Goal: Task Accomplishment & Management: Complete application form

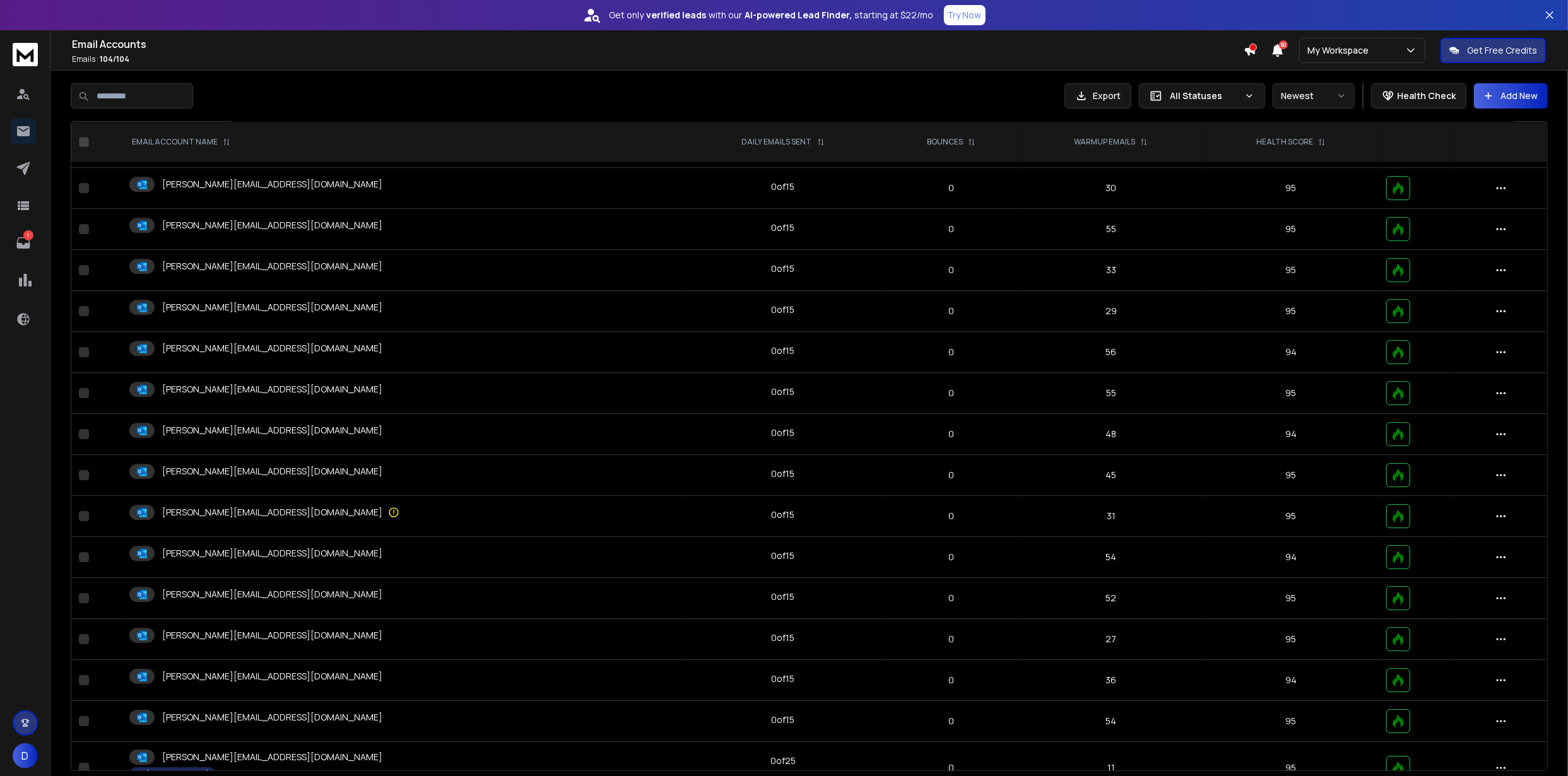
scroll to position [3712, 0]
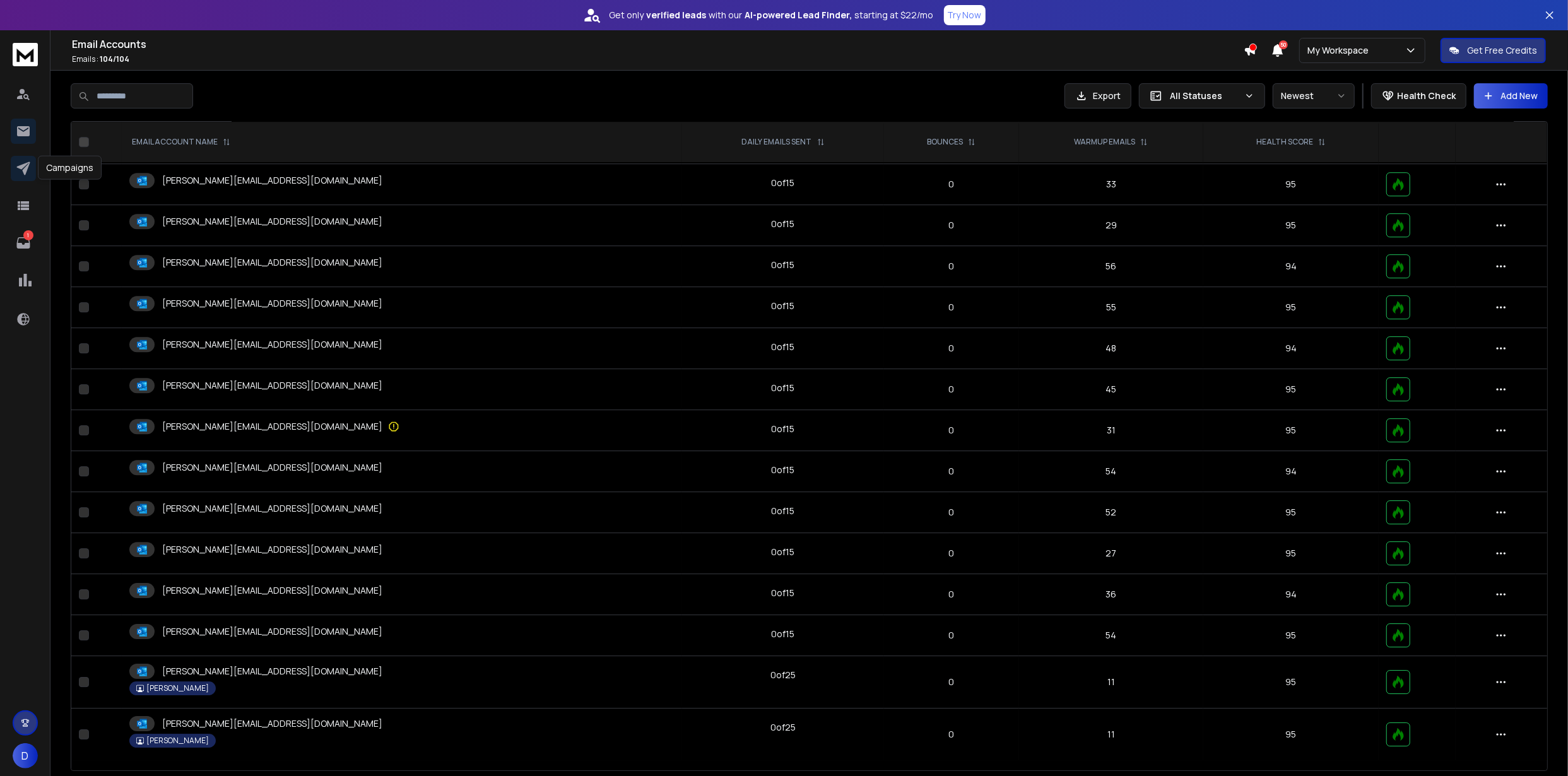
click at [24, 172] on icon at bounding box center [23, 168] width 13 height 13
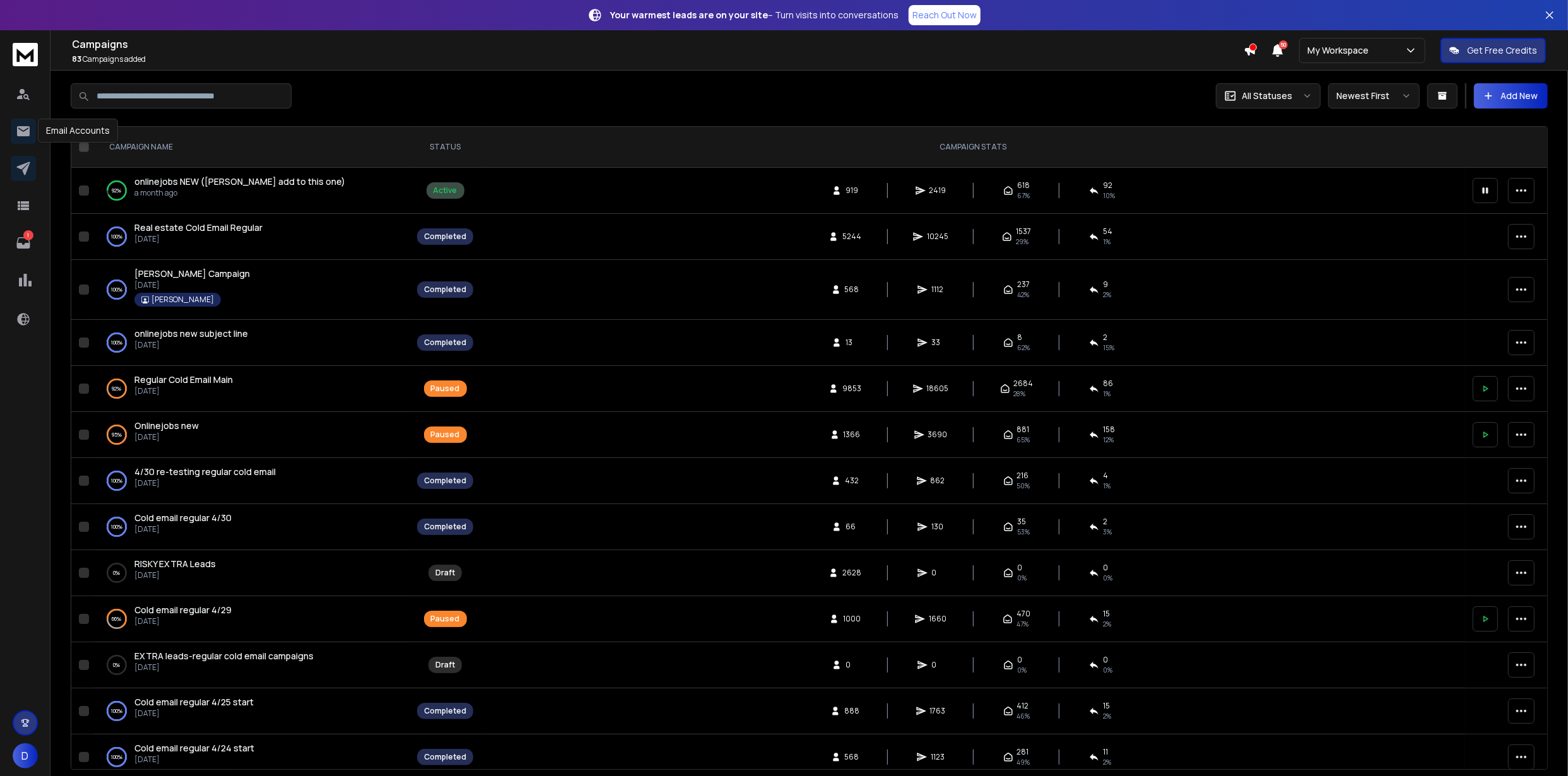
click at [28, 131] on icon at bounding box center [23, 131] width 13 height 10
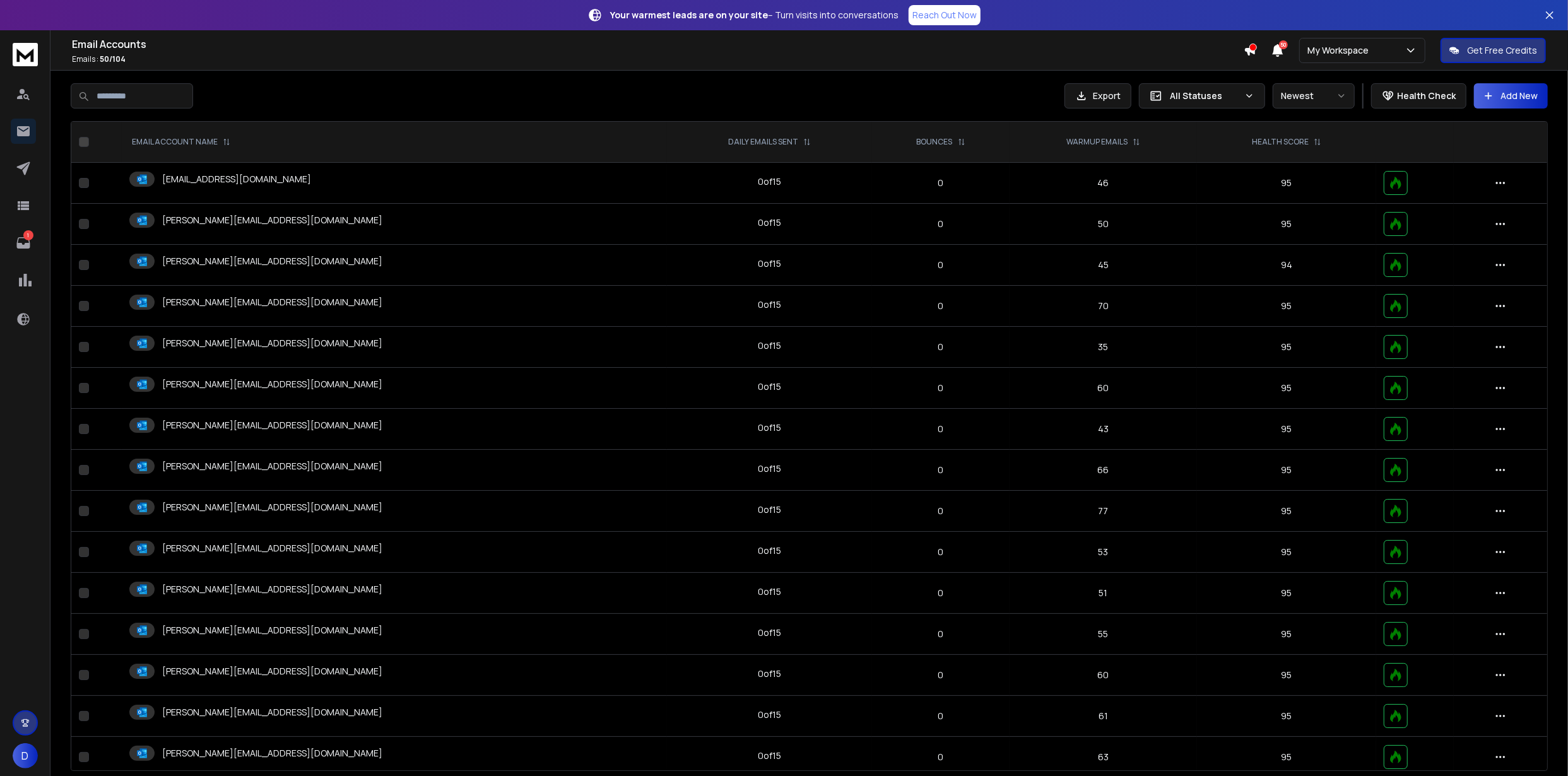
click at [1533, 102] on button "Add New" at bounding box center [1511, 96] width 74 height 25
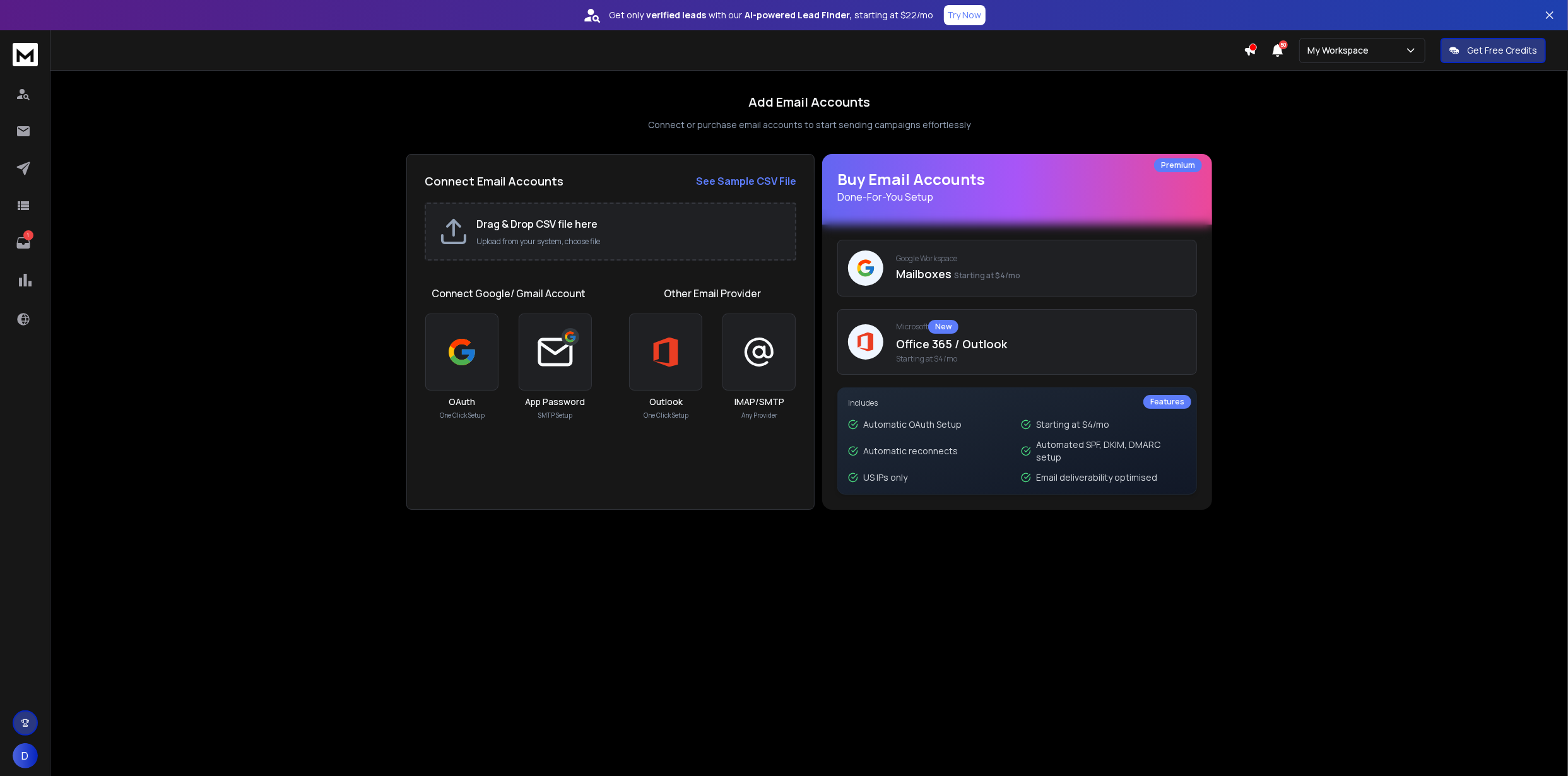
click at [196, 362] on div "Add Email Accounts Connect or purchase email accounts to start sending campaign…" at bounding box center [809, 314] width 1518 height 442
click at [1545, 11] on icon at bounding box center [1550, 15] width 11 height 11
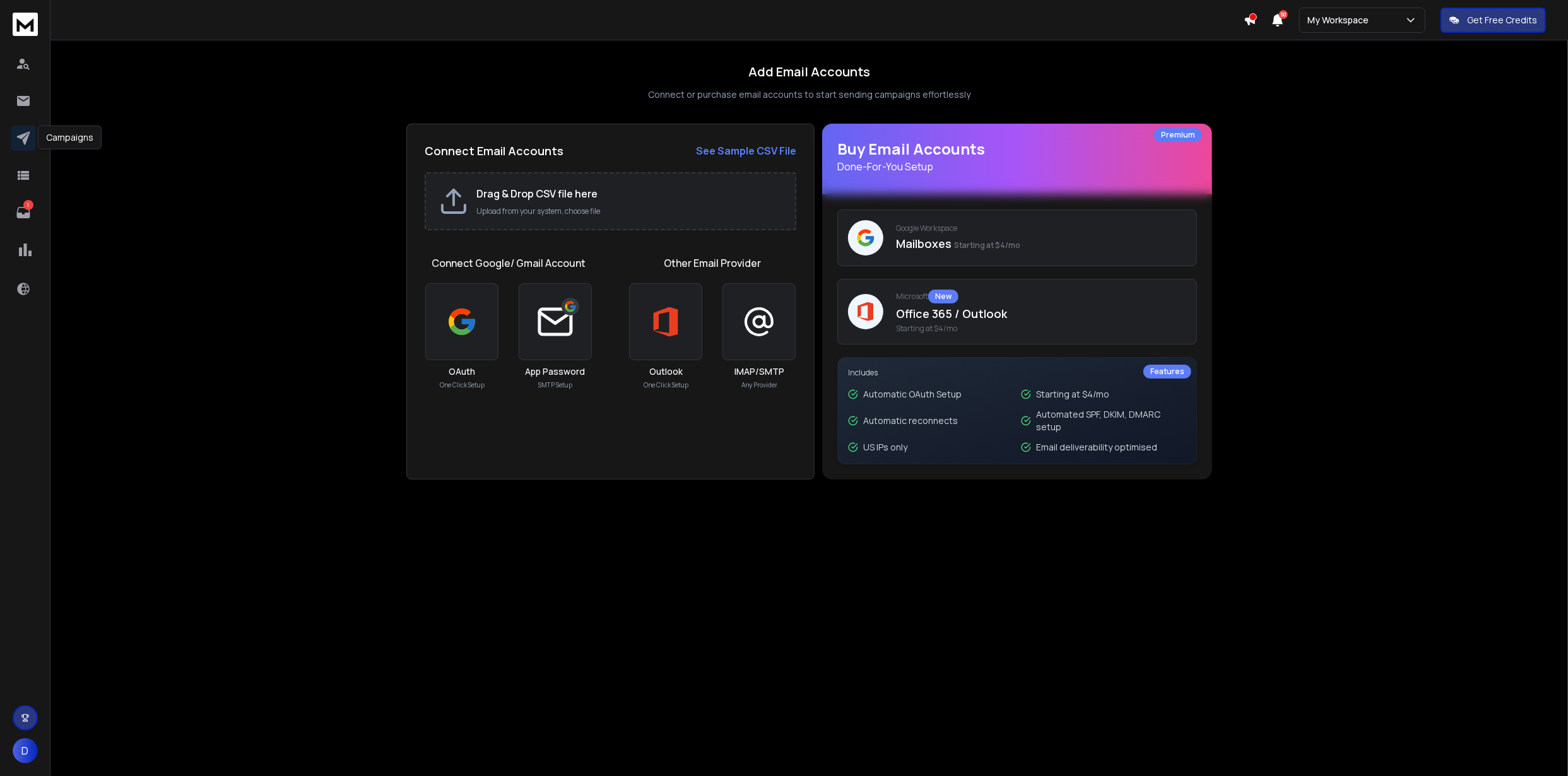
click at [16, 135] on icon at bounding box center [23, 138] width 15 height 15
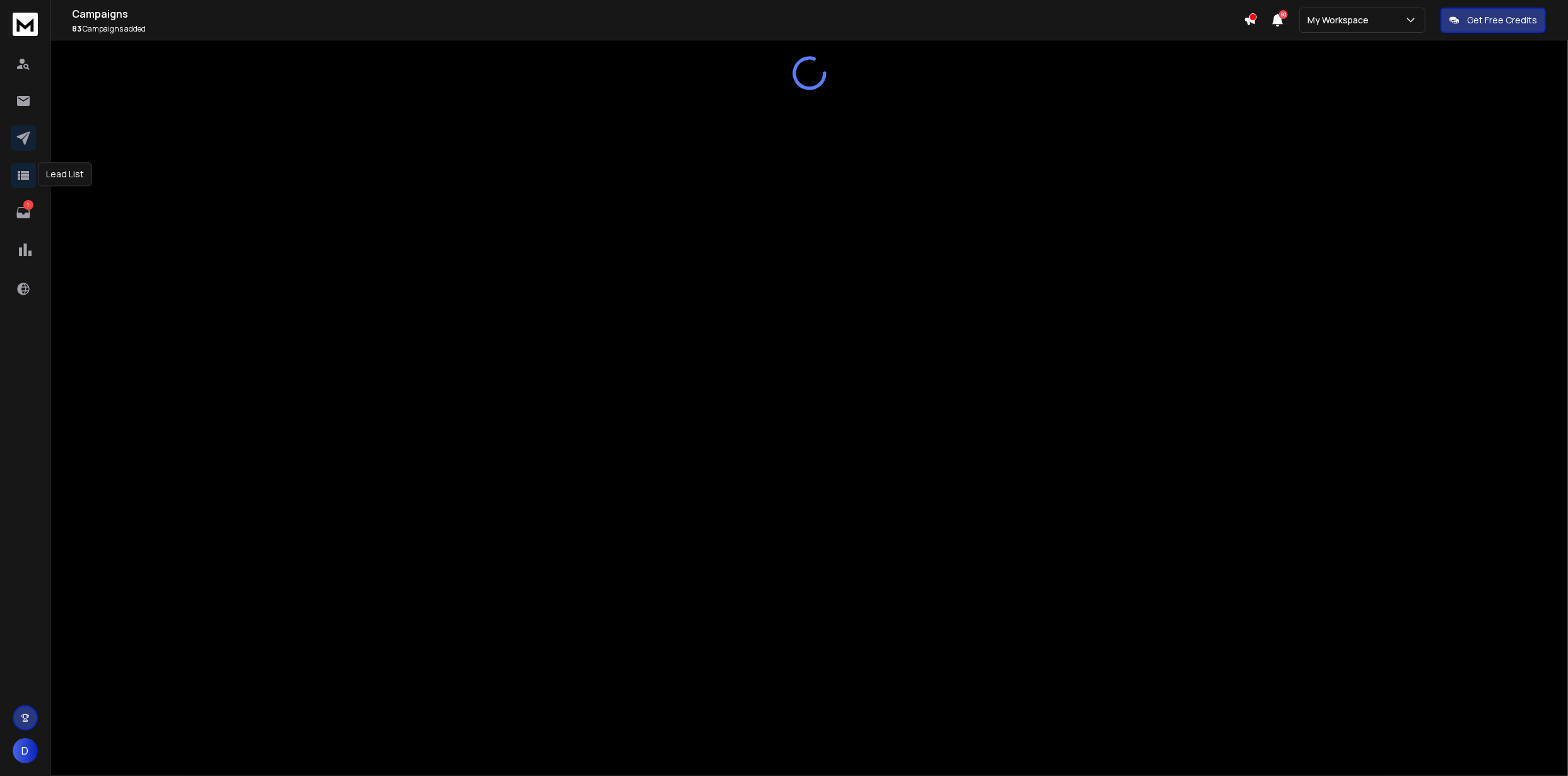
click at [23, 166] on link at bounding box center [23, 175] width 25 height 25
click at [20, 102] on icon at bounding box center [23, 100] width 13 height 10
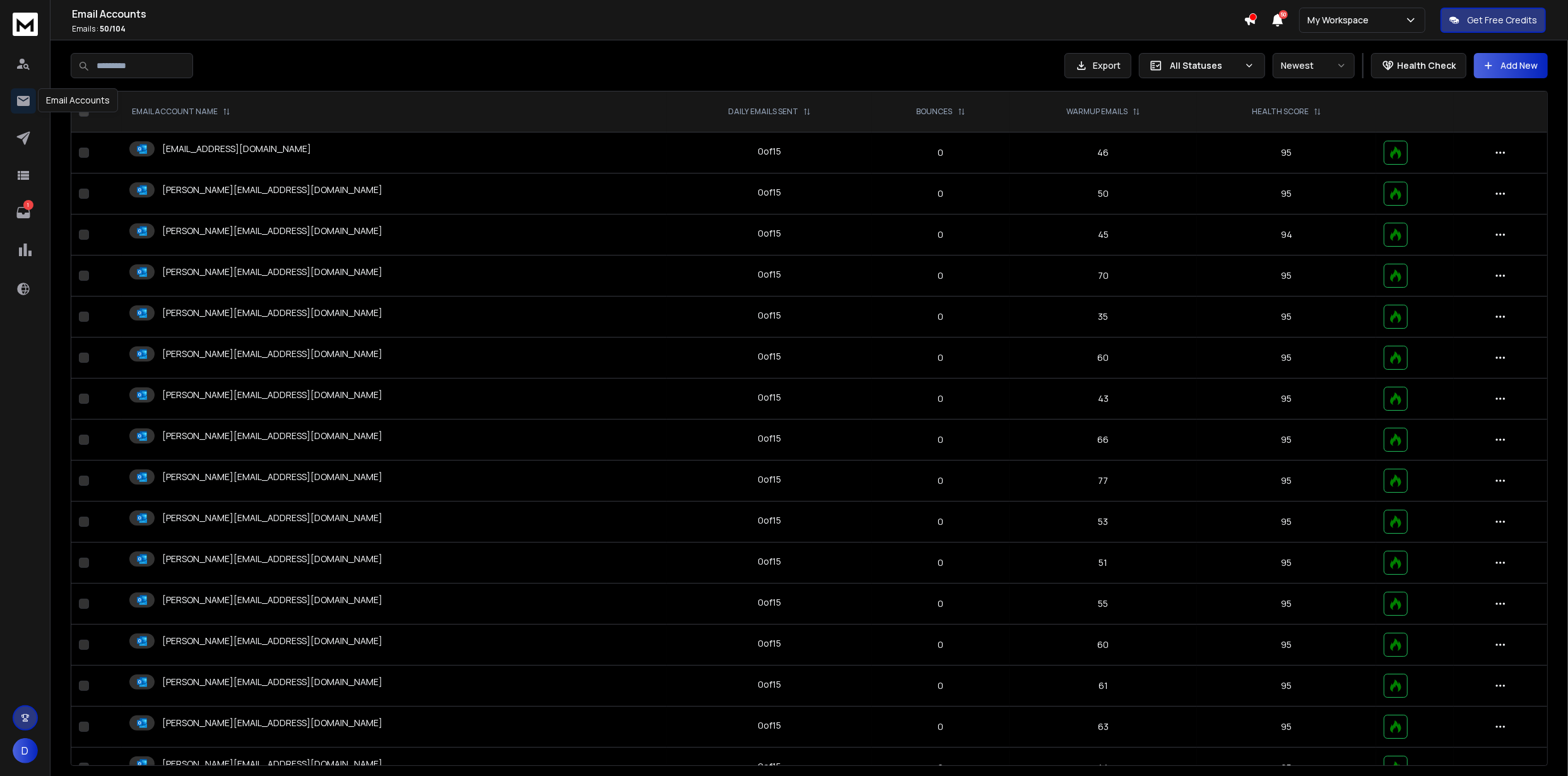
click at [20, 102] on icon at bounding box center [23, 100] width 13 height 10
click at [18, 126] on link at bounding box center [23, 138] width 25 height 25
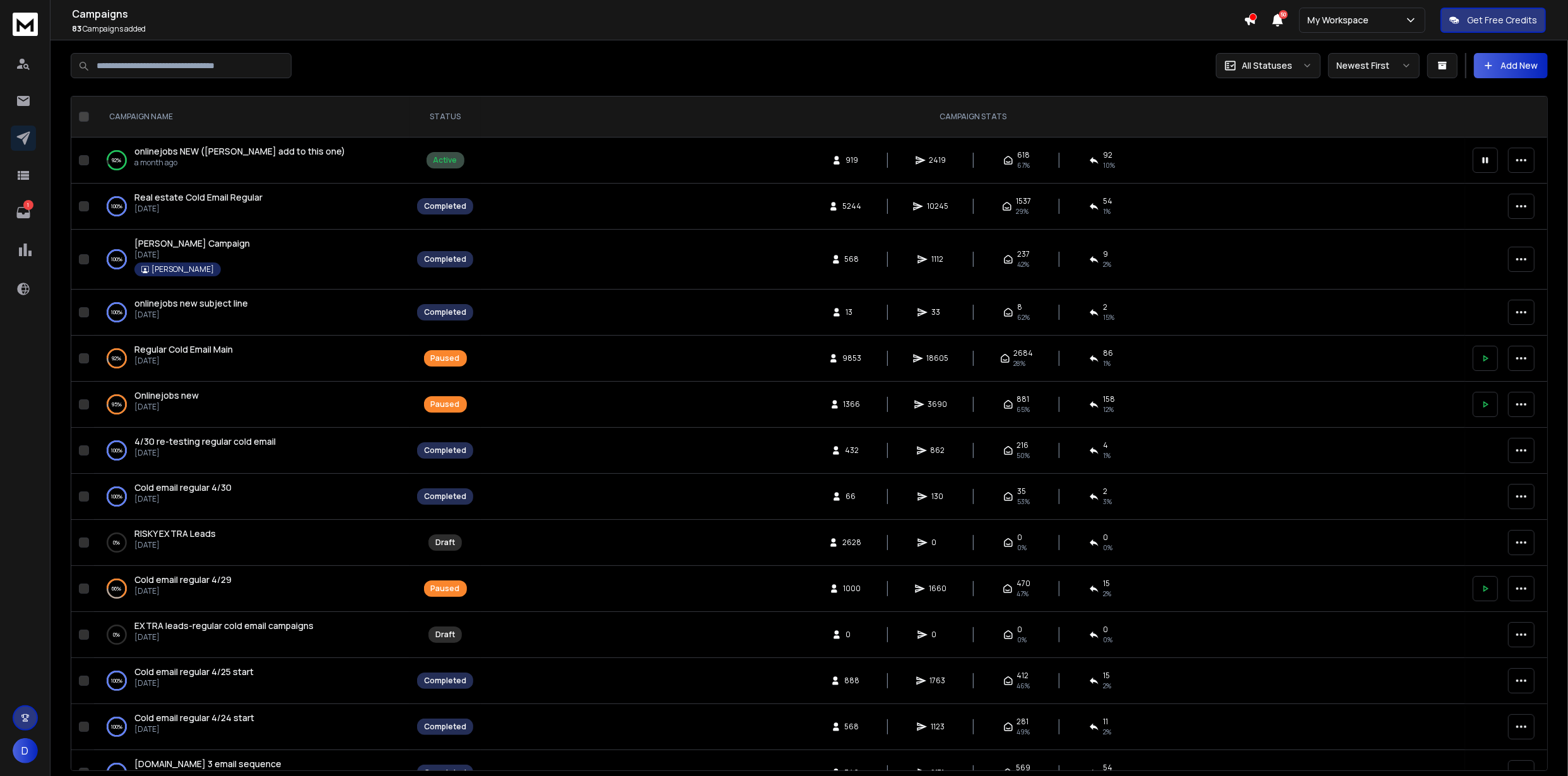
click at [255, 149] on span "onlinejobs NEW ([PERSON_NAME] add to this one)" at bounding box center [240, 151] width 211 height 12
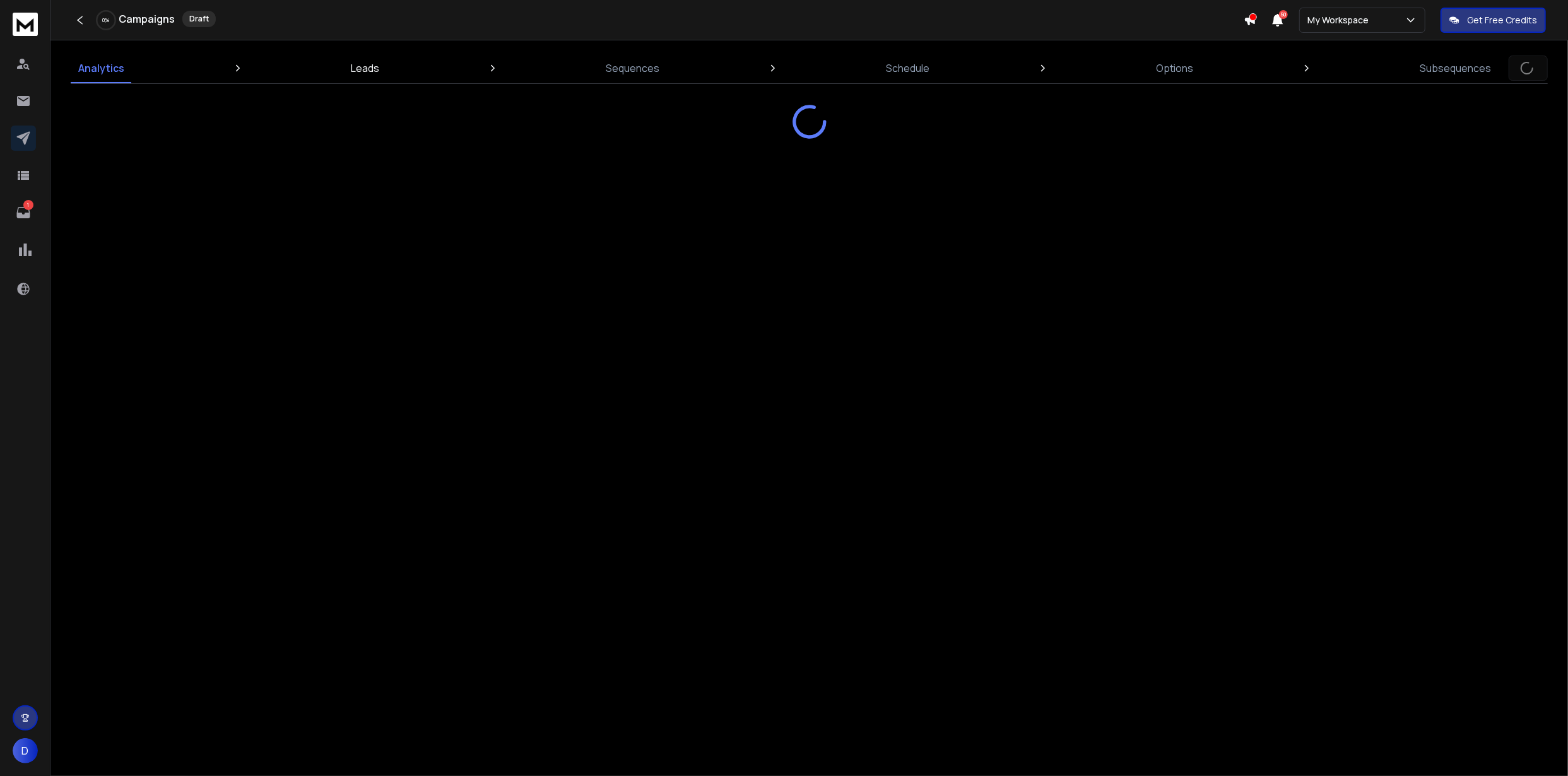
click at [372, 74] on p "Leads" at bounding box center [365, 68] width 28 height 15
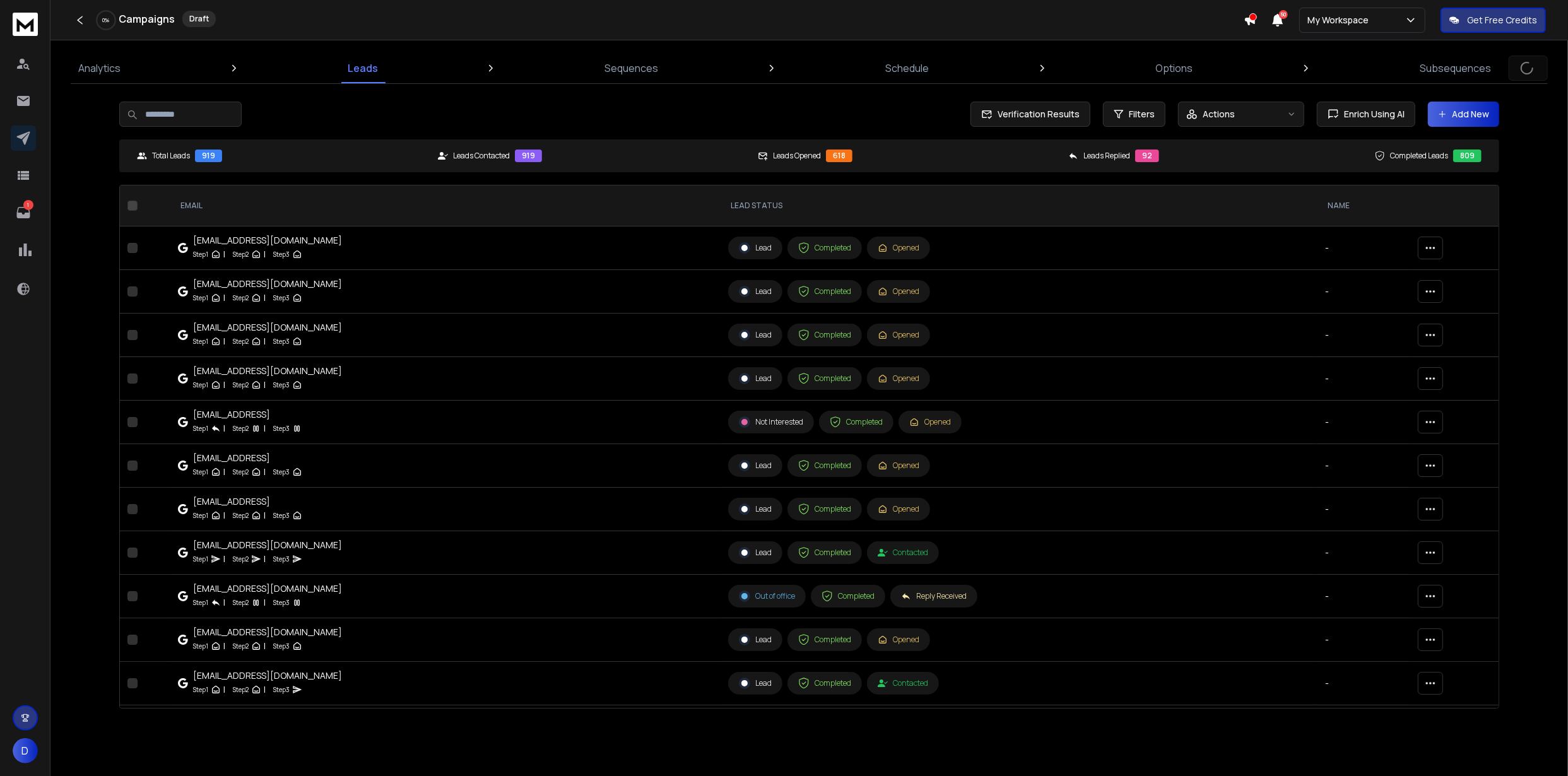
click at [1476, 111] on button "Add New" at bounding box center [1464, 114] width 71 height 25
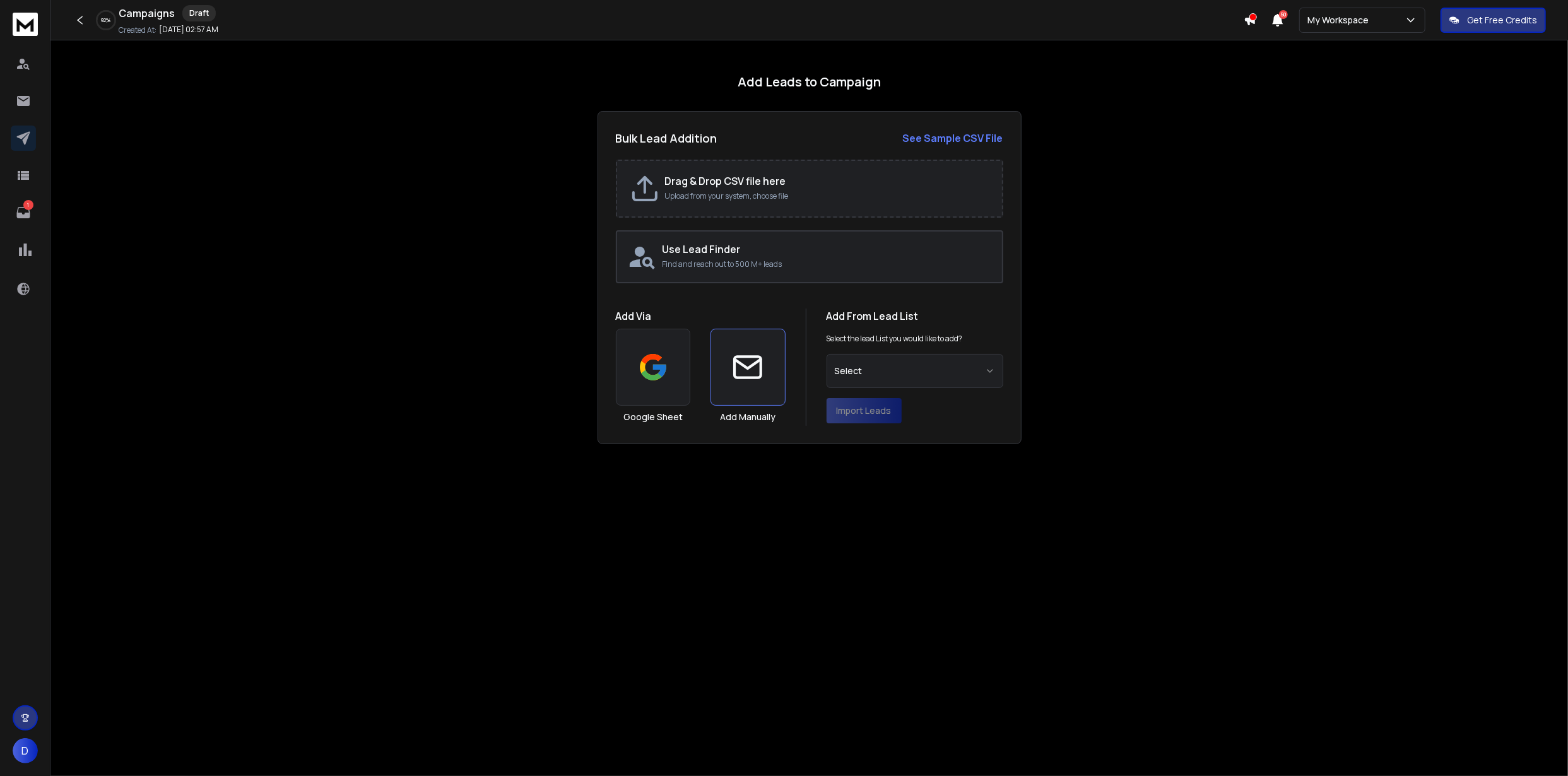
click at [722, 357] on div at bounding box center [749, 367] width 75 height 77
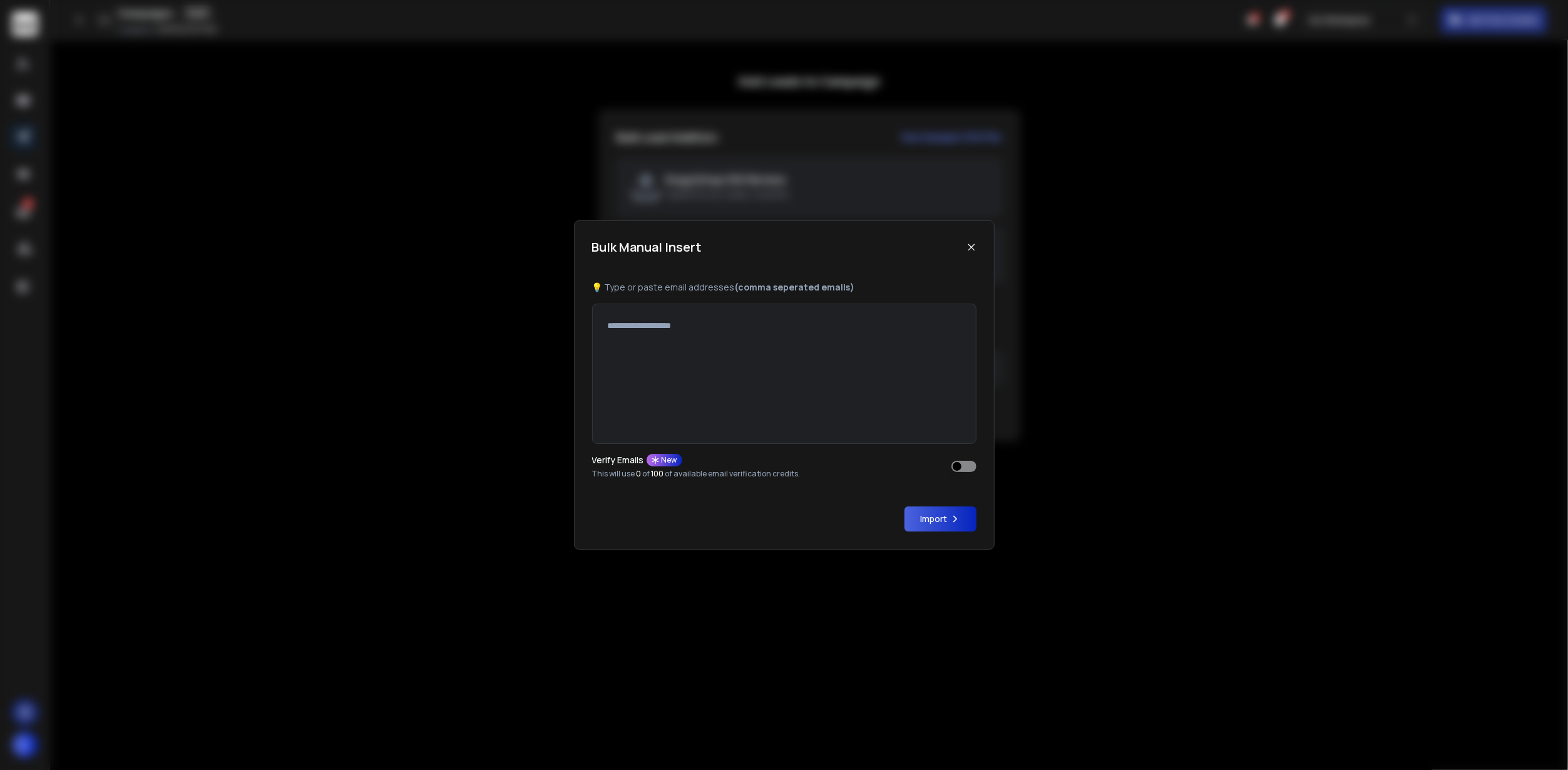
click at [661, 341] on textarea at bounding box center [785, 374] width 385 height 140
paste textarea "**********"
click at [600, 338] on textarea "**********" at bounding box center [784, 374] width 384 height 140
click at [601, 351] on textarea "**********" at bounding box center [784, 374] width 384 height 140
click at [602, 365] on textarea "**********" at bounding box center [784, 374] width 384 height 140
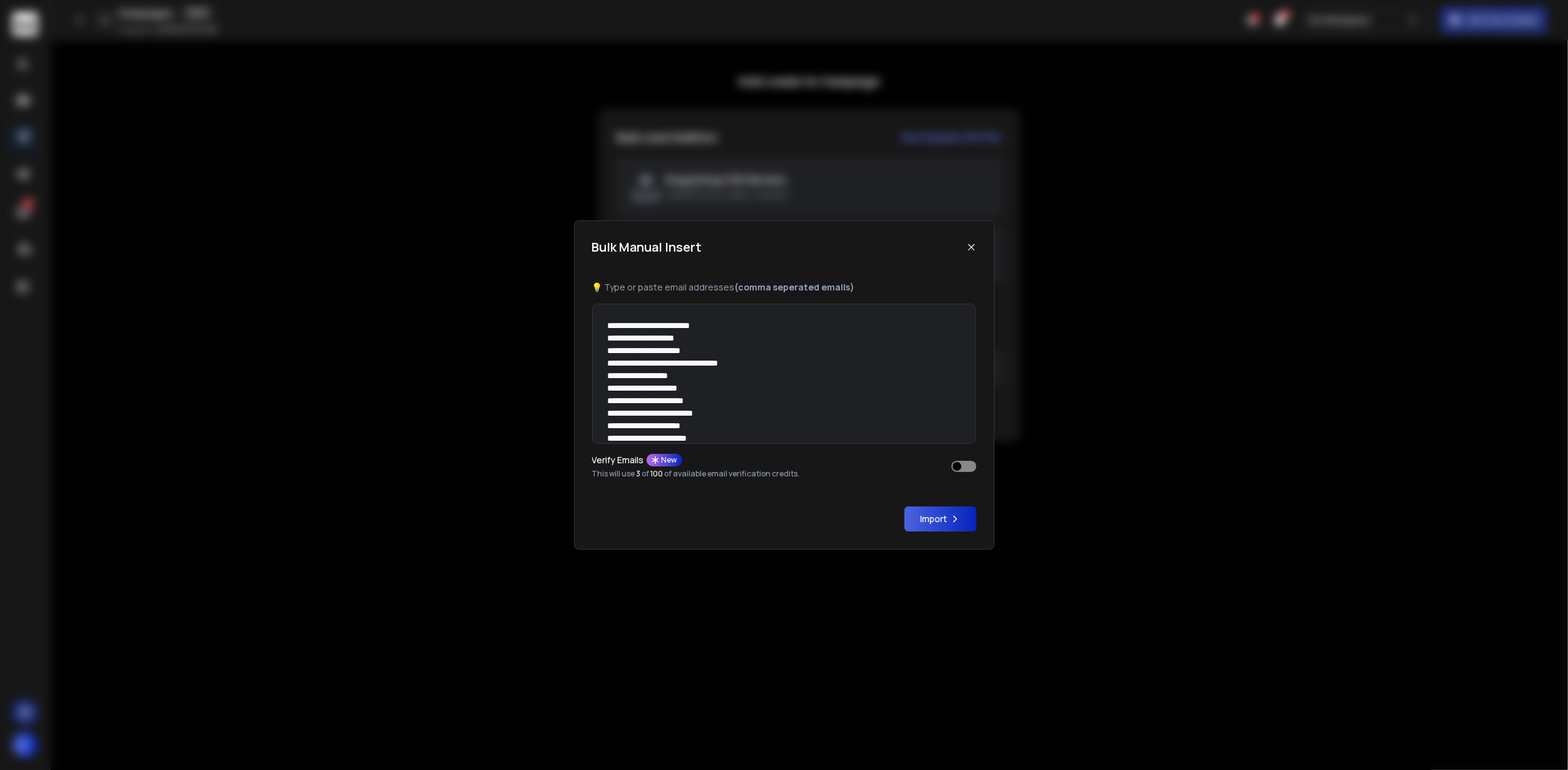
click at [602, 381] on textarea "**********" at bounding box center [784, 374] width 384 height 140
click at [599, 368] on textarea "**********" at bounding box center [784, 374] width 384 height 140
click at [600, 385] on textarea "**********" at bounding box center [784, 374] width 384 height 140
click at [600, 401] on textarea "**********" at bounding box center [784, 374] width 384 height 140
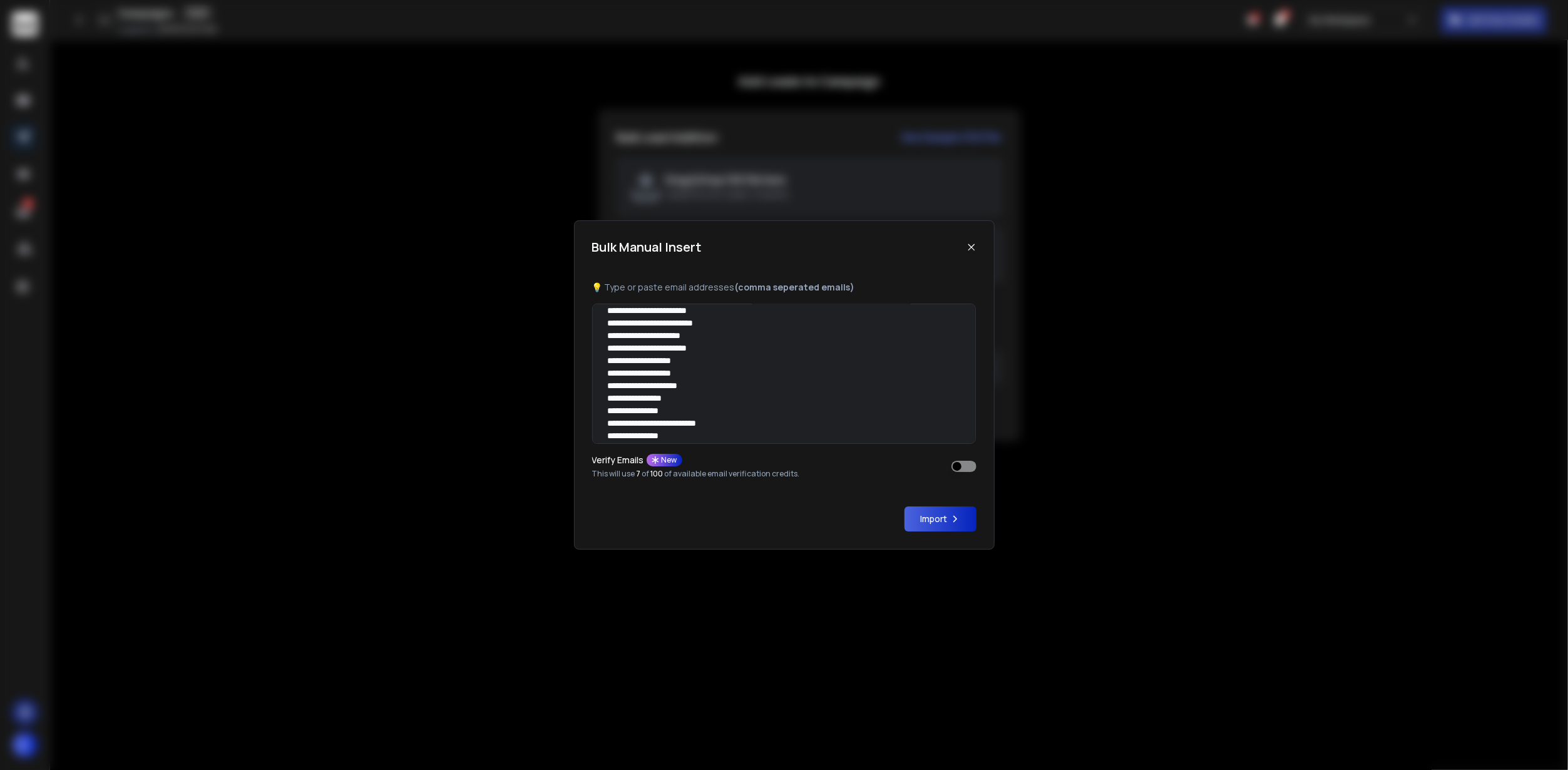
click at [601, 321] on textarea "**********" at bounding box center [784, 374] width 384 height 140
click at [602, 338] on textarea "**********" at bounding box center [784, 374] width 384 height 140
click at [602, 355] on textarea "**********" at bounding box center [784, 374] width 384 height 140
click at [602, 353] on textarea "**********" at bounding box center [784, 374] width 384 height 140
click at [602, 365] on textarea "**********" at bounding box center [784, 374] width 384 height 140
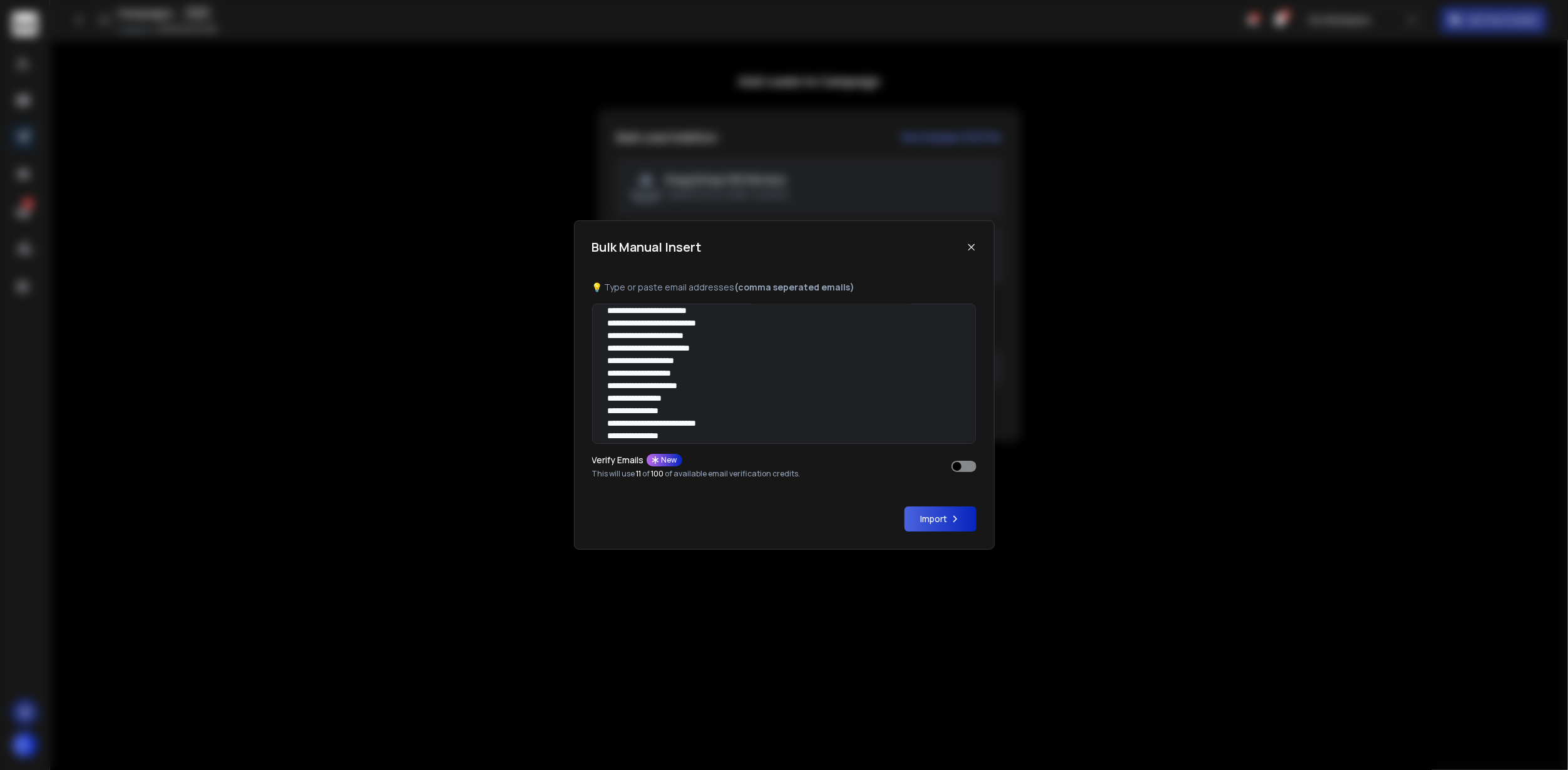
click at [602, 377] on textarea "**********" at bounding box center [784, 374] width 384 height 140
click at [602, 387] on textarea "**********" at bounding box center [784, 374] width 384 height 140
click at [602, 399] on textarea "**********" at bounding box center [784, 374] width 384 height 140
click at [604, 409] on textarea "**********" at bounding box center [784, 374] width 384 height 140
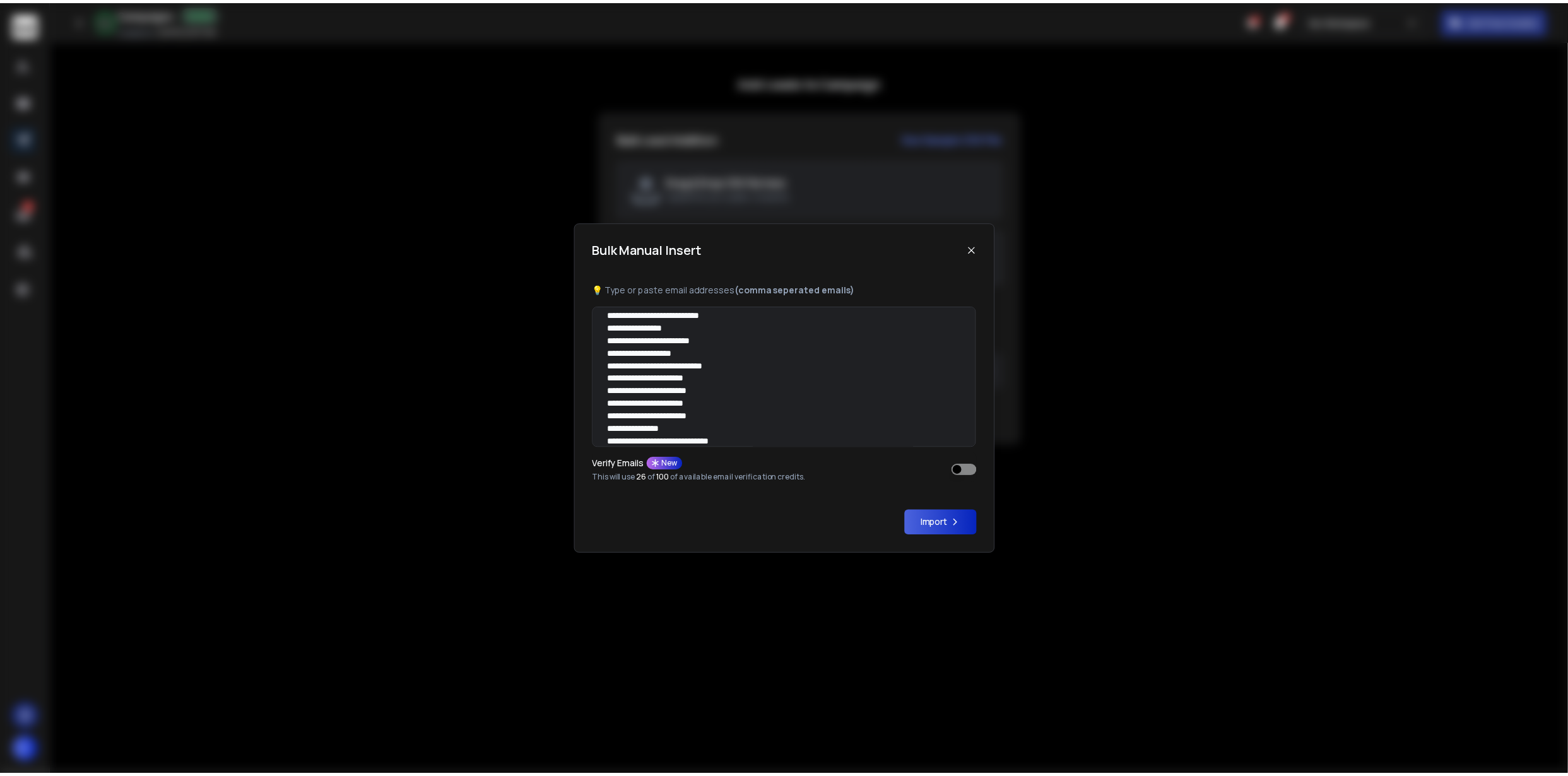
scroll to position [215, 0]
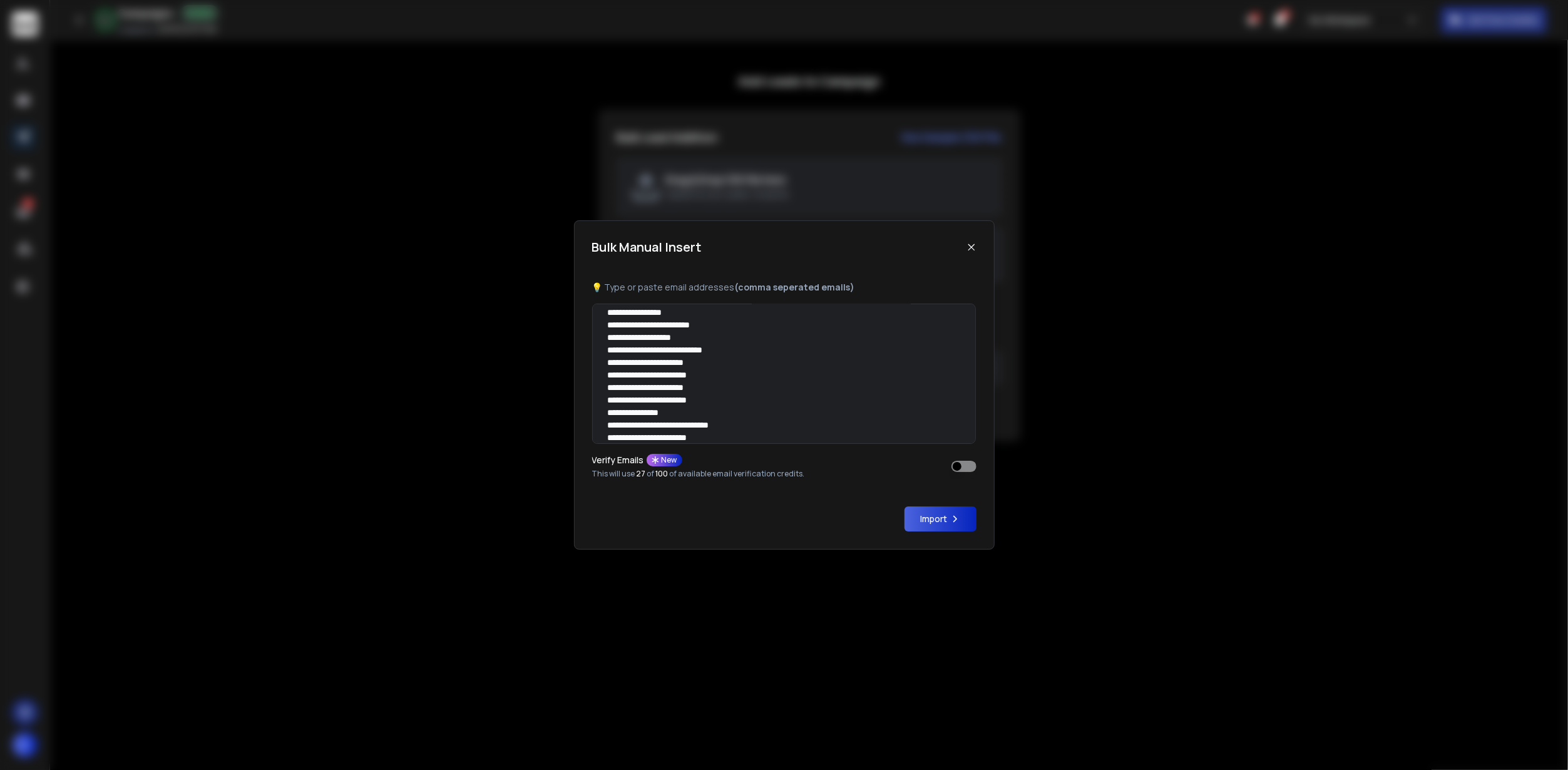
type textarea "**********"
click at [918, 514] on button "Import" at bounding box center [941, 518] width 72 height 25
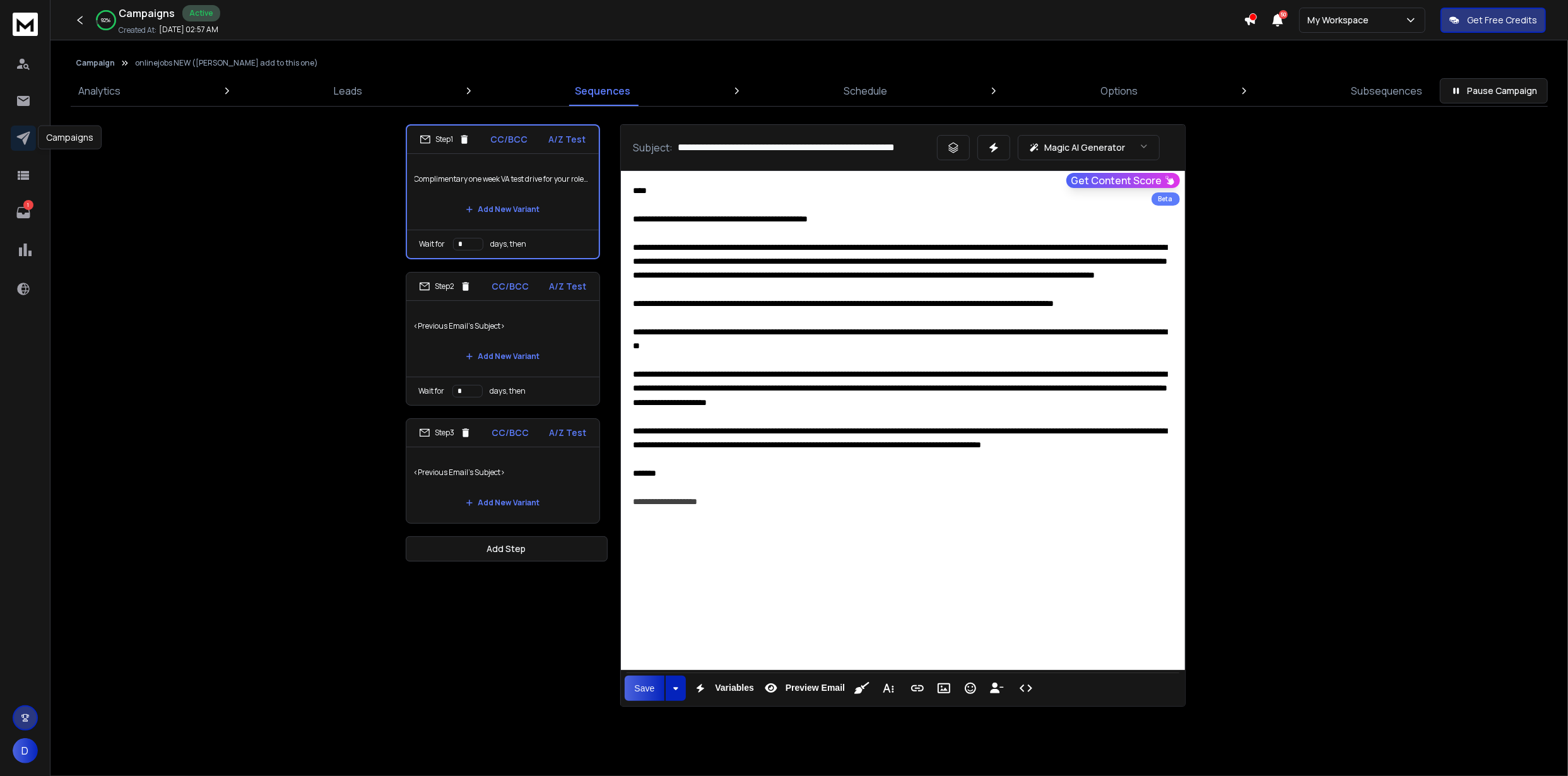
click at [29, 136] on icon at bounding box center [23, 138] width 15 height 15
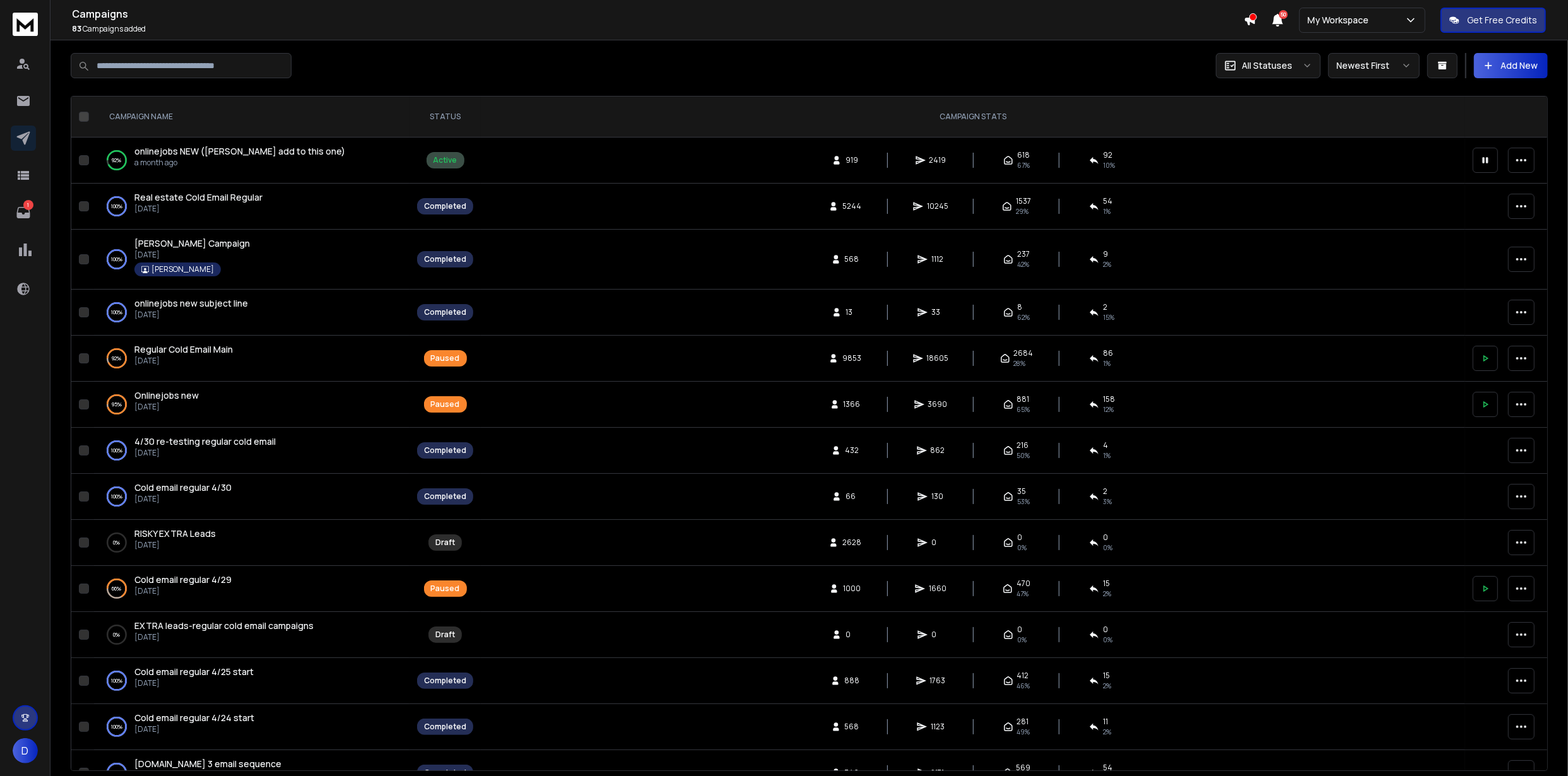
click at [241, 170] on div "onlinejobs NEW ([PERSON_NAME] add to this one) a month ago" at bounding box center [240, 160] width 211 height 30
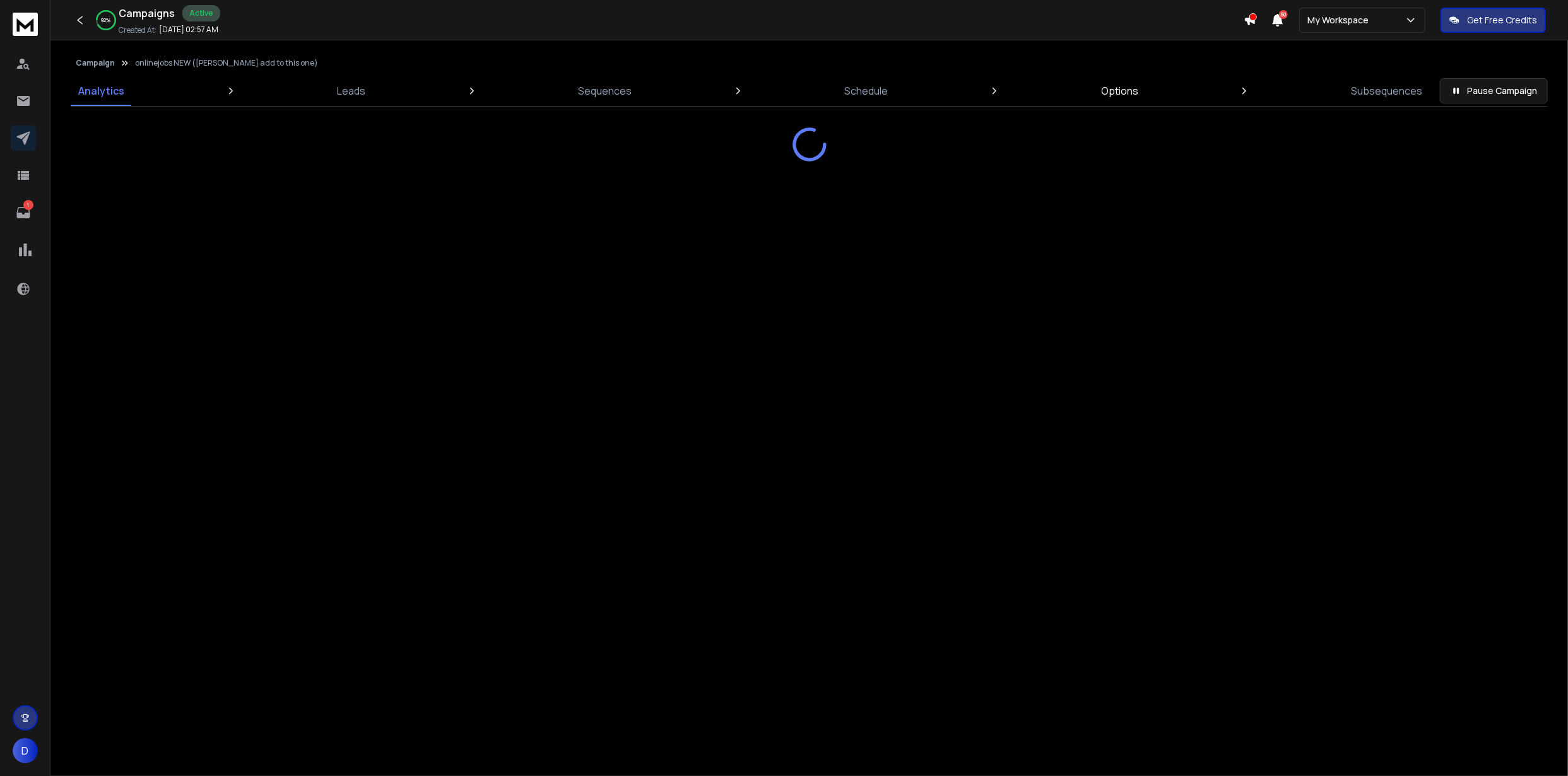
click at [1136, 89] on p "Options" at bounding box center [1120, 91] width 37 height 15
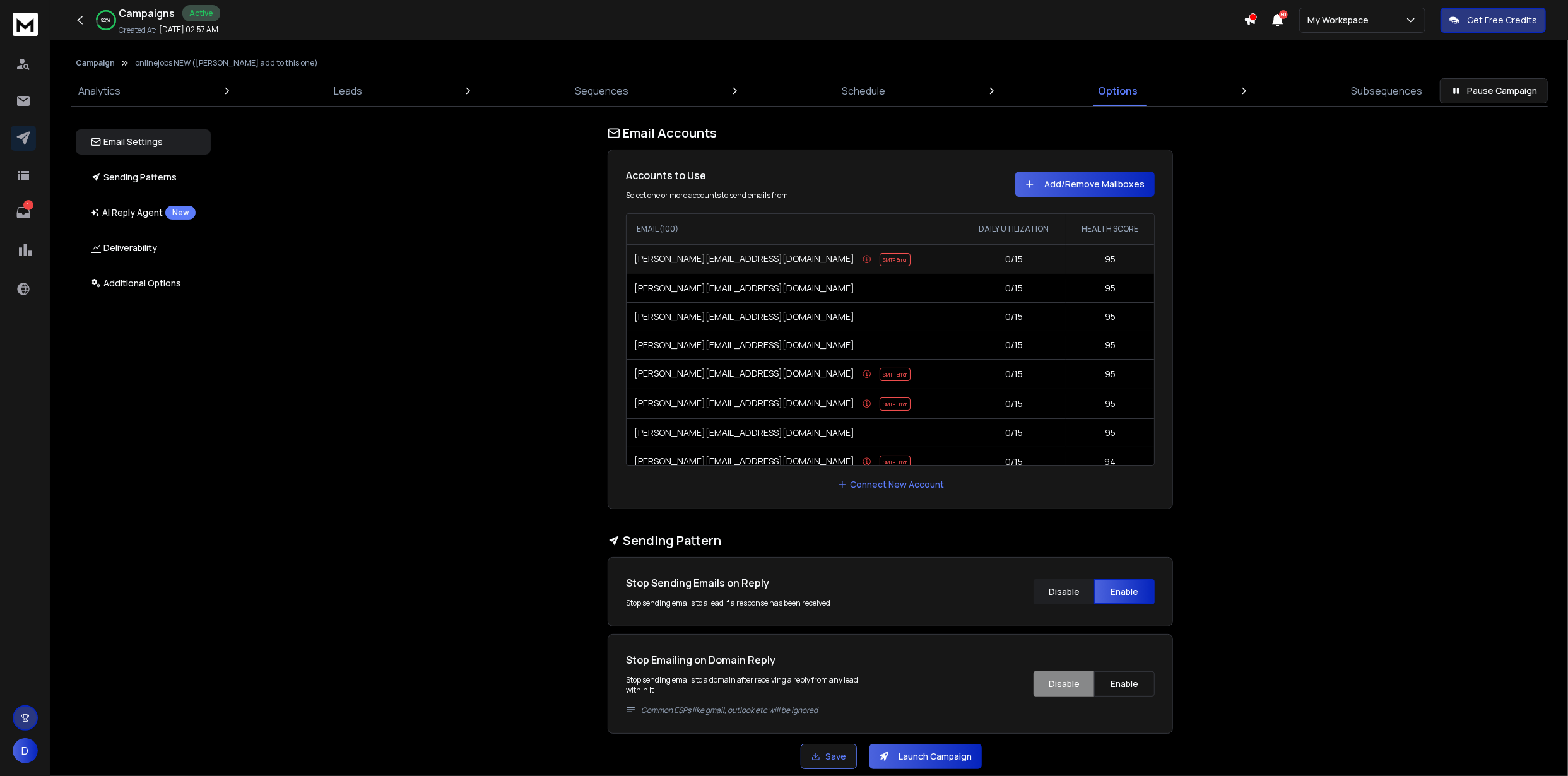
click at [730, 261] on p "[PERSON_NAME][EMAIL_ADDRESS][DOMAIN_NAME]" at bounding box center [744, 259] width 220 height 14
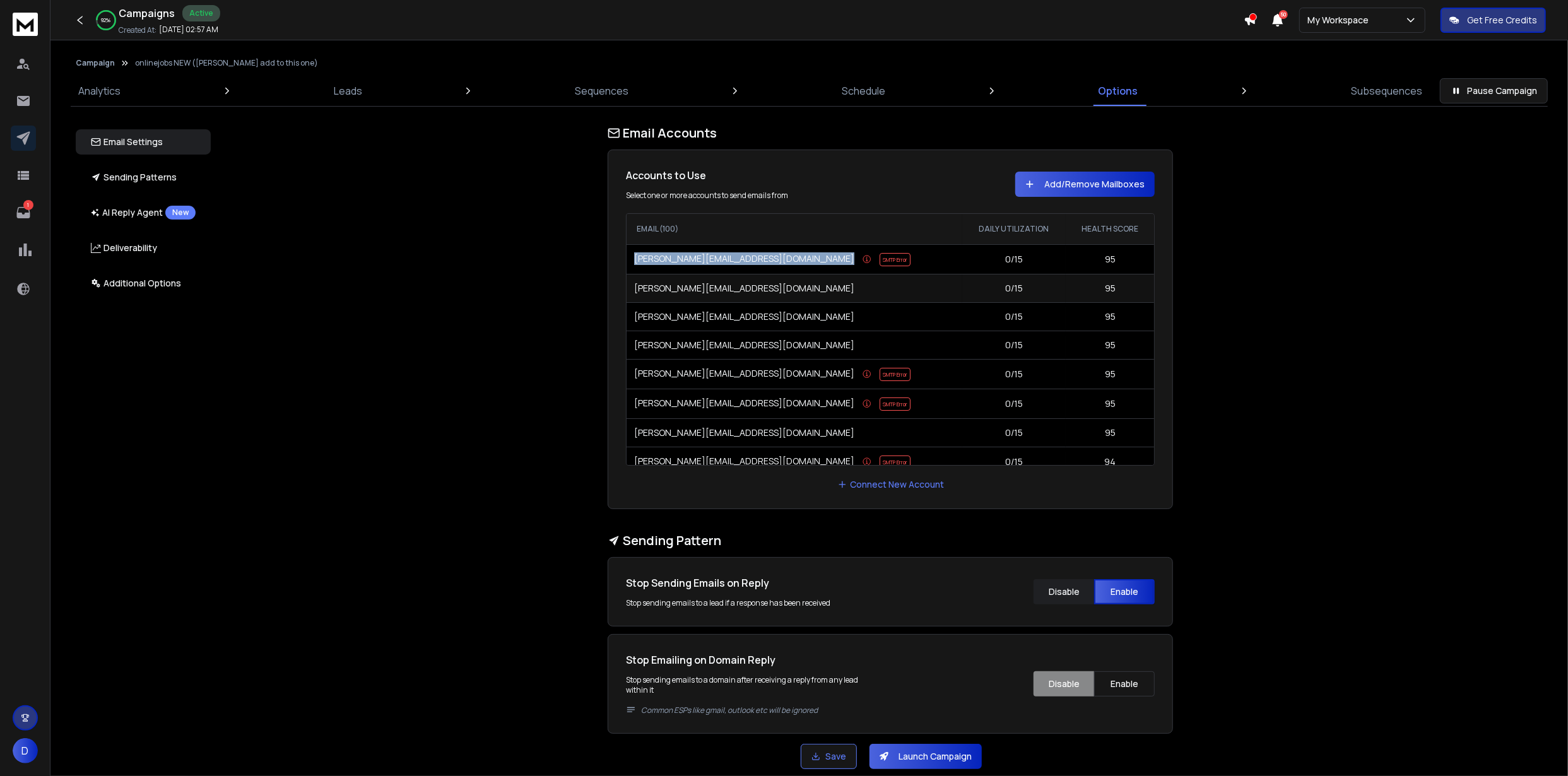
copy div "[PERSON_NAME][EMAIL_ADDRESS][DOMAIN_NAME]"
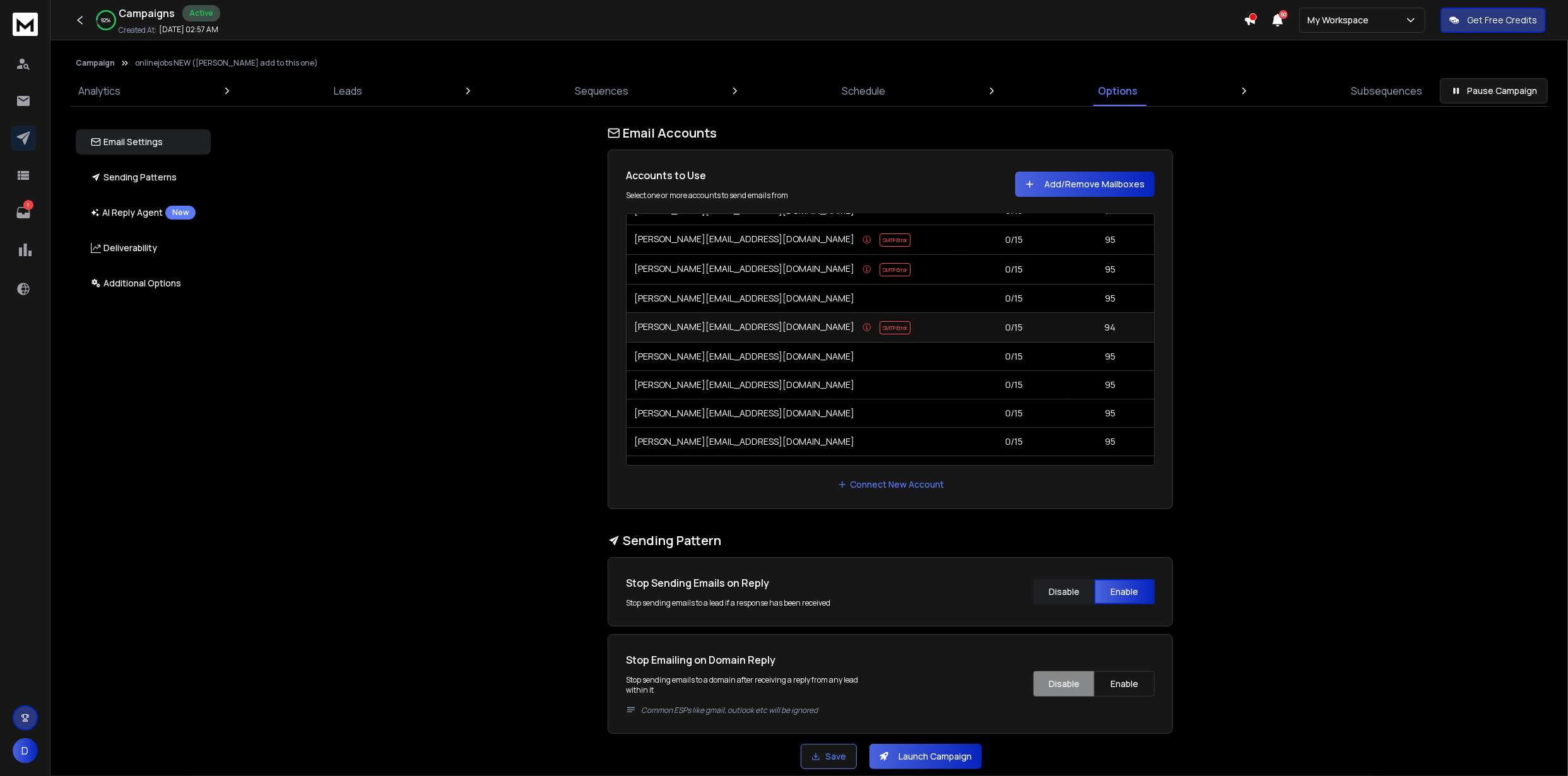
scroll to position [140, 0]
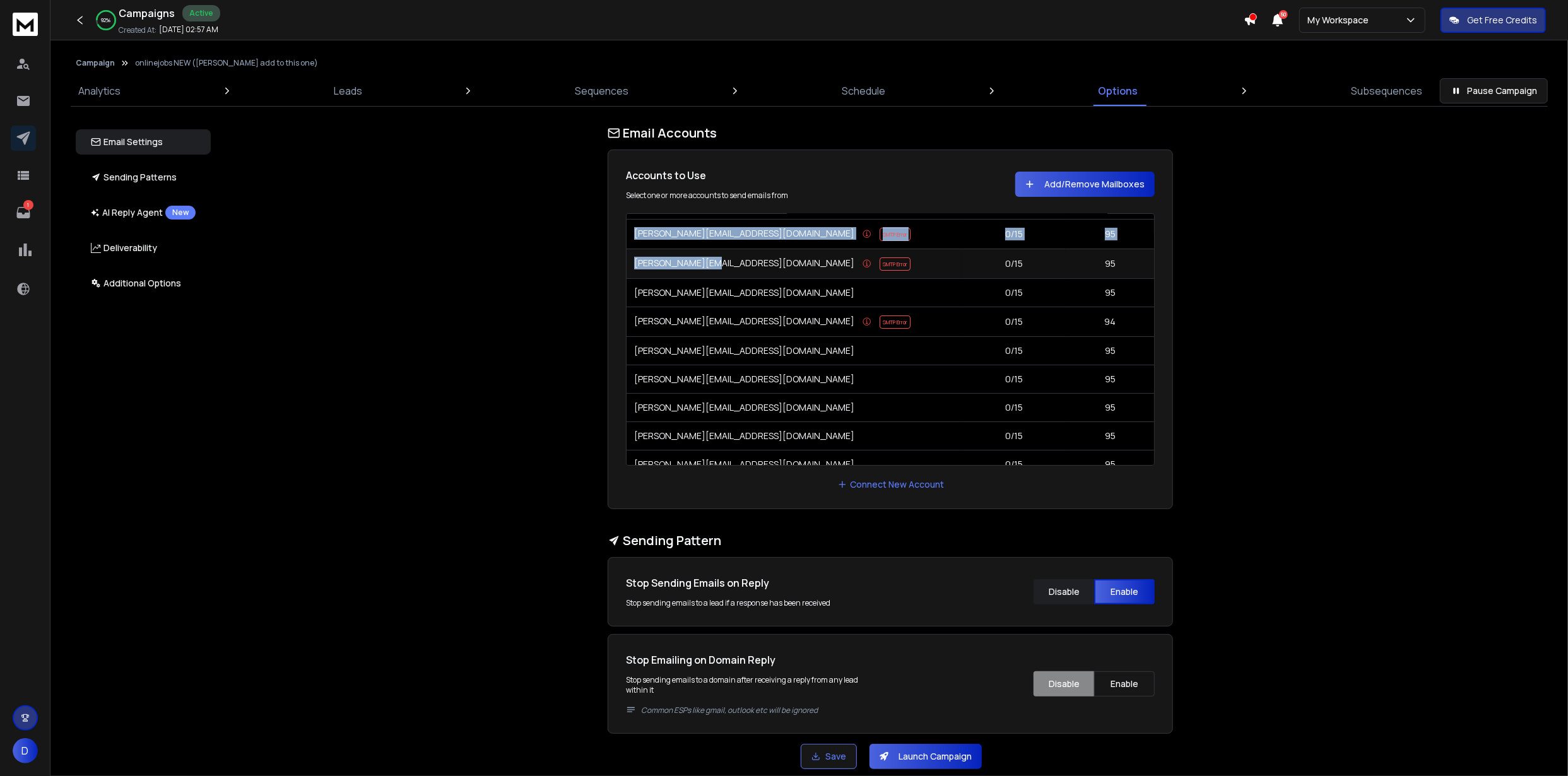
drag, startPoint x: 622, startPoint y: 231, endPoint x: 703, endPoint y: 253, distance: 83.9
click at [715, 236] on p "[PERSON_NAME][EMAIL_ADDRESS][DOMAIN_NAME]" at bounding box center [744, 234] width 220 height 14
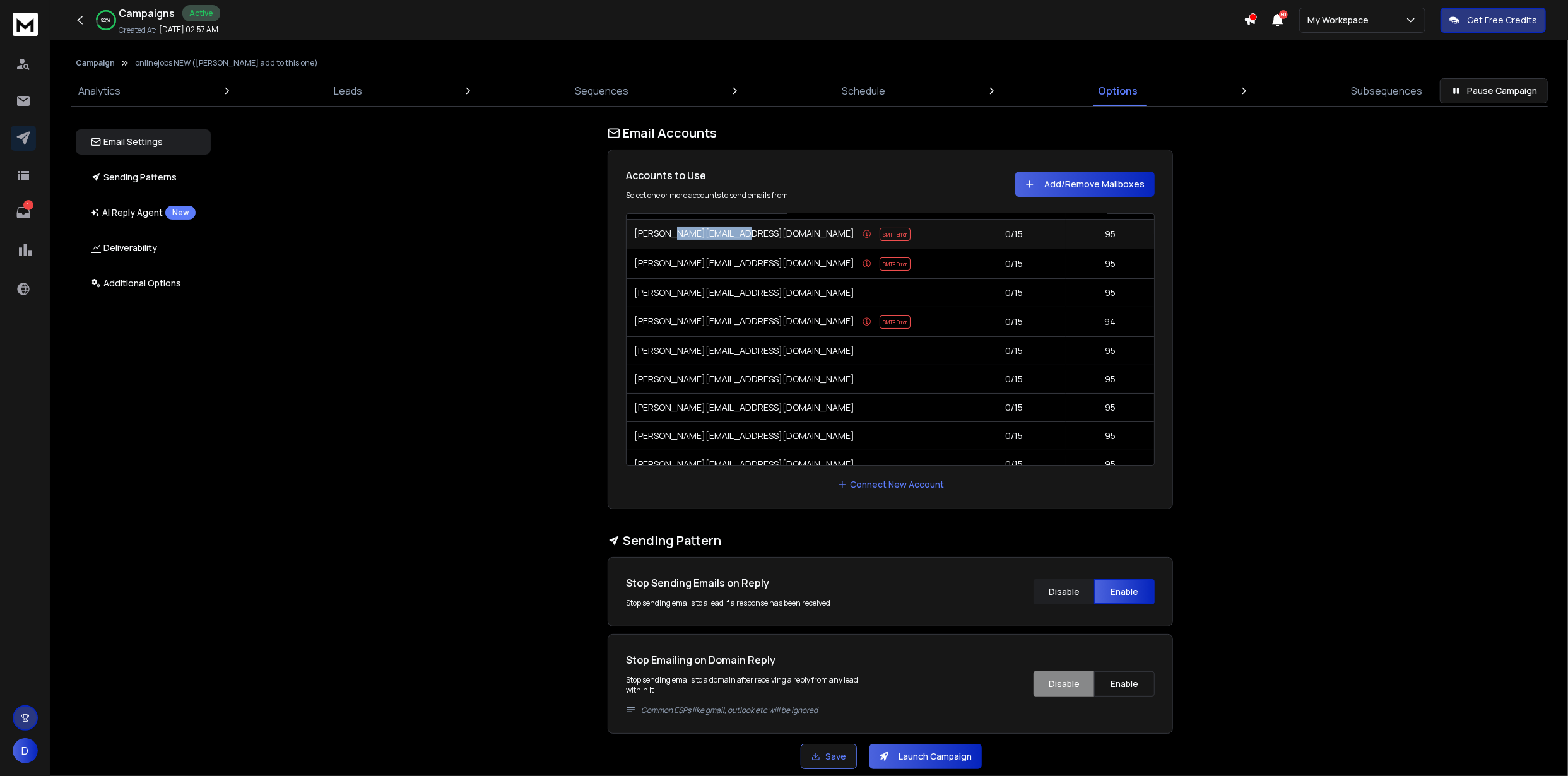
click at [716, 236] on p "[PERSON_NAME][EMAIL_ADDRESS][DOMAIN_NAME]" at bounding box center [744, 234] width 220 height 14
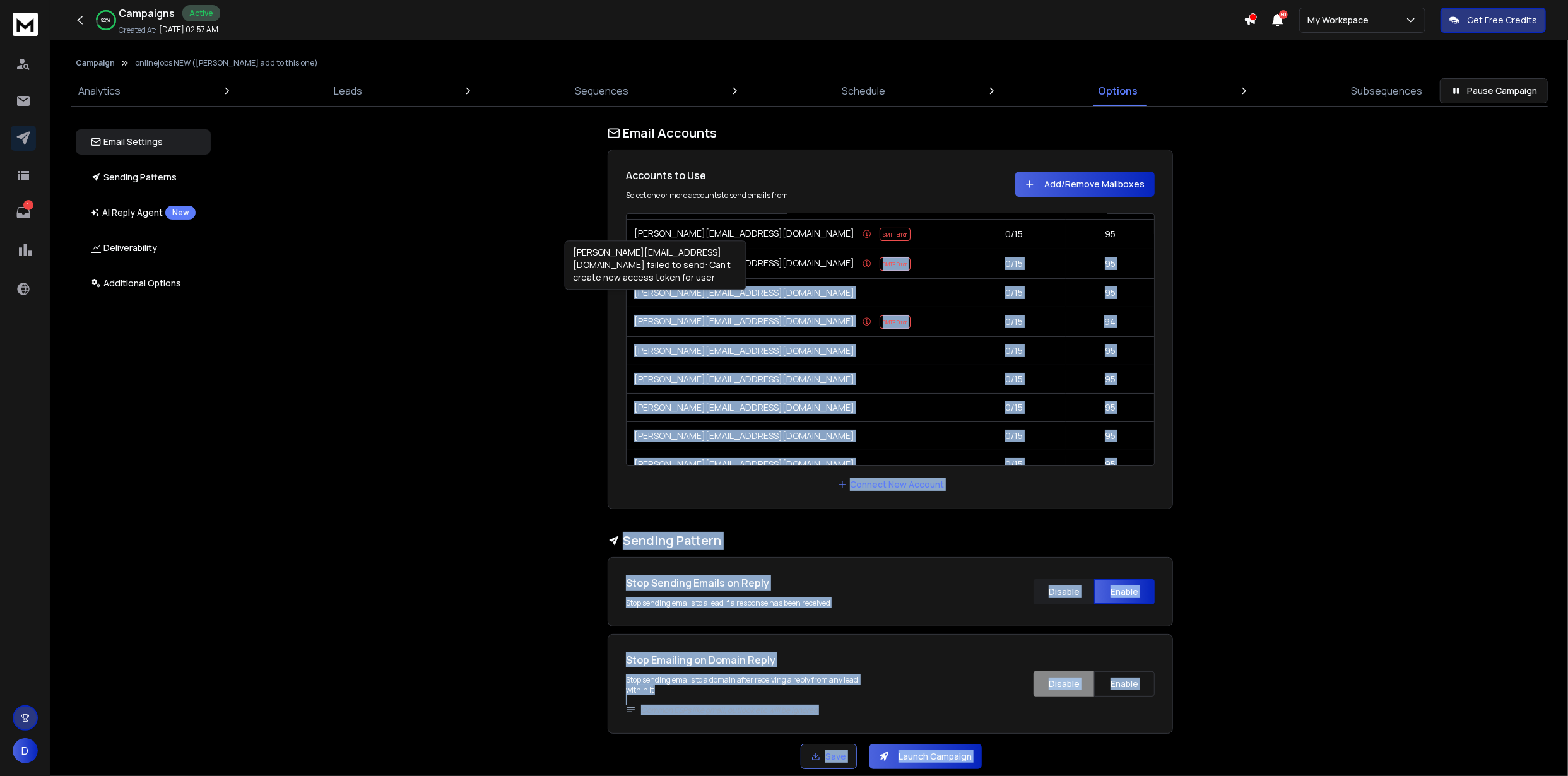
drag, startPoint x: 751, startPoint y: 260, endPoint x: 707, endPoint y: 262, distance: 44.0
click at [733, 327] on p "[PERSON_NAME][EMAIL_ADDRESS][DOMAIN_NAME]" at bounding box center [744, 322] width 220 height 14
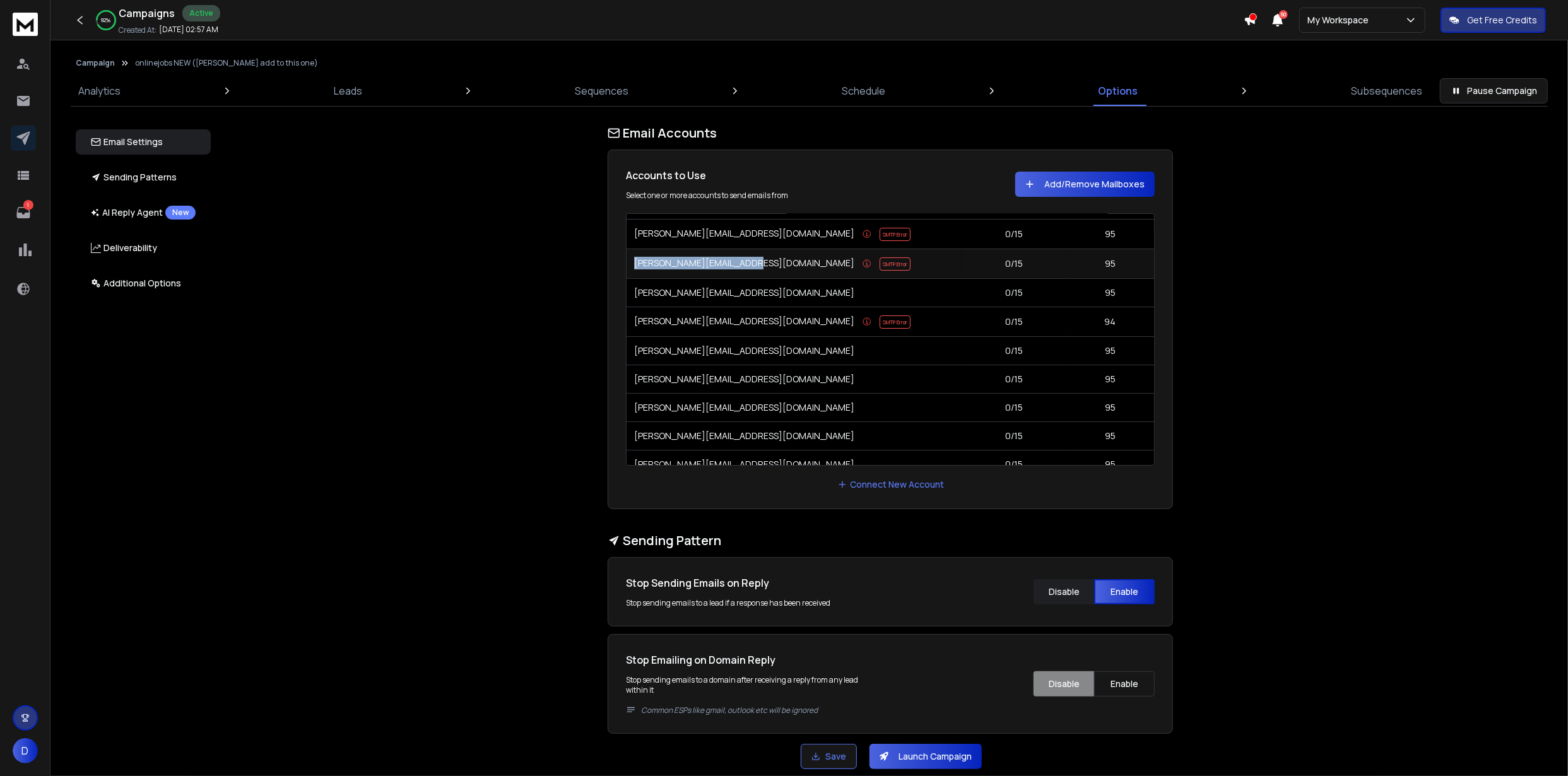
drag, startPoint x: 629, startPoint y: 261, endPoint x: 740, endPoint y: 264, distance: 111.0
click at [740, 264] on p "[PERSON_NAME][EMAIL_ADDRESS][DOMAIN_NAME]" at bounding box center [744, 264] width 220 height 14
copy p "[PERSON_NAME][EMAIL_ADDRESS][DOMAIN_NAME]"
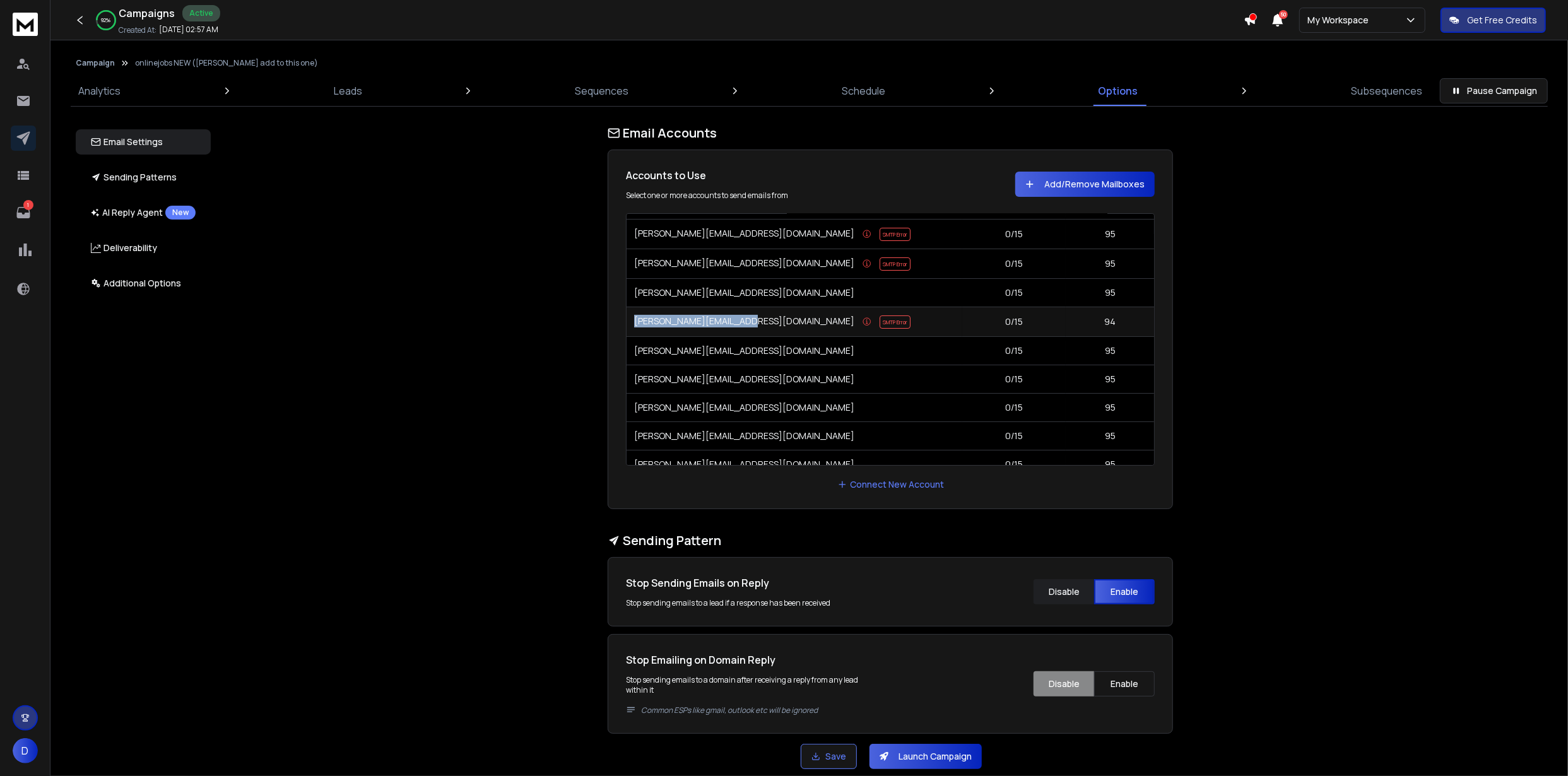
drag, startPoint x: 624, startPoint y: 320, endPoint x: 742, endPoint y: 334, distance: 118.8
click at [742, 334] on td "[PERSON_NAME][EMAIL_ADDRESS][DOMAIN_NAME] SMTP Error" at bounding box center [794, 322] width 335 height 30
copy p "[PERSON_NAME][EMAIL_ADDRESS][DOMAIN_NAME]"
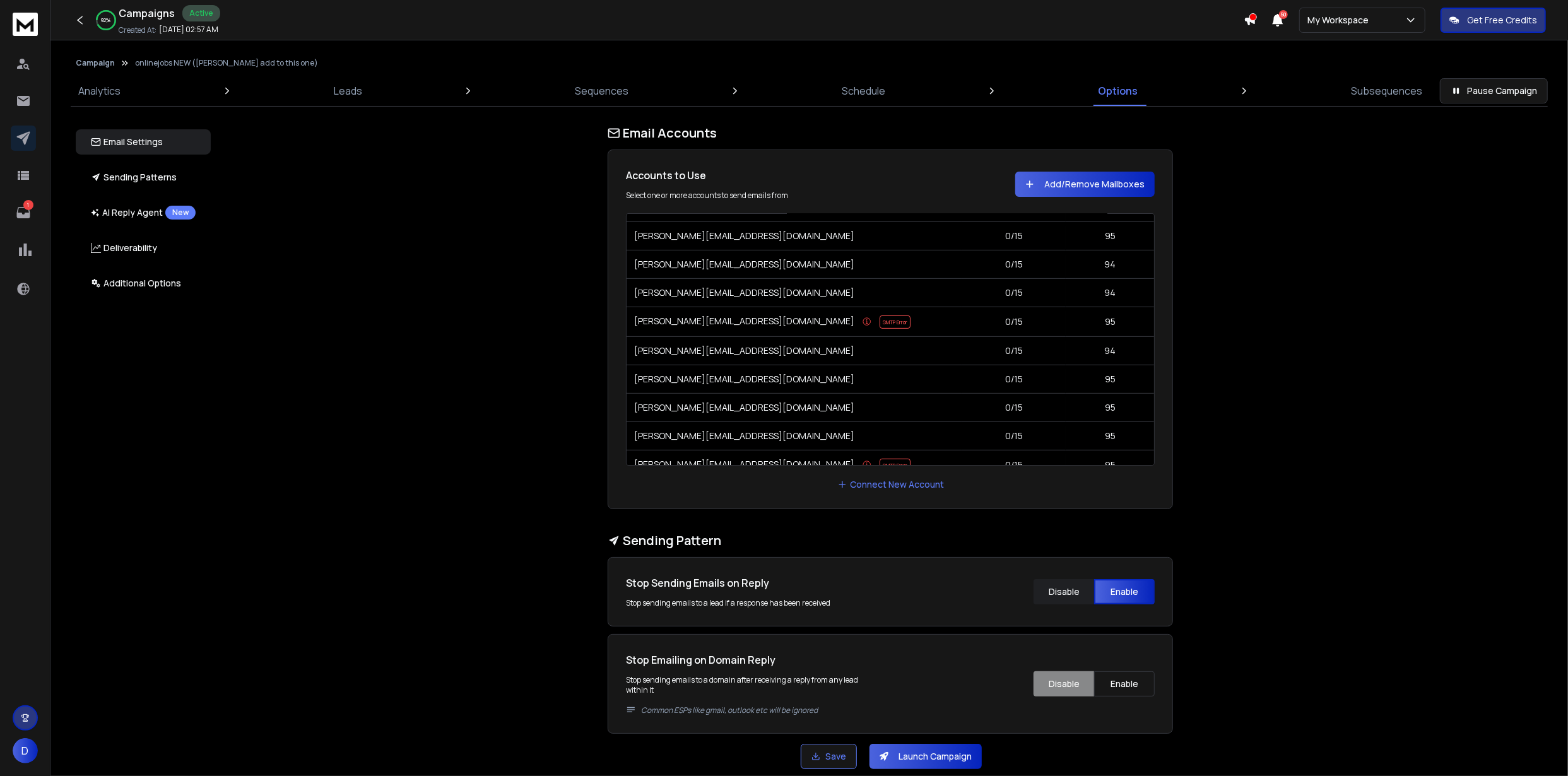
scroll to position [561, 0]
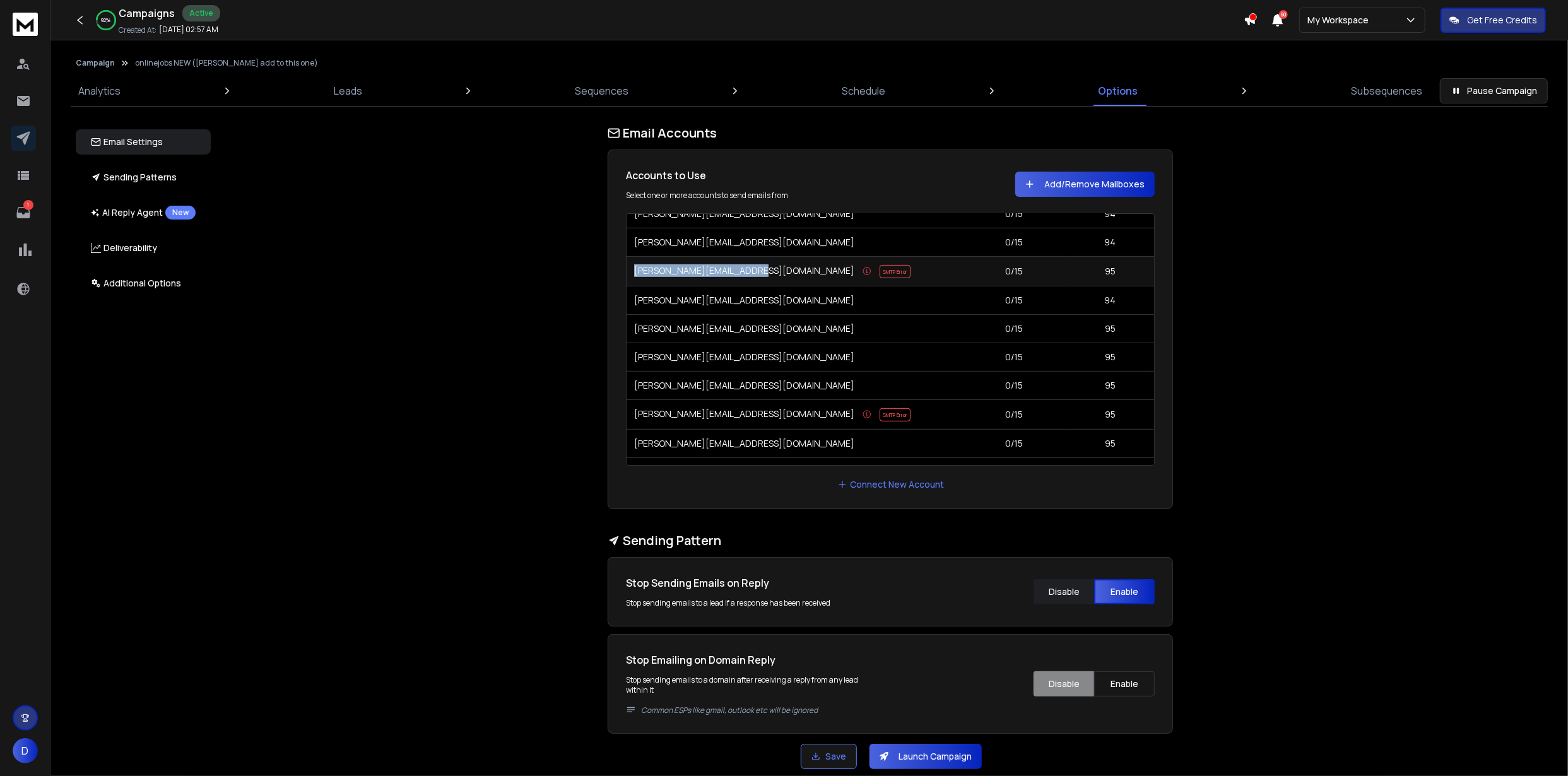
drag, startPoint x: 625, startPoint y: 280, endPoint x: 749, endPoint y: 283, distance: 124.0
click at [749, 283] on td "[PERSON_NAME][EMAIL_ADDRESS][DOMAIN_NAME] SMTP Error" at bounding box center [794, 271] width 335 height 30
copy p "[PERSON_NAME][EMAIL_ADDRESS][DOMAIN_NAME]"
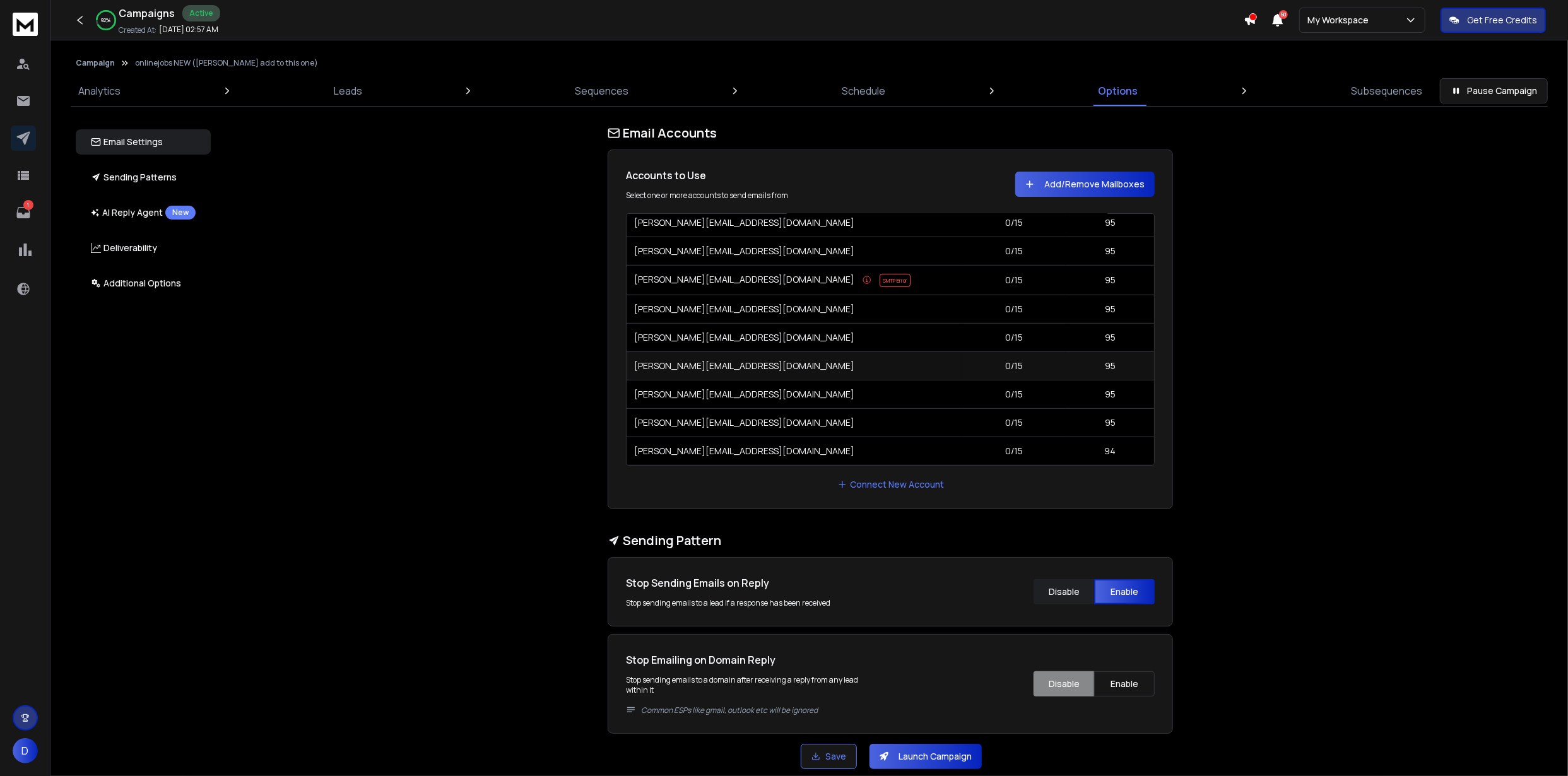
scroll to position [701, 0]
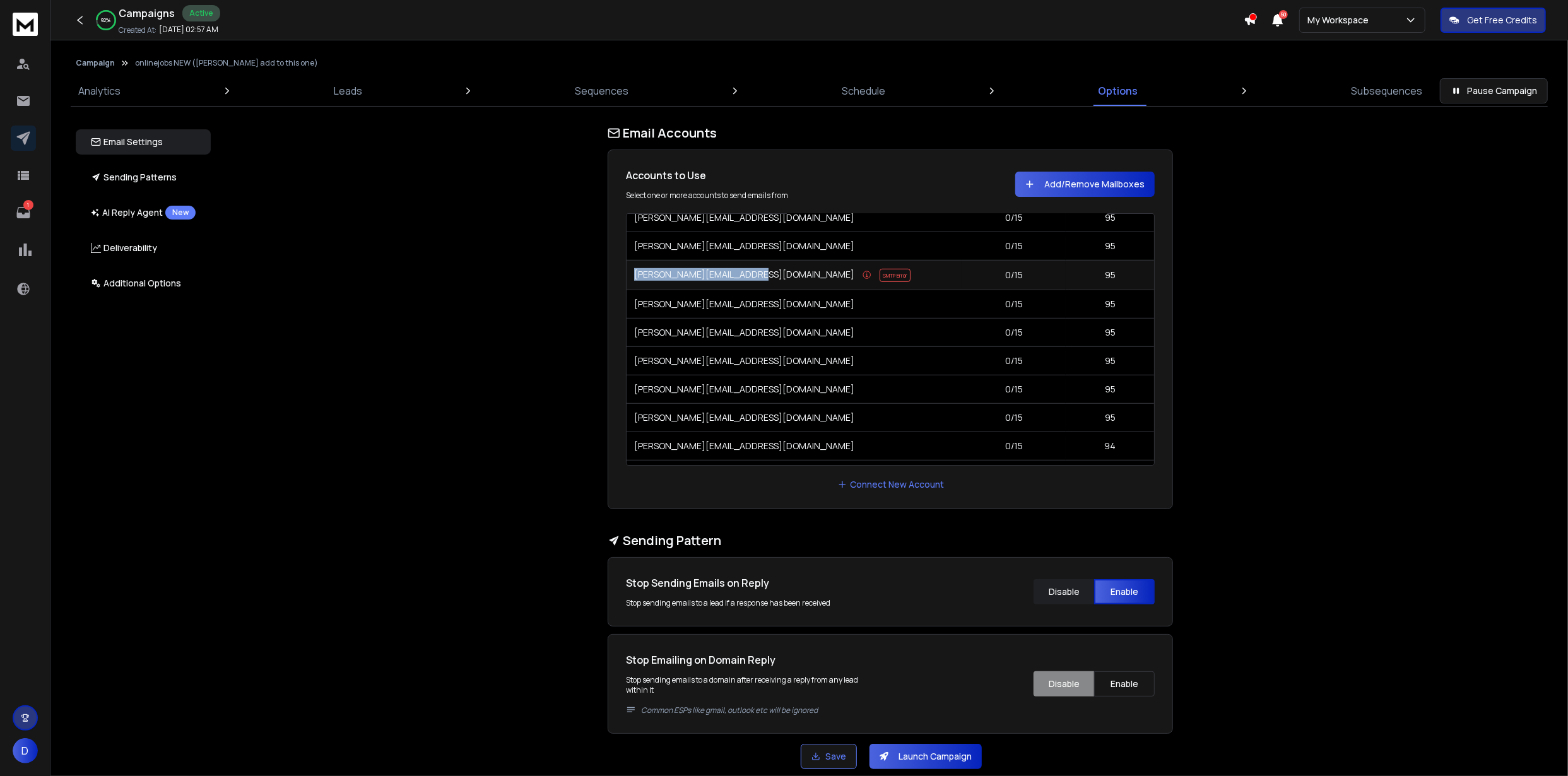
drag, startPoint x: 626, startPoint y: 284, endPoint x: 745, endPoint y: 283, distance: 119.0
click at [745, 283] on td "[PERSON_NAME][EMAIL_ADDRESS][DOMAIN_NAME] SMTP Error" at bounding box center [794, 275] width 335 height 30
click at [745, 282] on p "[PERSON_NAME][EMAIL_ADDRESS][DOMAIN_NAME]" at bounding box center [744, 275] width 220 height 14
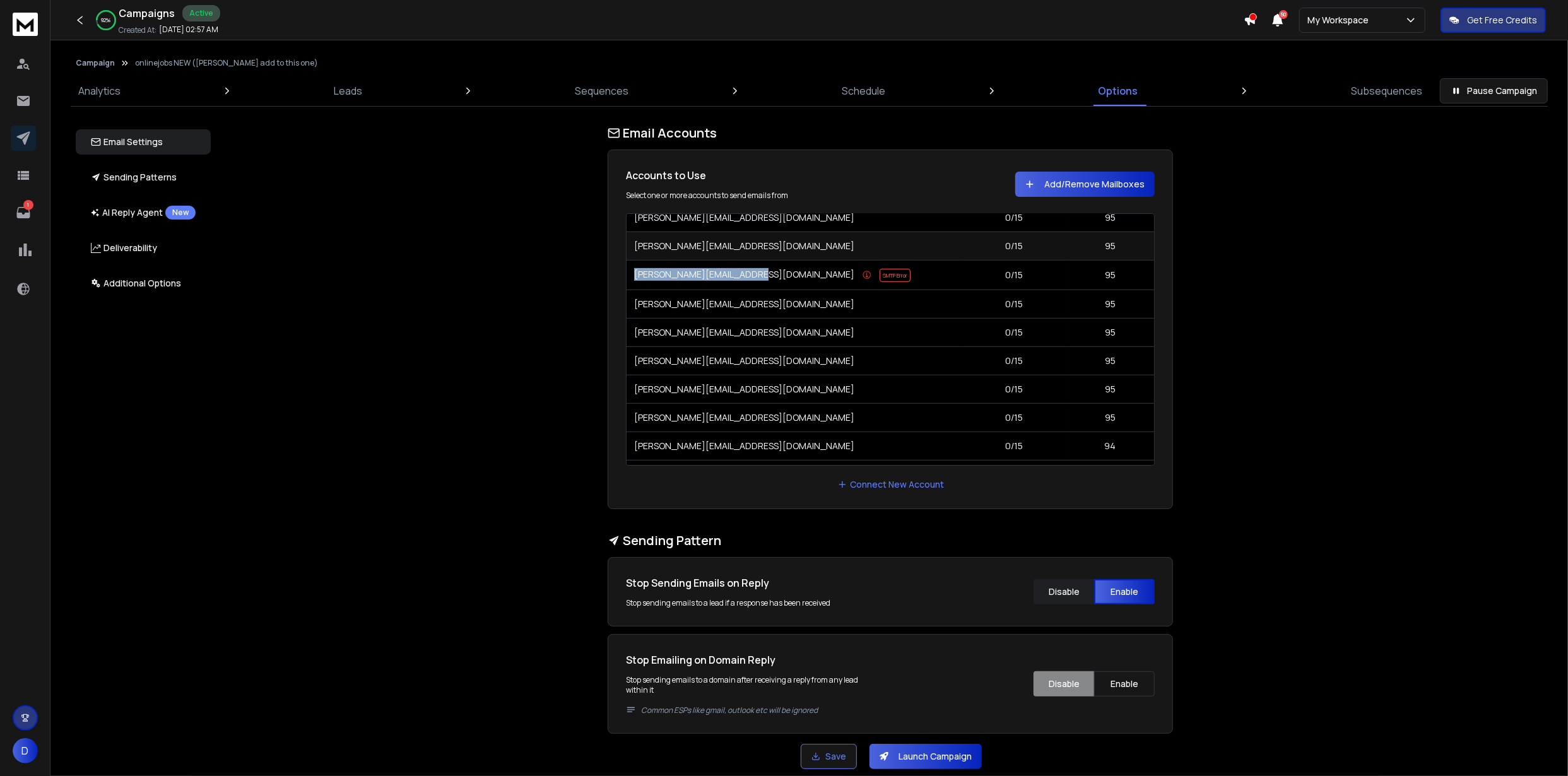
drag, startPoint x: 623, startPoint y: 281, endPoint x: 732, endPoint y: 266, distance: 110.0
click at [749, 279] on td "[PERSON_NAME][EMAIL_ADDRESS][DOMAIN_NAME] SMTP Error" at bounding box center [794, 275] width 335 height 30
copy p "[PERSON_NAME][EMAIL_ADDRESS][DOMAIN_NAME]"
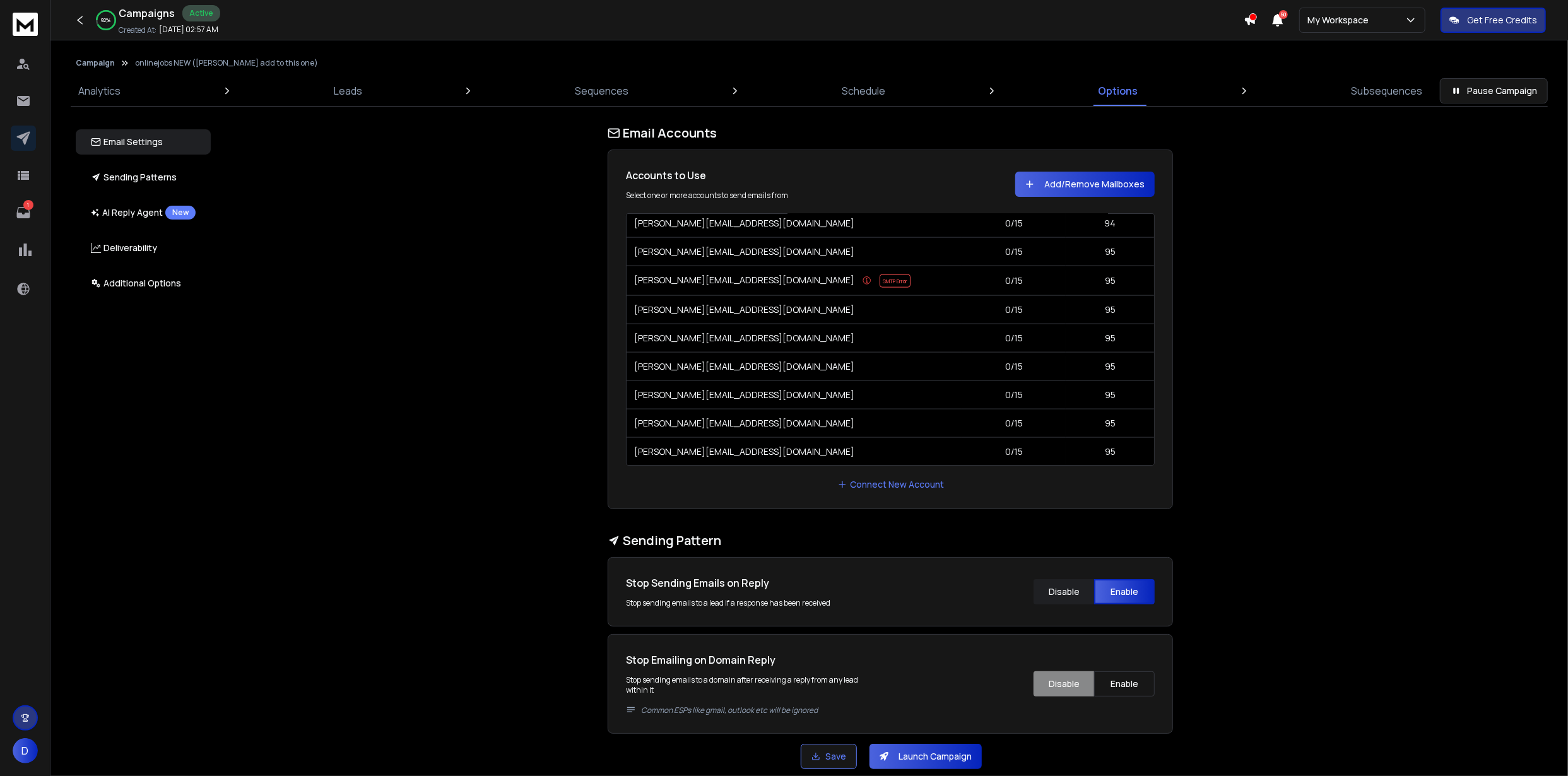
scroll to position [1682, 0]
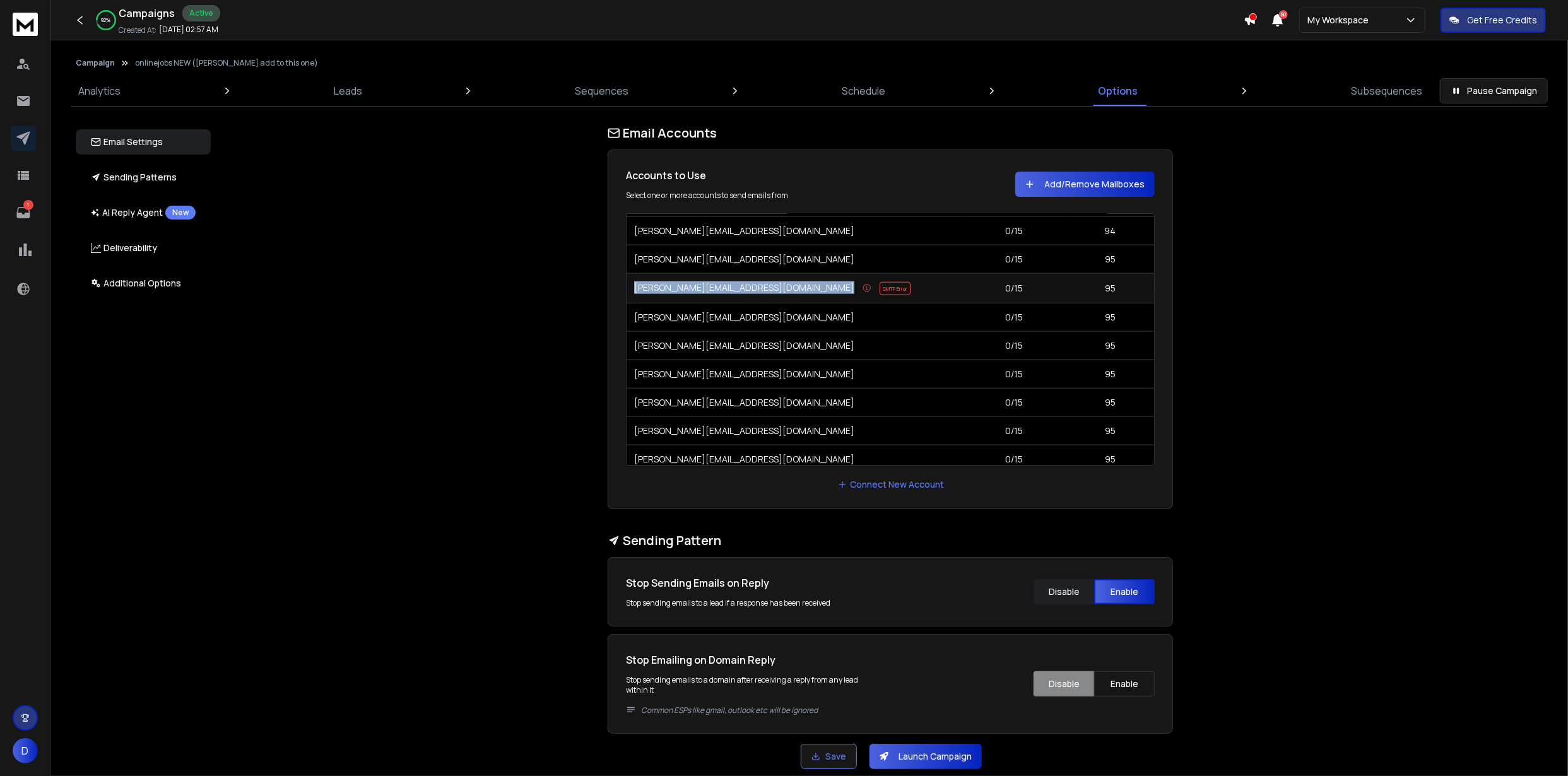
drag, startPoint x: 630, startPoint y: 304, endPoint x: 741, endPoint y: 306, distance: 111.0
click at [741, 295] on div "[PERSON_NAME][EMAIL_ADDRESS][DOMAIN_NAME] SMTP Error" at bounding box center [794, 288] width 320 height 14
copy div "[PERSON_NAME][EMAIL_ADDRESS][DOMAIN_NAME]"
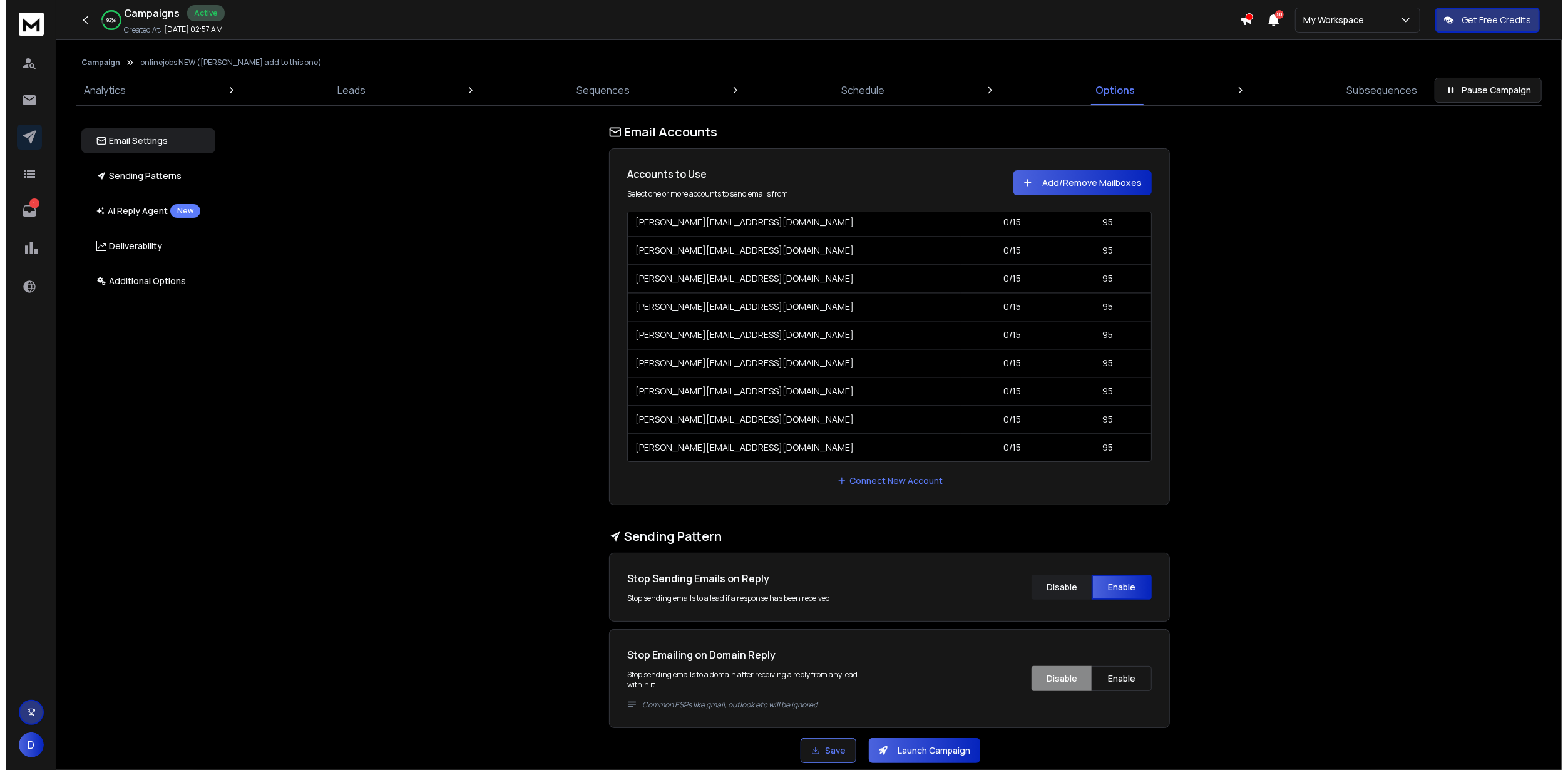
scroll to position [2631, 0]
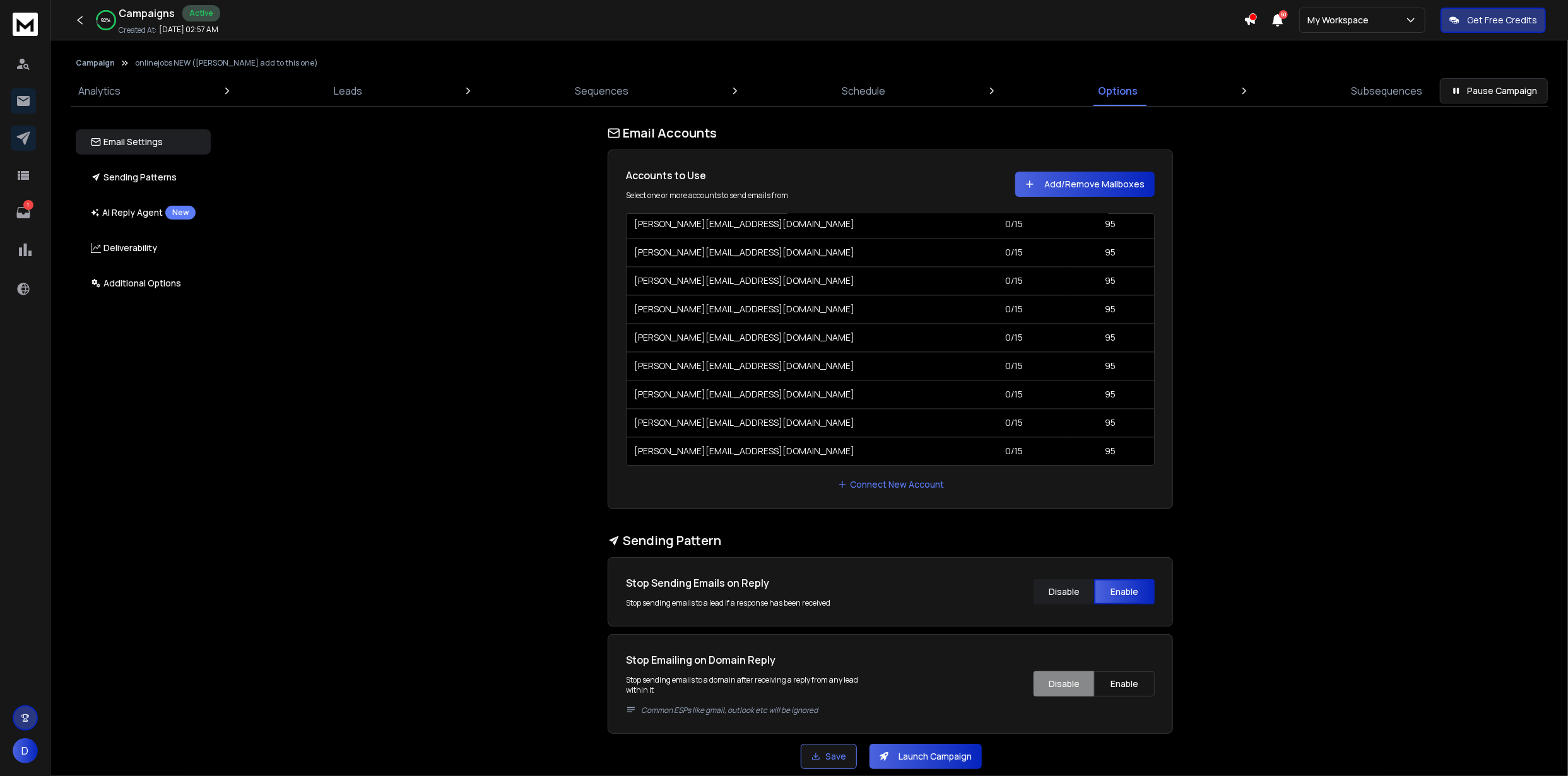
click at [22, 98] on icon at bounding box center [23, 100] width 13 height 10
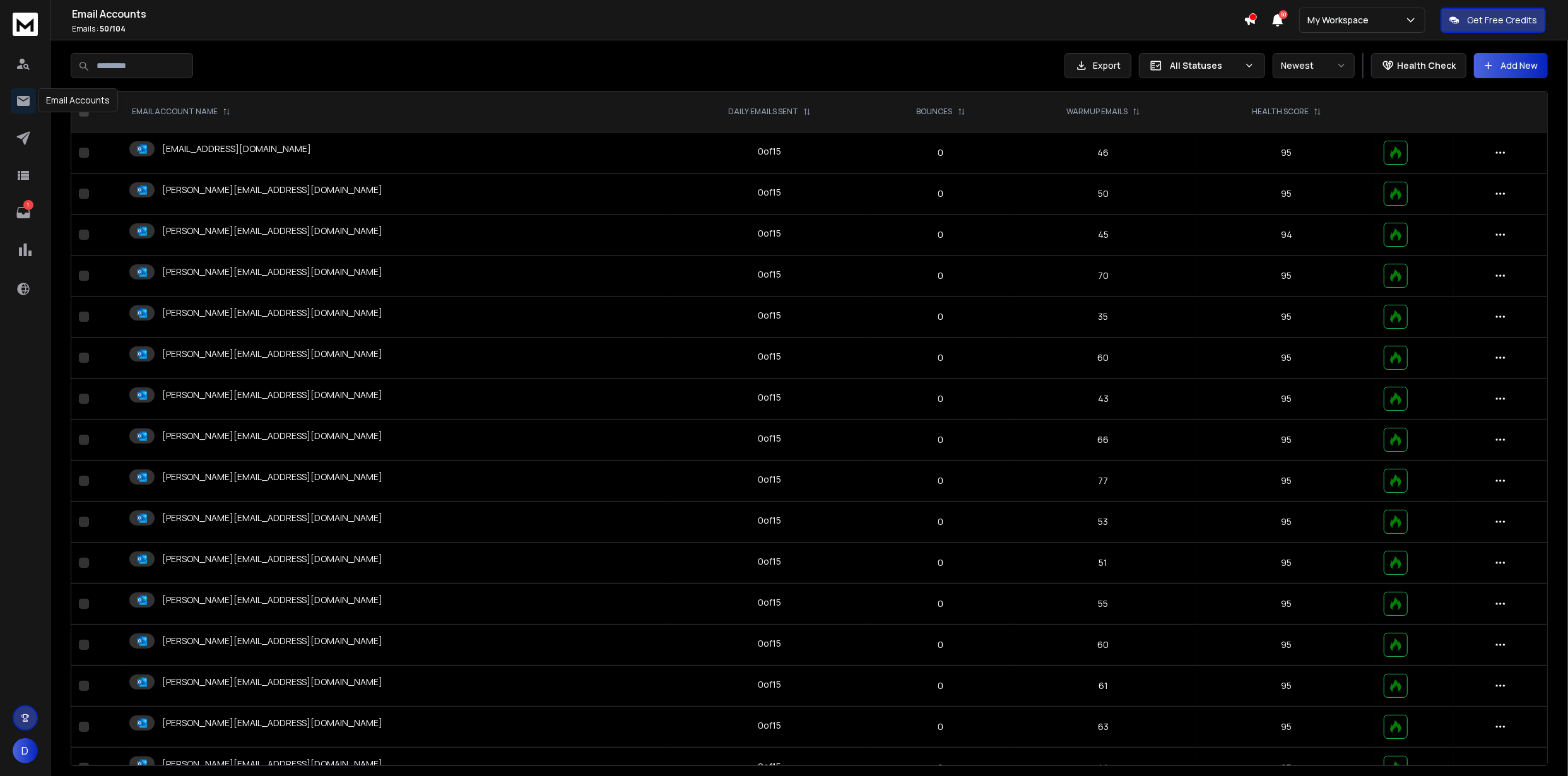
click at [346, 152] on div "[EMAIL_ADDRESS][DOMAIN_NAME]" at bounding box center [394, 149] width 530 height 15
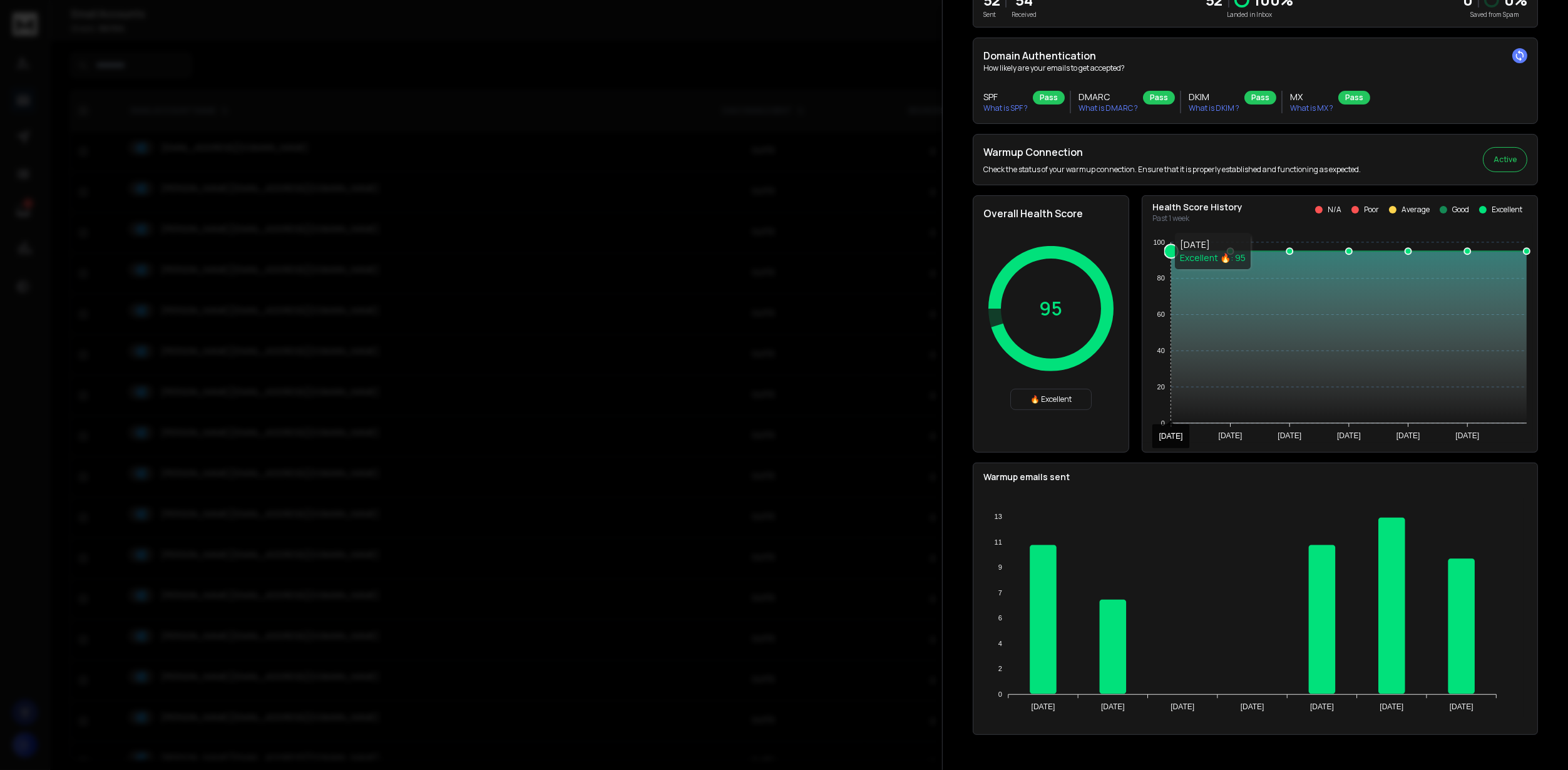
click at [303, 339] on div at bounding box center [784, 385] width 1568 height 770
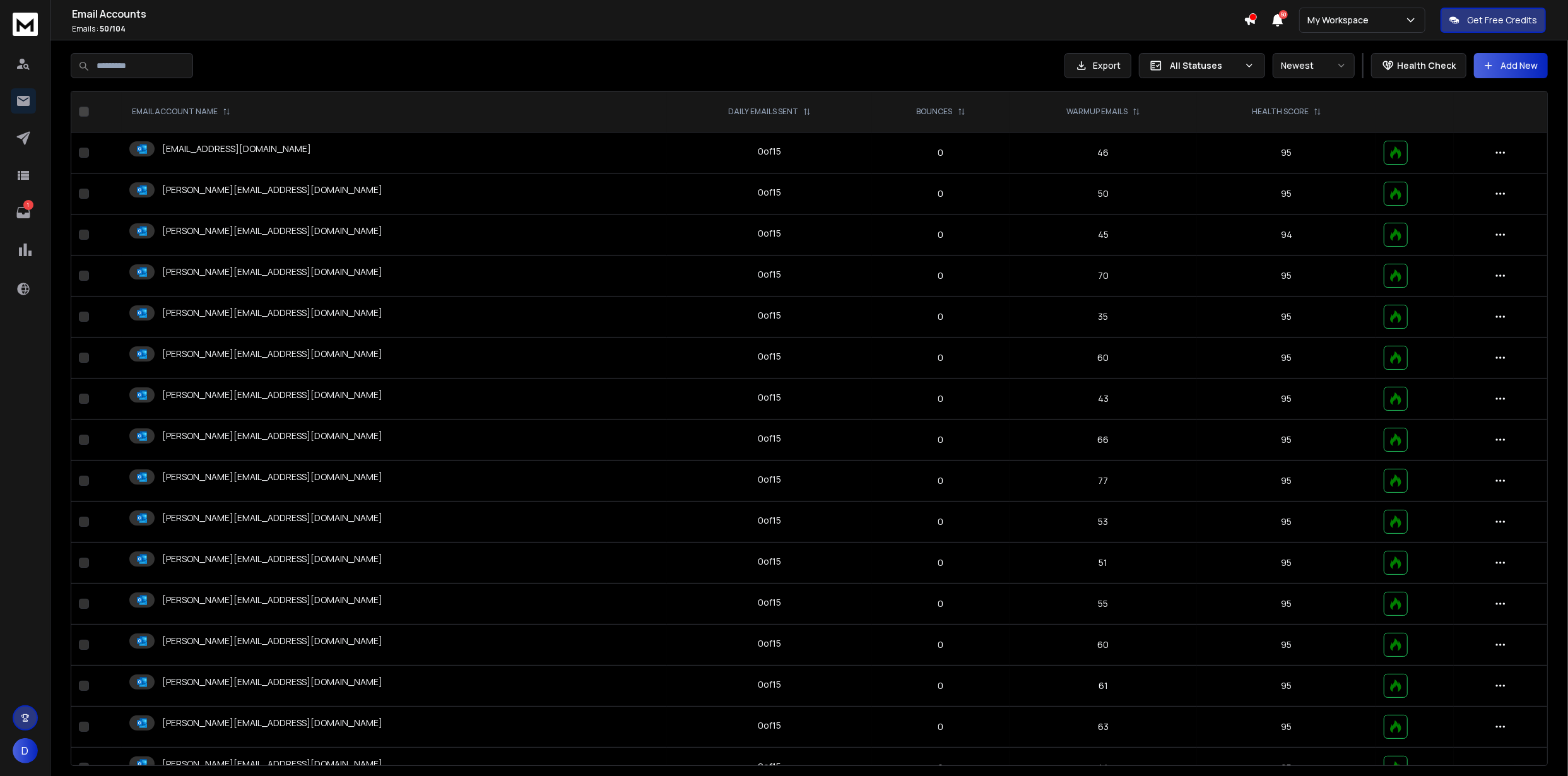
click at [281, 184] on div "[PERSON_NAME][EMAIL_ADDRESS][DOMAIN_NAME]" at bounding box center [394, 190] width 530 height 15
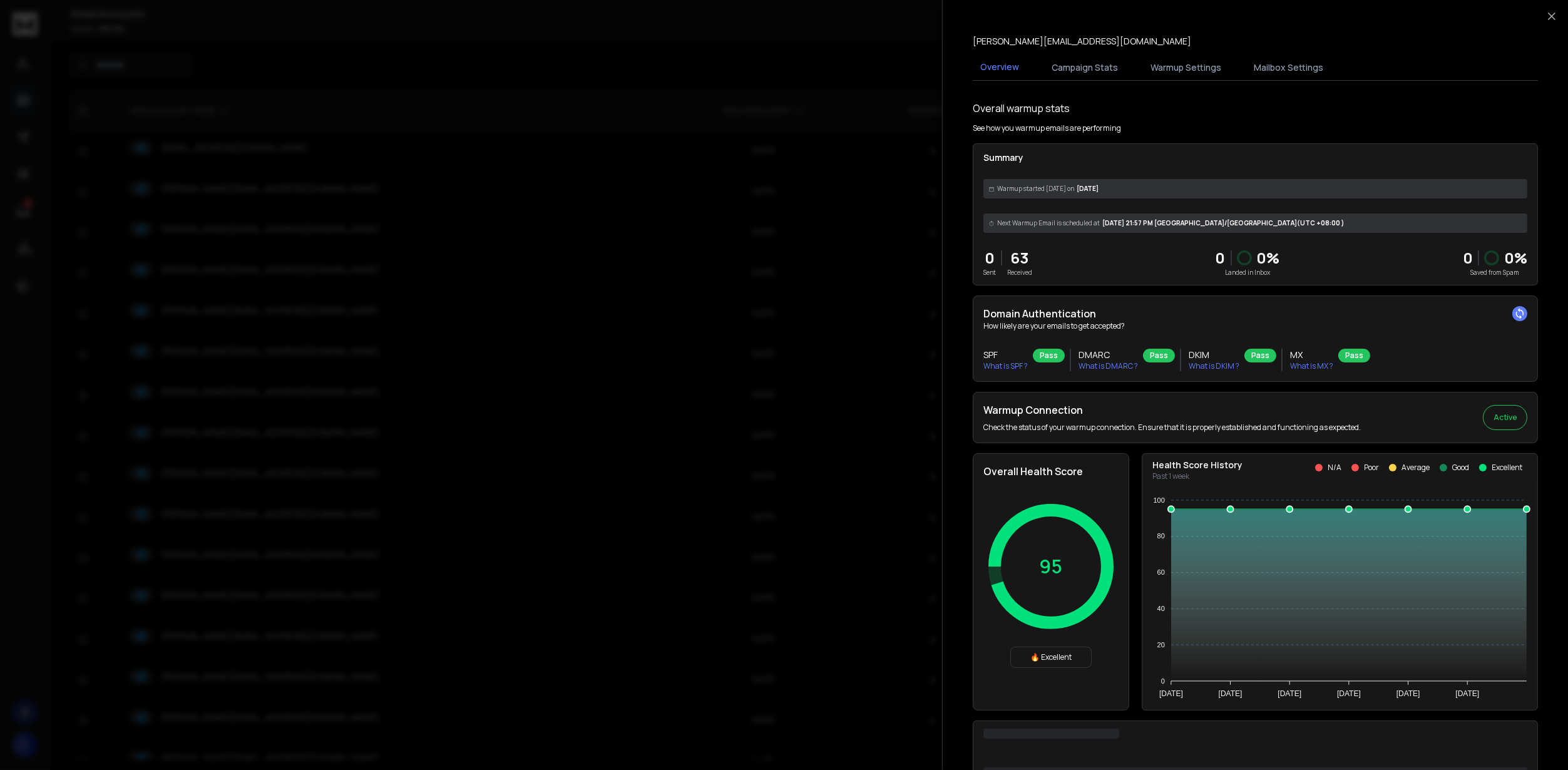
scroll to position [206, 0]
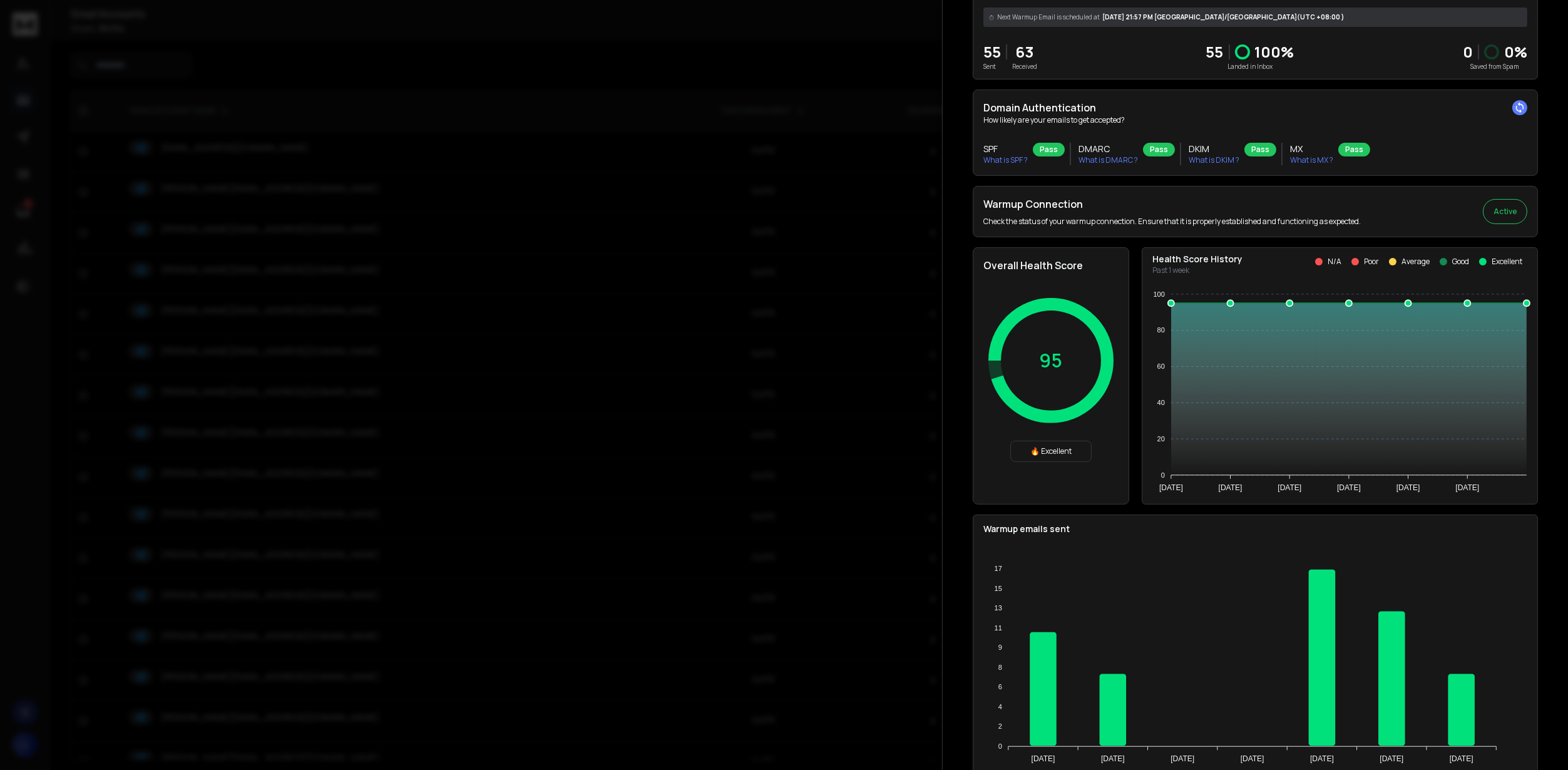
click at [595, 374] on div at bounding box center [784, 385] width 1568 height 770
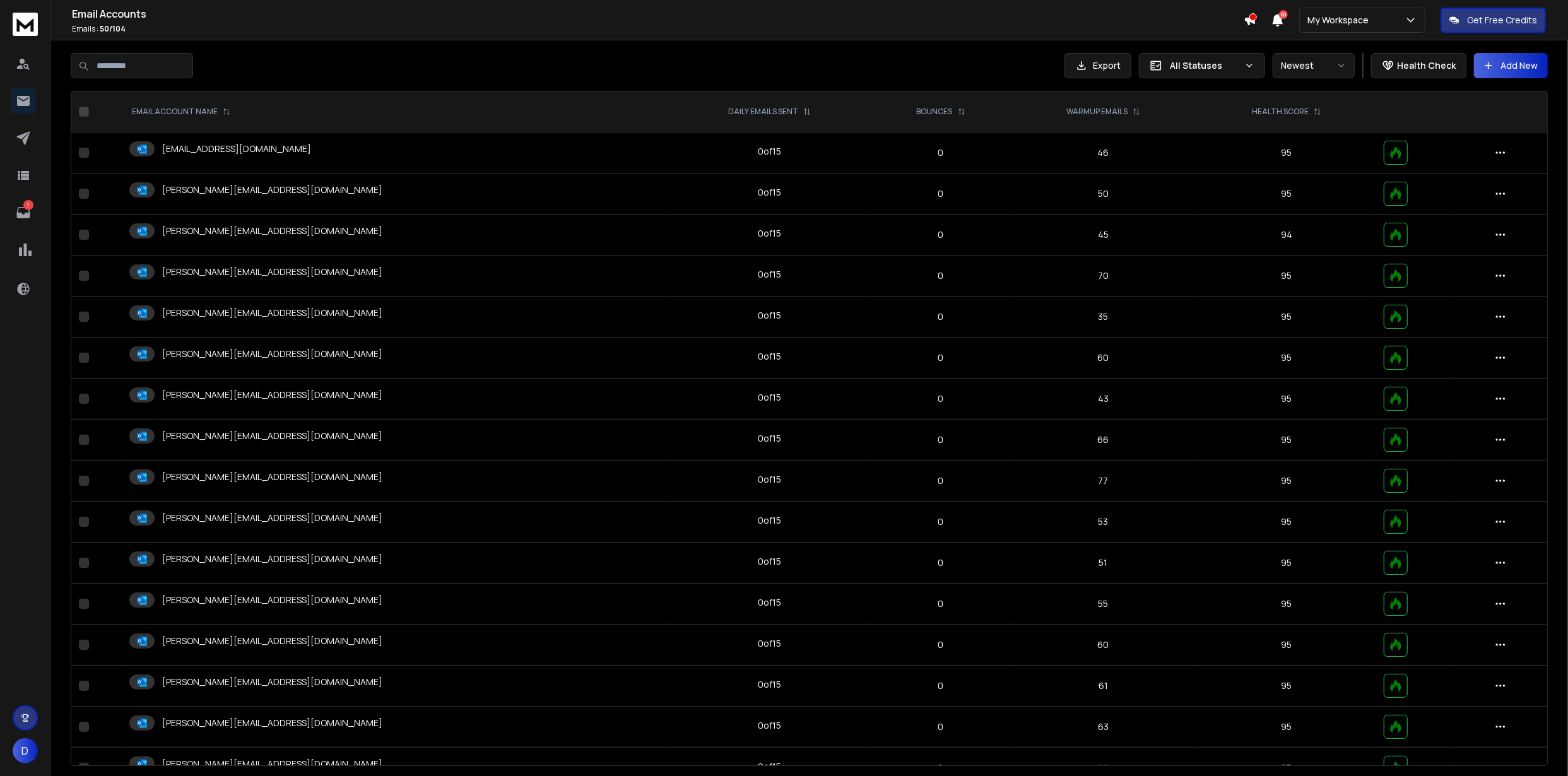
click at [387, 281] on td "[PERSON_NAME][EMAIL_ADDRESS][DOMAIN_NAME]" at bounding box center [395, 276] width 545 height 41
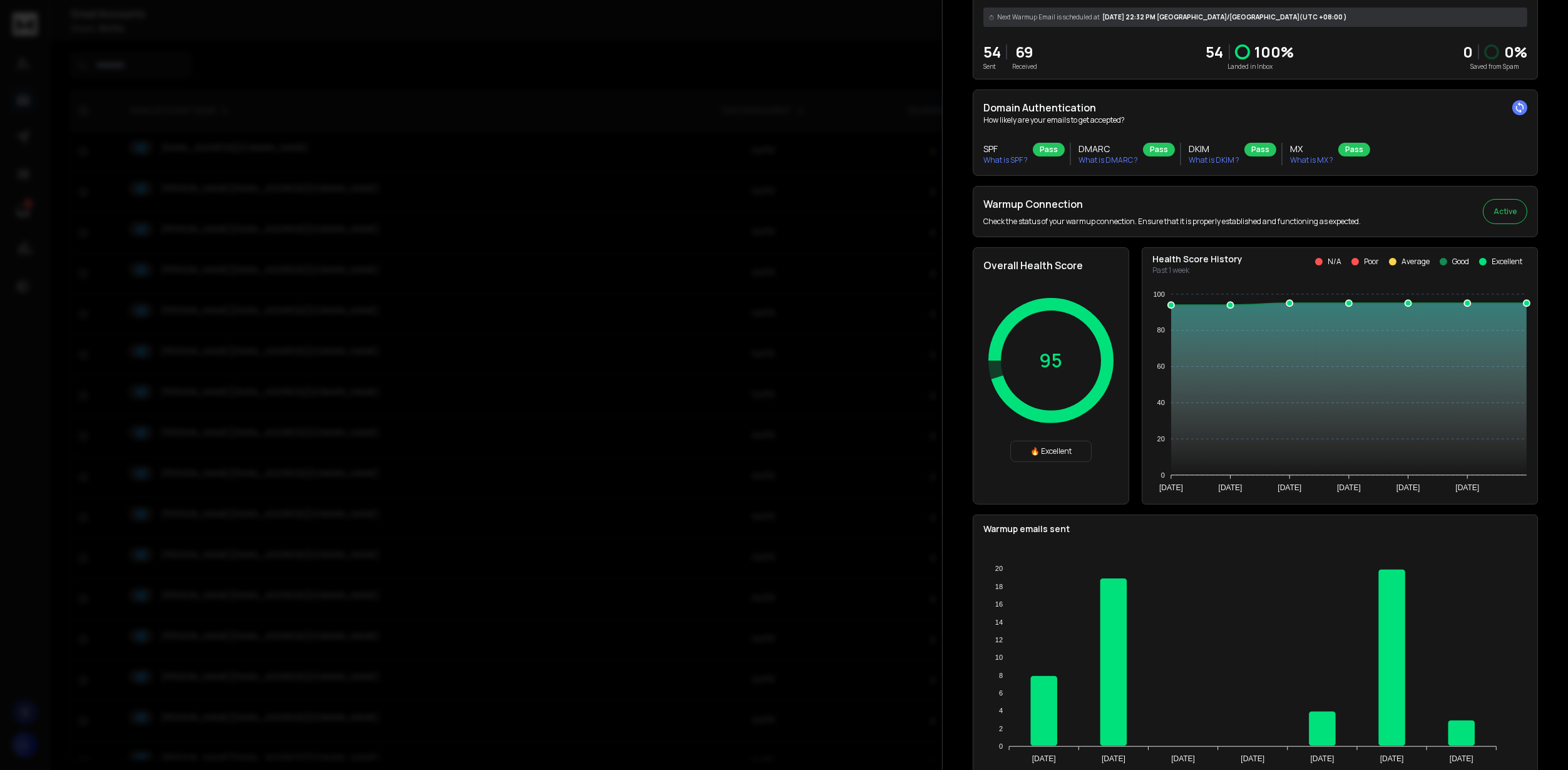
click at [577, 401] on div at bounding box center [784, 385] width 1568 height 770
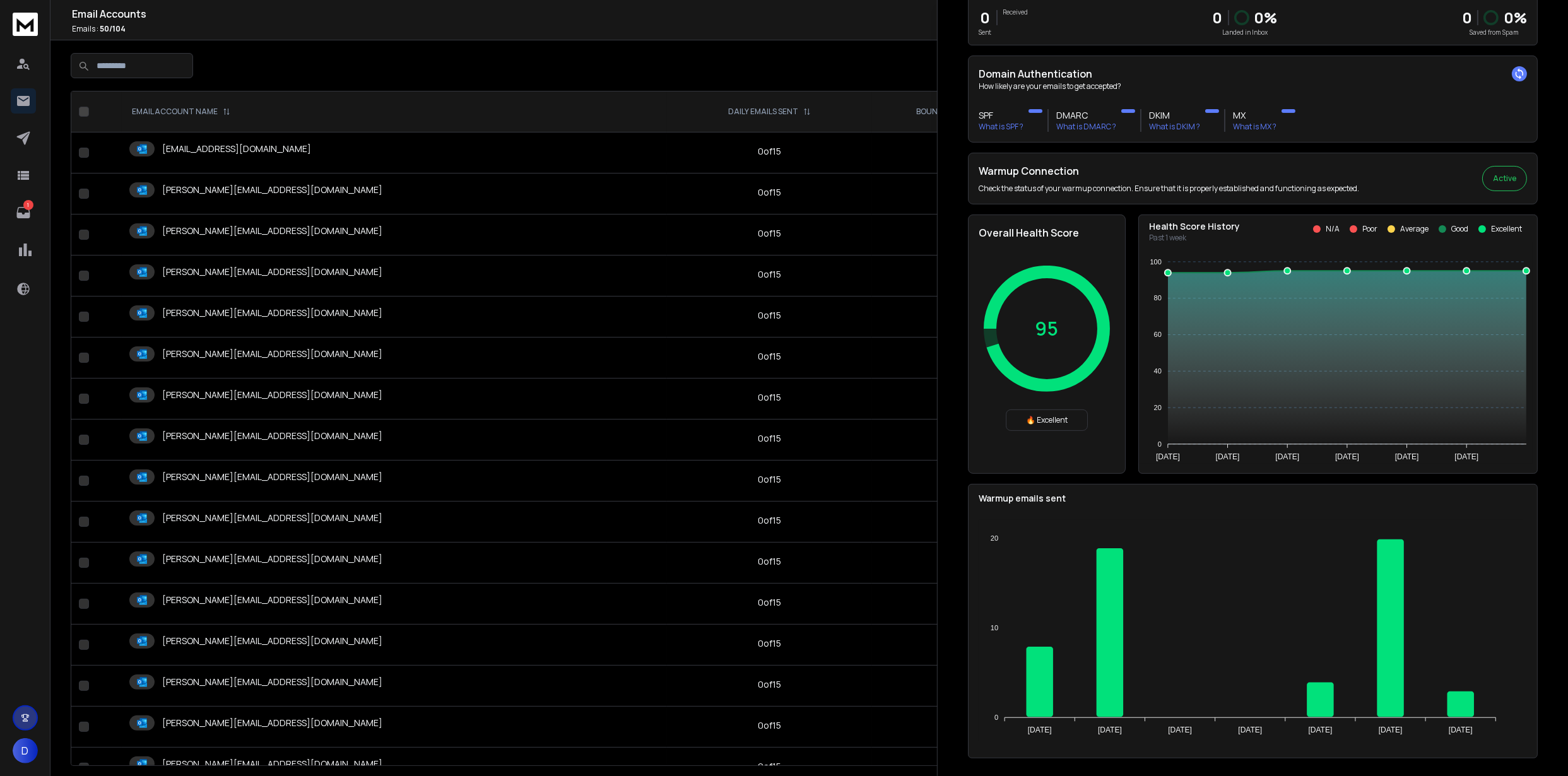
click at [259, 346] on td "[PERSON_NAME][EMAIL_ADDRESS][DOMAIN_NAME]" at bounding box center [395, 358] width 545 height 41
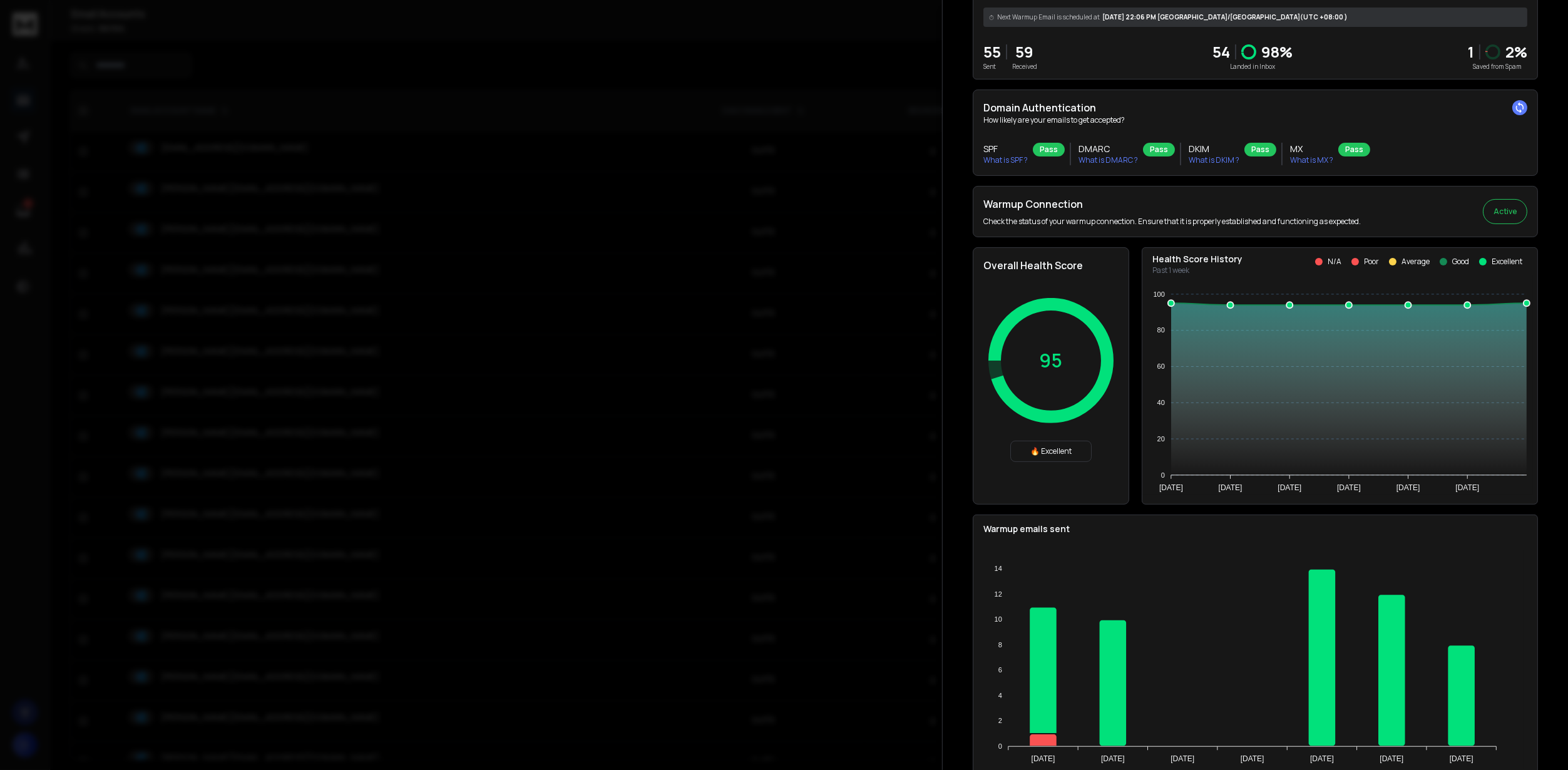
click at [465, 453] on div at bounding box center [784, 385] width 1568 height 770
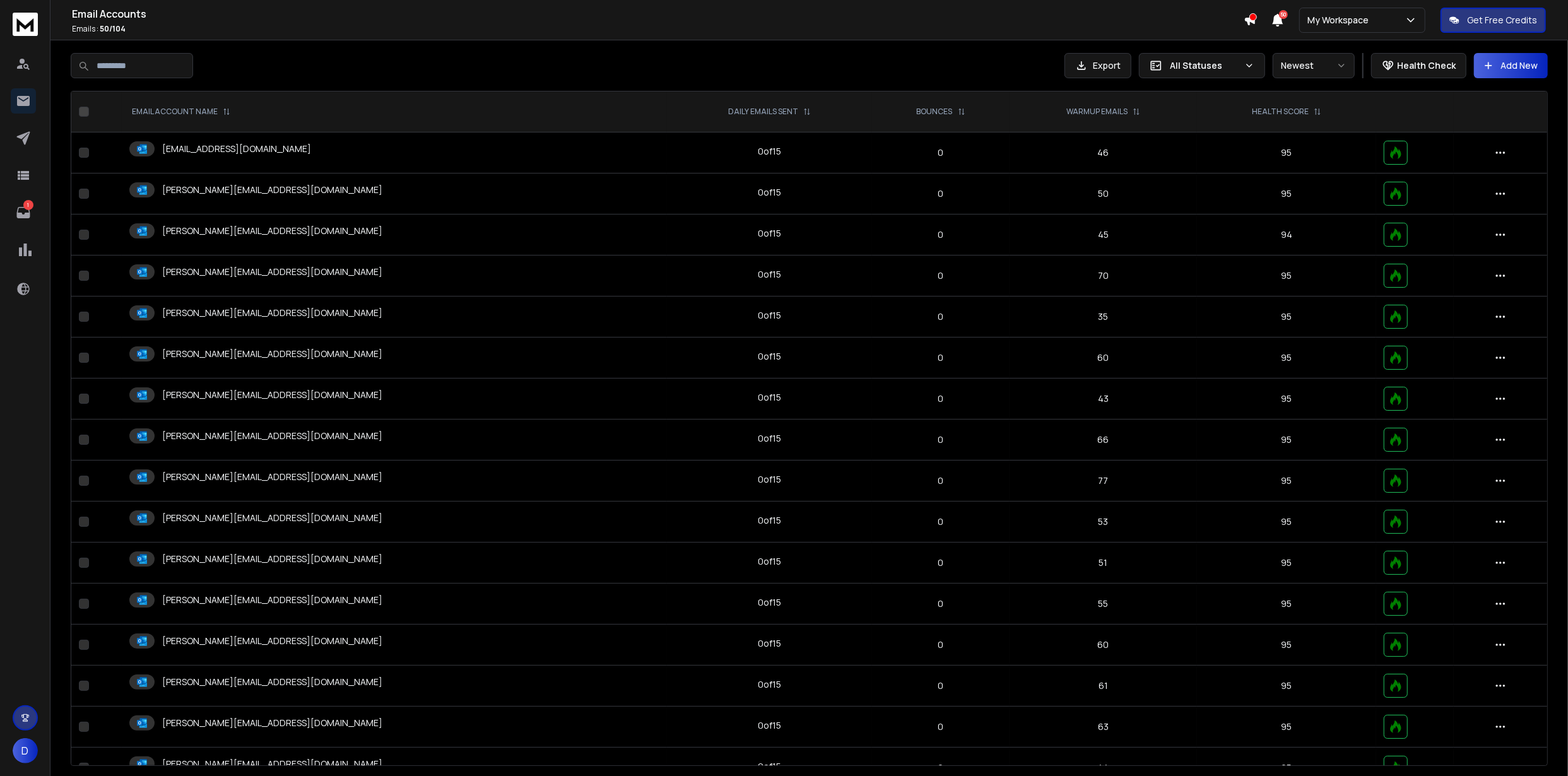
click at [313, 435] on div "[PERSON_NAME][EMAIL_ADDRESS][DOMAIN_NAME]" at bounding box center [394, 436] width 530 height 15
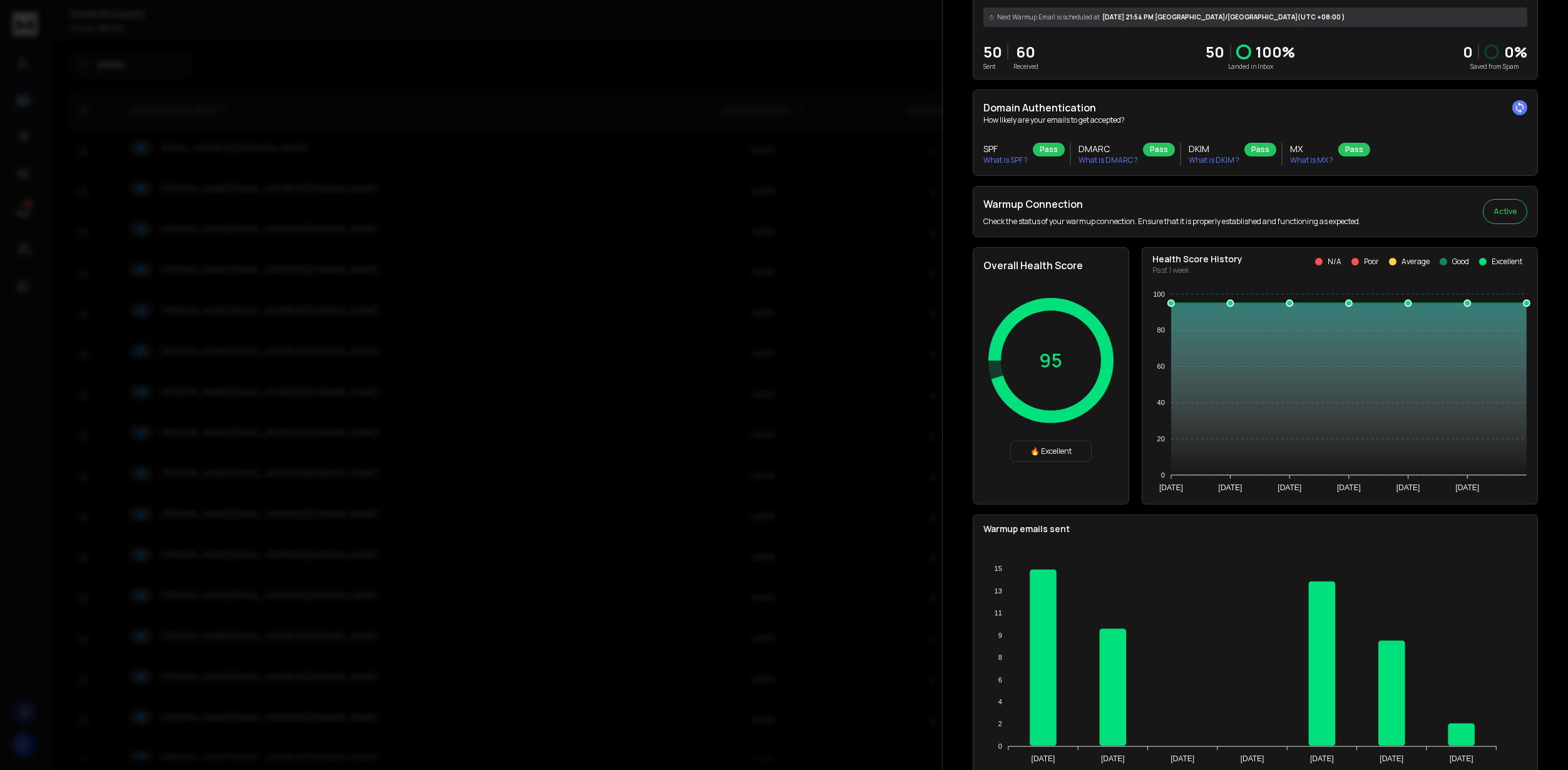
click at [521, 481] on div at bounding box center [784, 385] width 1568 height 770
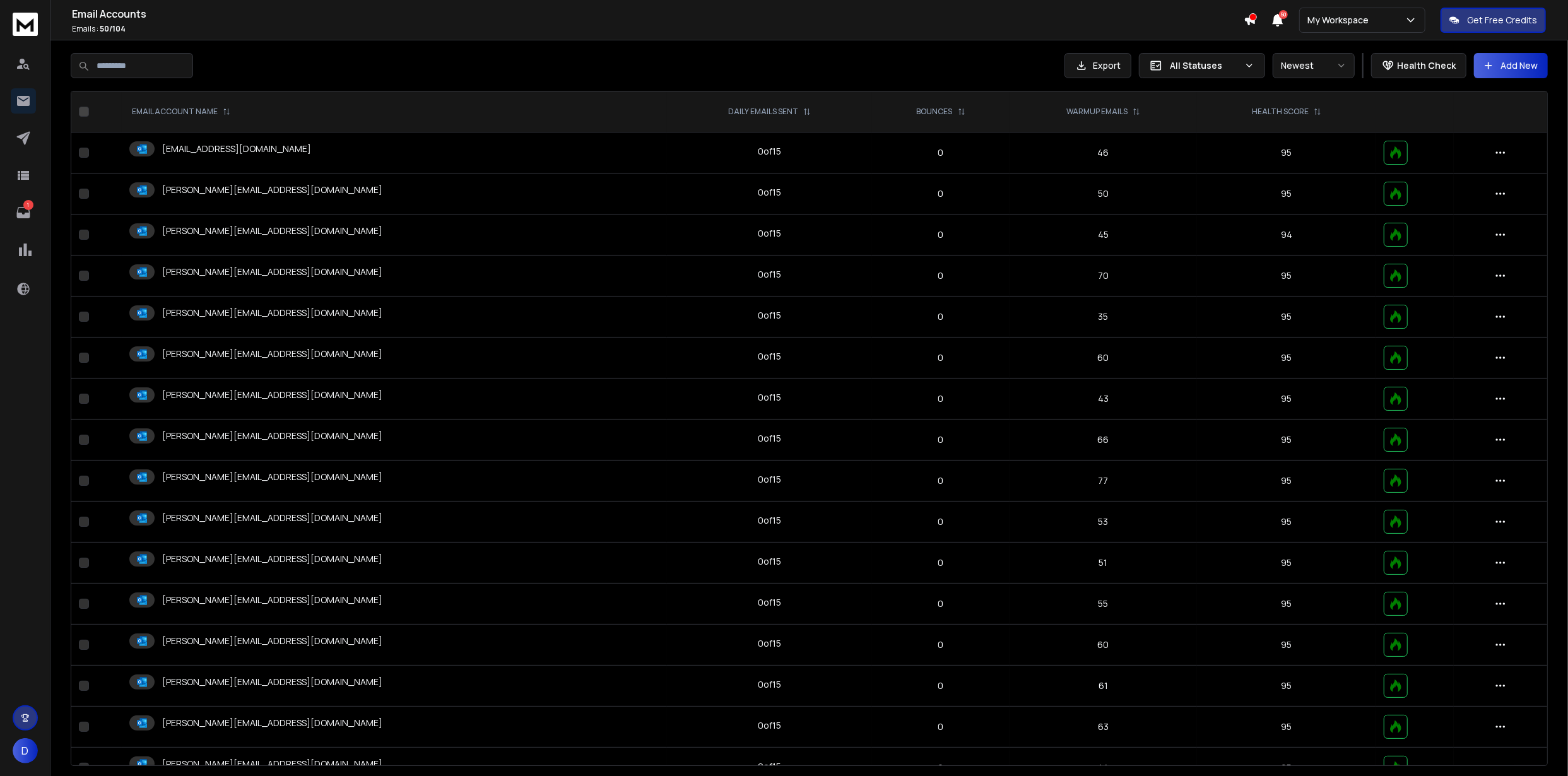
click at [329, 526] on div "[PERSON_NAME][EMAIL_ADDRESS][DOMAIN_NAME]" at bounding box center [394, 518] width 530 height 15
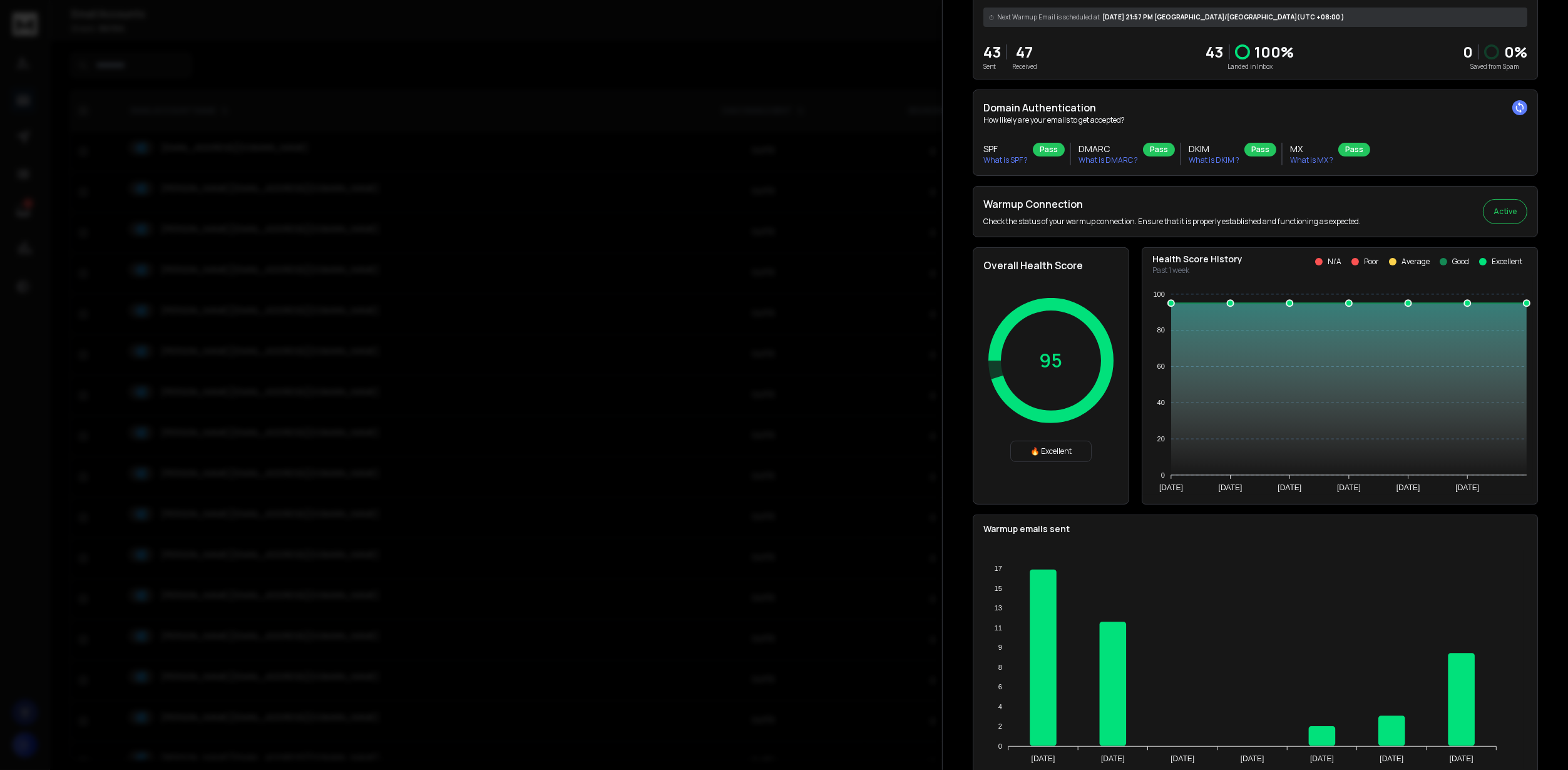
click at [576, 510] on div at bounding box center [784, 385] width 1568 height 770
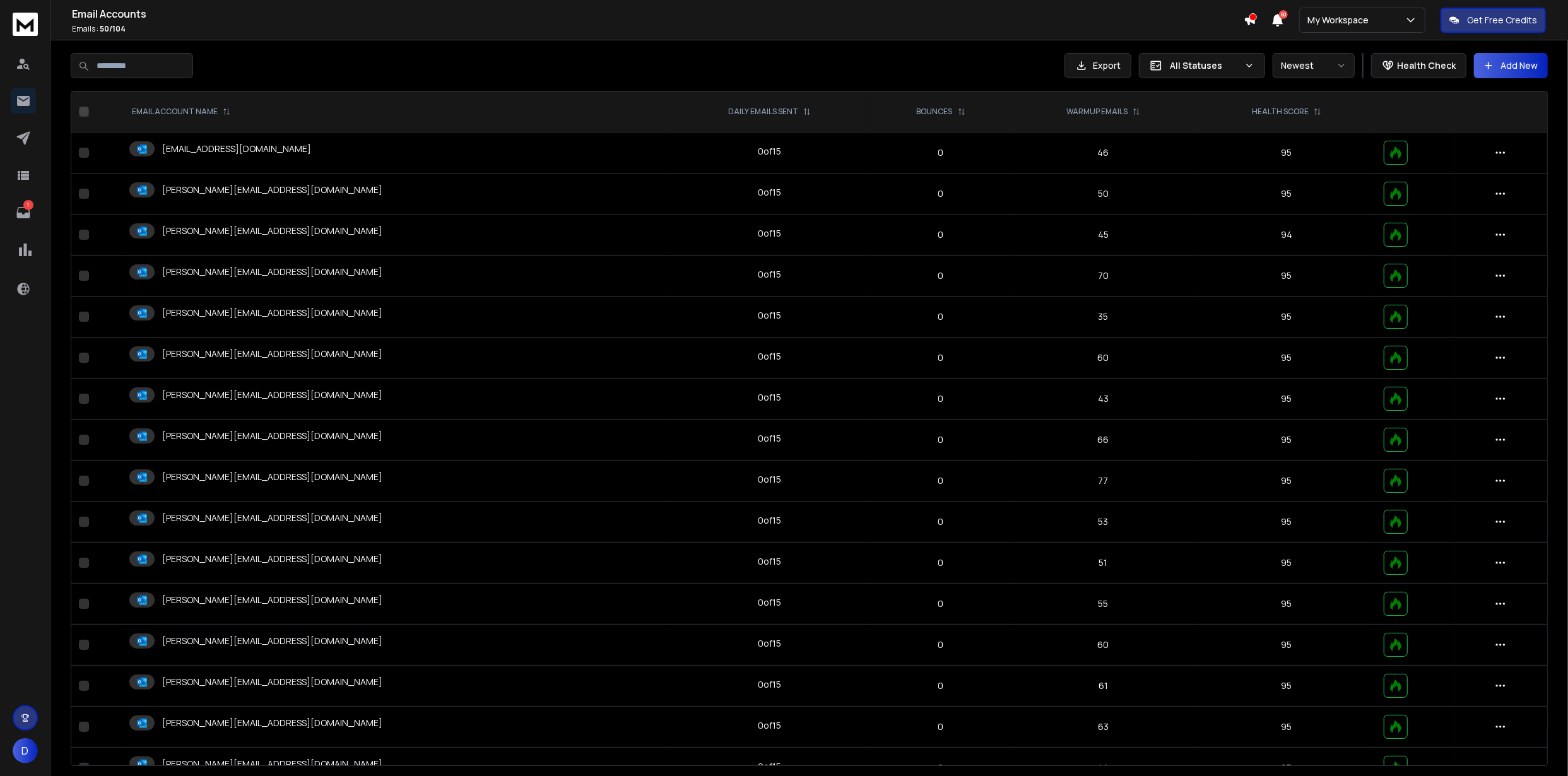
click at [273, 574] on td "[PERSON_NAME][EMAIL_ADDRESS][DOMAIN_NAME]" at bounding box center [395, 563] width 545 height 41
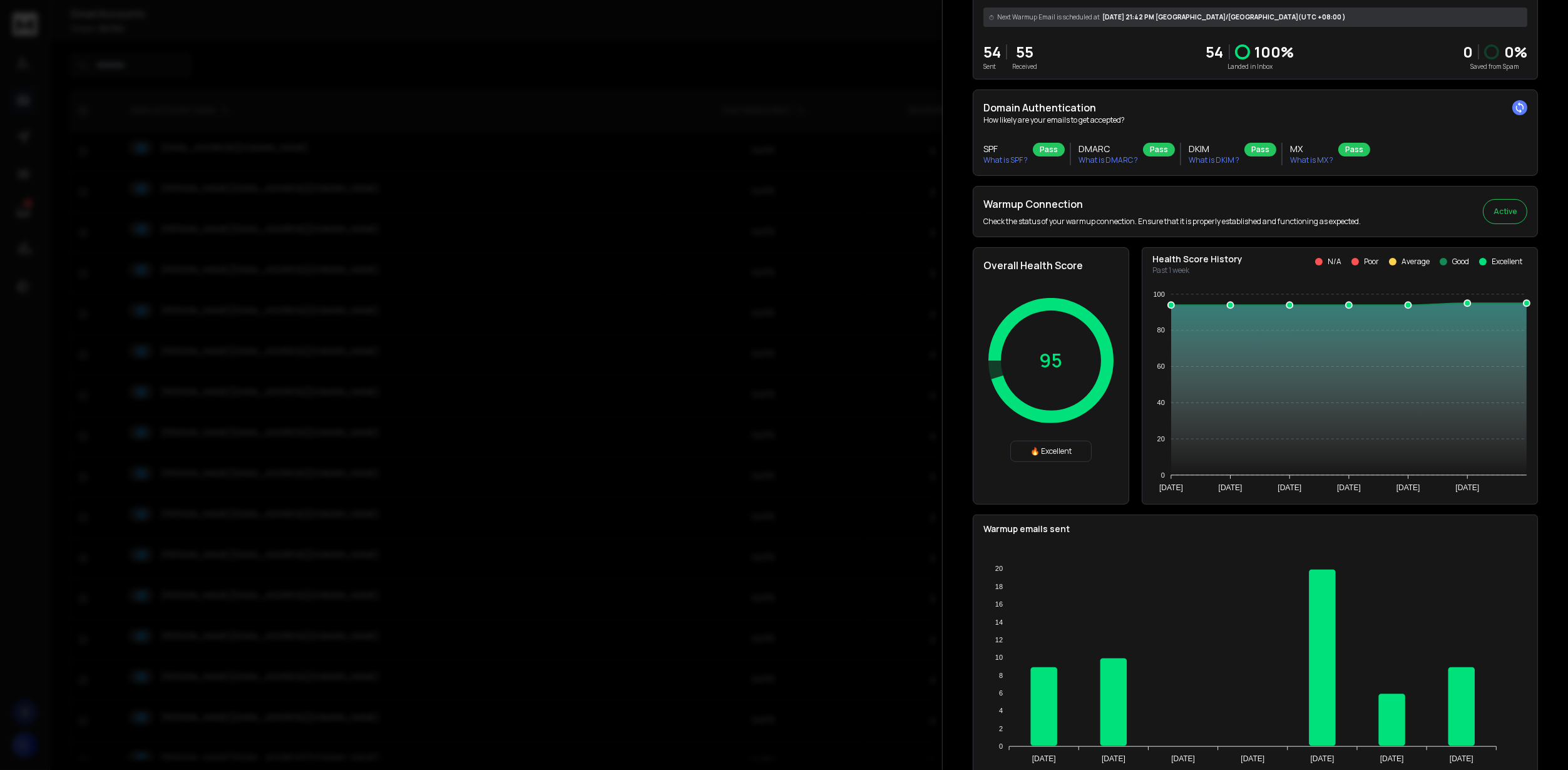
click at [478, 591] on div at bounding box center [784, 385] width 1568 height 770
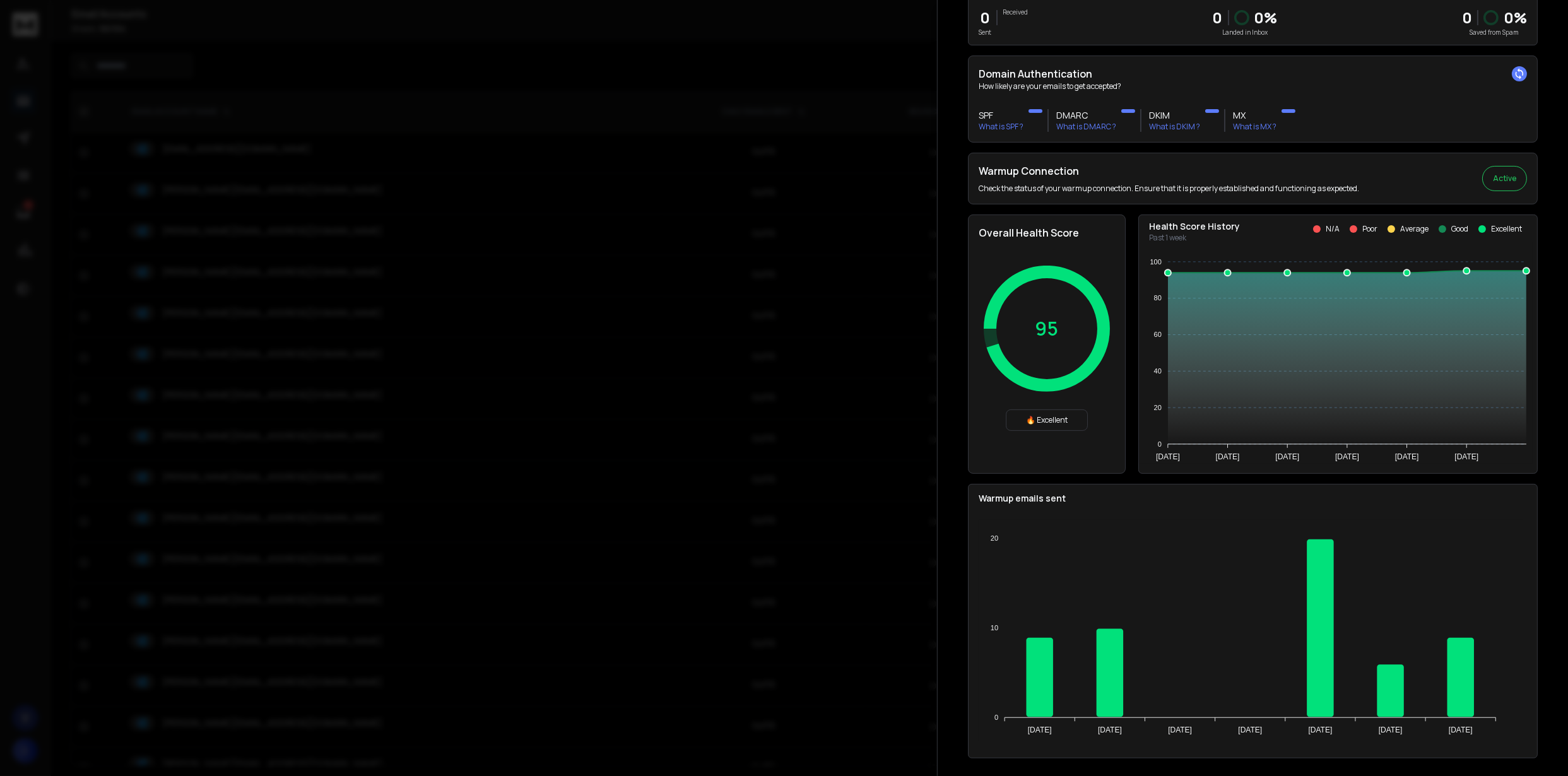
click at [325, 590] on td "[PERSON_NAME][EMAIL_ADDRESS][DOMAIN_NAME]" at bounding box center [392, 604] width 540 height 41
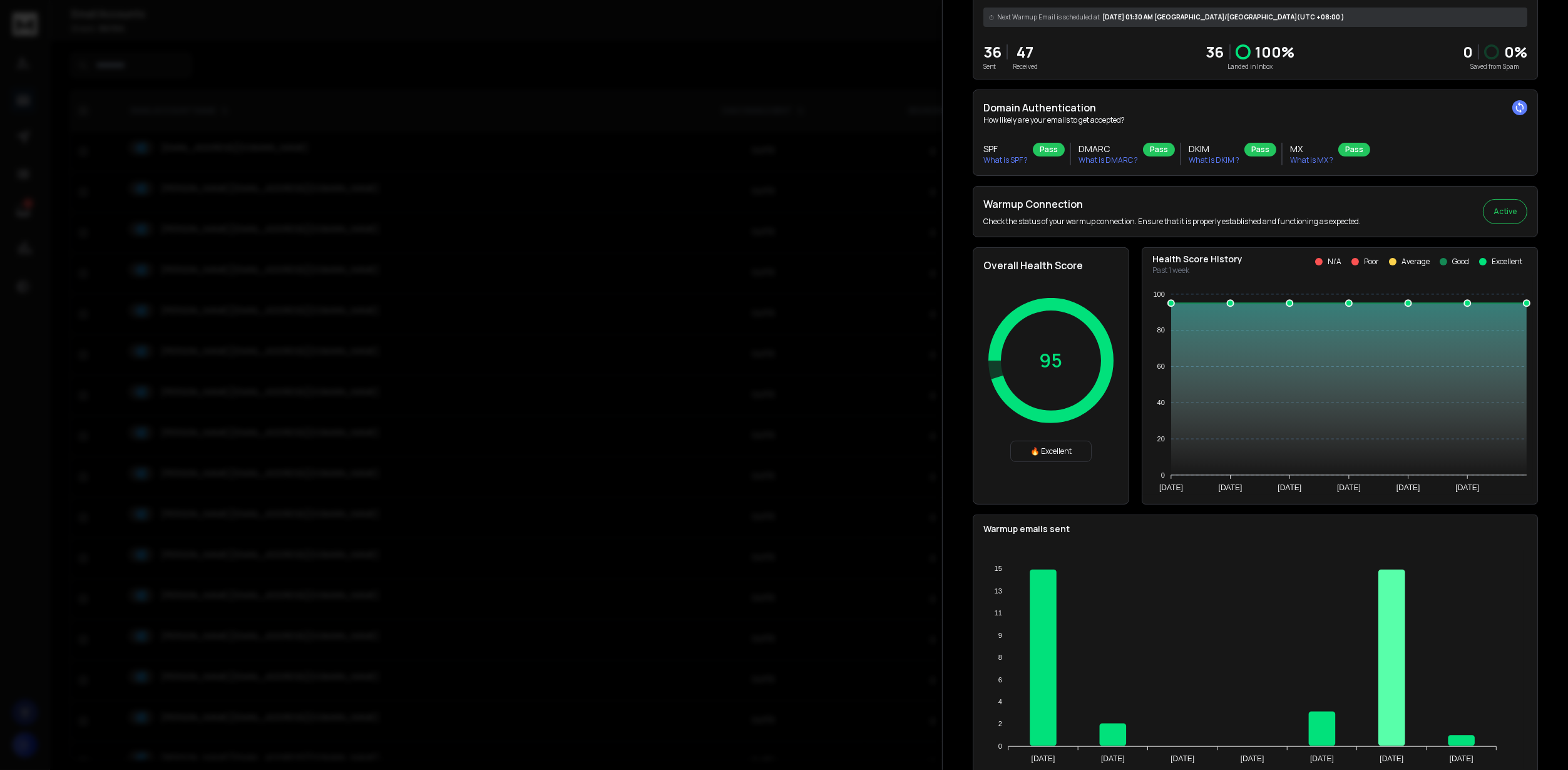
click at [276, 588] on div at bounding box center [784, 385] width 1568 height 770
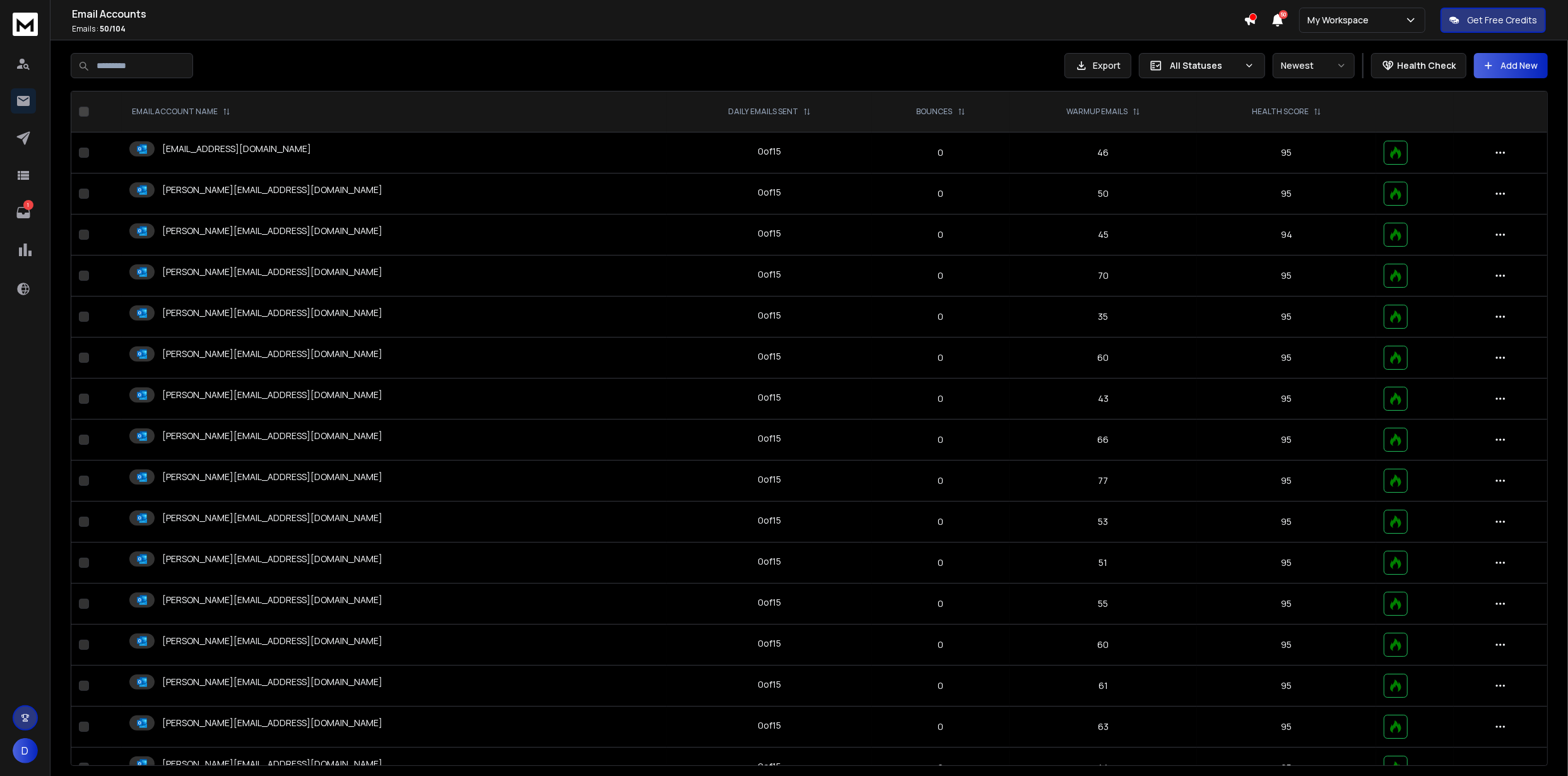
click at [260, 685] on p "[PERSON_NAME][EMAIL_ADDRESS][DOMAIN_NAME]" at bounding box center [272, 682] width 220 height 13
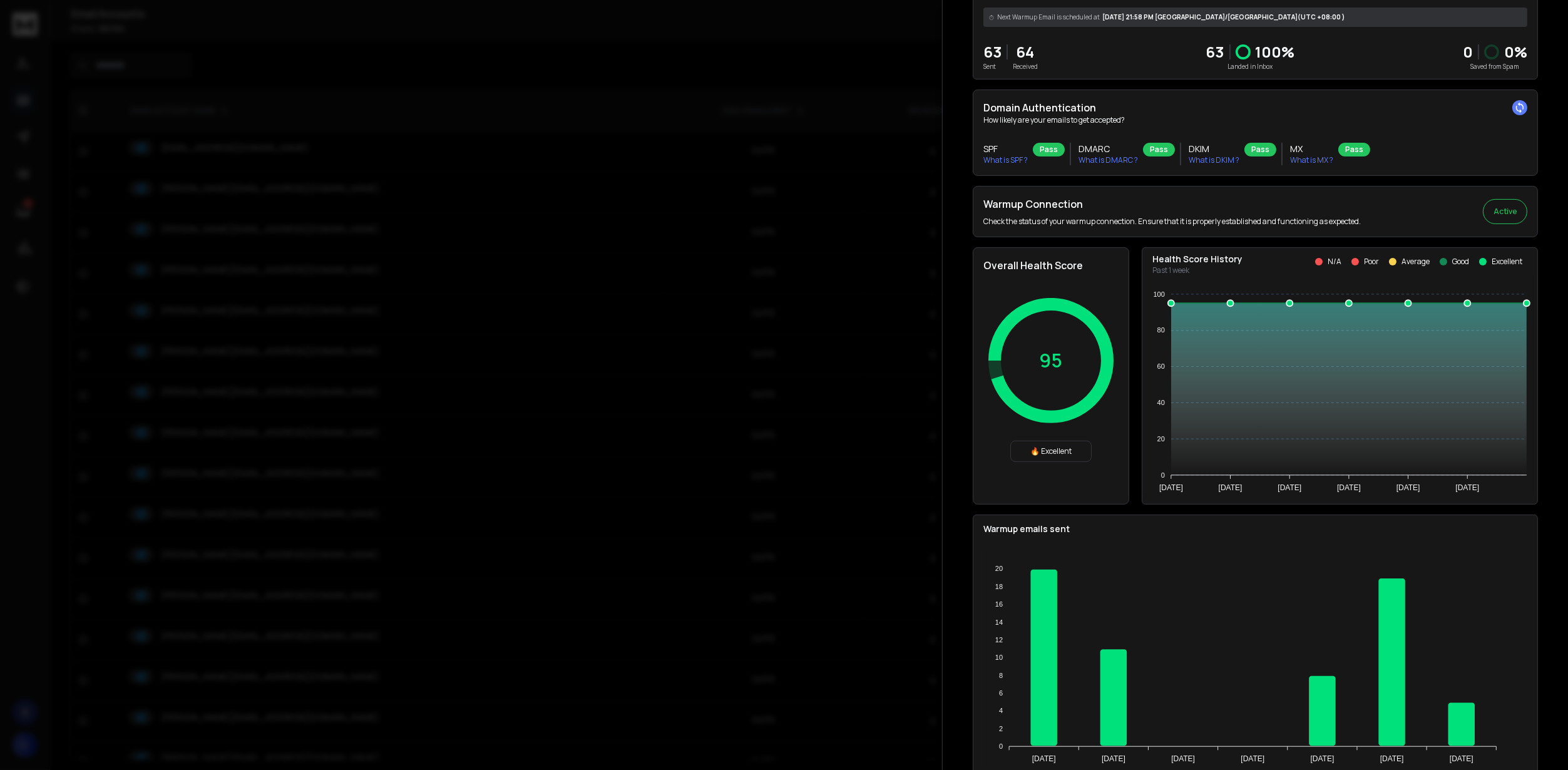
click at [429, 608] on div at bounding box center [784, 385] width 1568 height 770
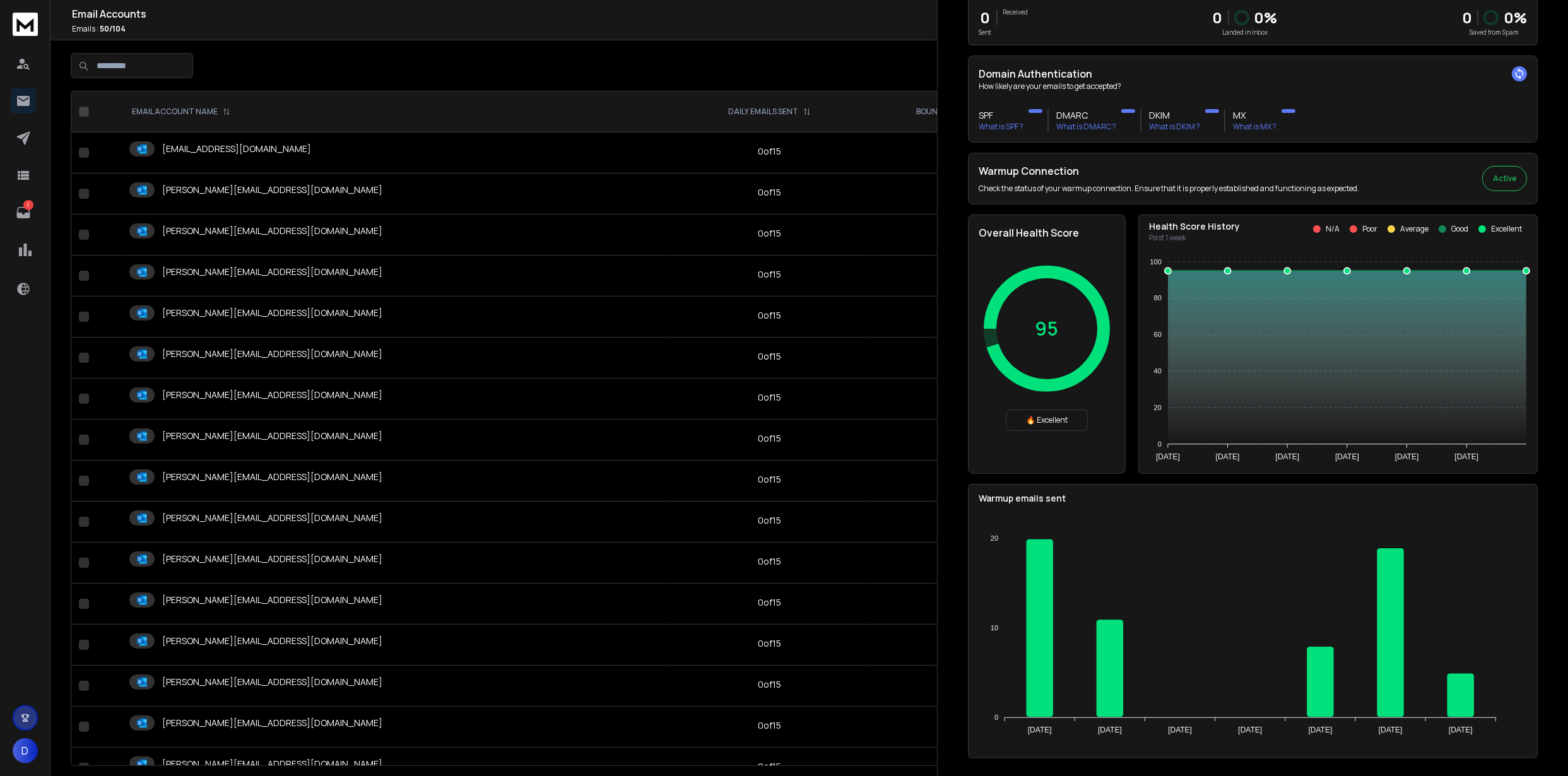
click at [281, 740] on td "[PERSON_NAME][EMAIL_ADDRESS][DOMAIN_NAME]" at bounding box center [395, 727] width 545 height 41
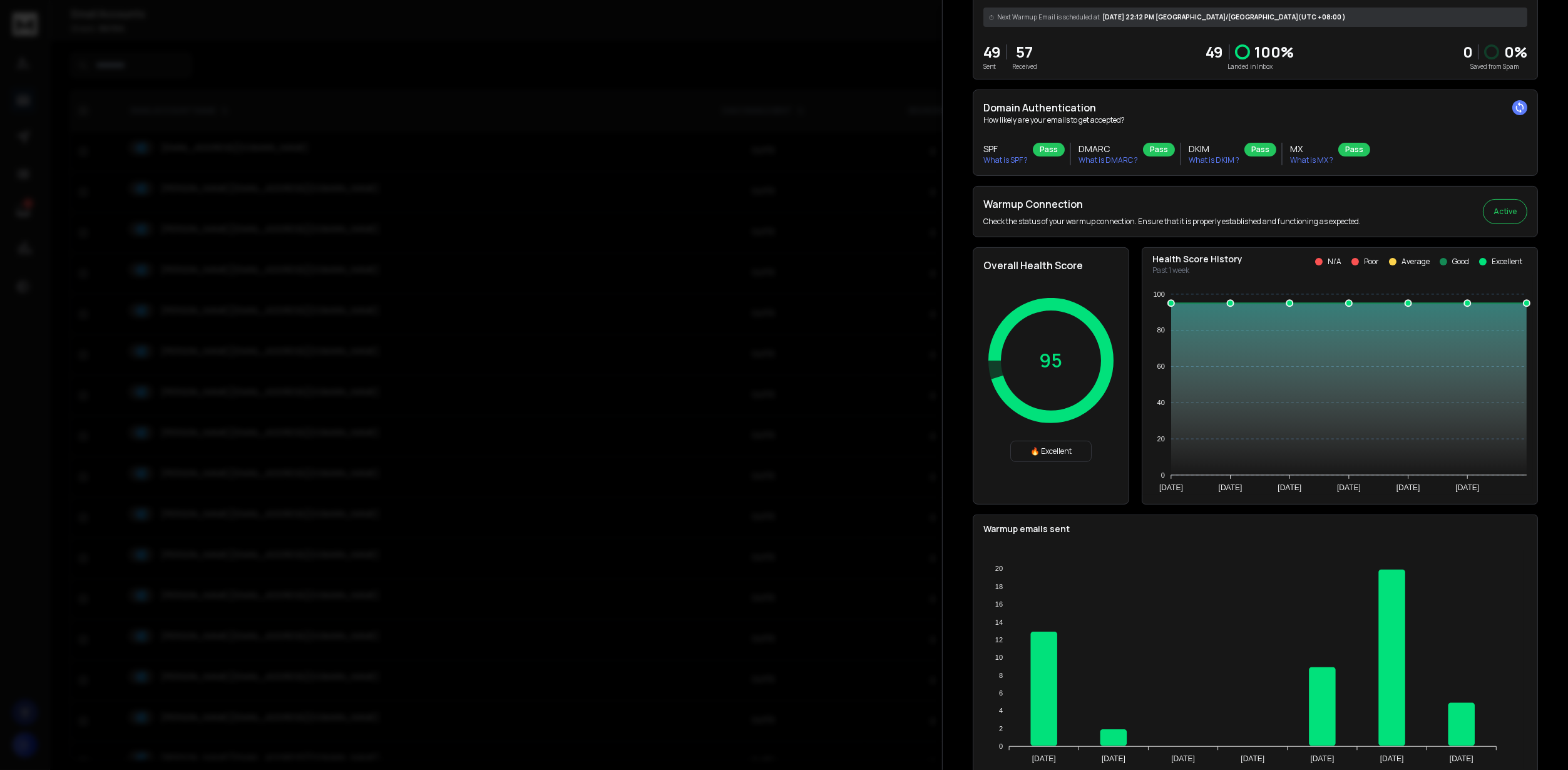
click at [108, 608] on div at bounding box center [784, 385] width 1568 height 770
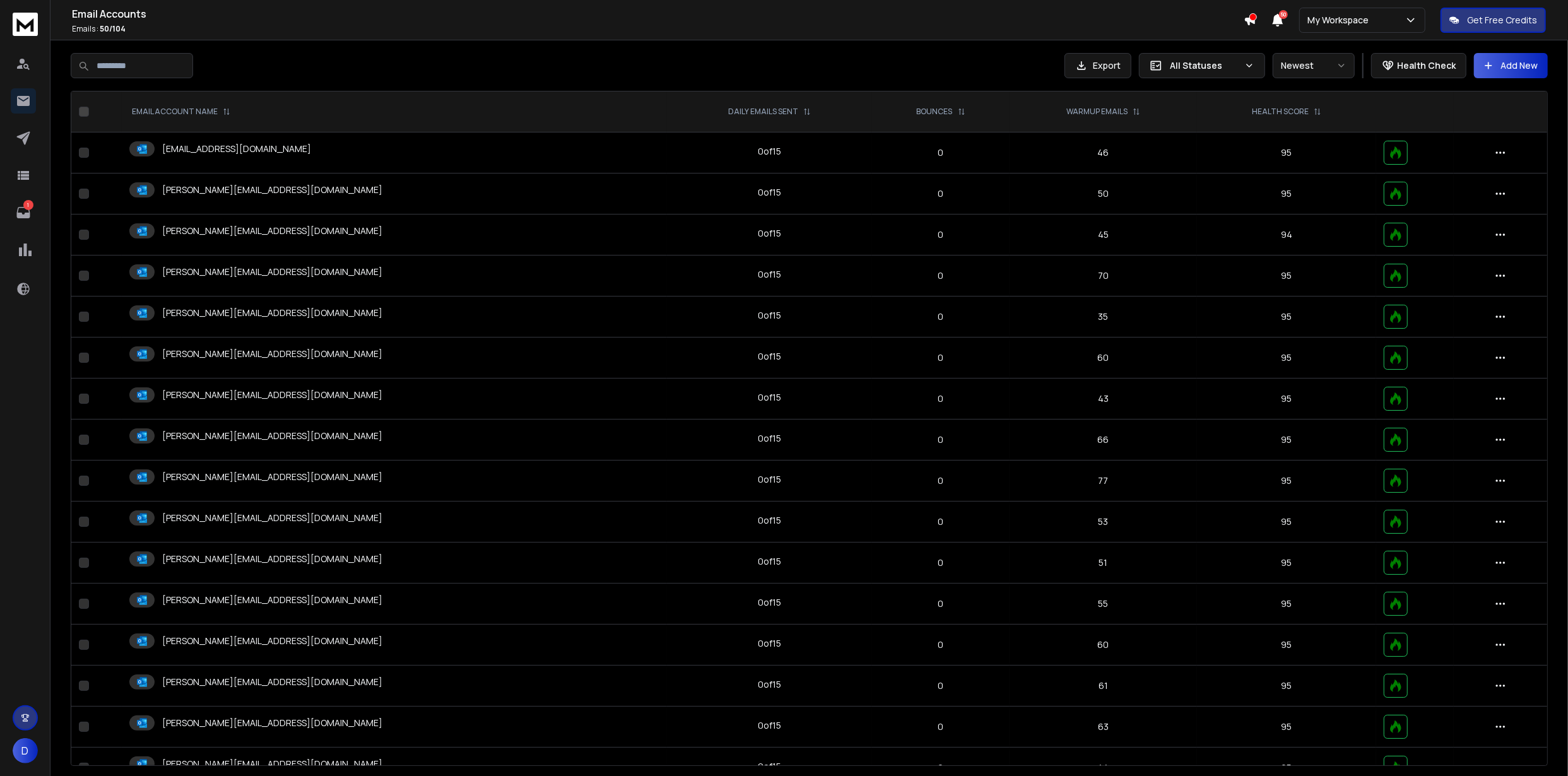
click at [82, 731] on button "button" at bounding box center [83, 726] width 10 height 10
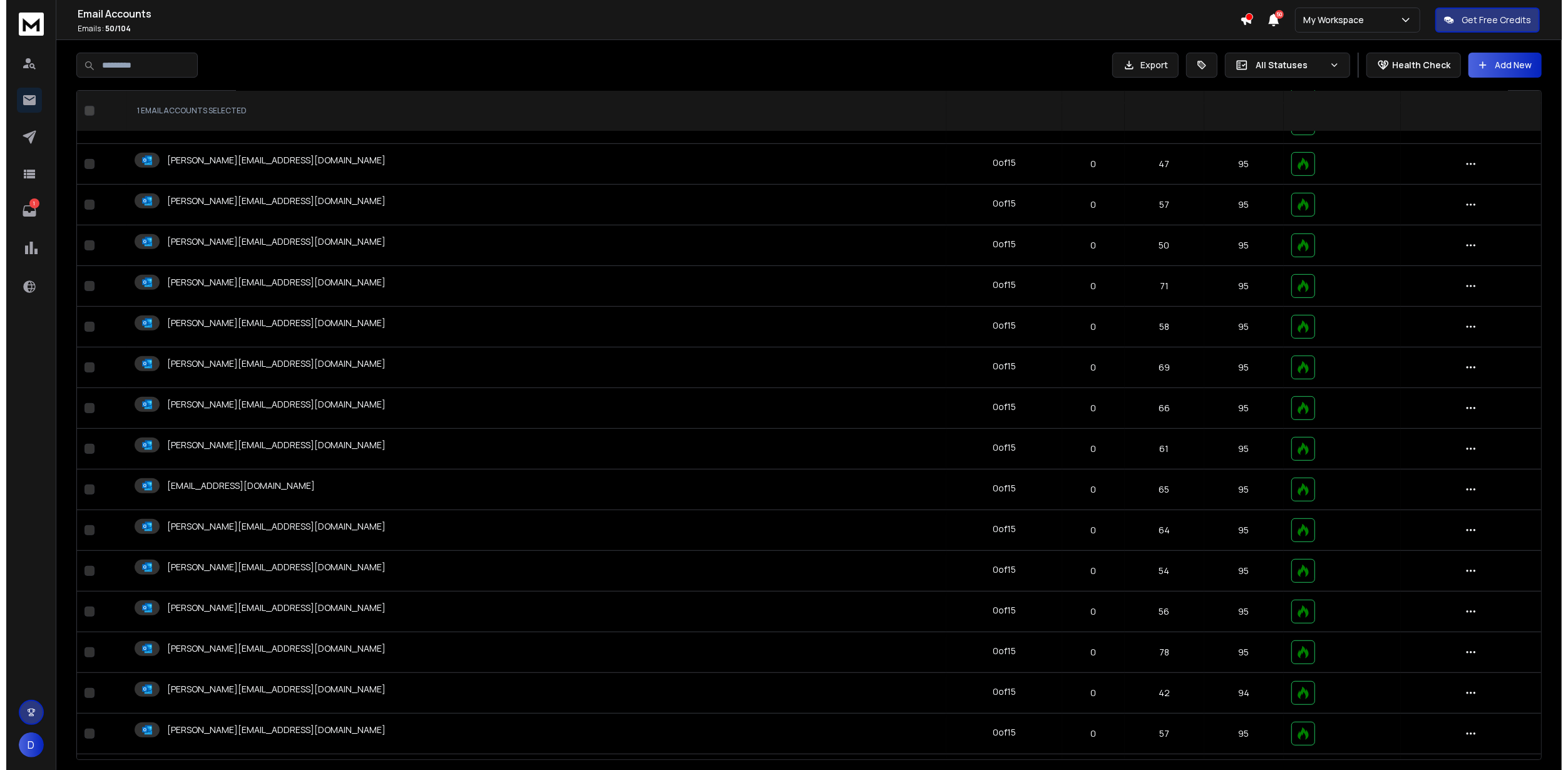
scroll to position [556, 0]
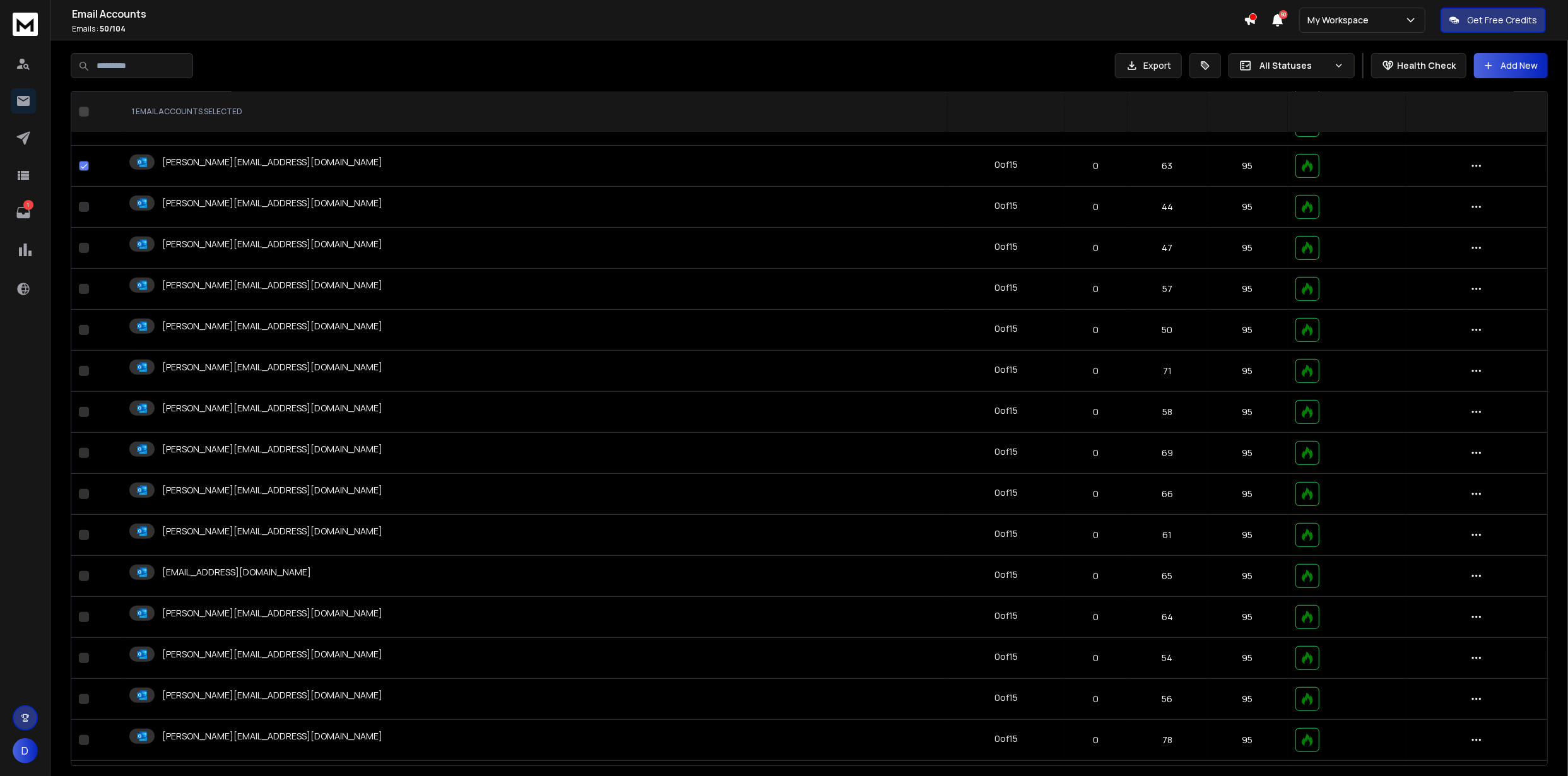
click at [316, 209] on div "[PERSON_NAME][EMAIL_ADDRESS][DOMAIN_NAME]" at bounding box center [535, 203] width 811 height 15
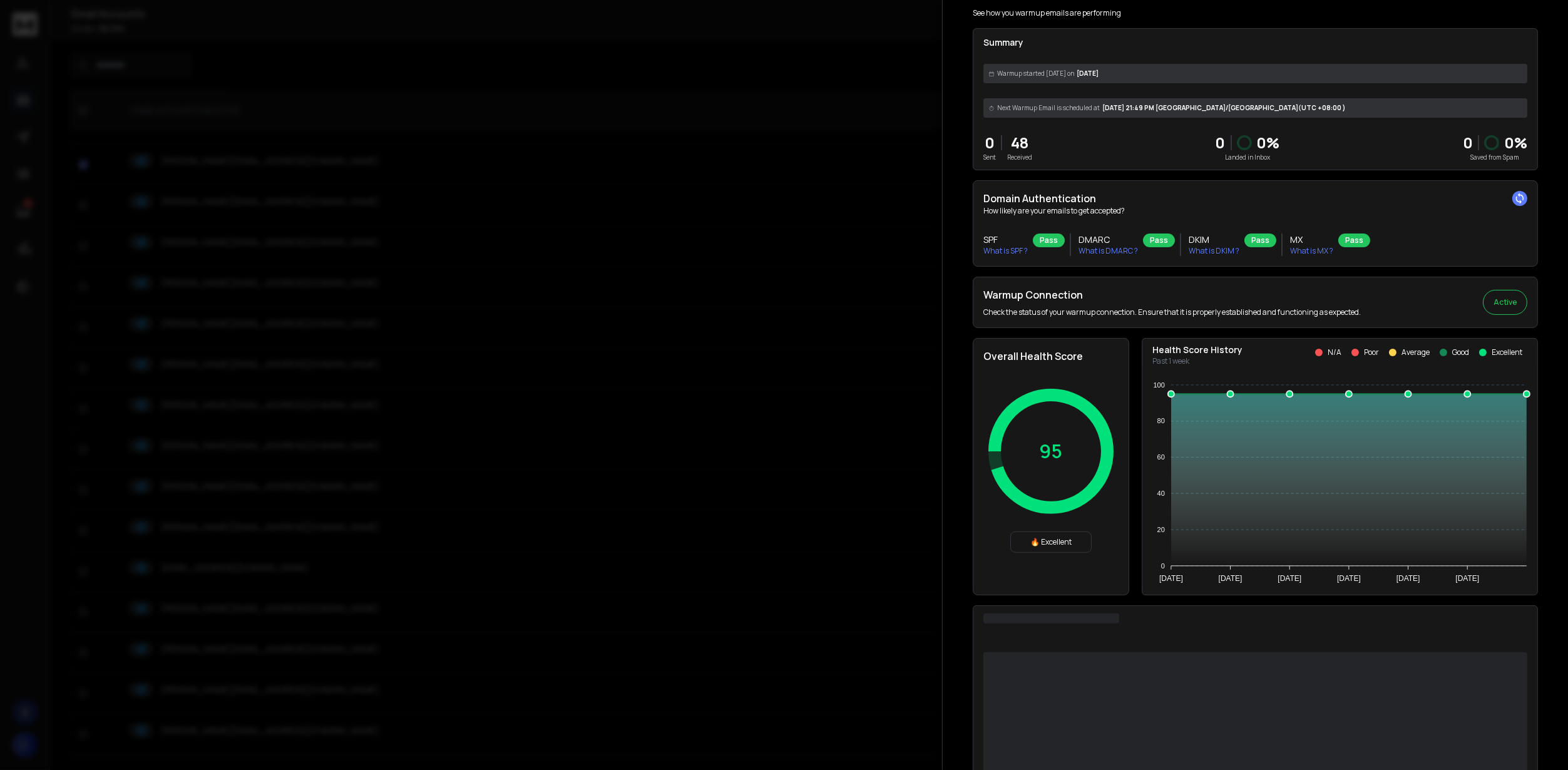
scroll to position [172, 0]
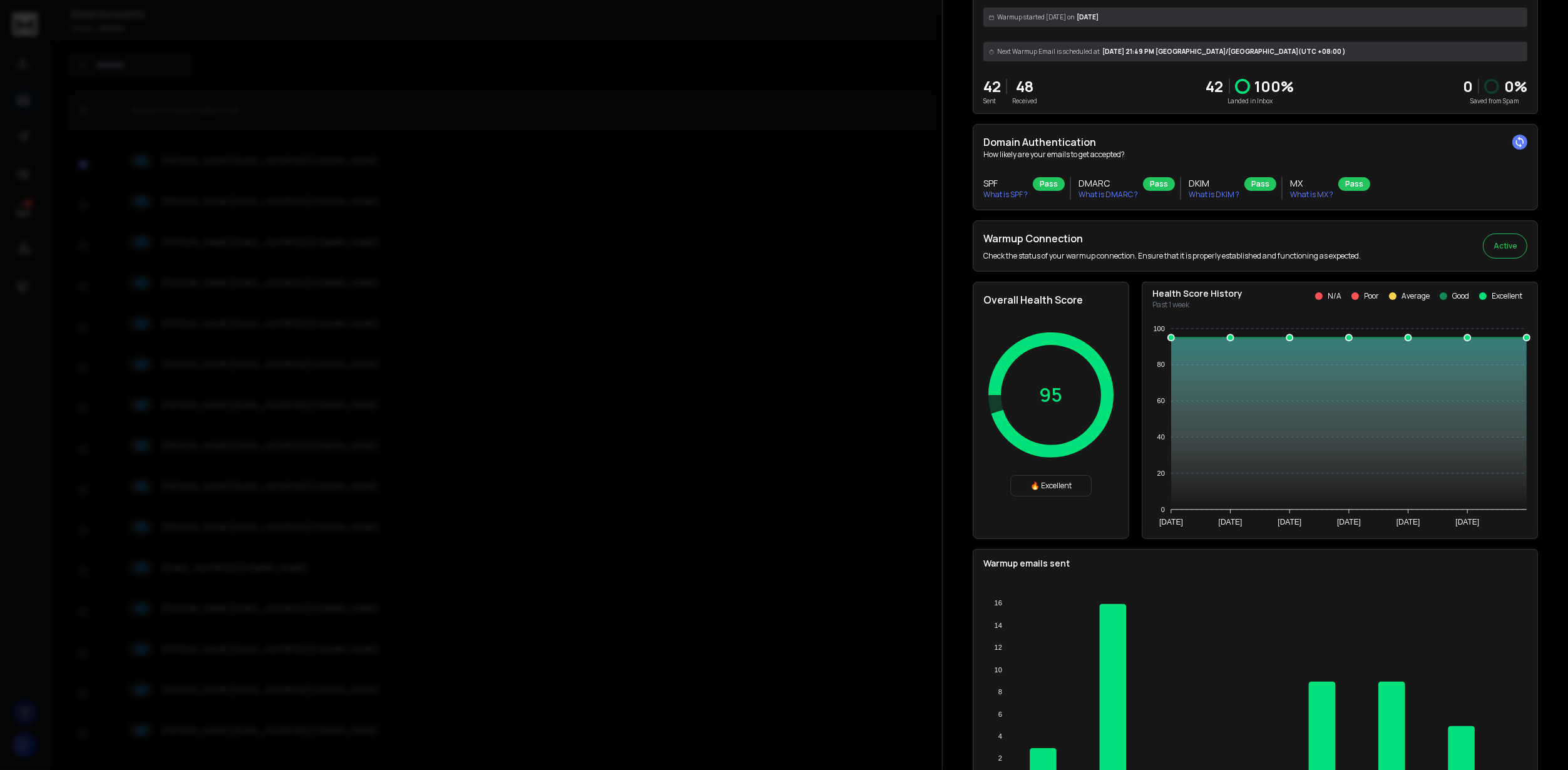
click at [321, 205] on div at bounding box center [784, 385] width 1568 height 770
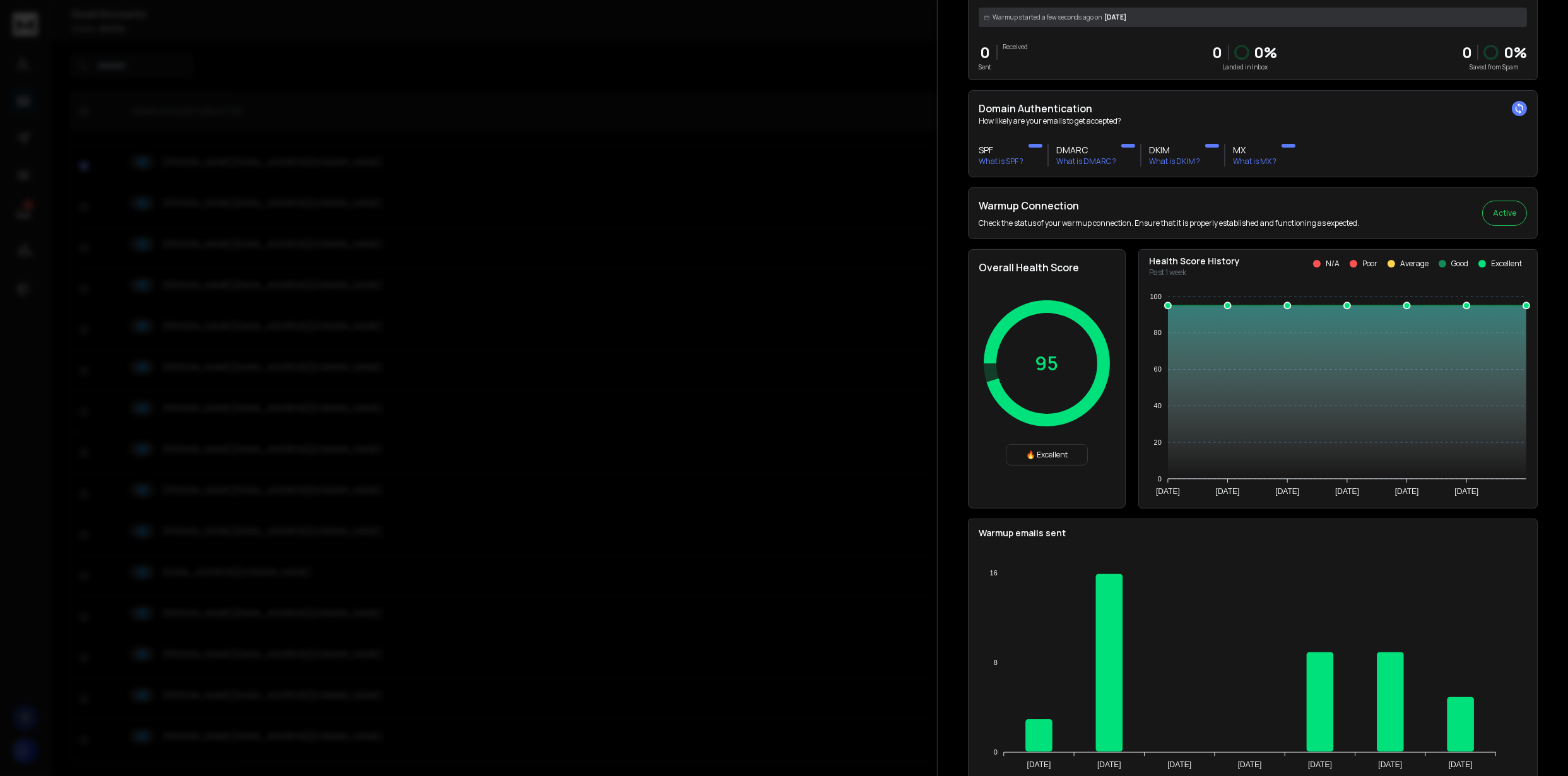
click at [263, 258] on td "[PERSON_NAME][EMAIL_ADDRESS][DOMAIN_NAME]" at bounding box center [531, 248] width 819 height 41
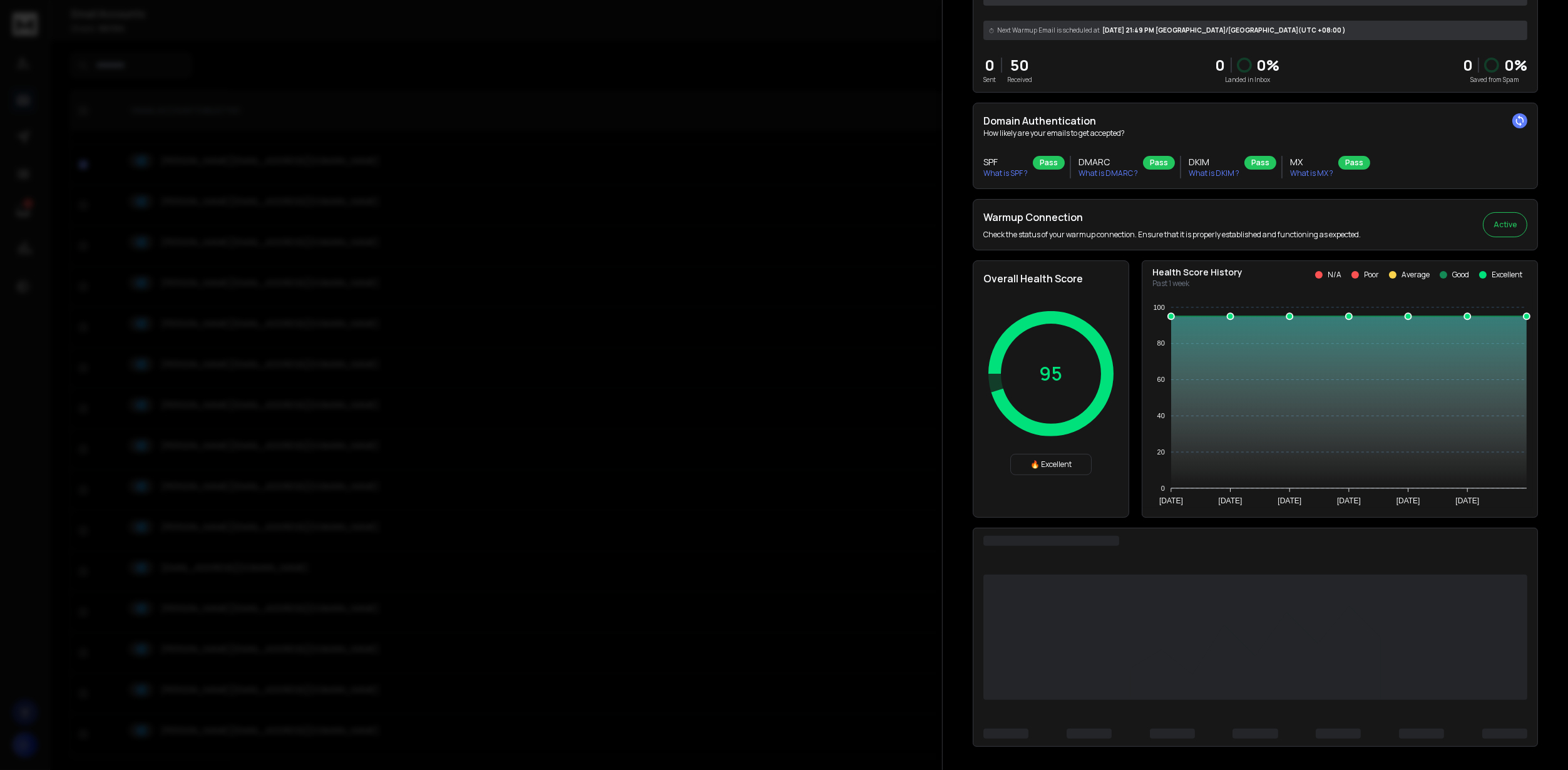
scroll to position [206, 0]
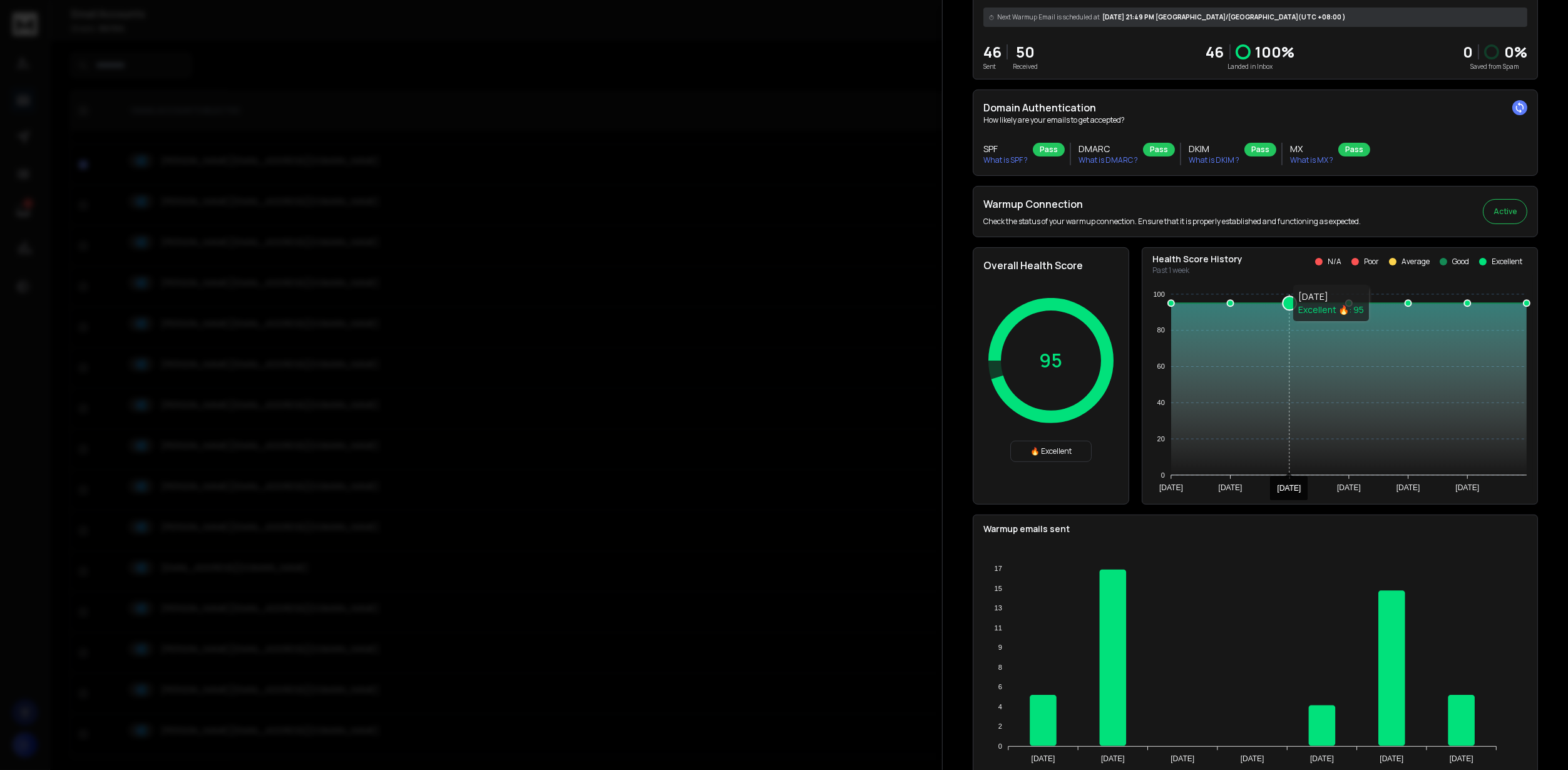
click at [290, 321] on div at bounding box center [784, 385] width 1568 height 770
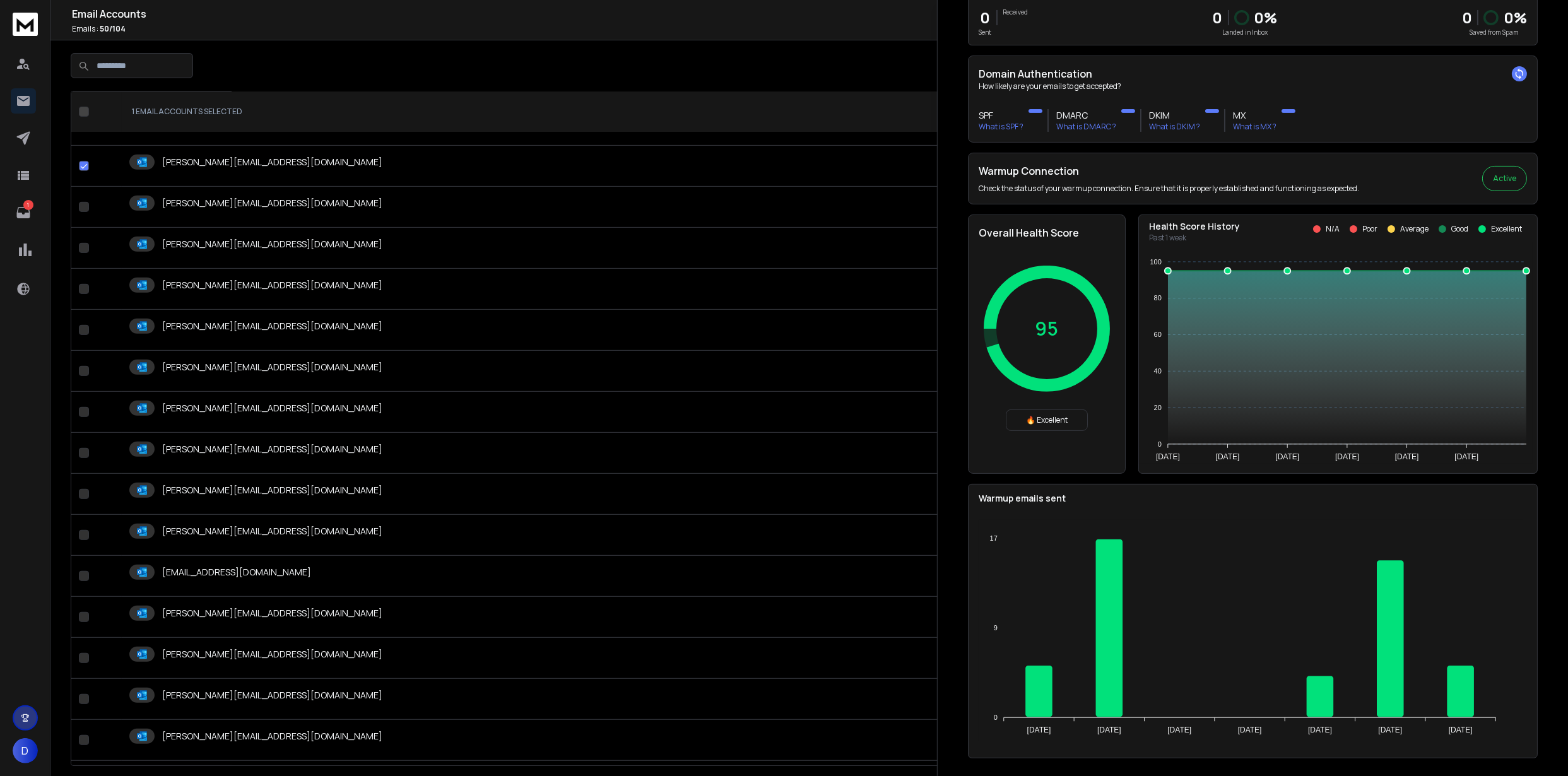
click at [279, 327] on div "[PERSON_NAME][EMAIL_ADDRESS][DOMAIN_NAME]" at bounding box center [535, 326] width 811 height 15
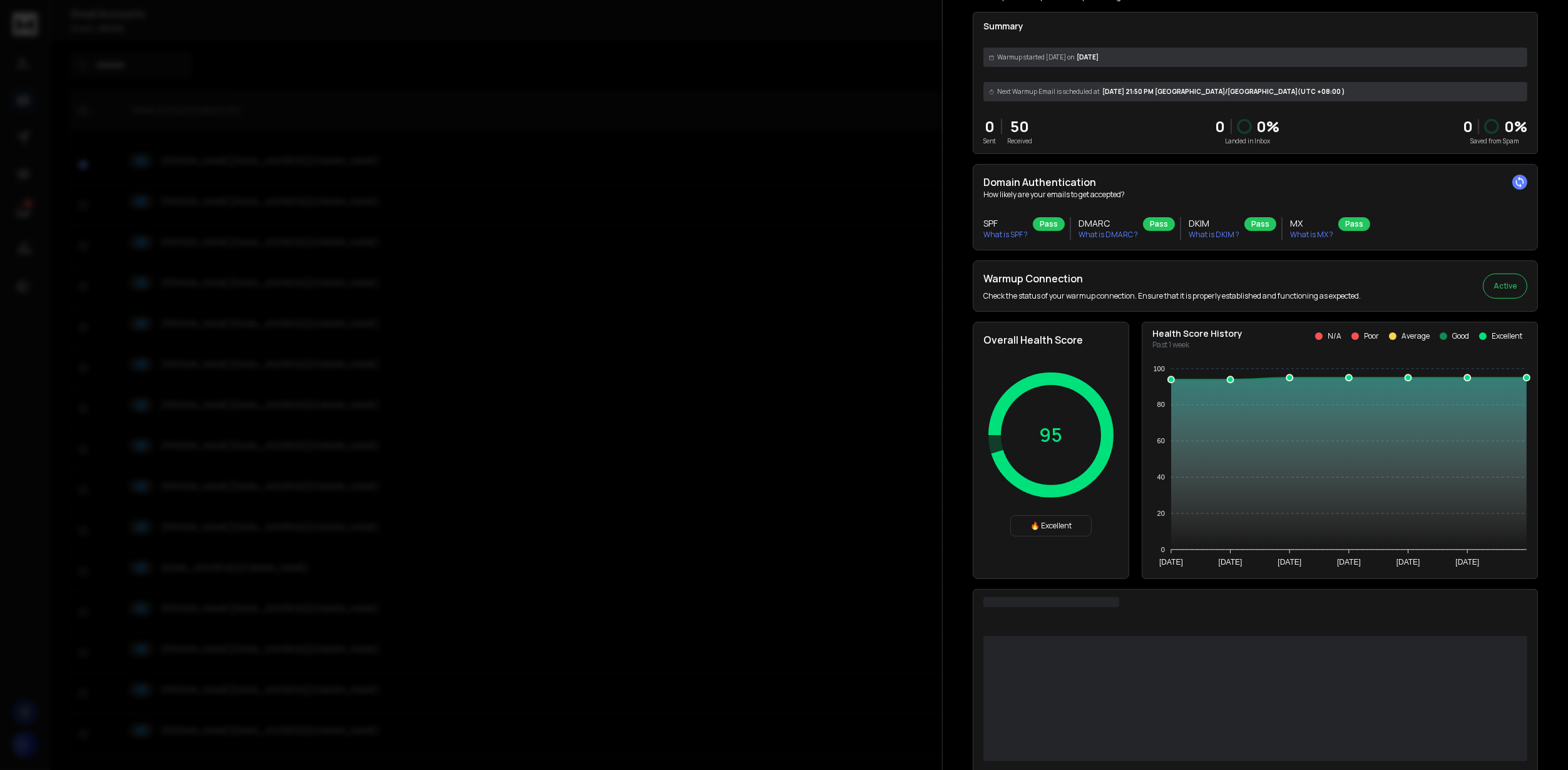
scroll to position [172, 0]
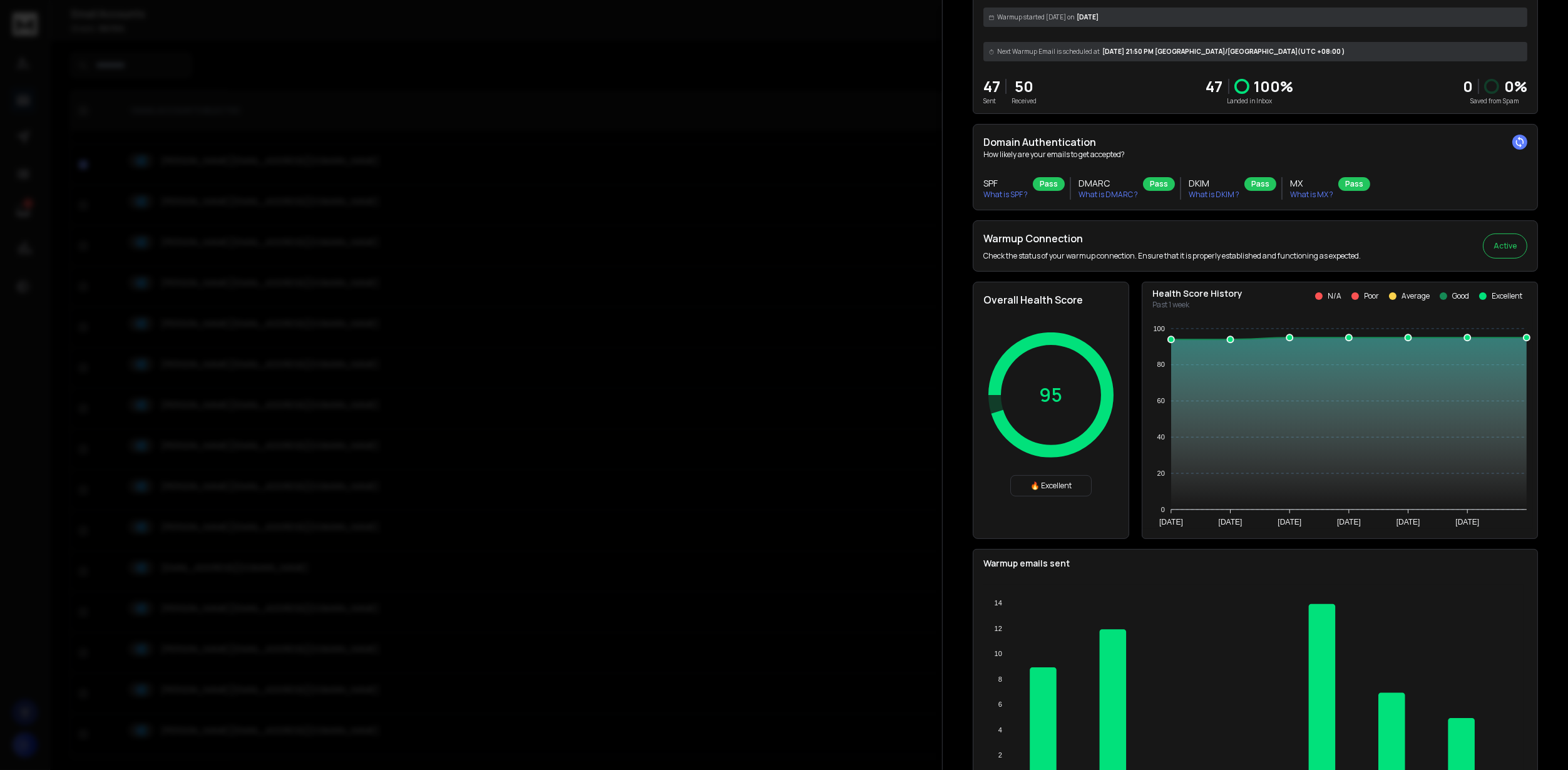
click at [355, 412] on div at bounding box center [784, 385] width 1568 height 770
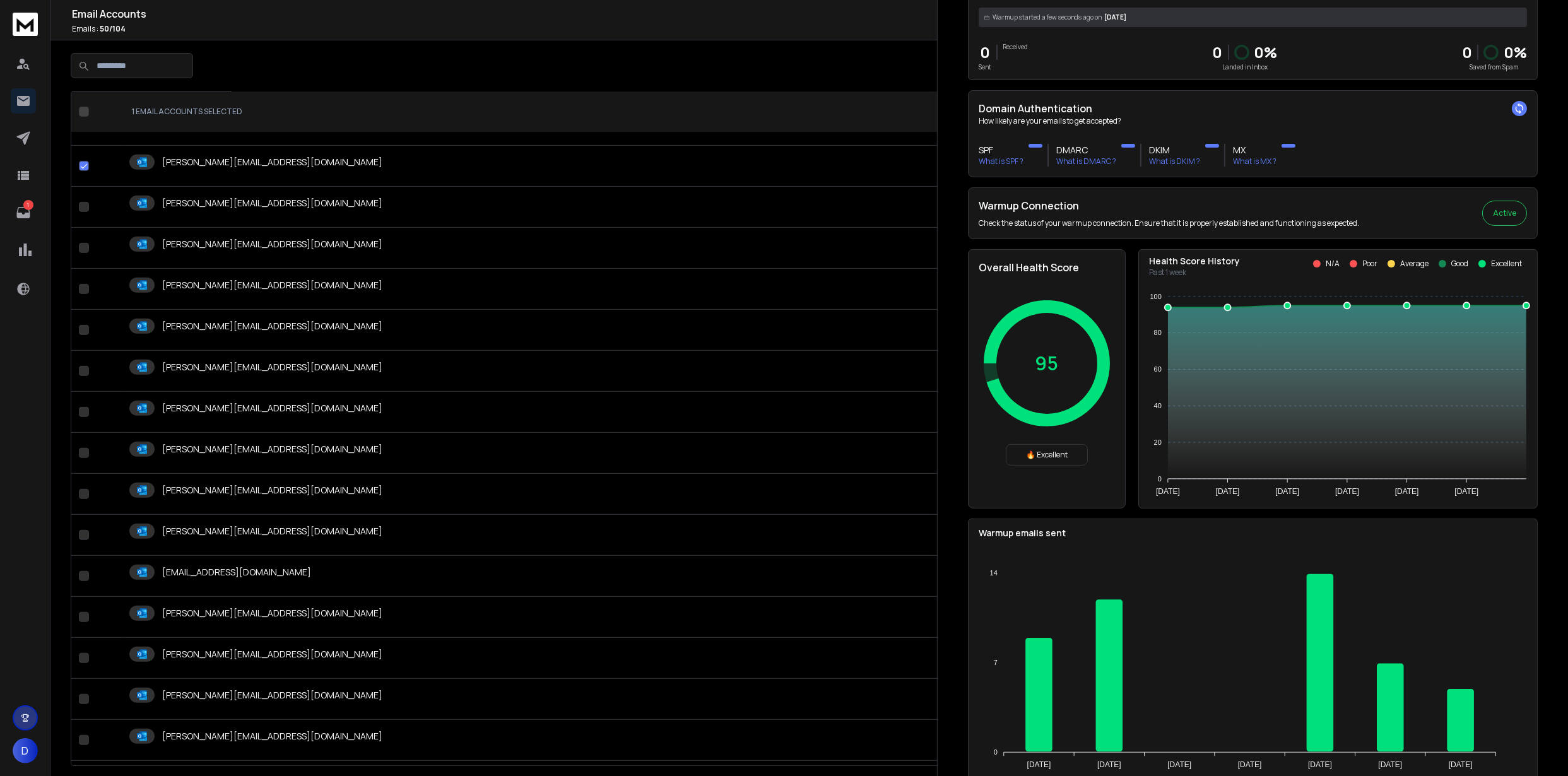
click at [268, 415] on p "[PERSON_NAME][EMAIL_ADDRESS][DOMAIN_NAME]" at bounding box center [272, 408] width 220 height 13
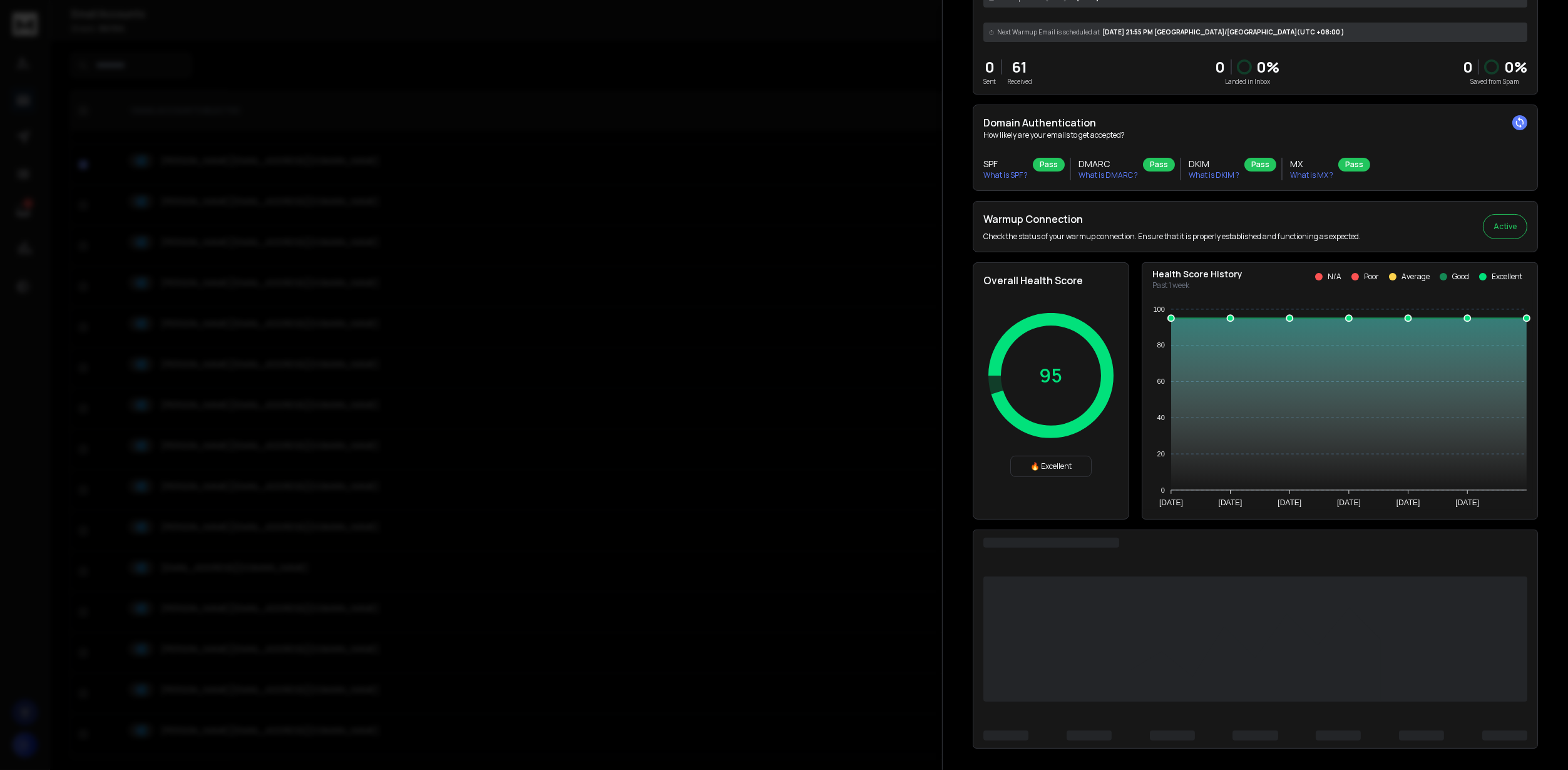
scroll to position [206, 0]
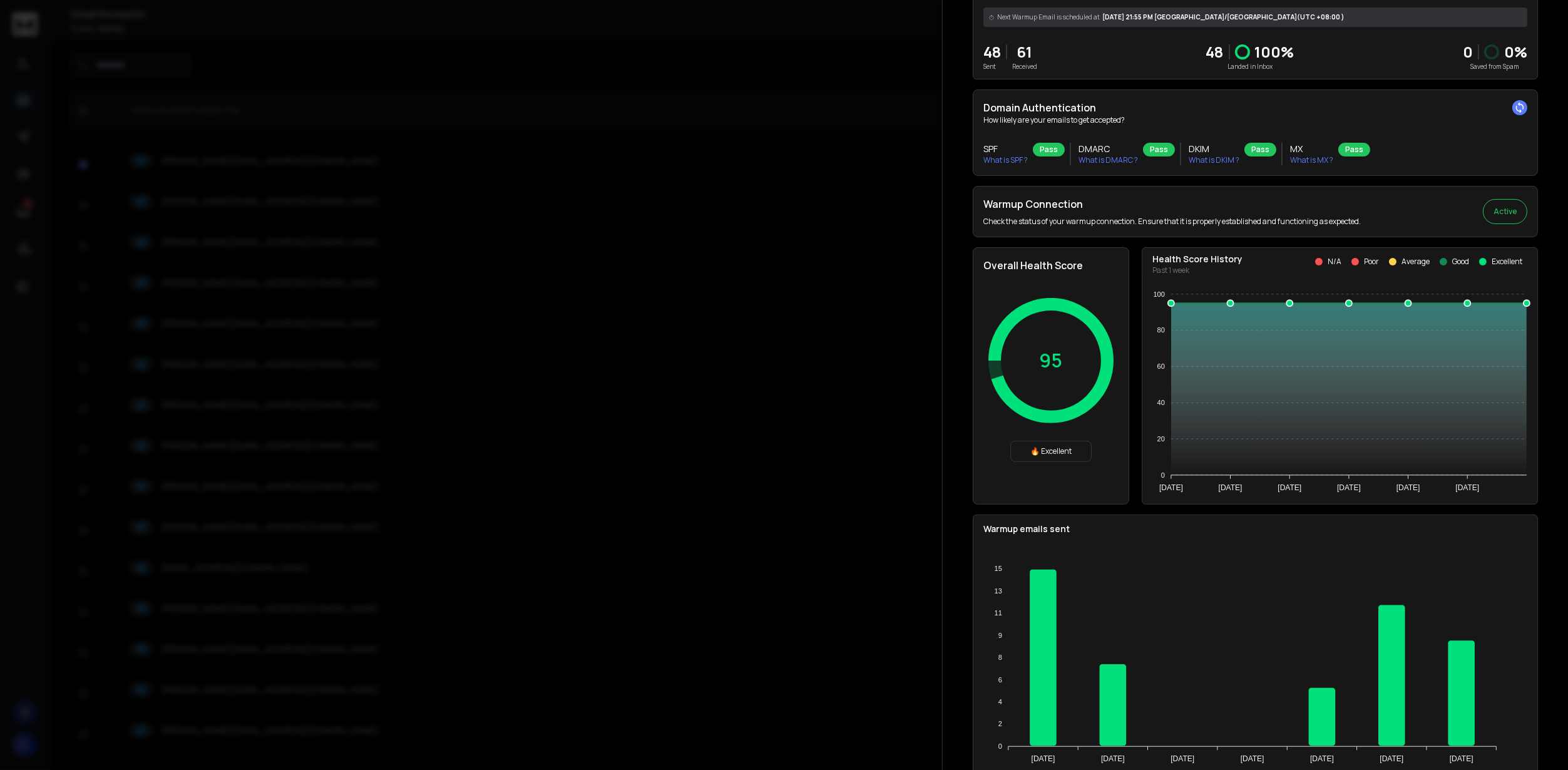
click at [416, 459] on div at bounding box center [784, 385] width 1568 height 770
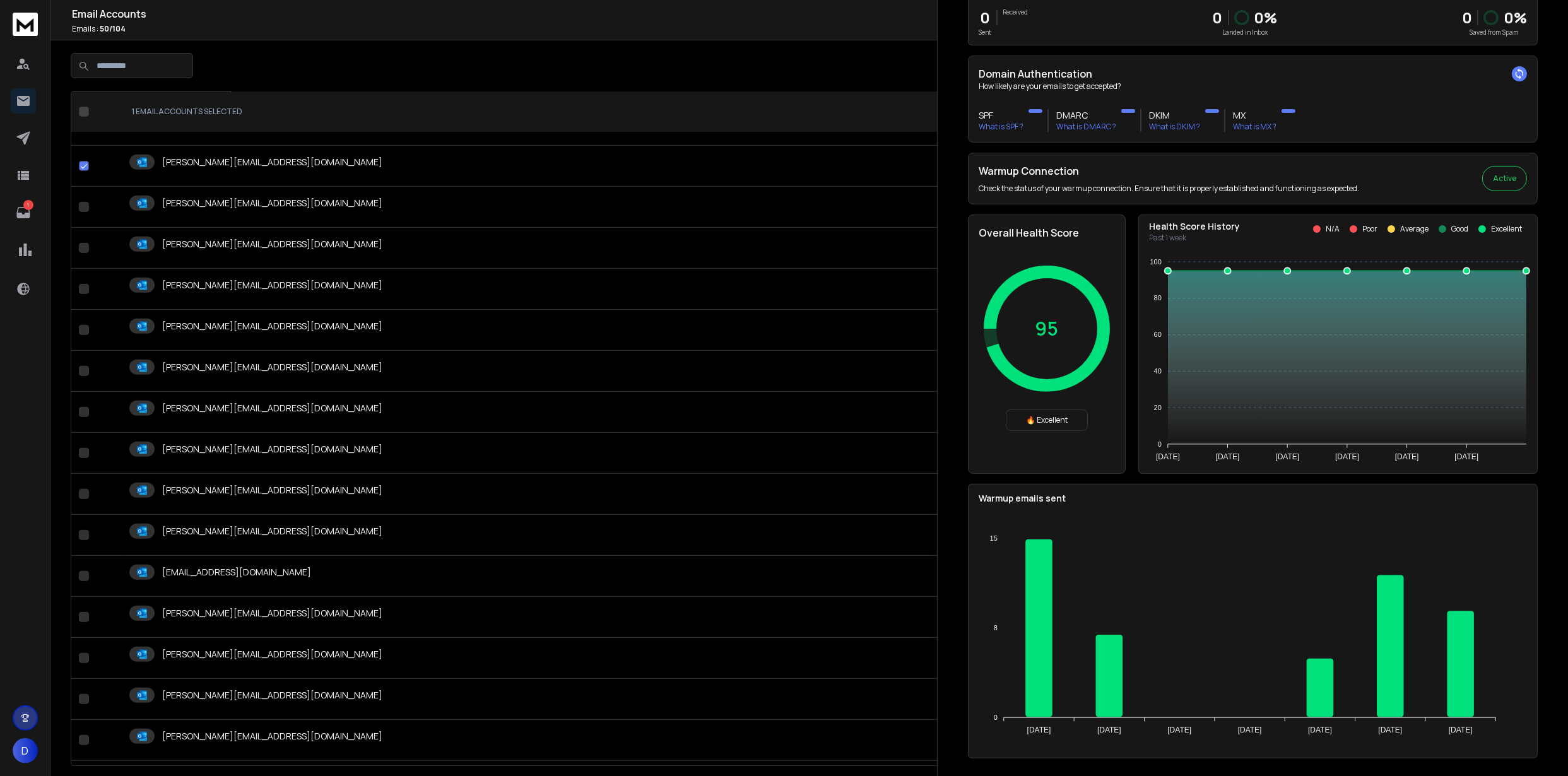
click at [261, 433] on td "[PERSON_NAME][EMAIL_ADDRESS][DOMAIN_NAME]" at bounding box center [535, 412] width 826 height 41
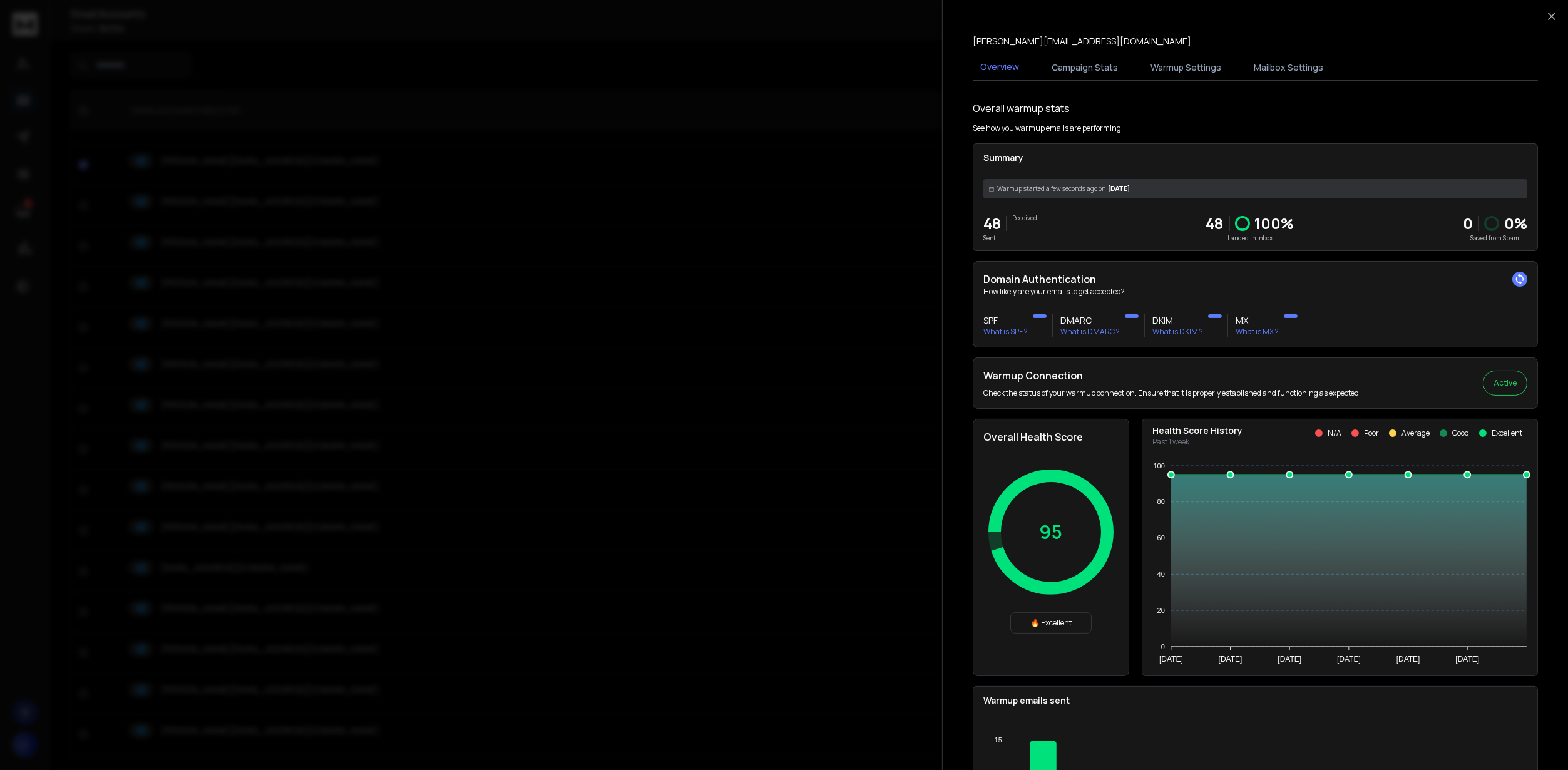
scroll to position [225, 0]
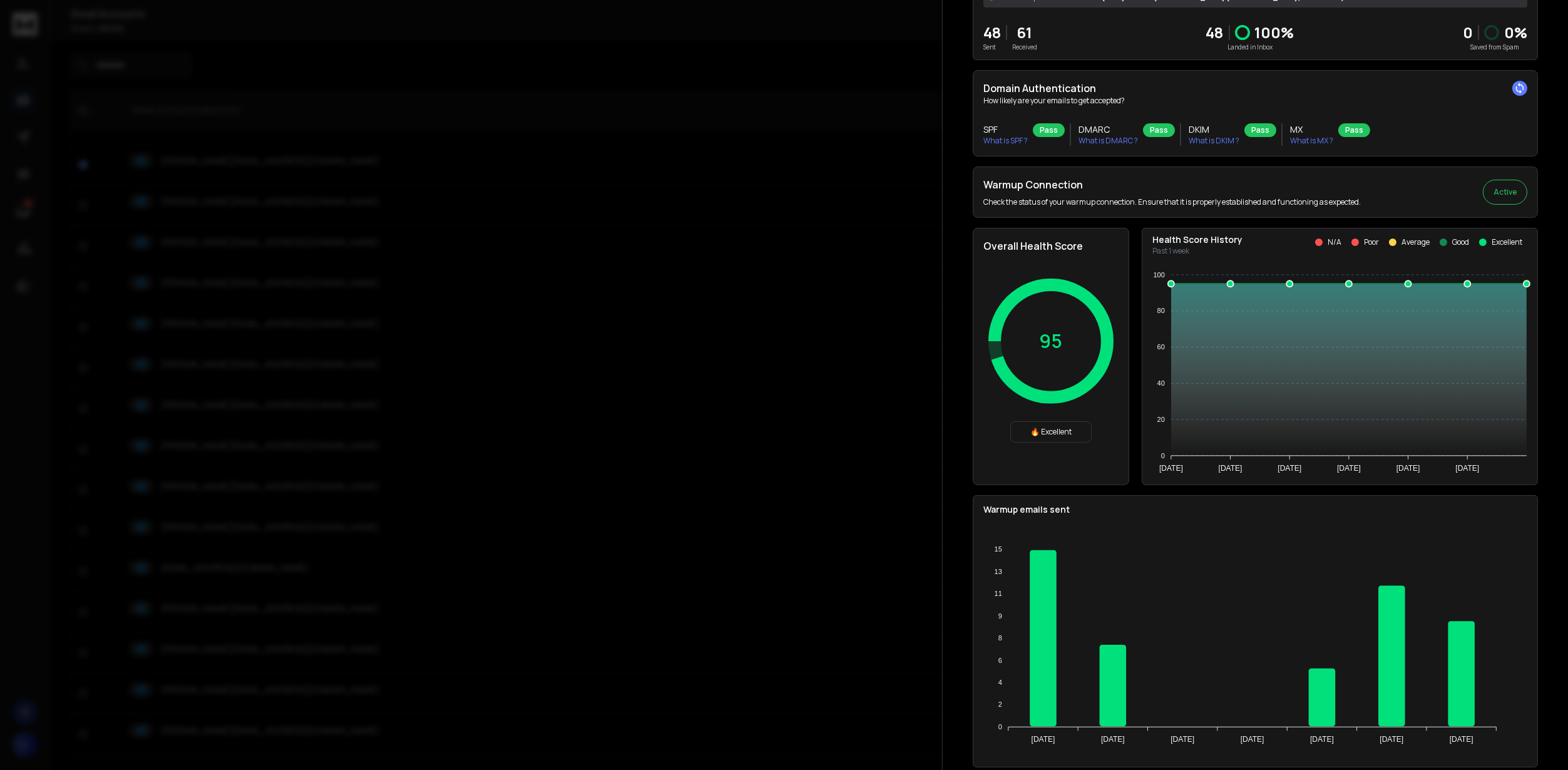
click at [522, 443] on div at bounding box center [784, 385] width 1568 height 770
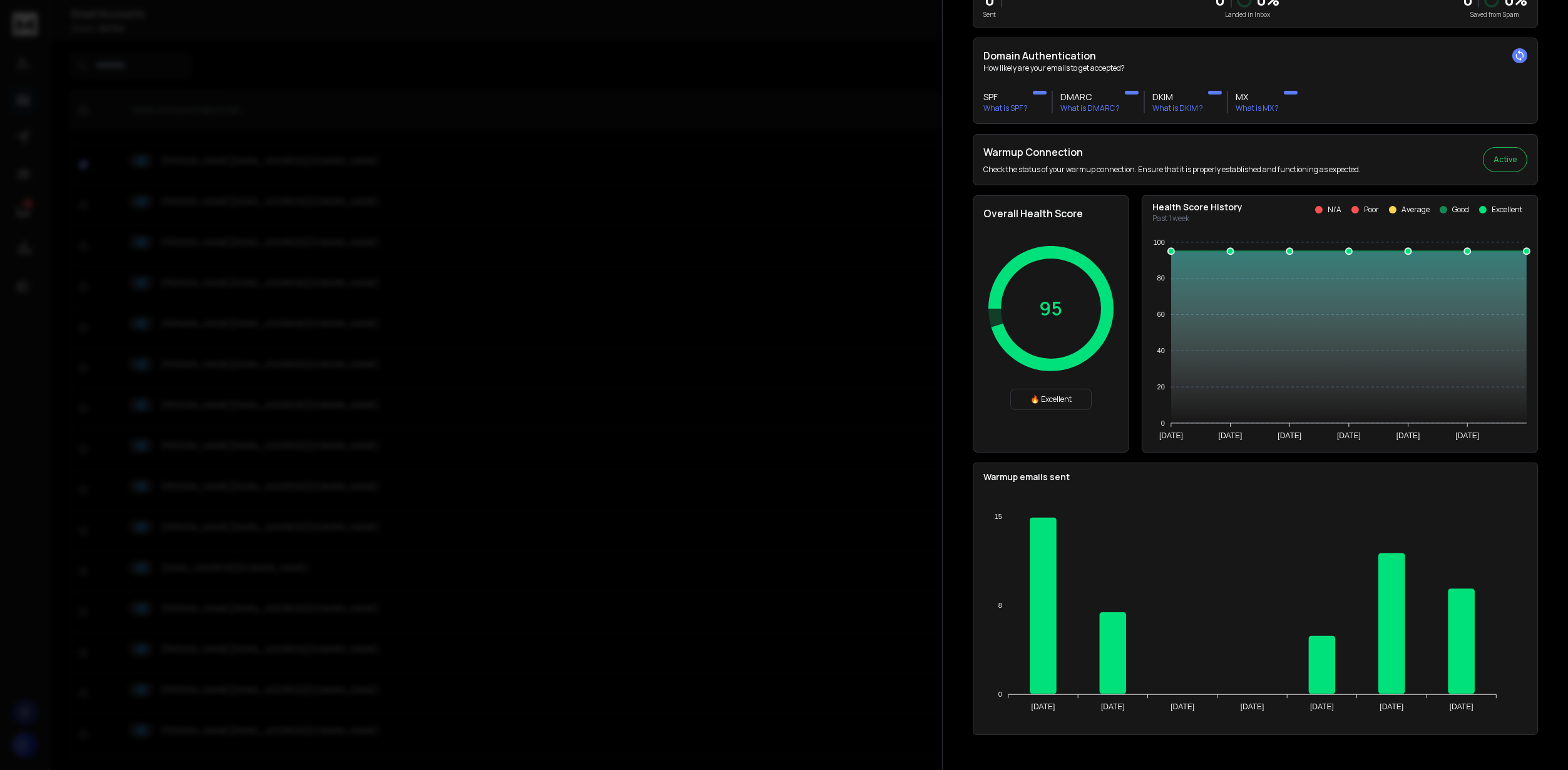
click at [299, 435] on td "[PERSON_NAME][EMAIL_ADDRESS][DOMAIN_NAME]" at bounding box center [530, 449] width 819 height 41
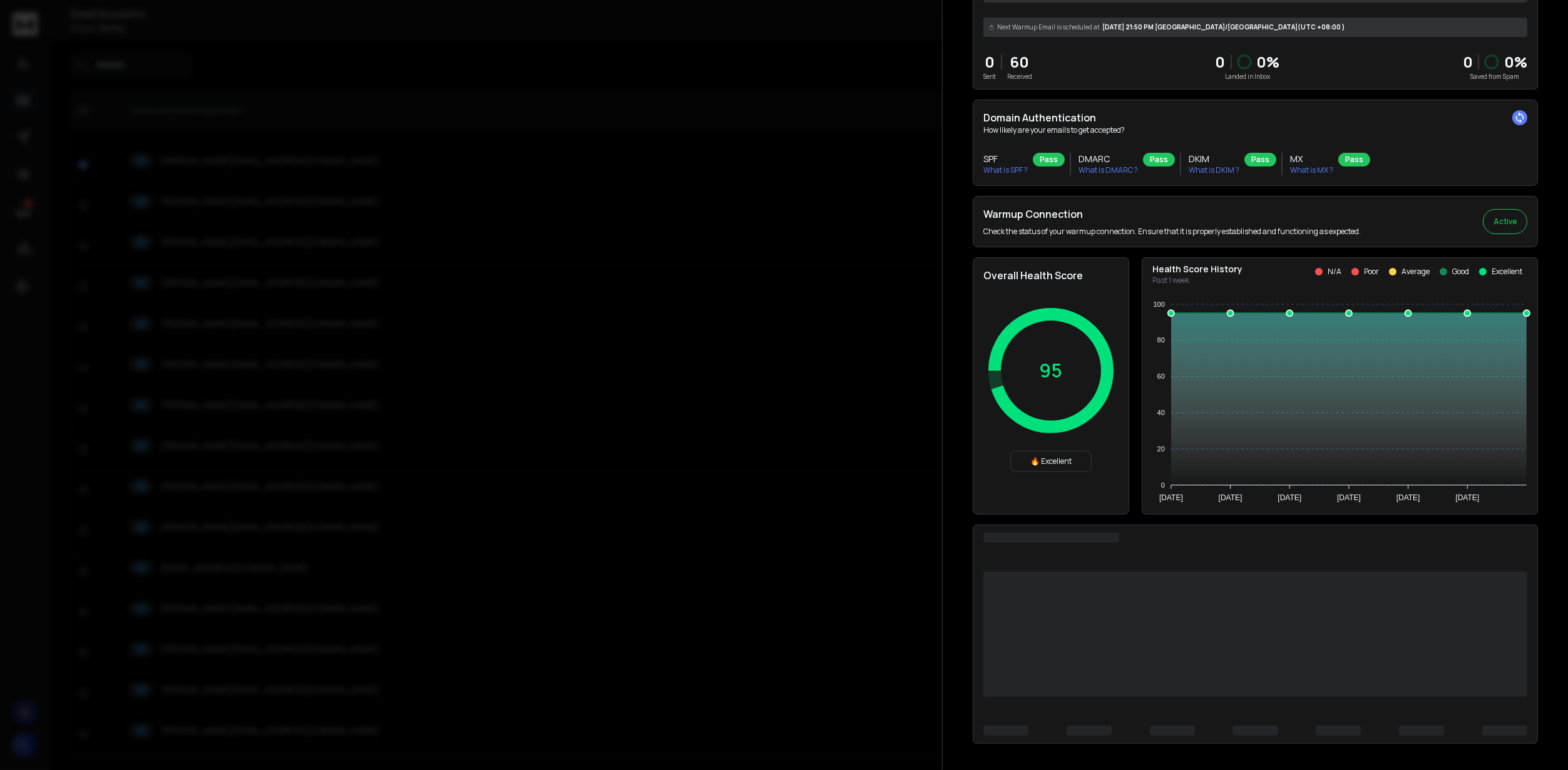
scroll to position [206, 0]
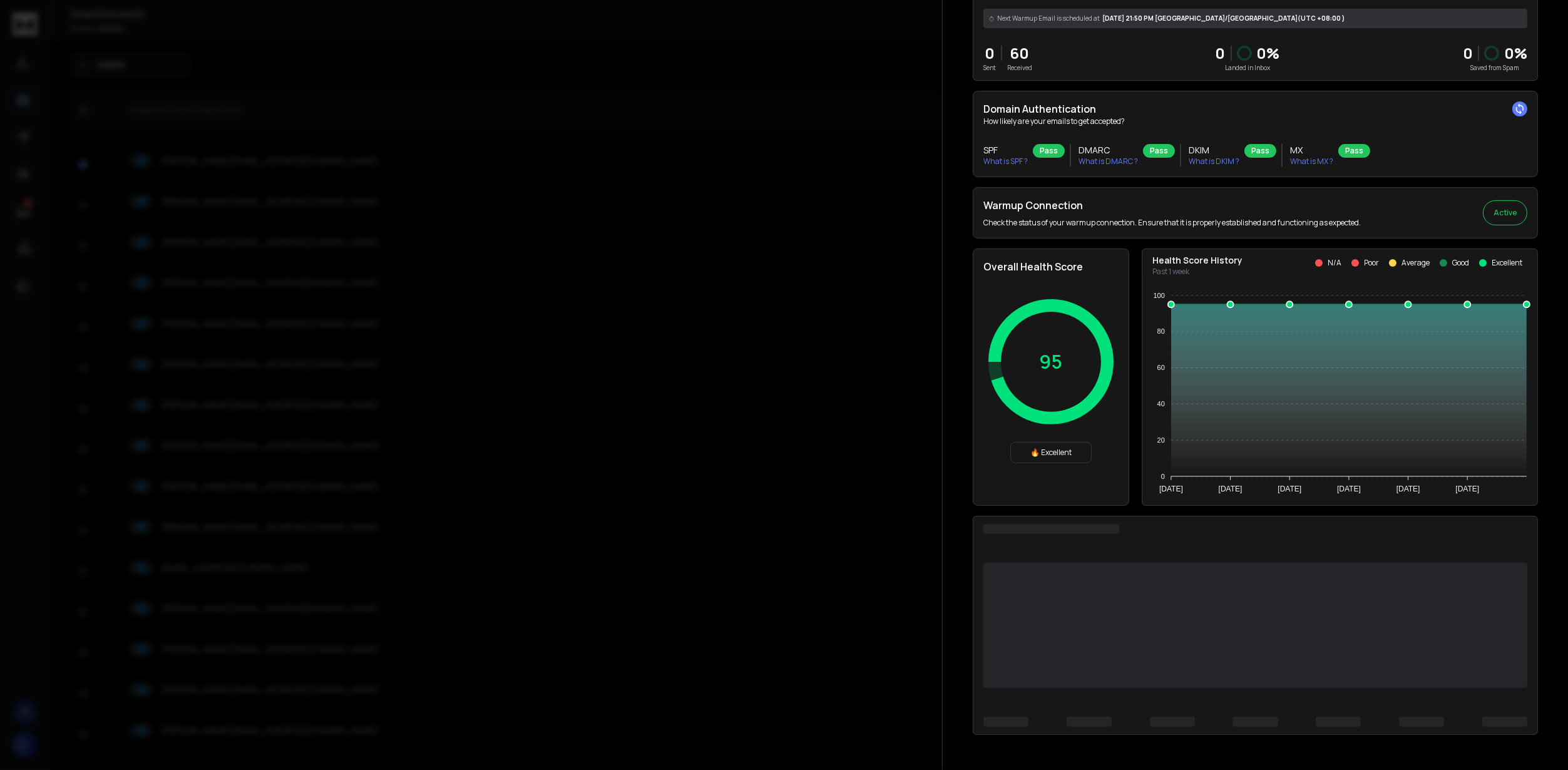
click at [547, 455] on div at bounding box center [784, 385] width 1568 height 770
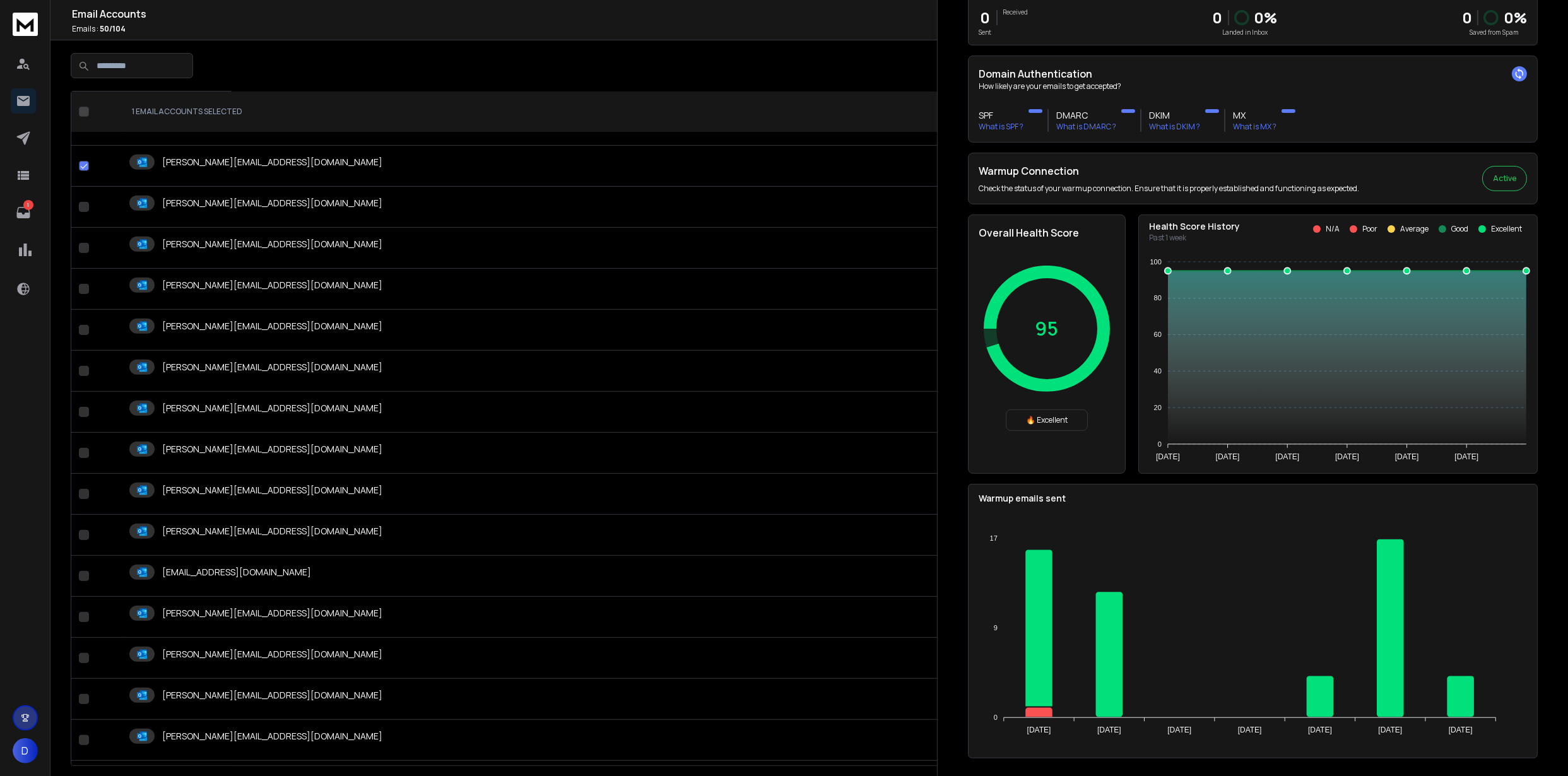
click at [345, 523] on td "[PERSON_NAME][EMAIL_ADDRESS][DOMAIN_NAME]" at bounding box center [535, 535] width 826 height 41
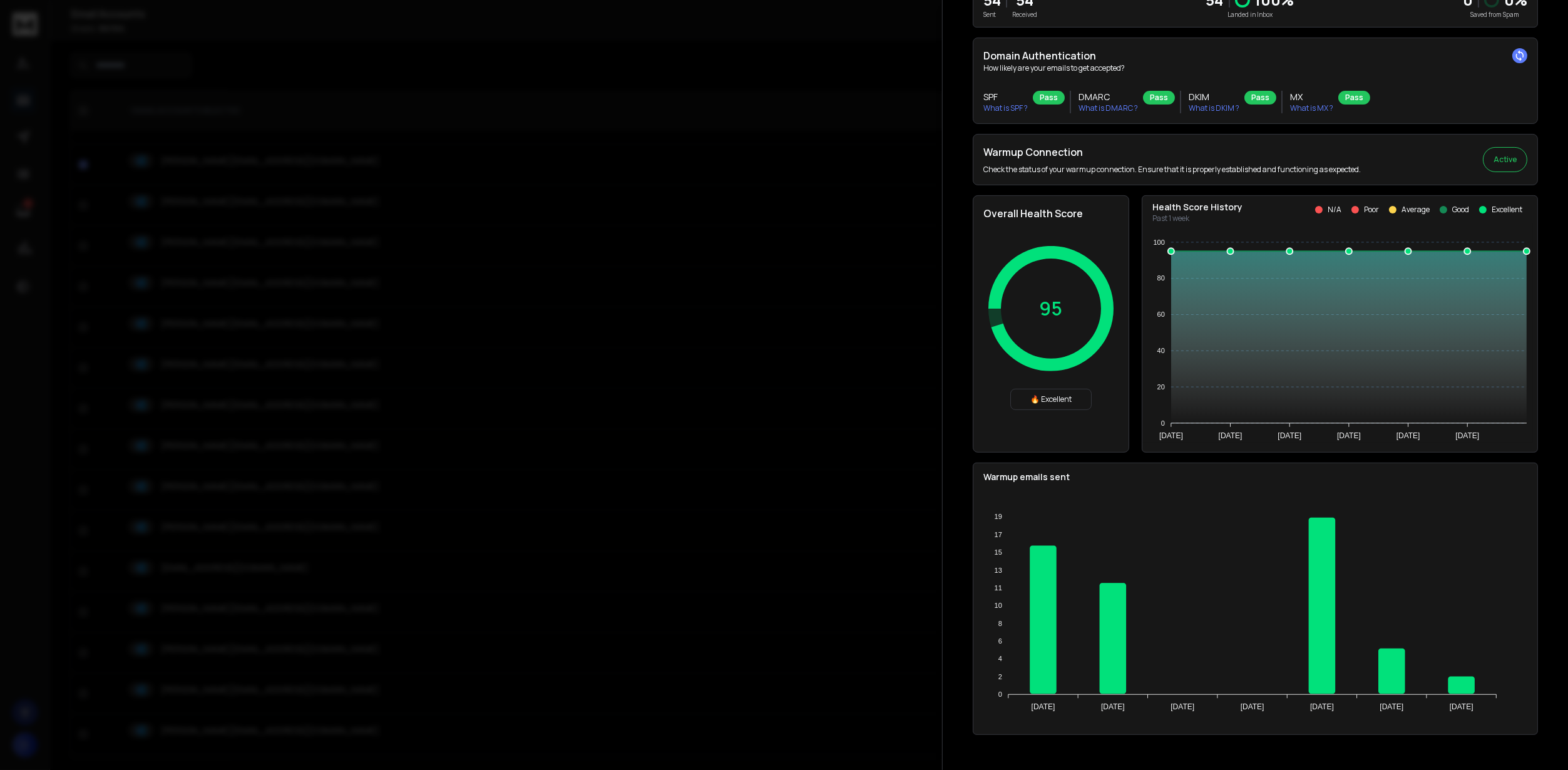
click at [429, 495] on div at bounding box center [784, 385] width 1568 height 770
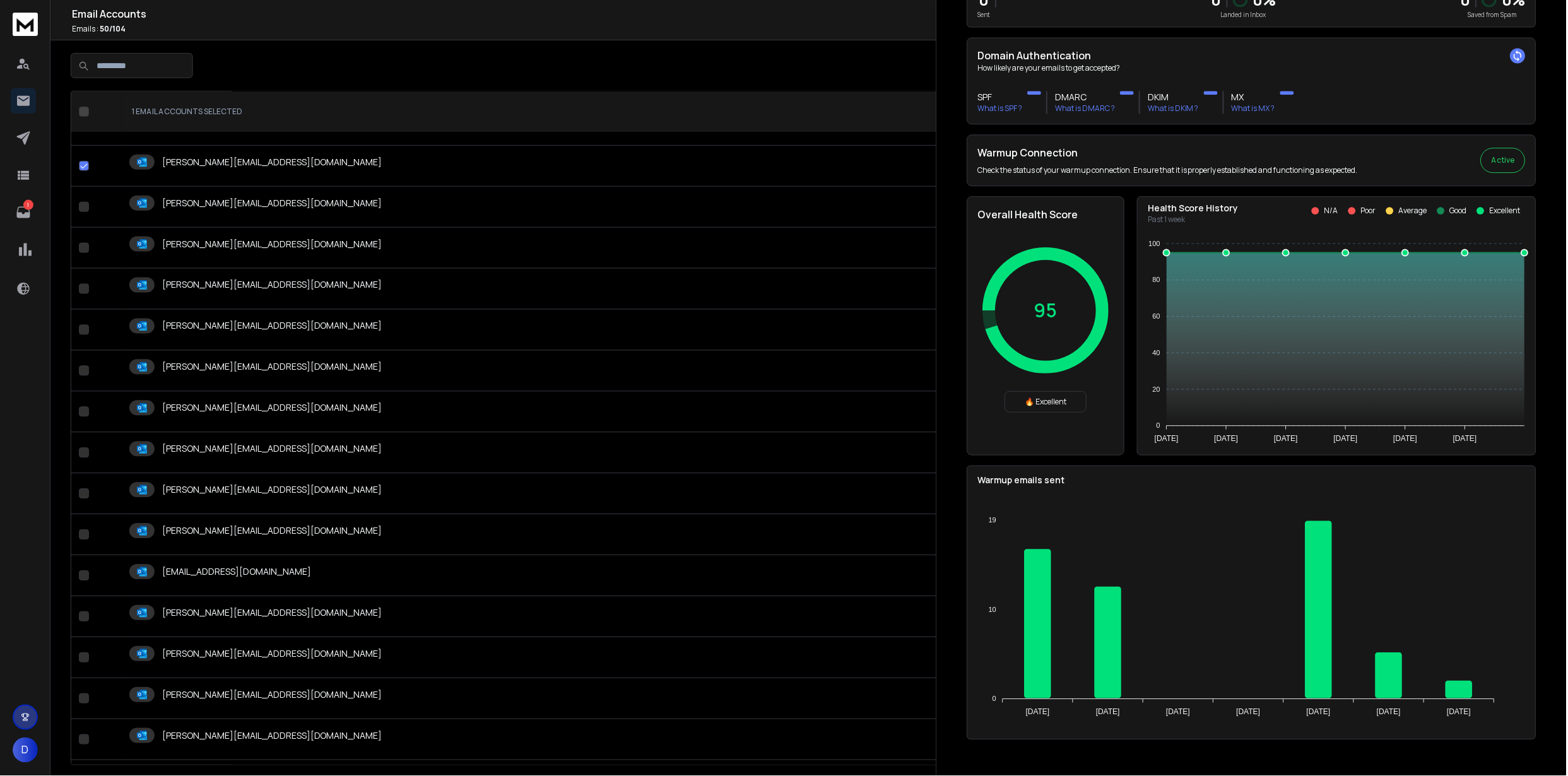
click at [327, 532] on div "[PERSON_NAME][EMAIL_ADDRESS][DOMAIN_NAME]" at bounding box center [535, 531] width 811 height 15
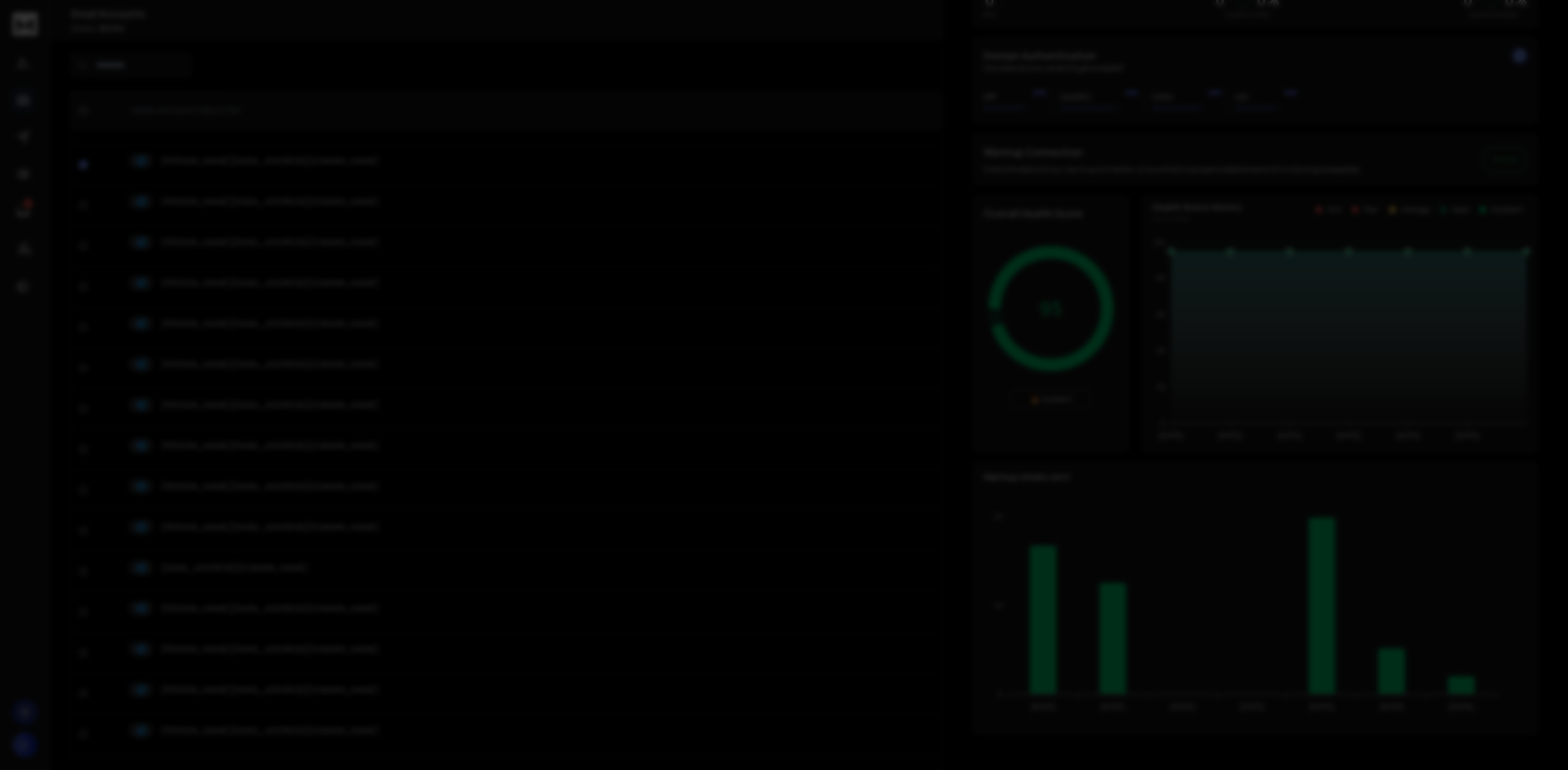
click at [1163, 469] on div at bounding box center [784, 385] width 1568 height 770
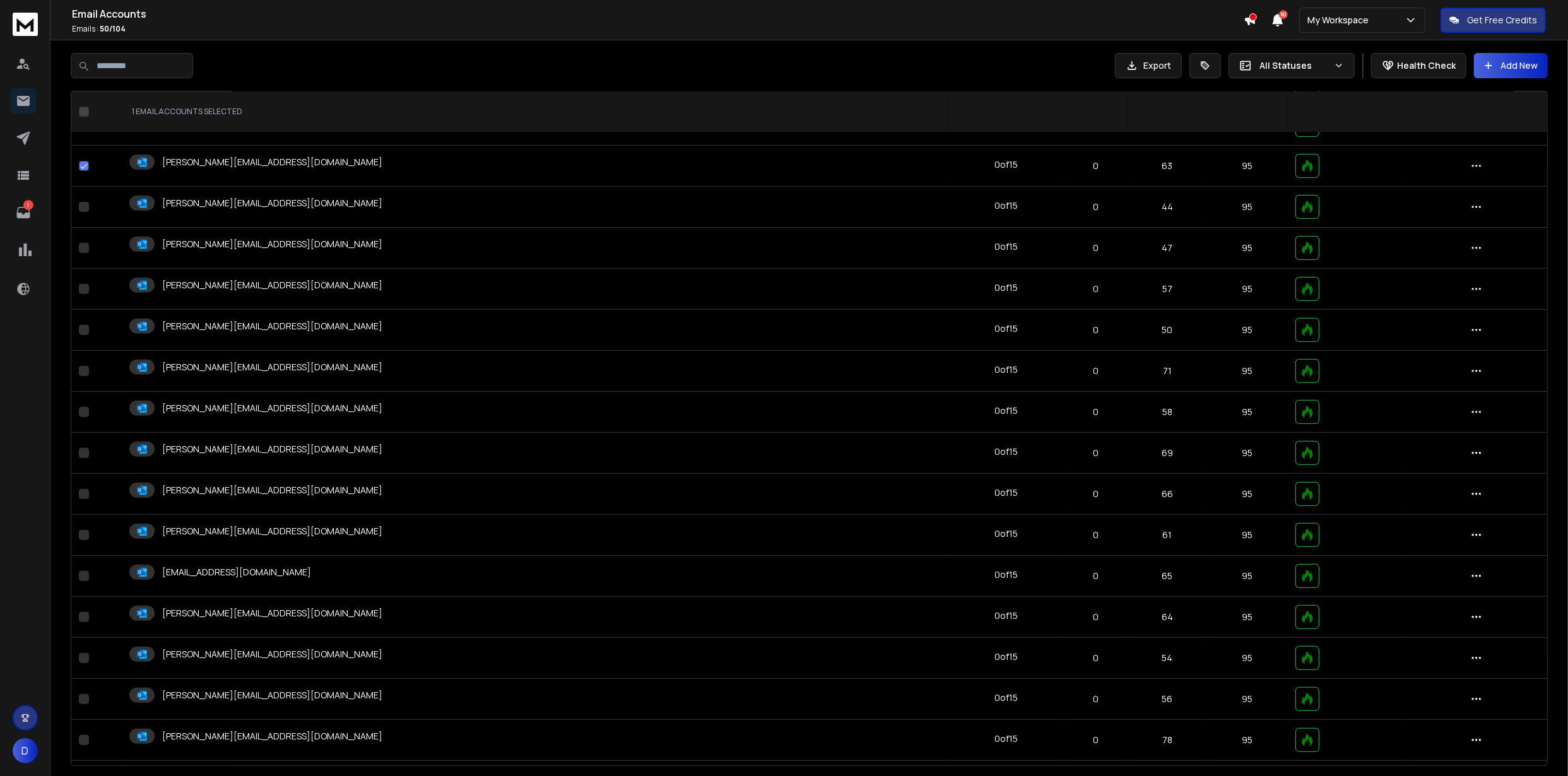
click at [265, 472] on td "[PERSON_NAME][EMAIL_ADDRESS][DOMAIN_NAME]" at bounding box center [535, 453] width 826 height 41
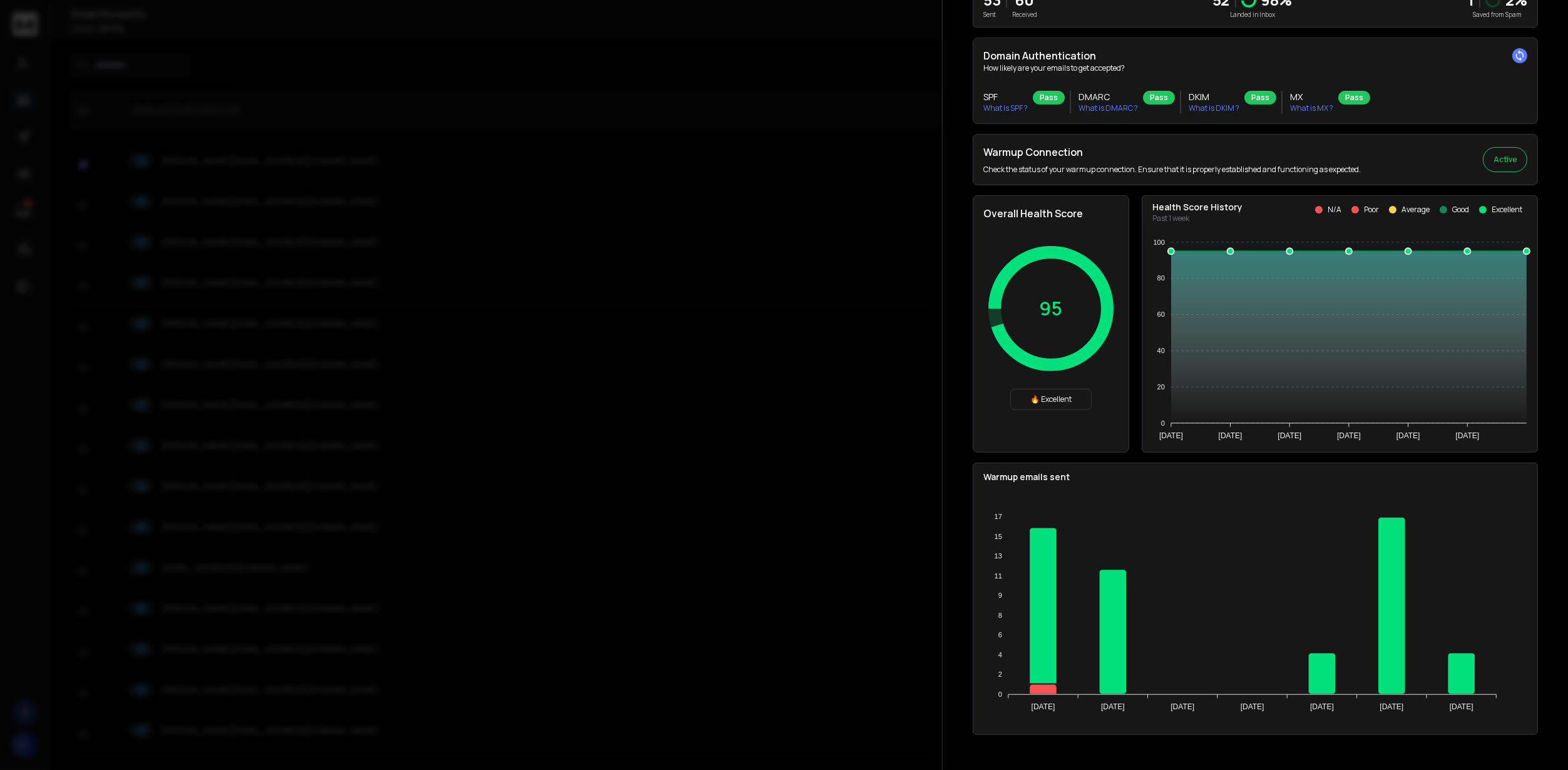
click at [222, 383] on div at bounding box center [784, 385] width 1568 height 770
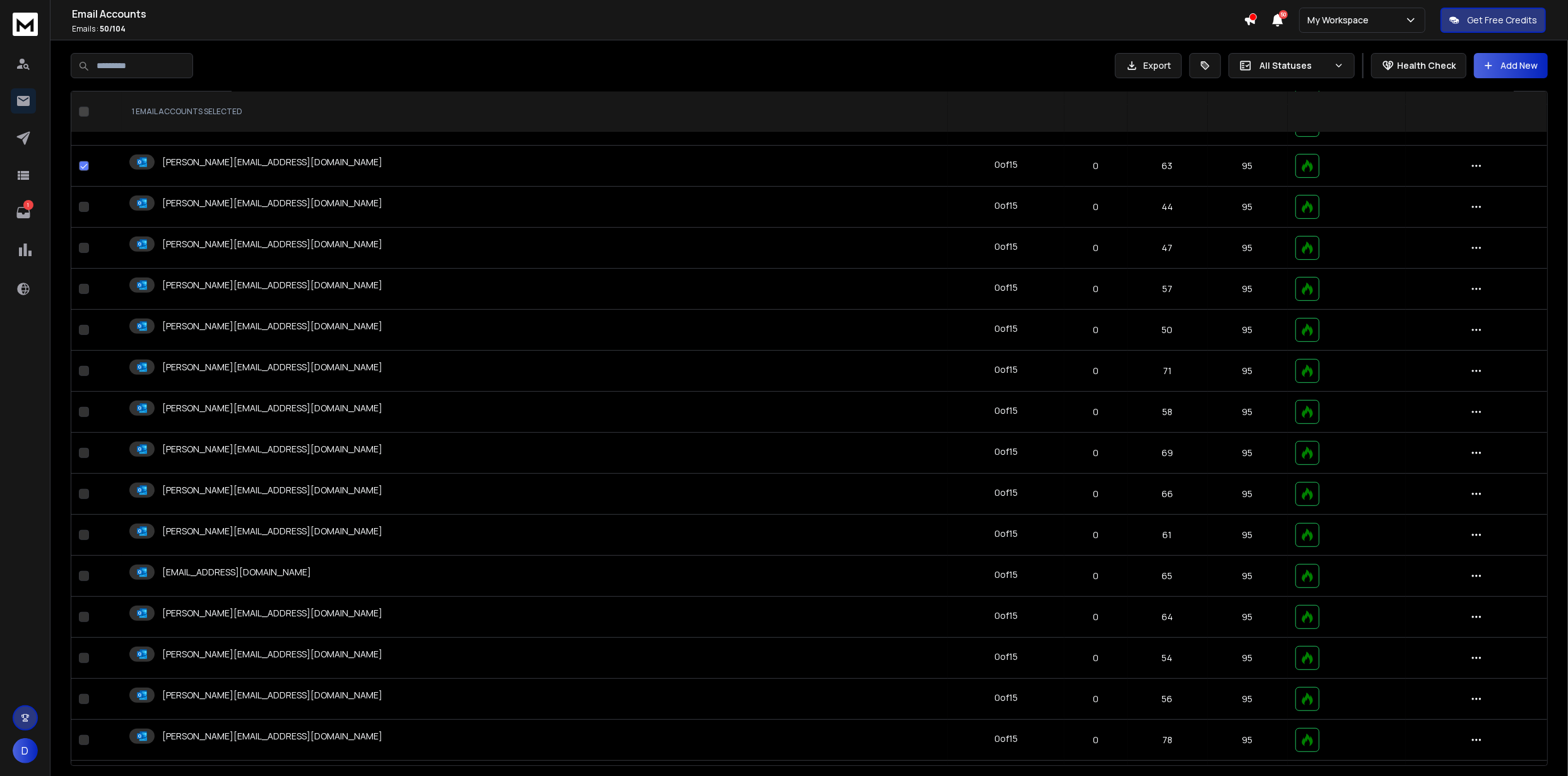
click at [78, 462] on td at bounding box center [96, 453] width 50 height 41
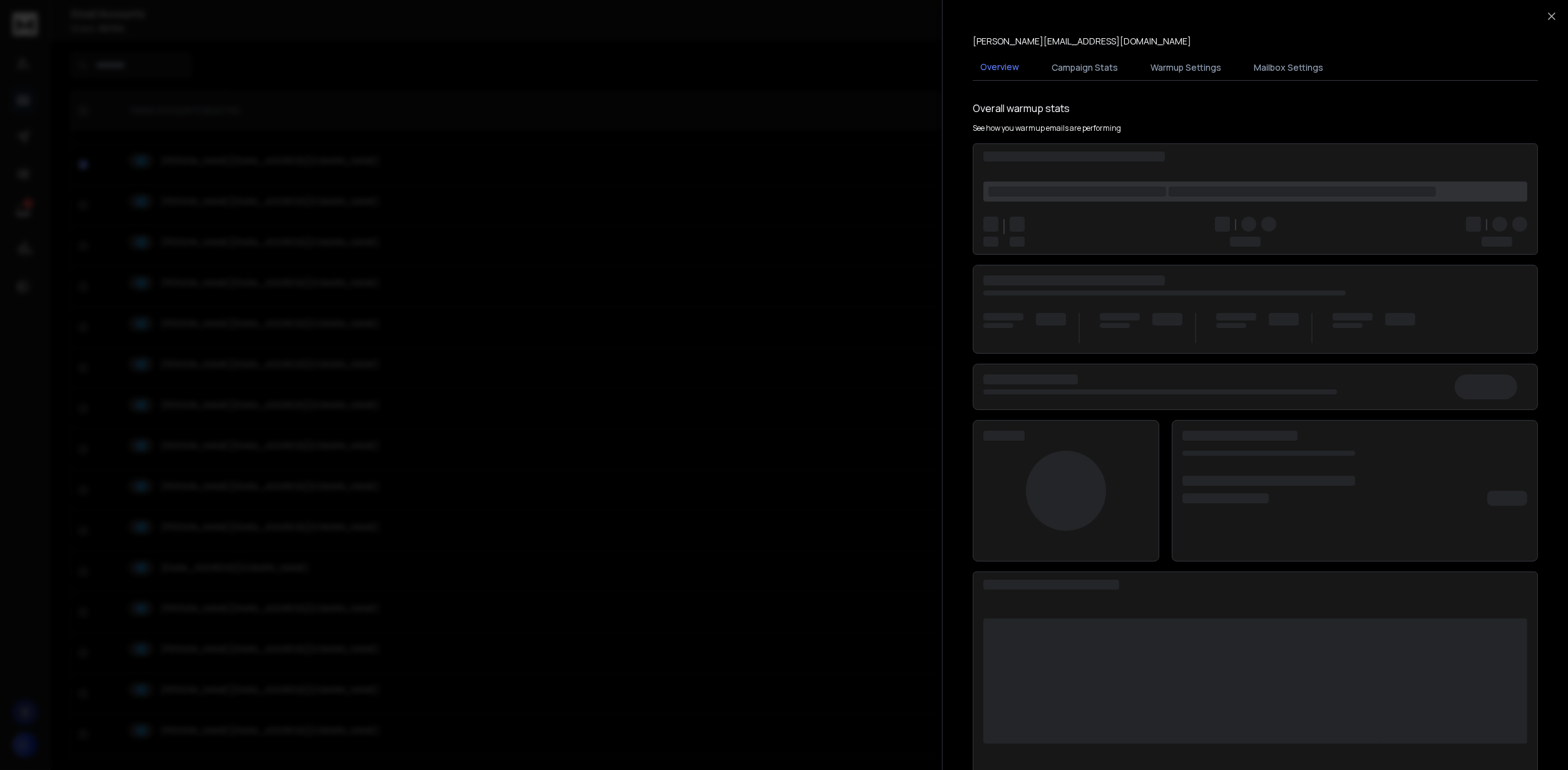
click at [299, 471] on div at bounding box center [784, 385] width 1568 height 770
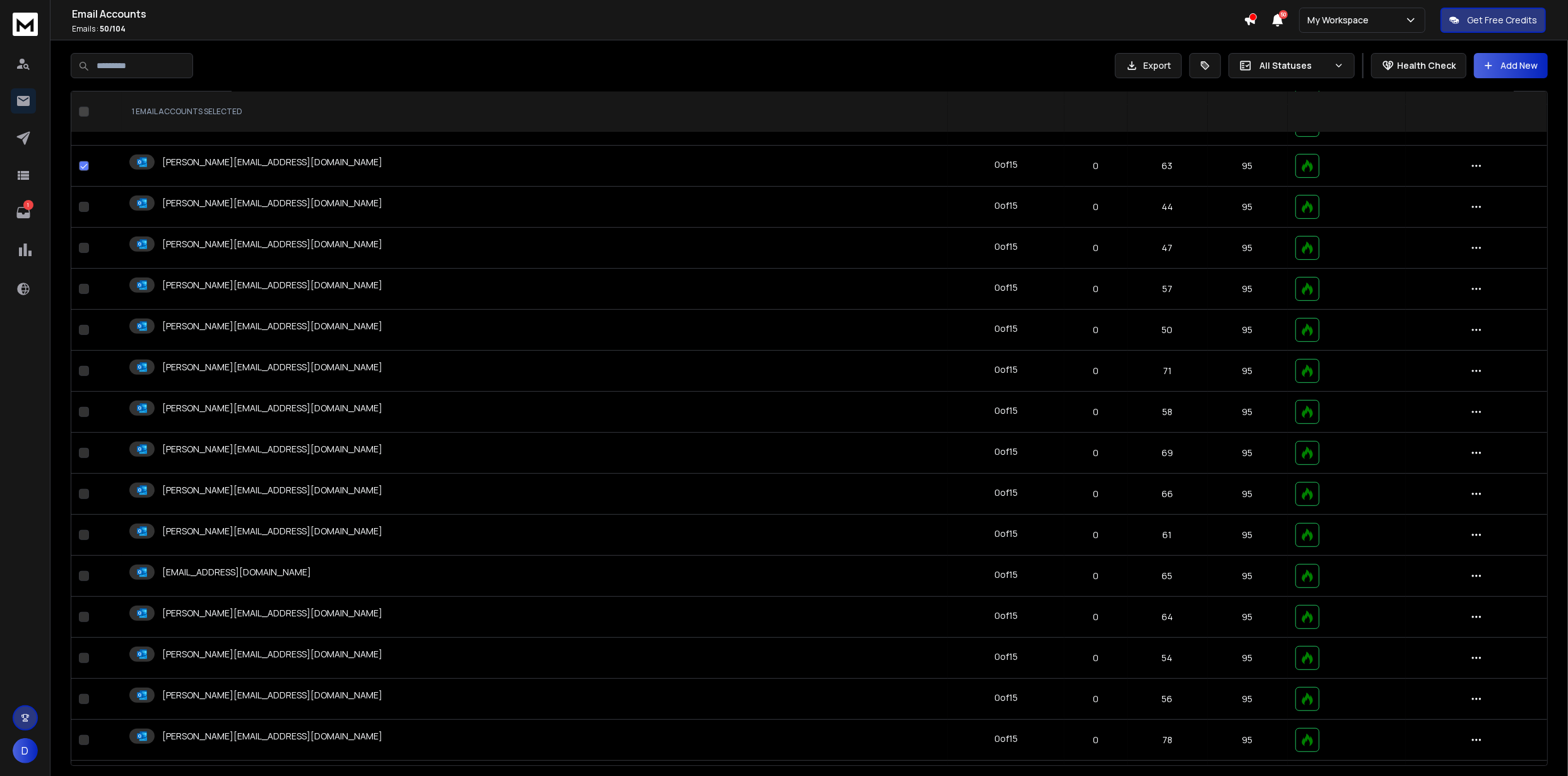
click at [79, 458] on button "button" at bounding box center [83, 453] width 10 height 10
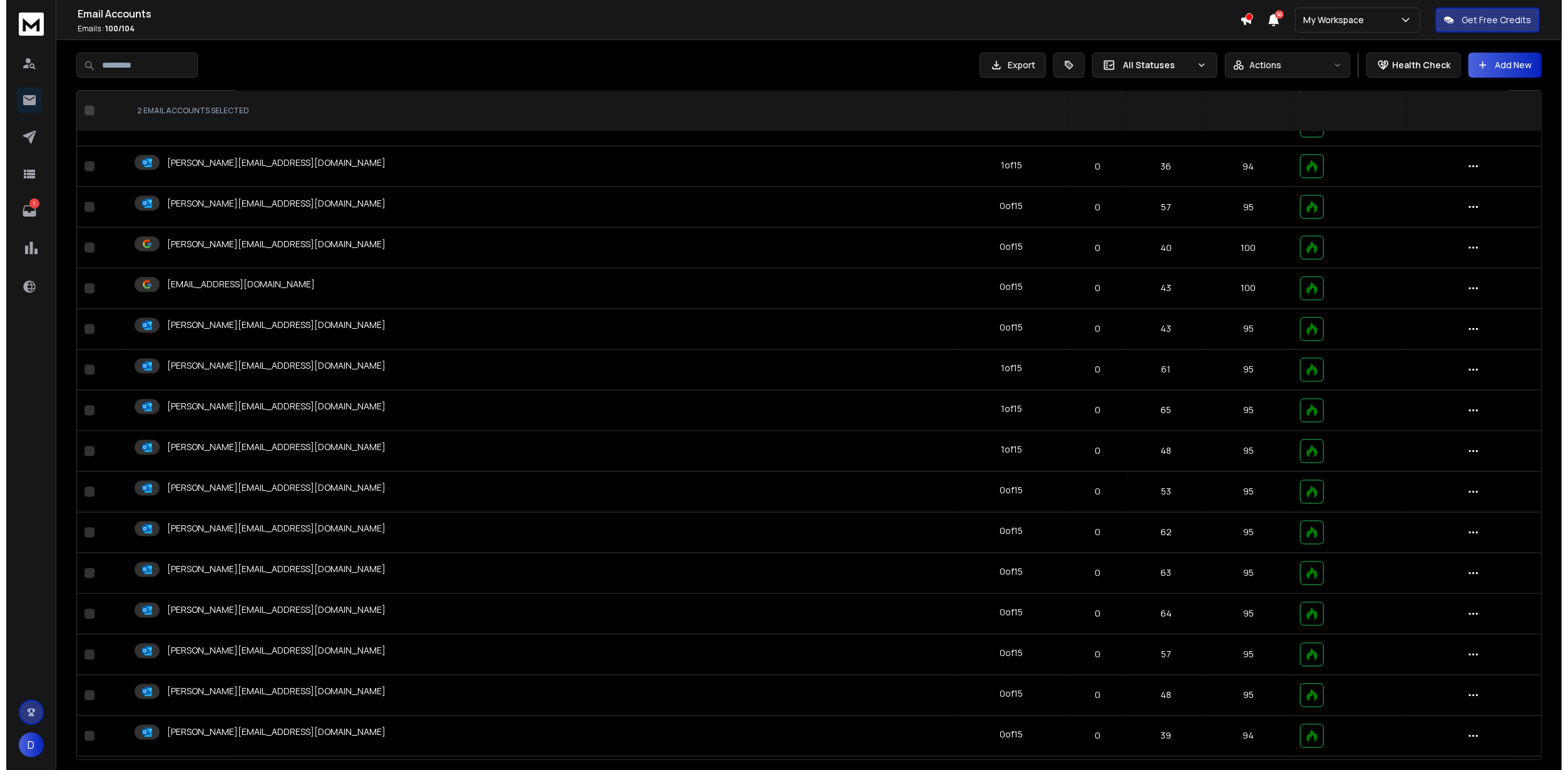
scroll to position [2976, 0]
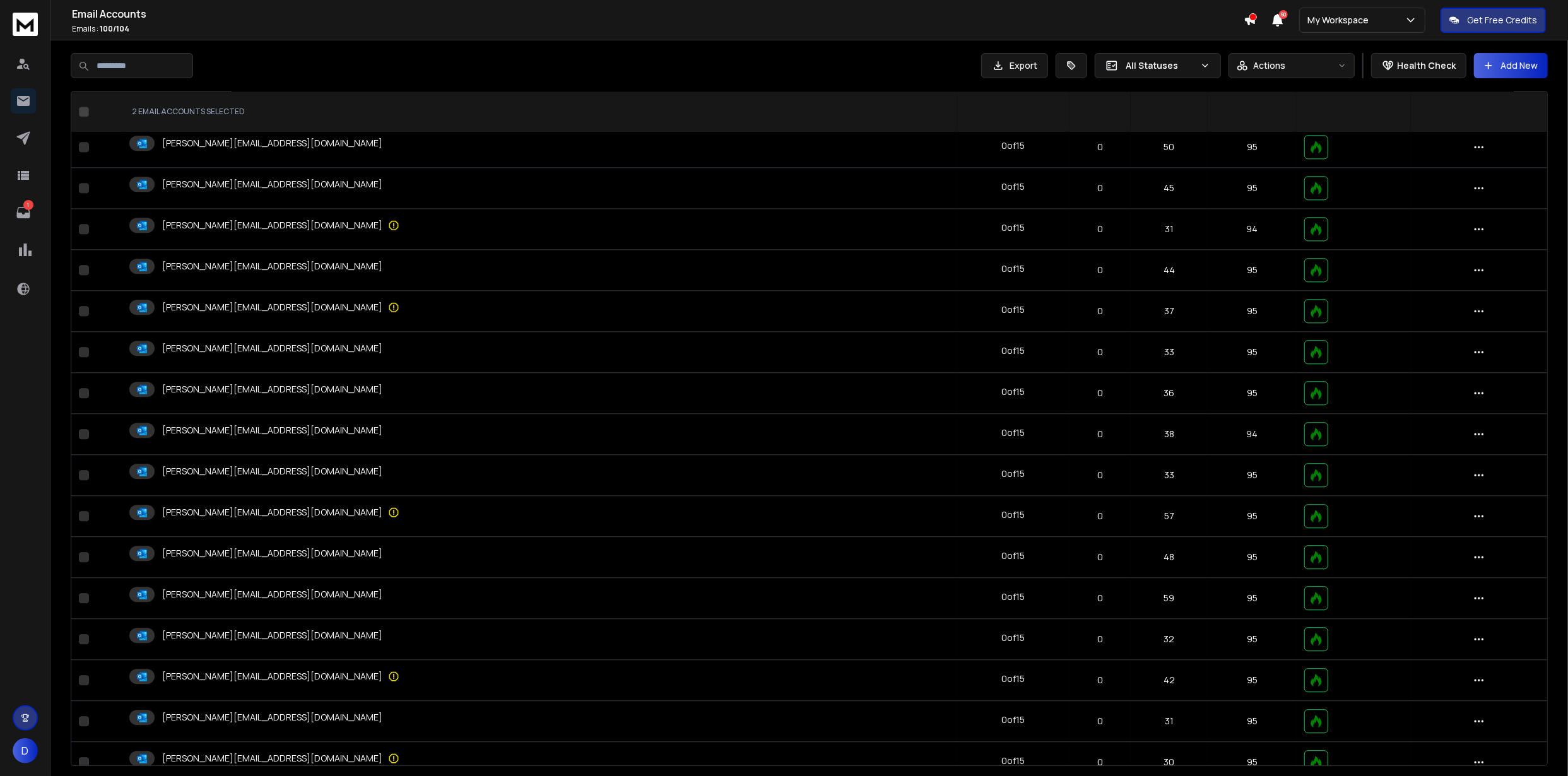
click at [288, 722] on td "[PERSON_NAME][EMAIL_ADDRESS][DOMAIN_NAME]" at bounding box center [539, 721] width 836 height 41
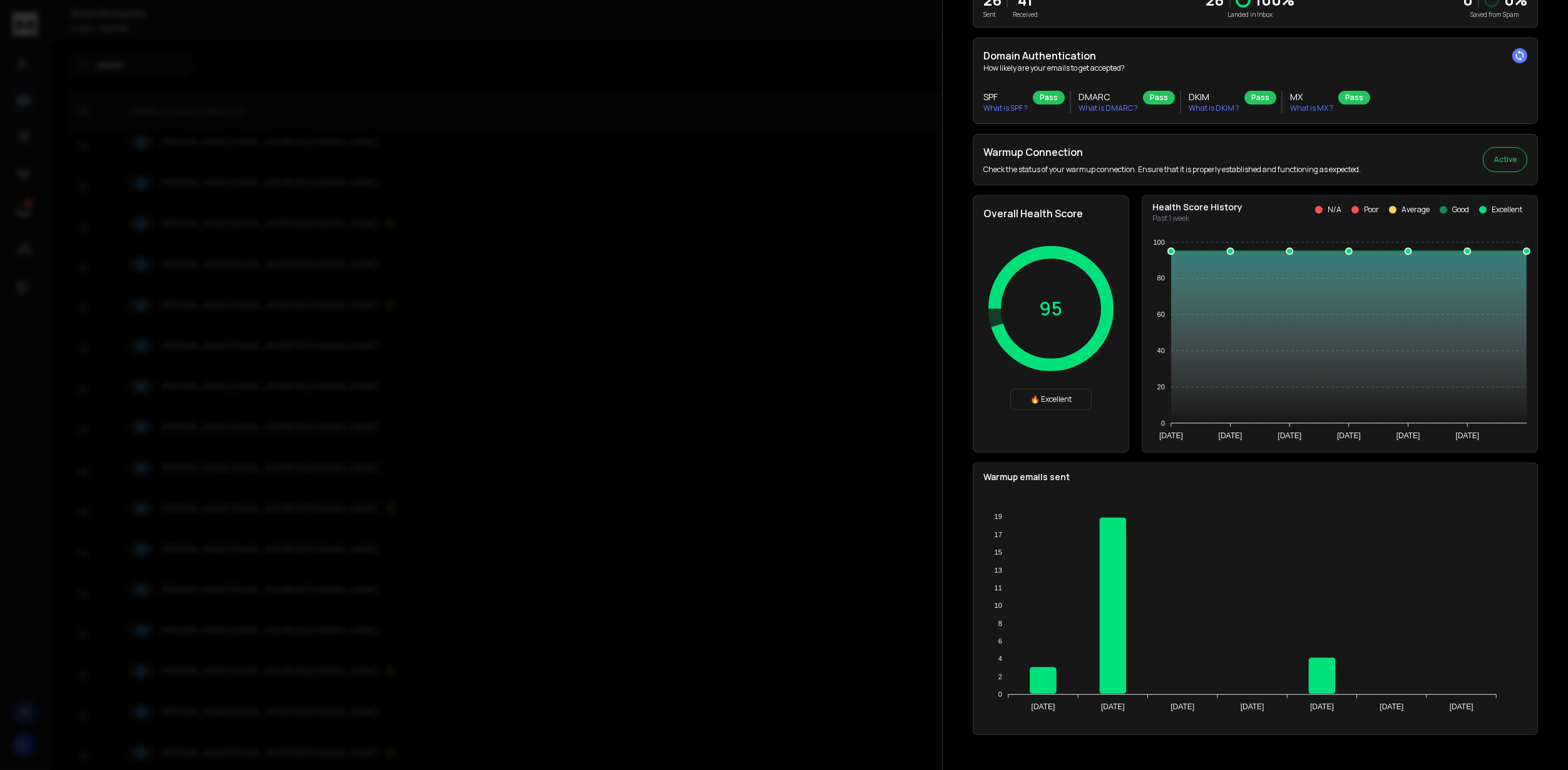
click at [810, 398] on div at bounding box center [784, 385] width 1568 height 770
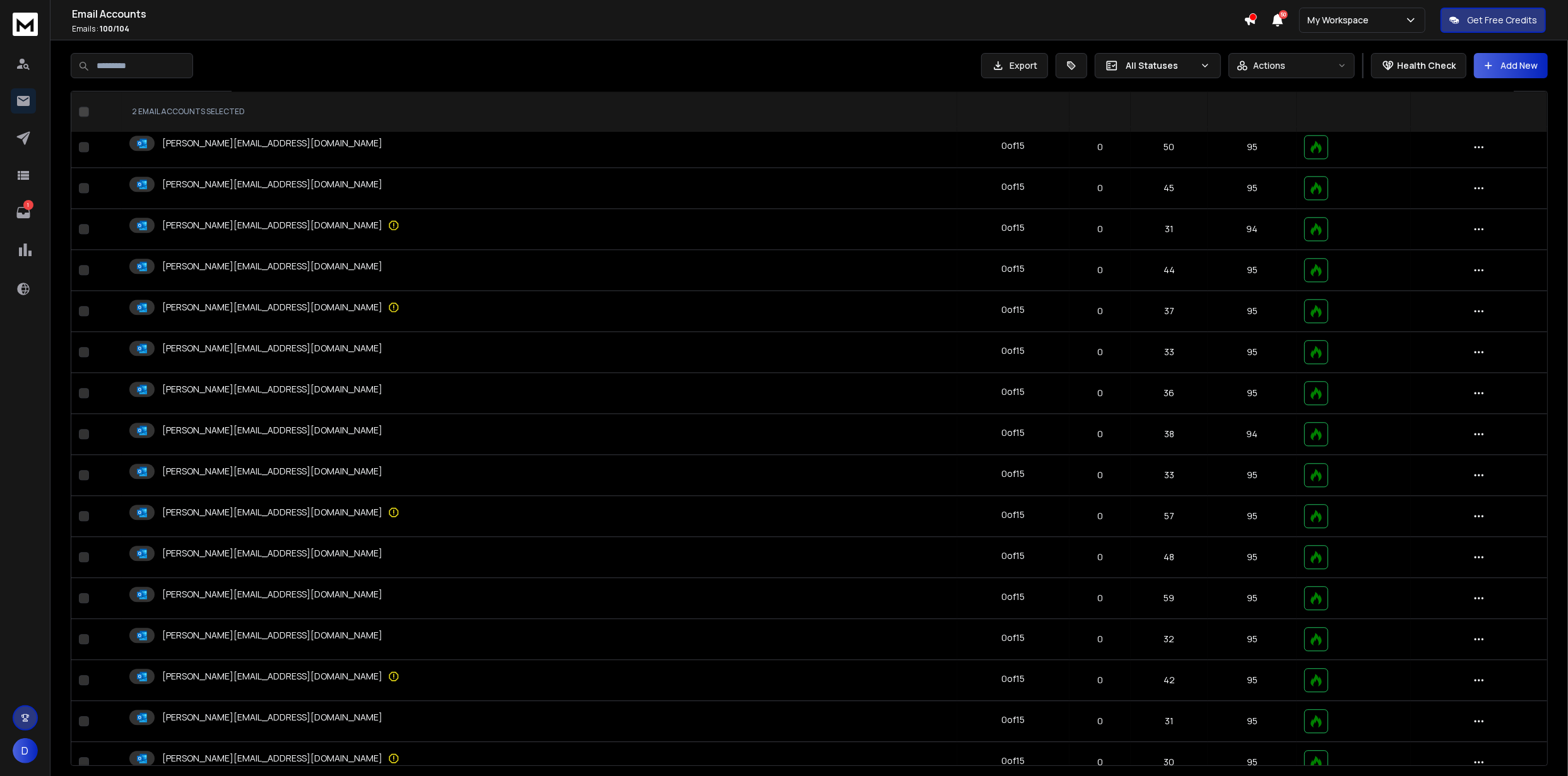
click at [215, 724] on p "[PERSON_NAME][EMAIL_ADDRESS][DOMAIN_NAME]" at bounding box center [272, 717] width 220 height 13
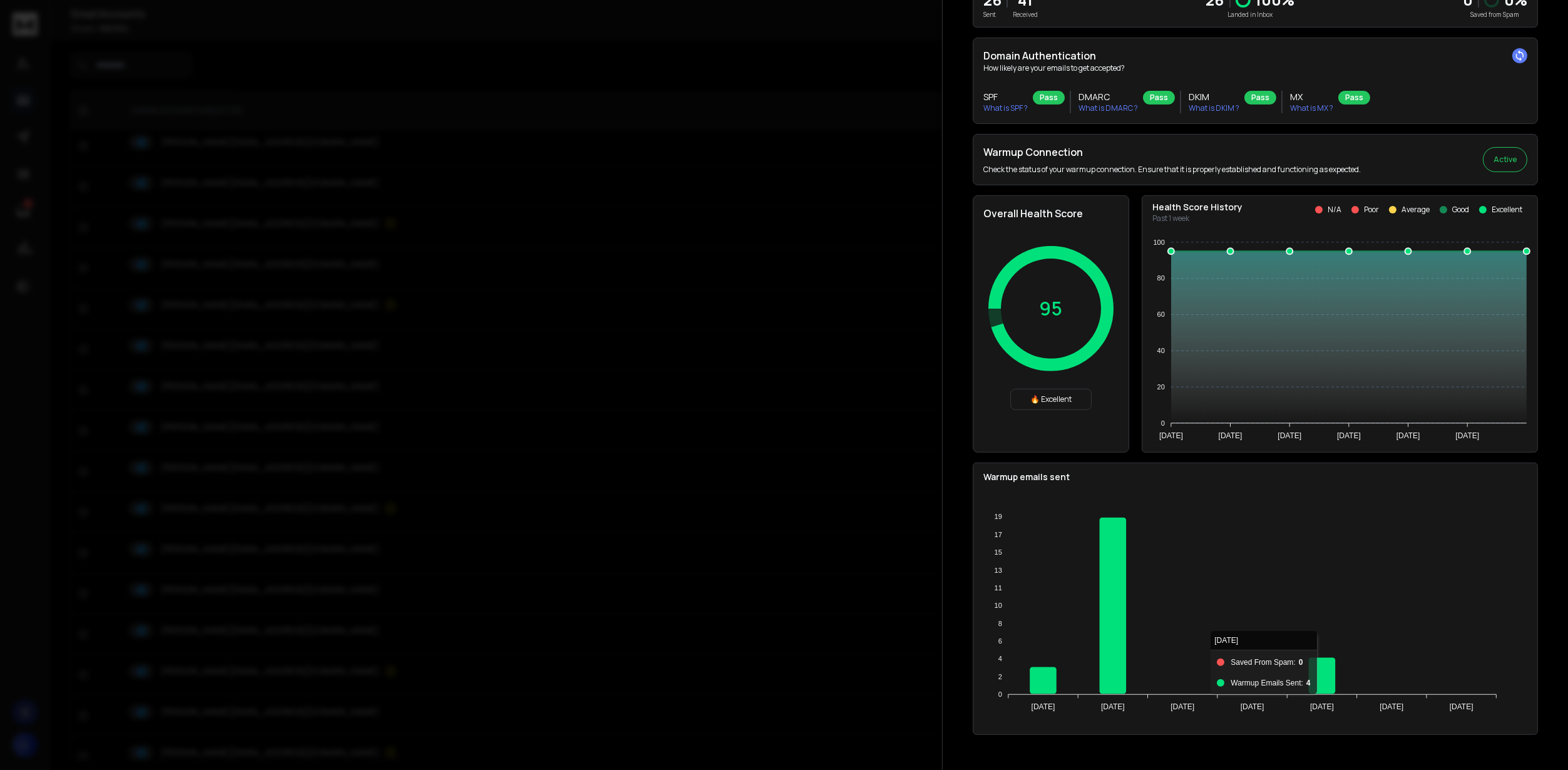
click at [529, 676] on div at bounding box center [784, 385] width 1568 height 770
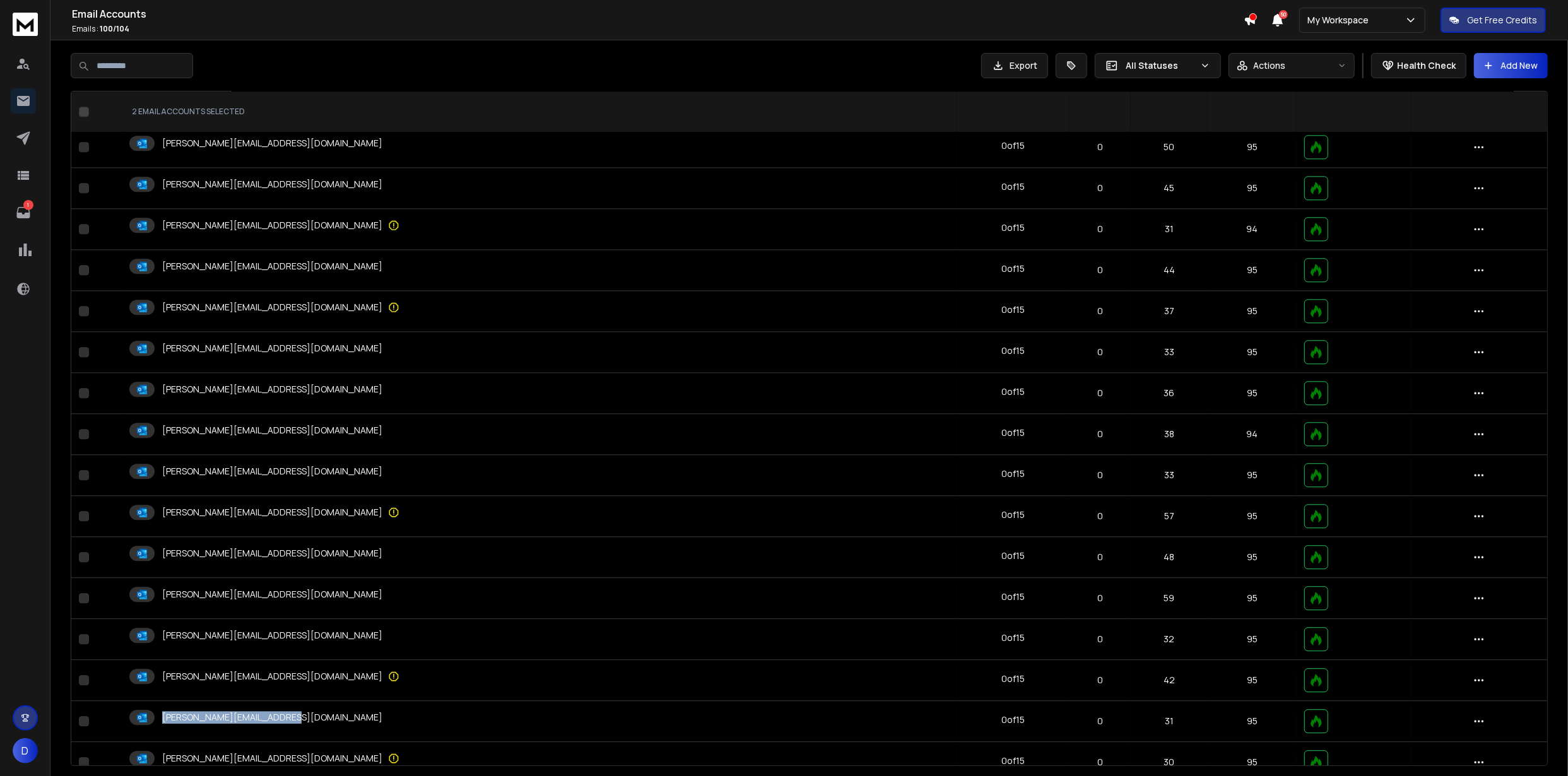
drag, startPoint x: 317, startPoint y: 728, endPoint x: 158, endPoint y: 730, distance: 159.0
click at [158, 725] on div "[PERSON_NAME][EMAIL_ADDRESS][DOMAIN_NAME]" at bounding box center [539, 717] width 821 height 15
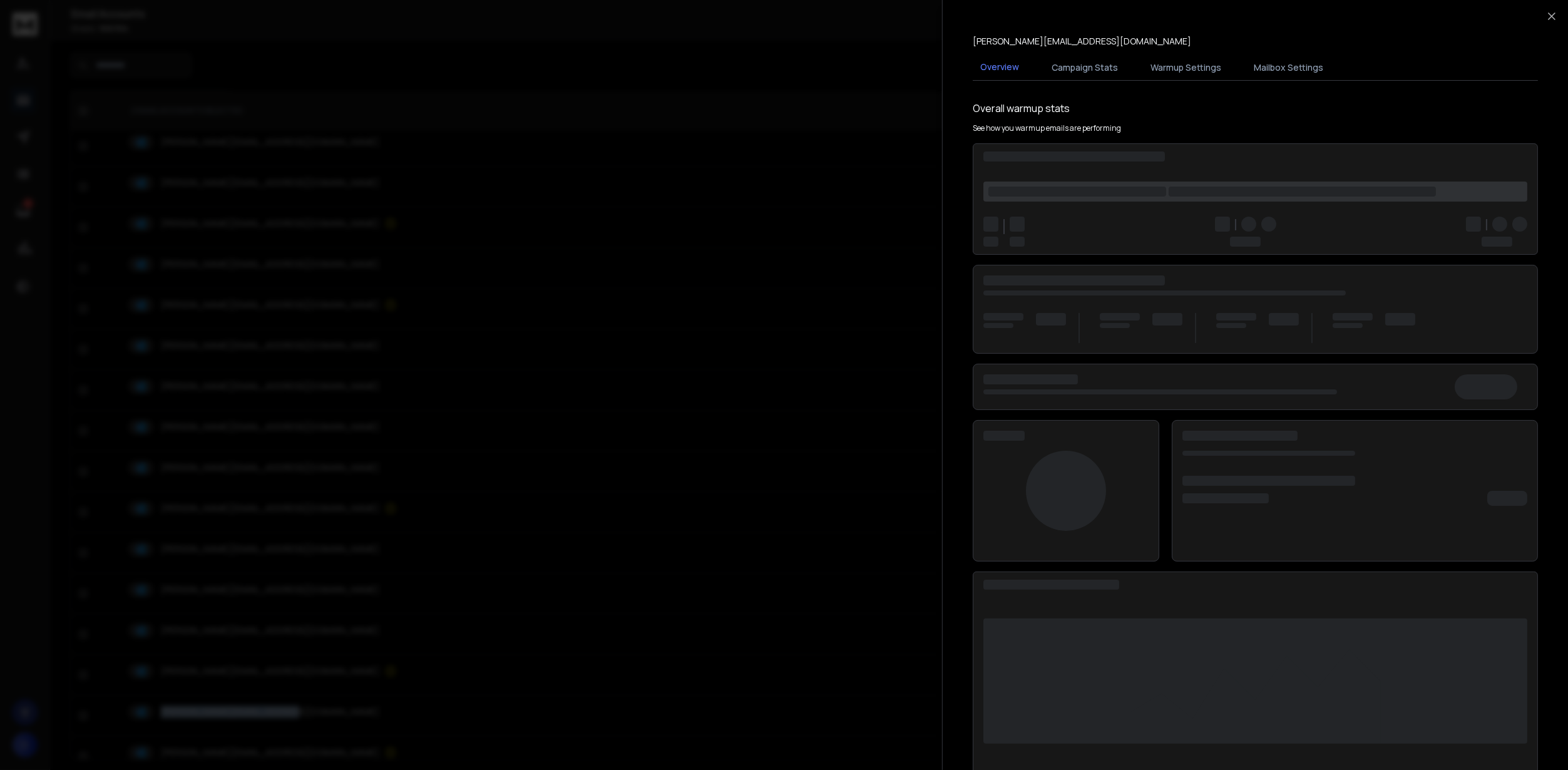
copy p "[PERSON_NAME][EMAIL_ADDRESS][DOMAIN_NAME]"
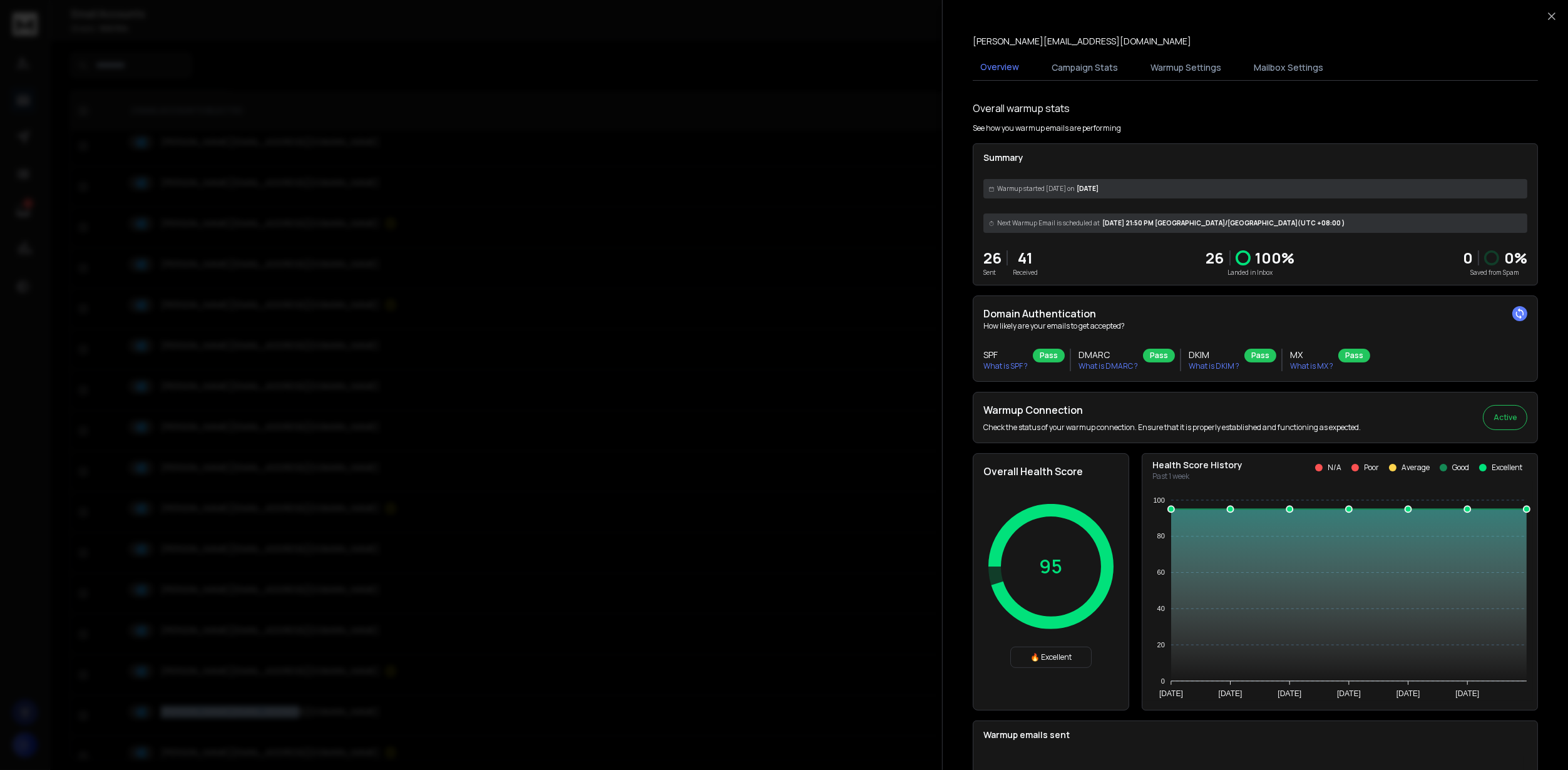
click at [566, 575] on div at bounding box center [784, 385] width 1568 height 770
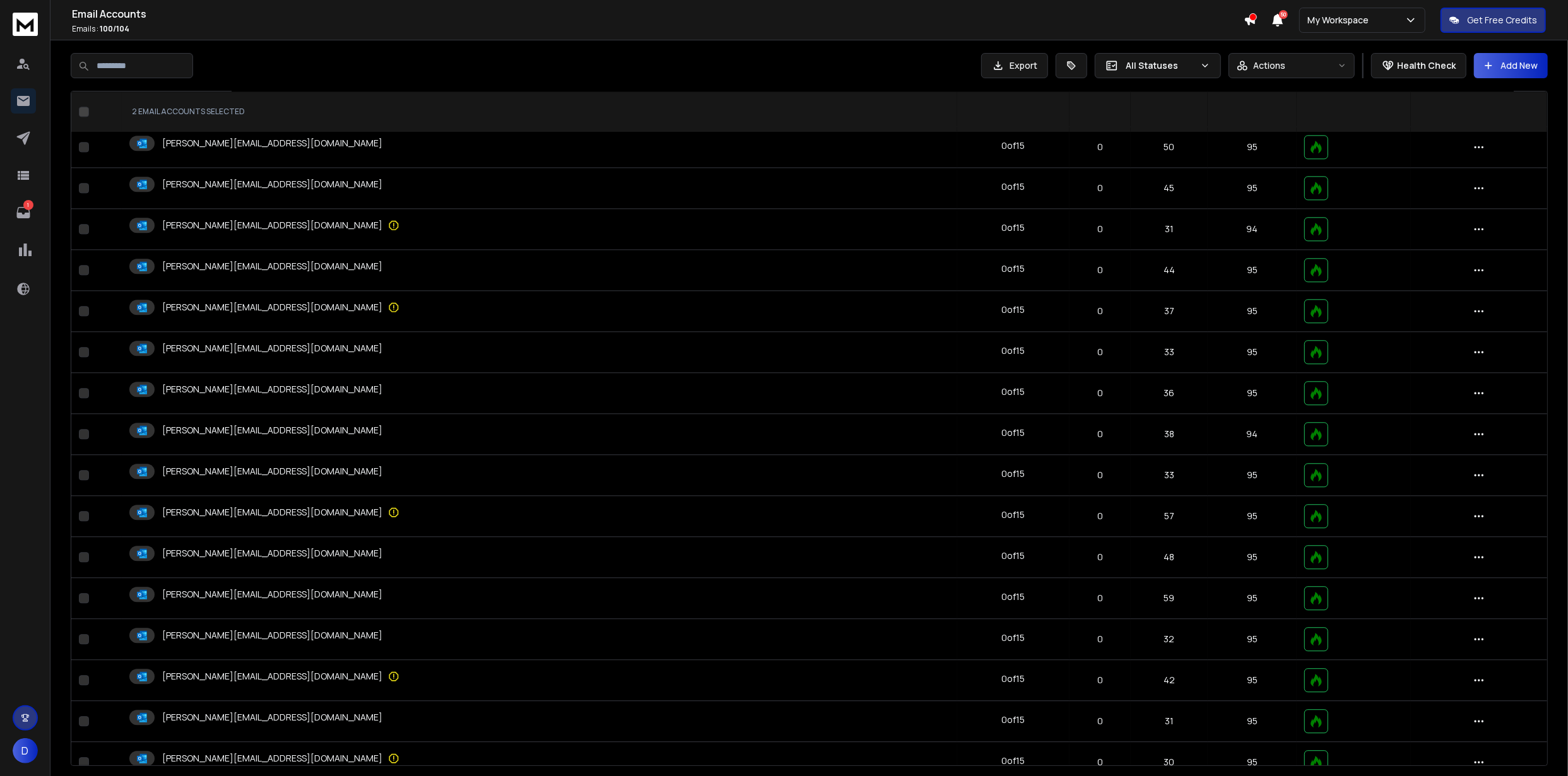
click at [302, 684] on div "[PERSON_NAME][EMAIL_ADDRESS][DOMAIN_NAME]" at bounding box center [539, 676] width 821 height 15
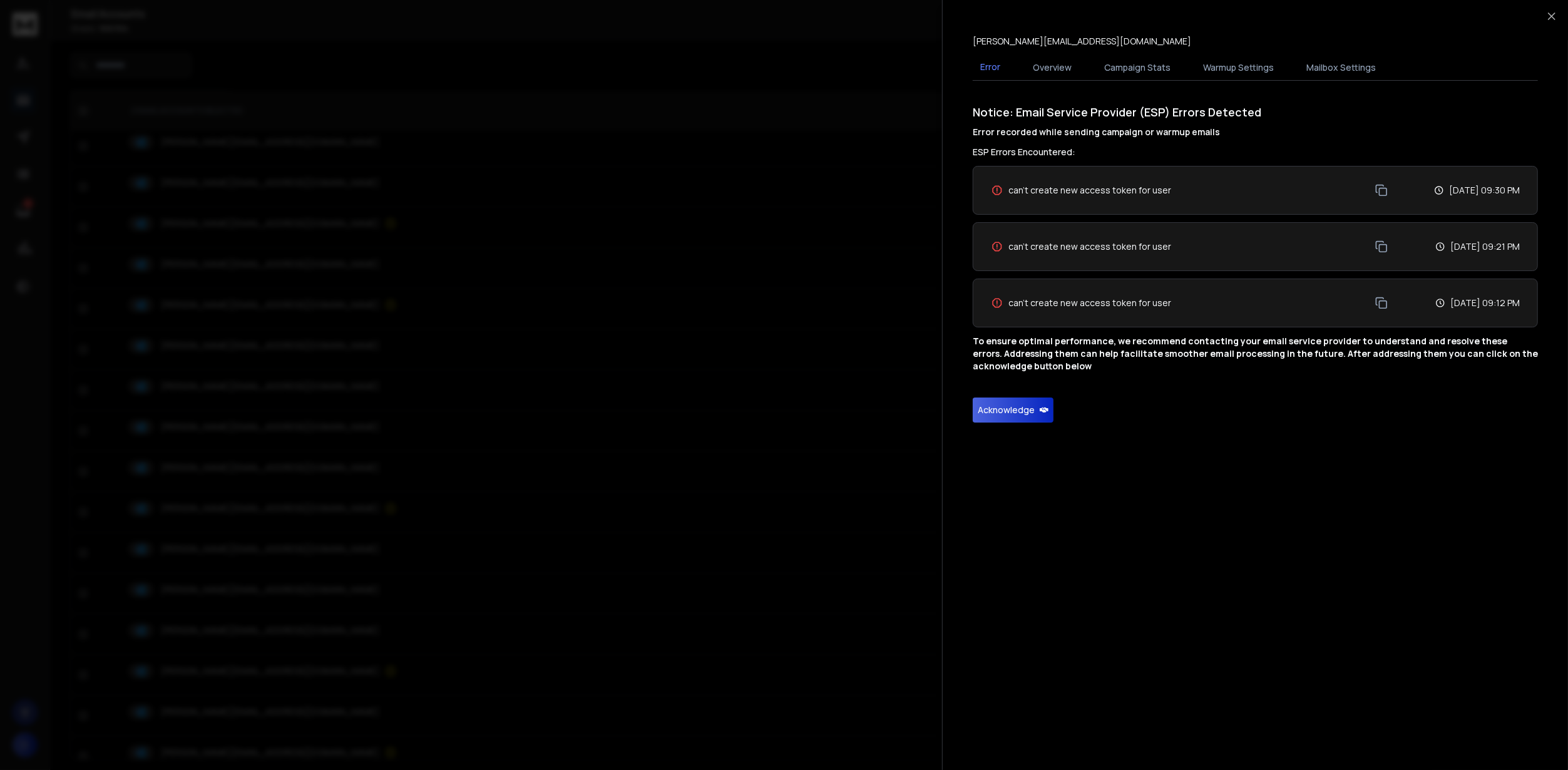
click at [1093, 484] on div "Multi Select Table Sheet [EMAIL_ADDRESS][DOMAIN_NAME] Error Overview Campaign S…" at bounding box center [1255, 385] width 626 height 770
click at [221, 604] on div at bounding box center [784, 385] width 1568 height 770
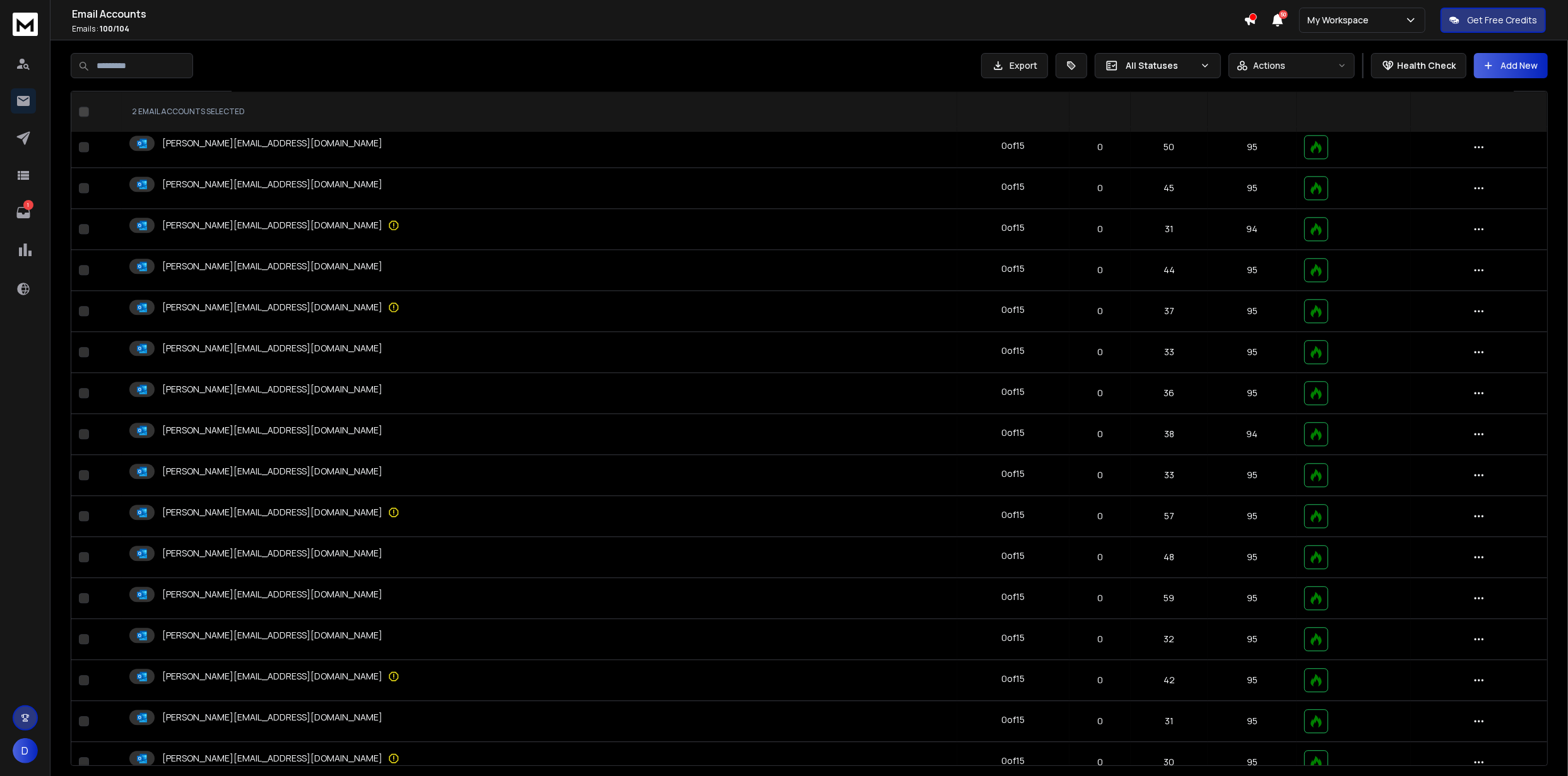
click at [253, 641] on p "[PERSON_NAME][EMAIL_ADDRESS][DOMAIN_NAME]" at bounding box center [272, 635] width 220 height 13
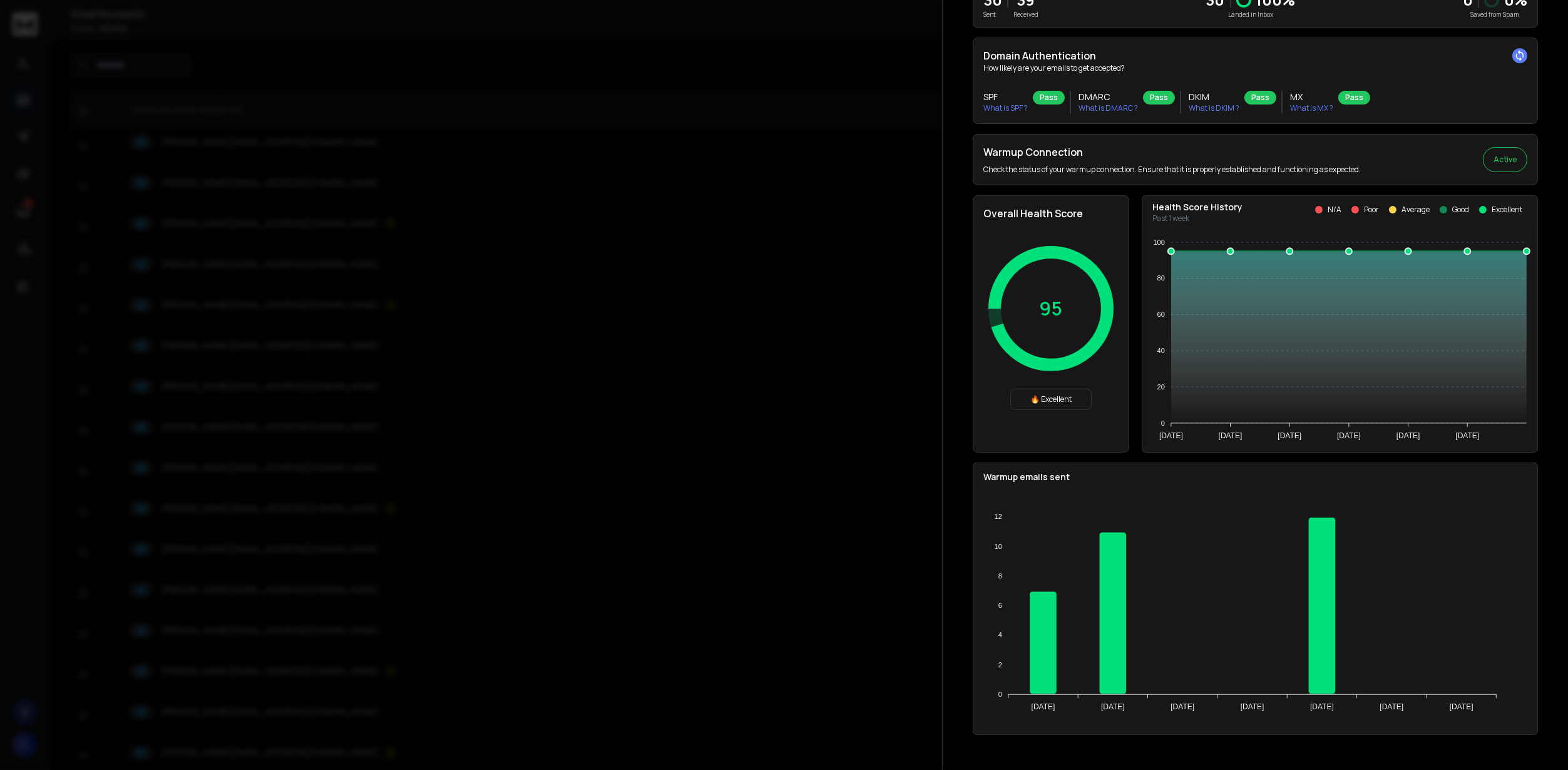
click at [406, 690] on div at bounding box center [784, 385] width 1568 height 770
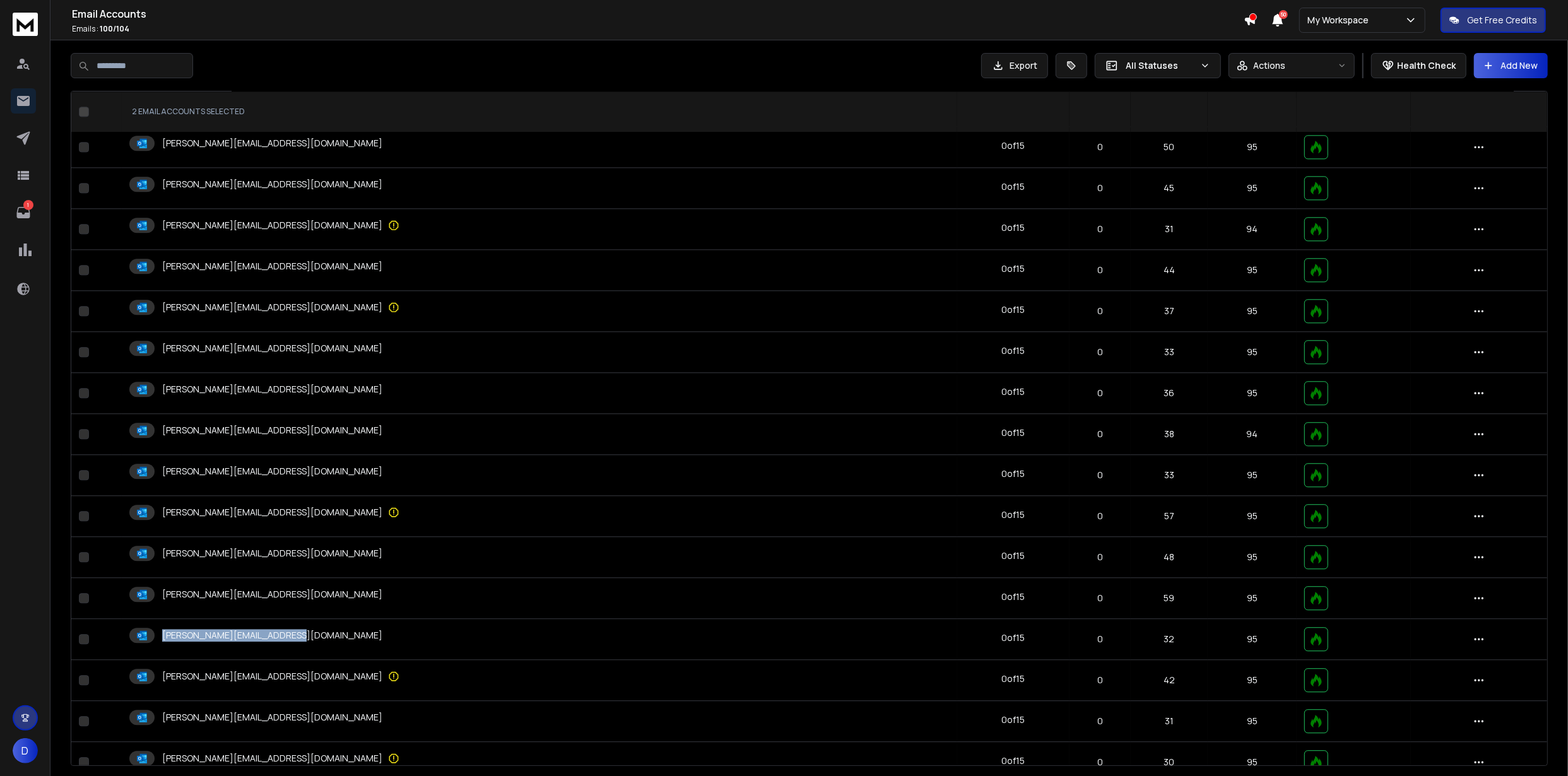
drag, startPoint x: 362, startPoint y: 646, endPoint x: 156, endPoint y: 652, distance: 206.1
click at [156, 643] on div "[PERSON_NAME][EMAIL_ADDRESS][DOMAIN_NAME]" at bounding box center [539, 635] width 821 height 15
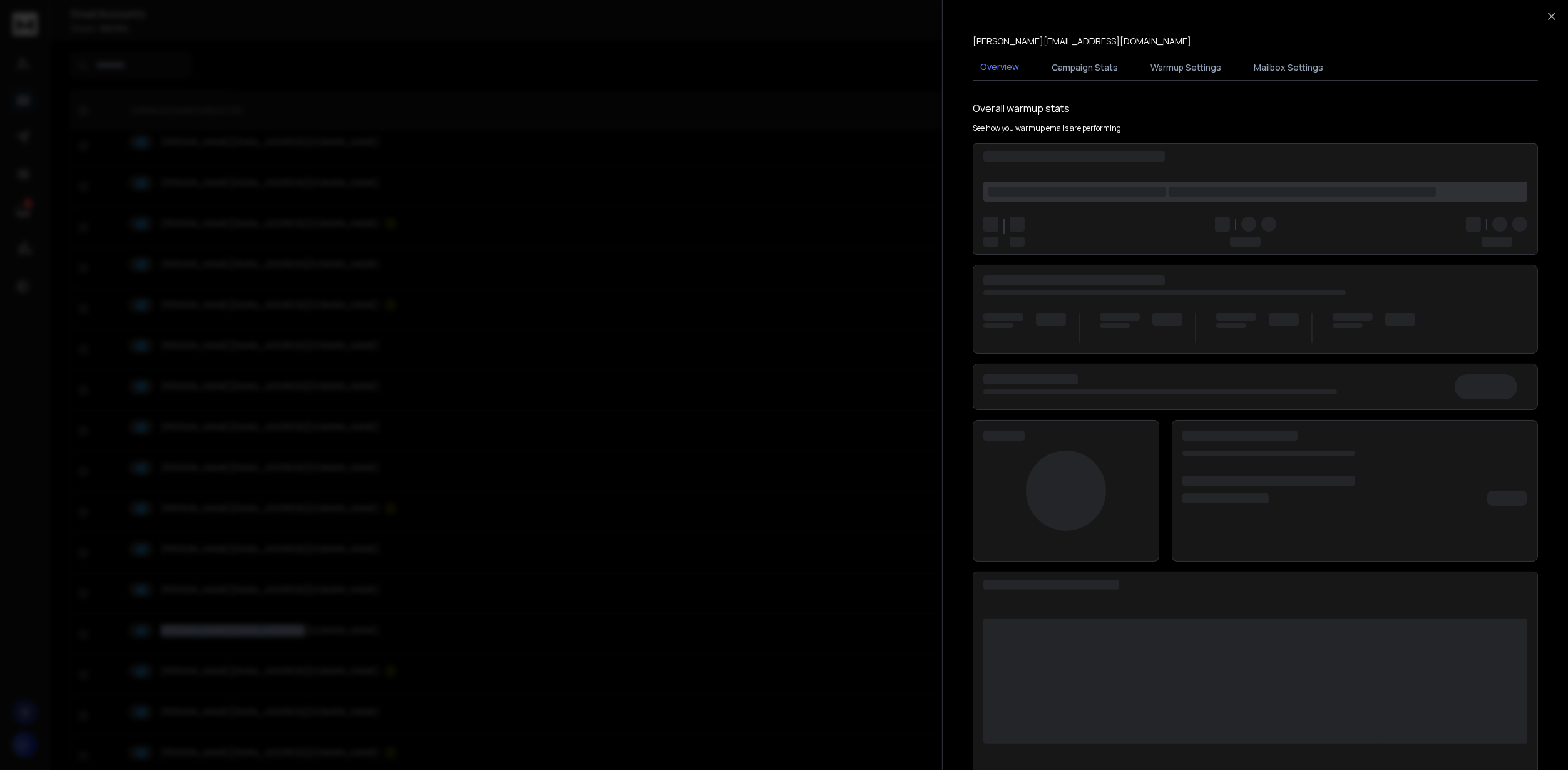
copy p "[PERSON_NAME][EMAIL_ADDRESS][DOMAIN_NAME]"
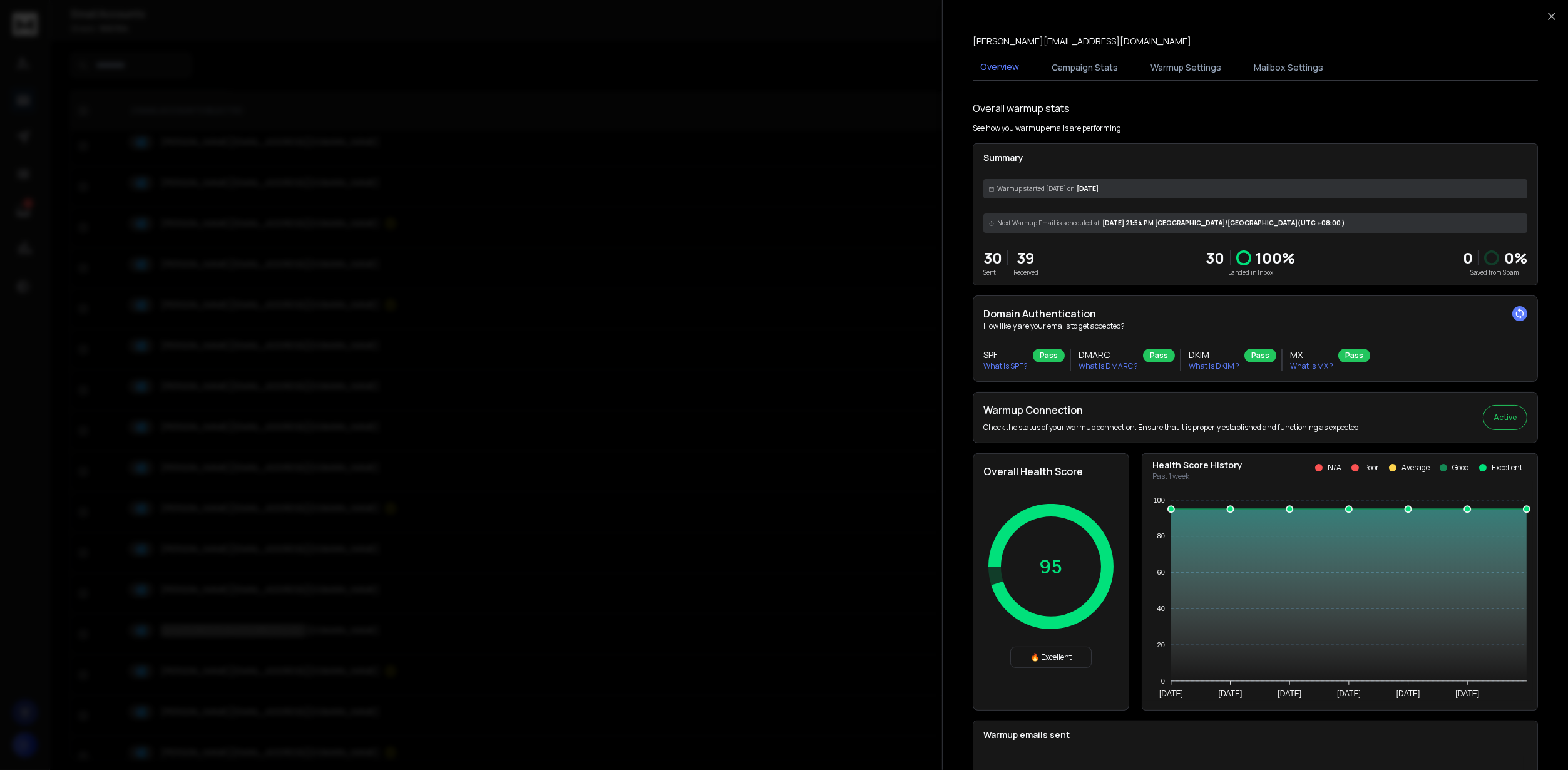
drag, startPoint x: 978, startPoint y: 497, endPoint x: 479, endPoint y: 497, distance: 499.0
click at [978, 497] on div "Overall Health Score 95 🔥 Excellent" at bounding box center [1051, 582] width 156 height 257
click at [476, 505] on div at bounding box center [784, 385] width 1568 height 770
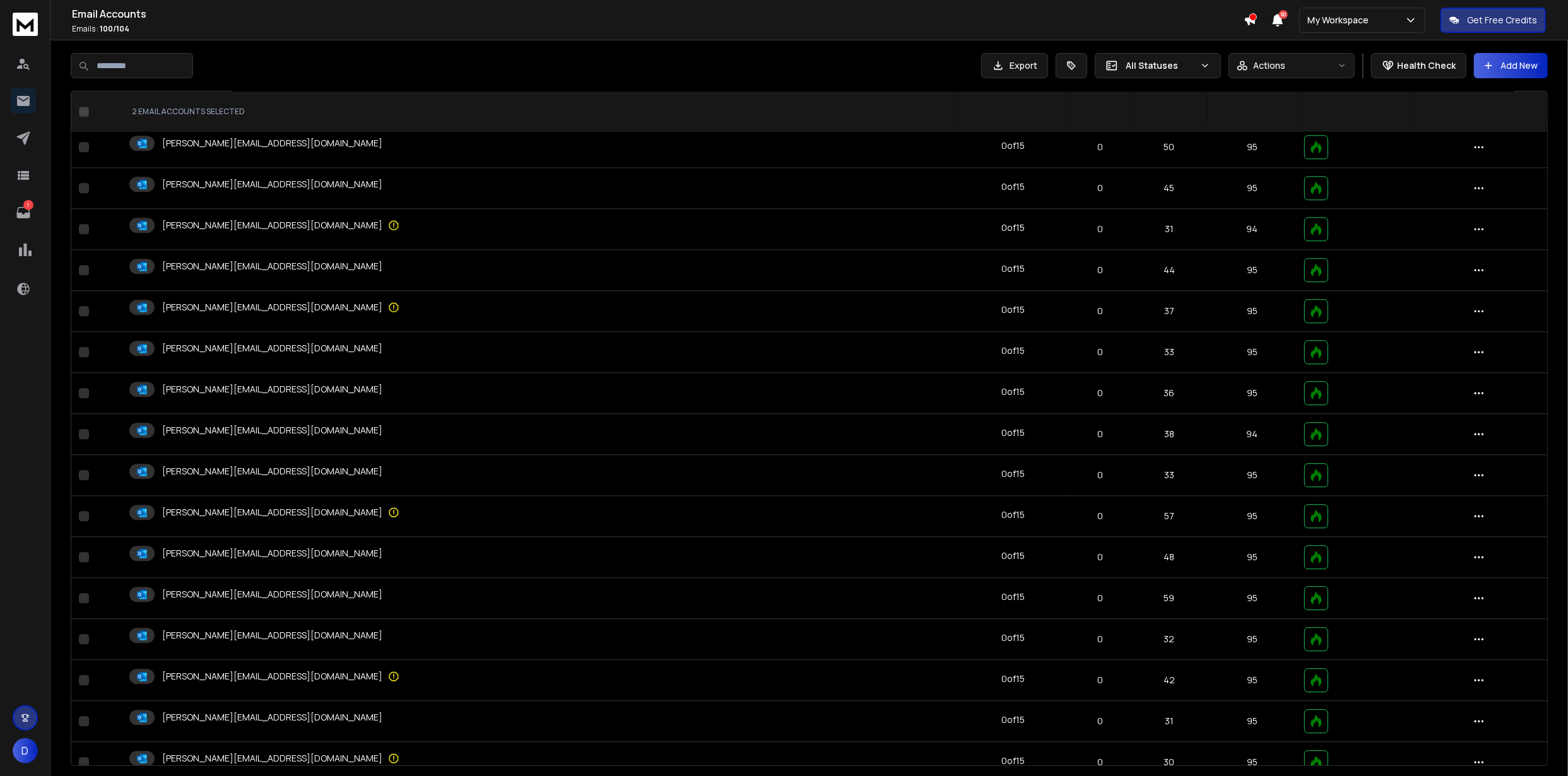
click at [82, 644] on button "button" at bounding box center [83, 639] width 10 height 10
click at [203, 600] on p "[PERSON_NAME][EMAIL_ADDRESS][DOMAIN_NAME]" at bounding box center [272, 594] width 220 height 13
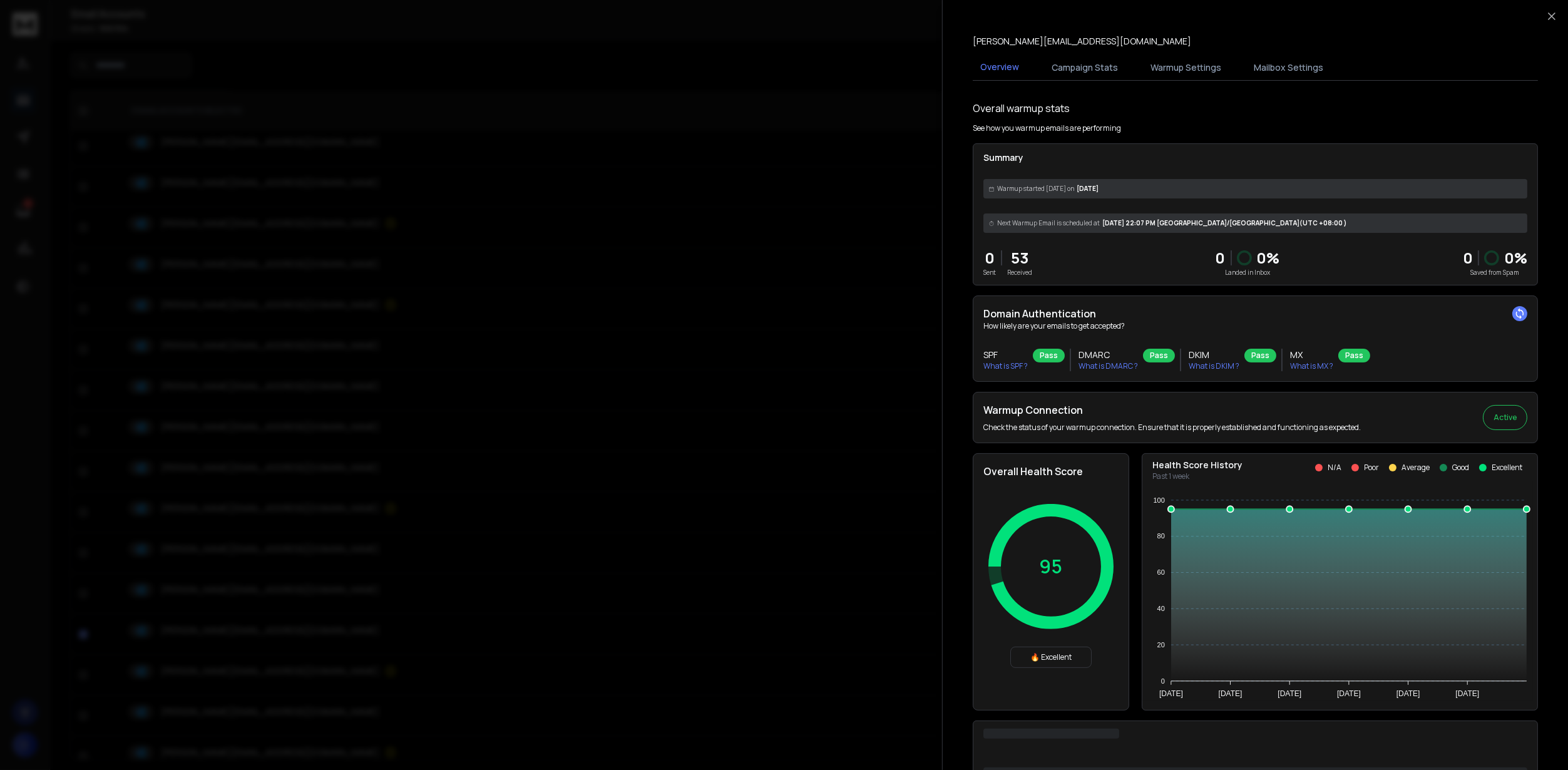
scroll to position [206, 0]
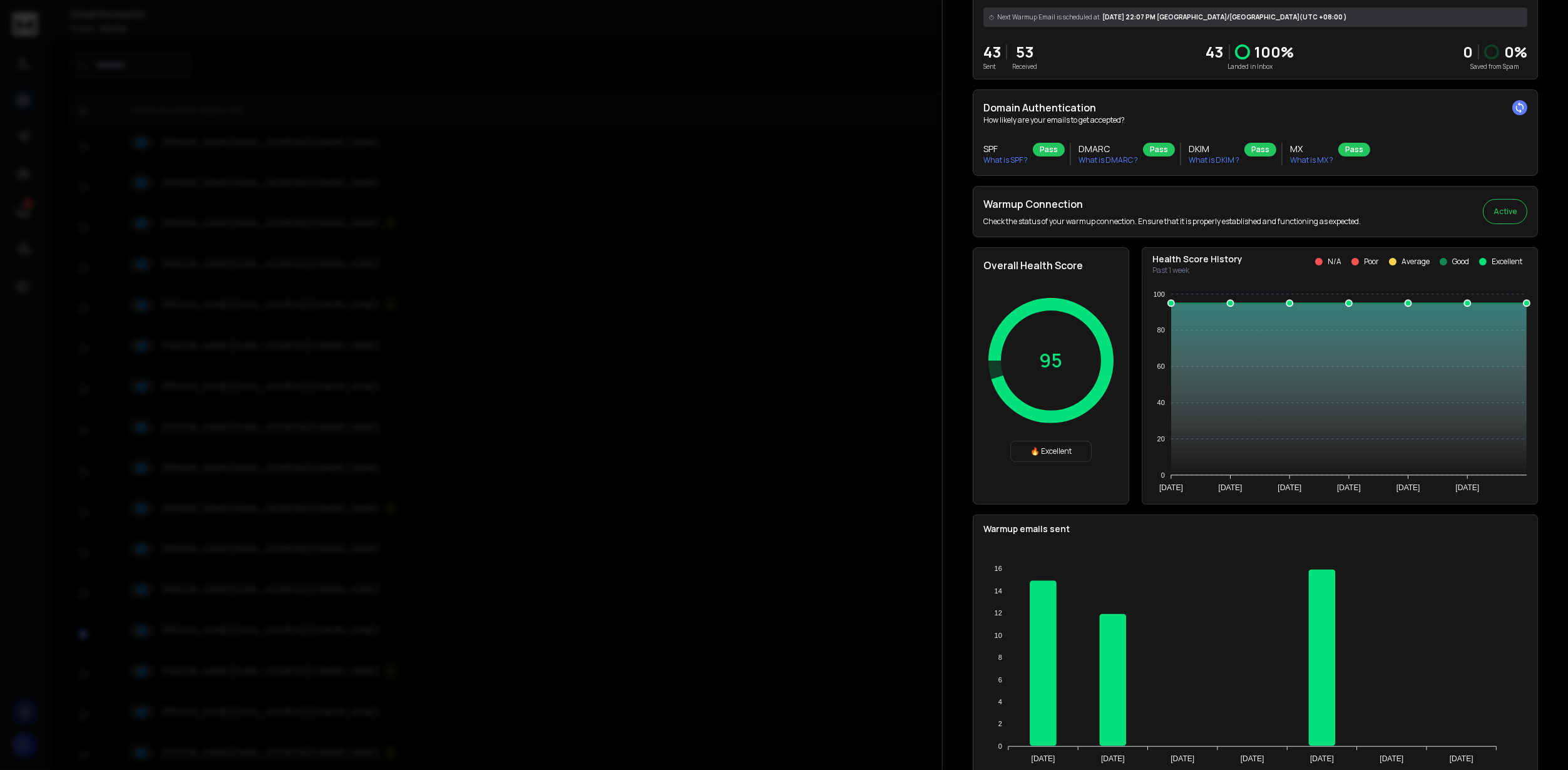
click at [511, 534] on div at bounding box center [784, 385] width 1568 height 770
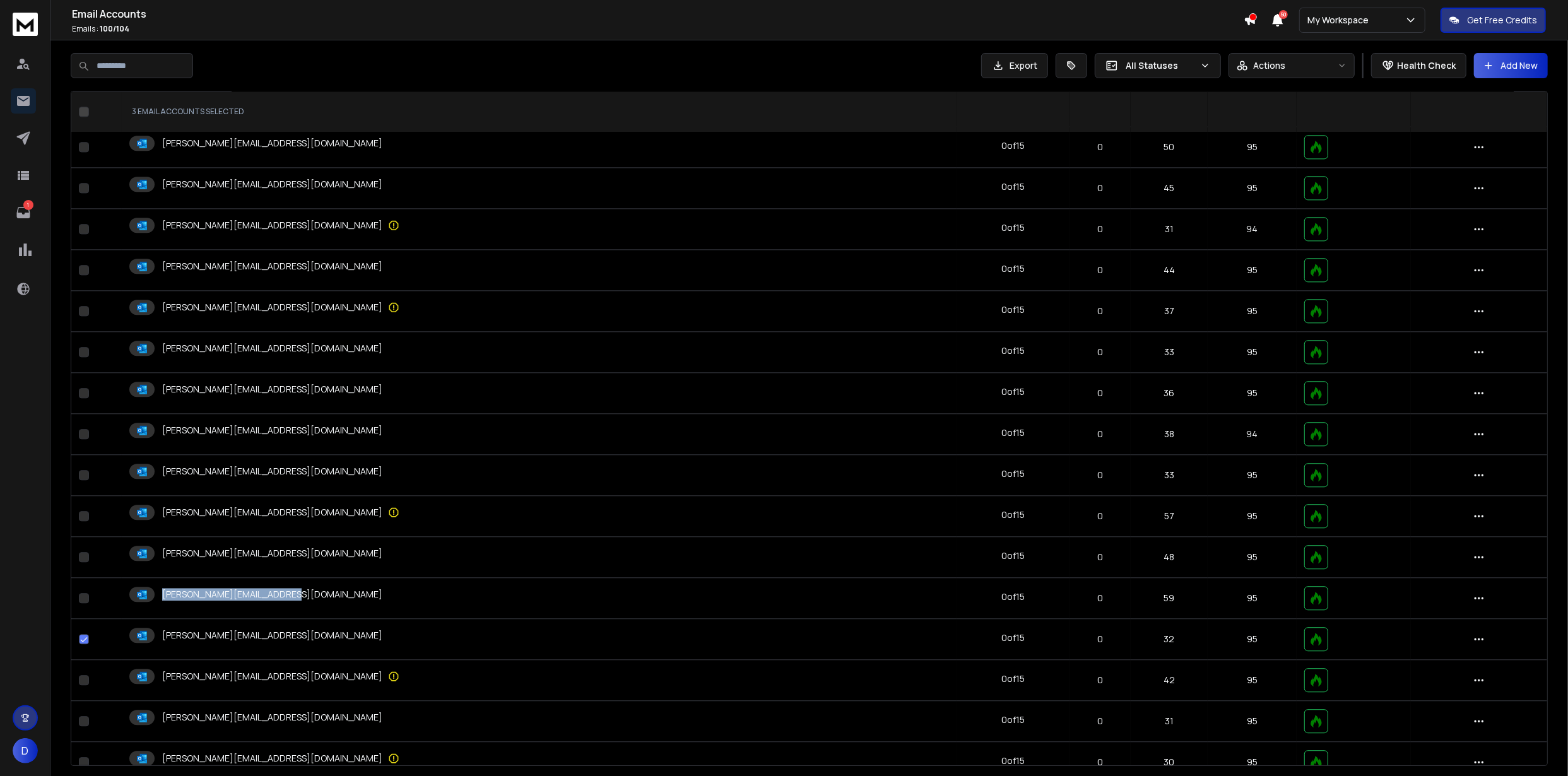
drag, startPoint x: 298, startPoint y: 612, endPoint x: 156, endPoint y: 607, distance: 142.1
click at [156, 602] on div "[PERSON_NAME][EMAIL_ADDRESS][DOMAIN_NAME]" at bounding box center [539, 594] width 821 height 15
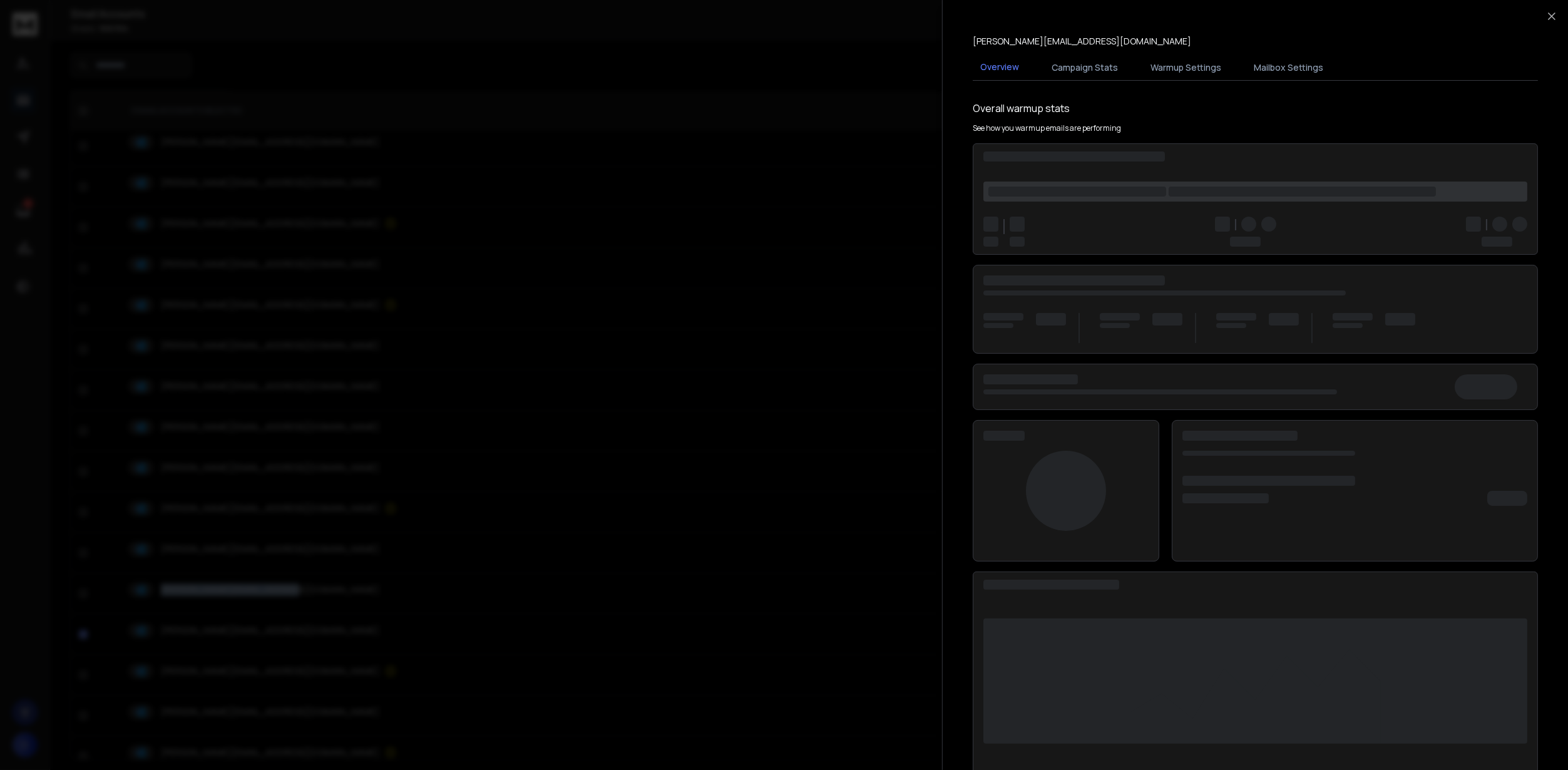
copy p "[PERSON_NAME][EMAIL_ADDRESS][DOMAIN_NAME]"
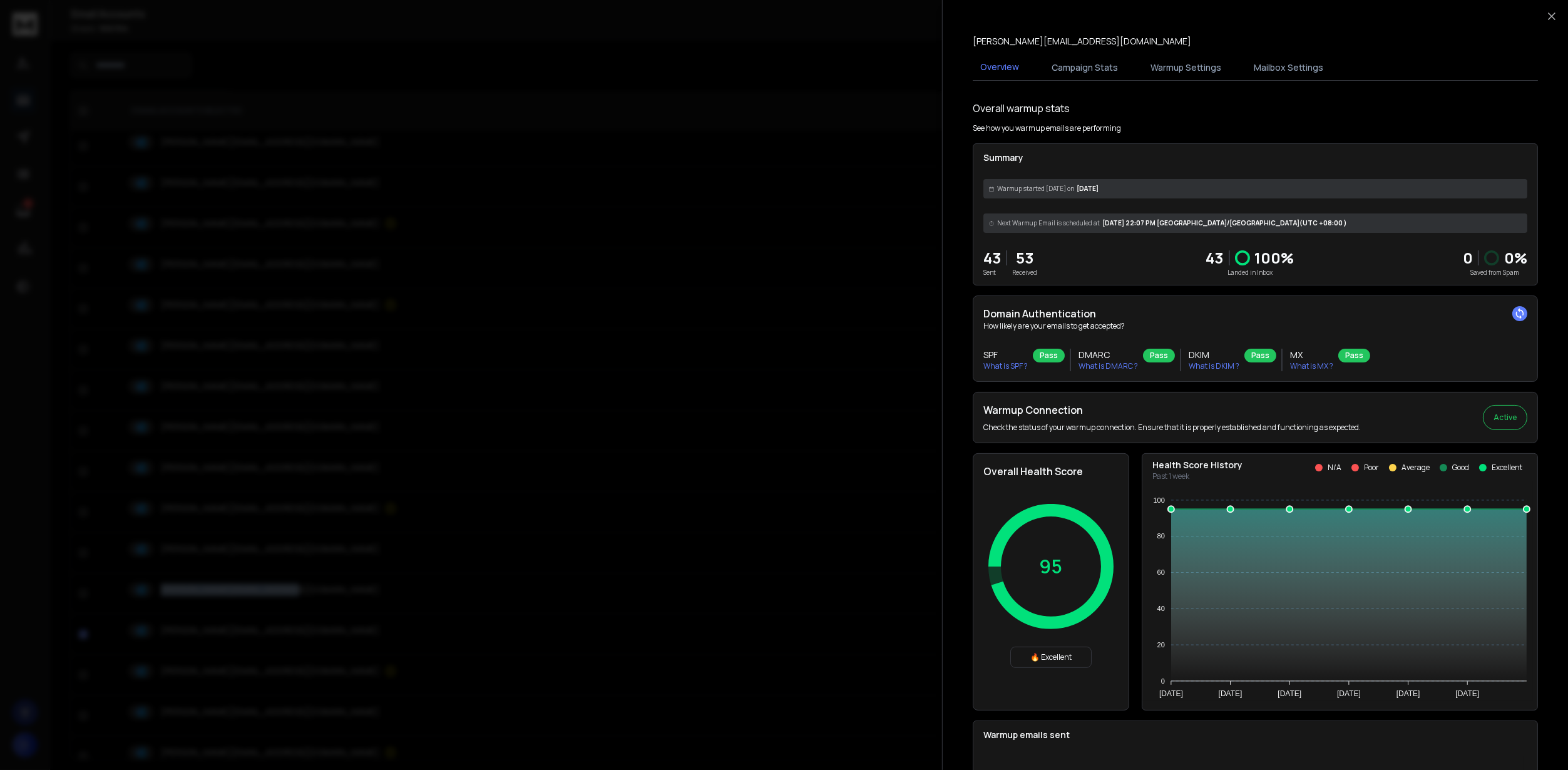
click at [170, 414] on div at bounding box center [784, 385] width 1568 height 770
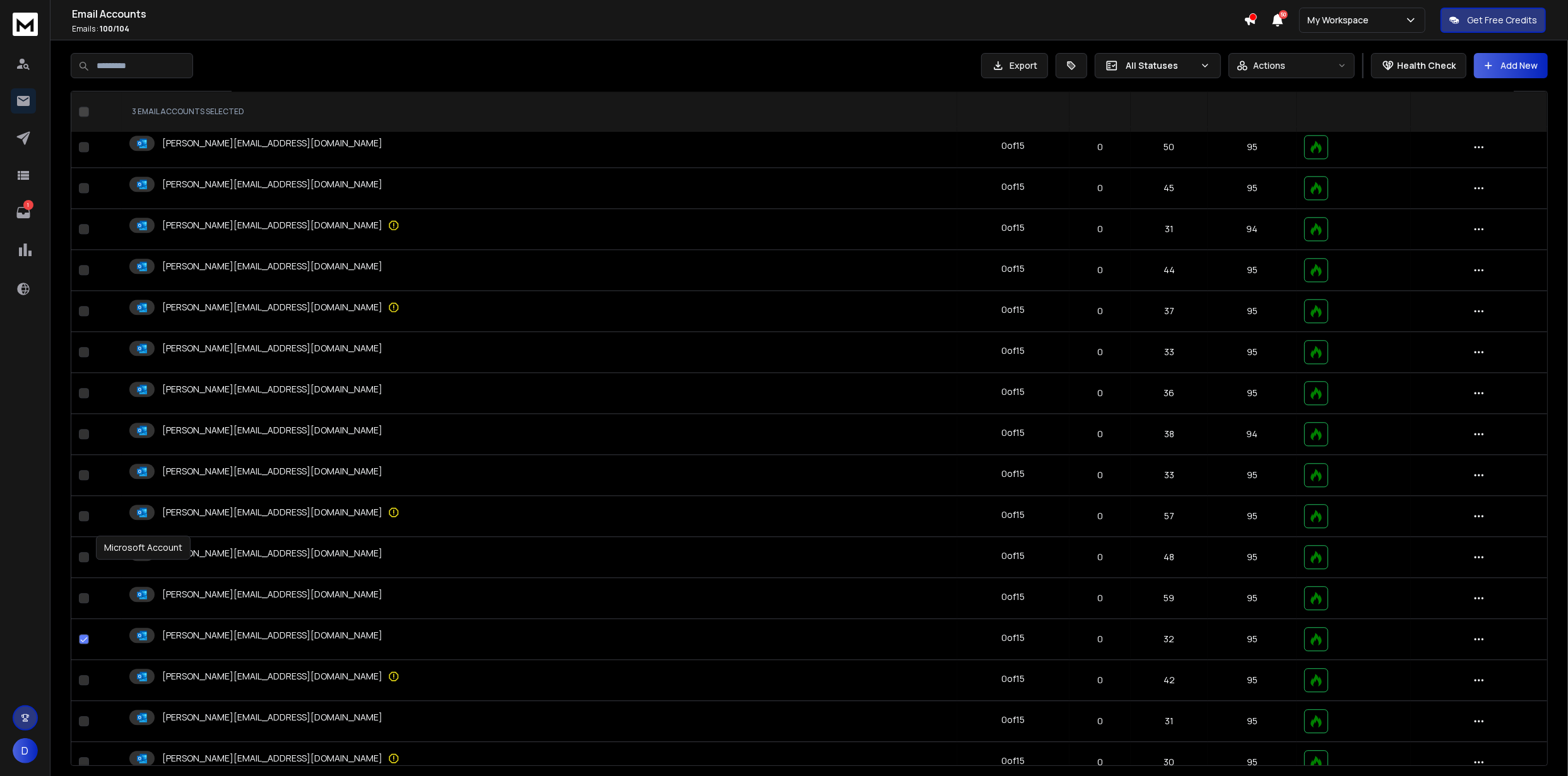
click at [166, 559] on p "[PERSON_NAME][EMAIL_ADDRESS][DOMAIN_NAME]" at bounding box center [272, 553] width 220 height 13
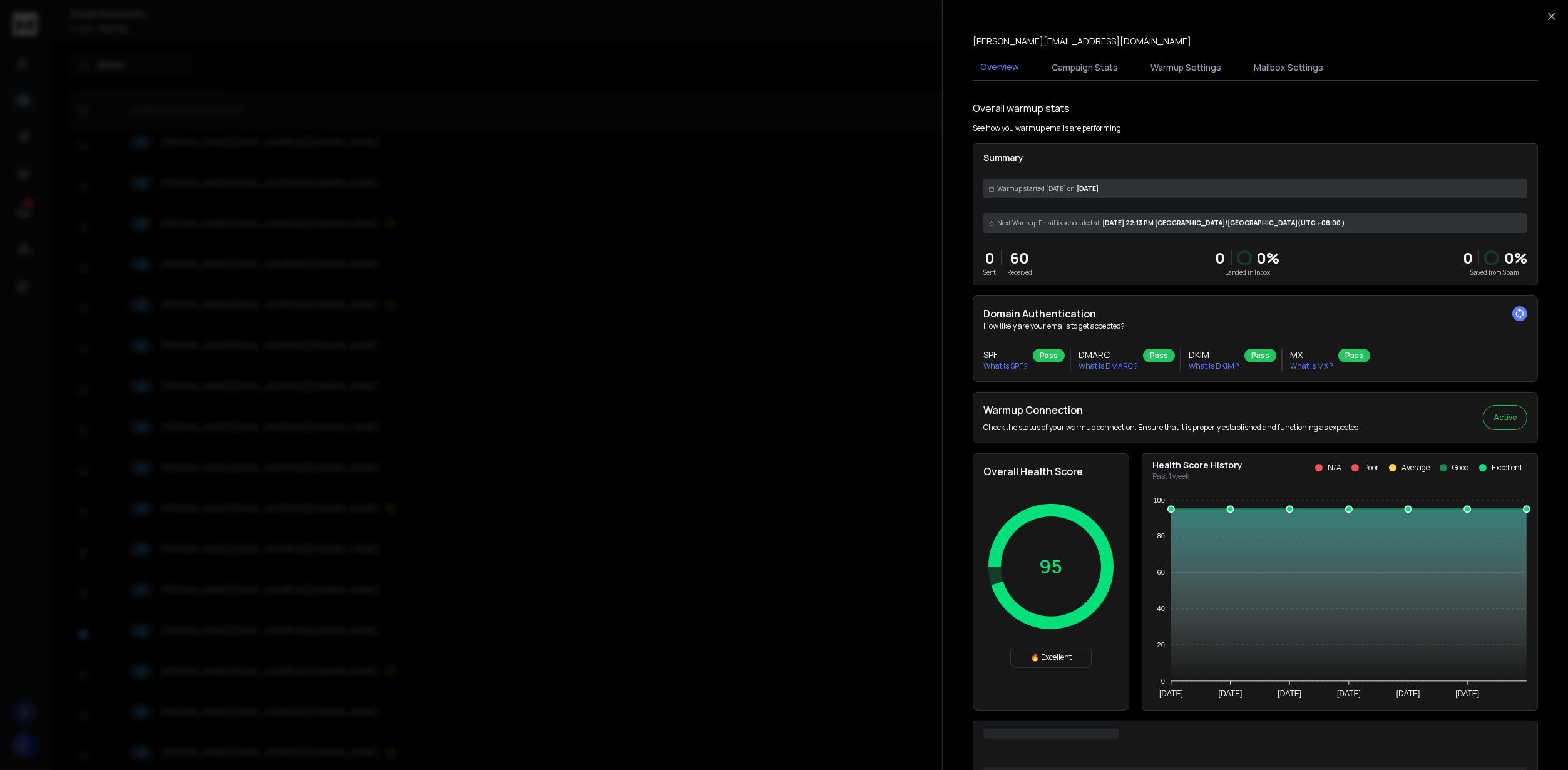
scroll to position [172, 0]
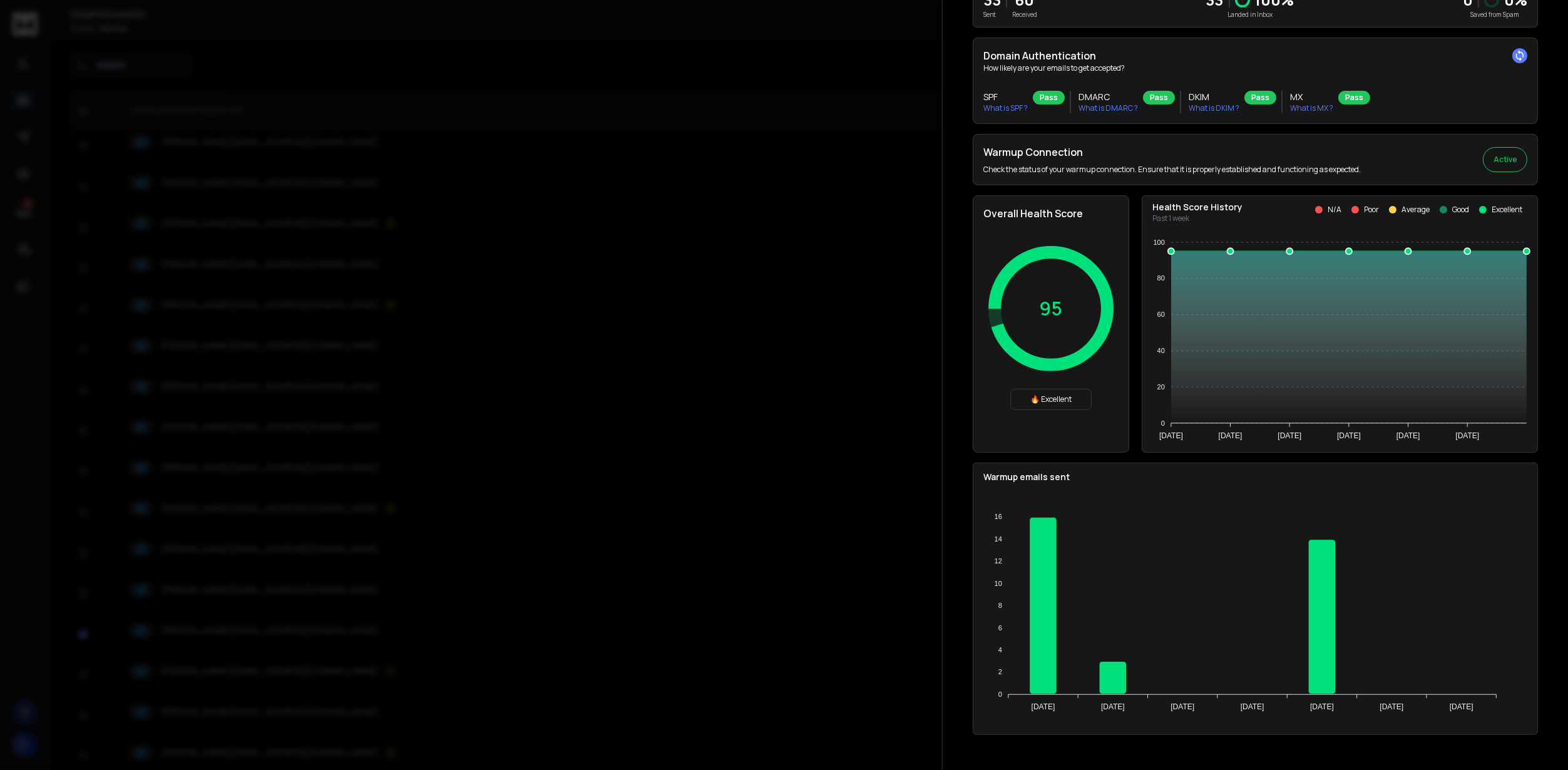
click at [446, 581] on div at bounding box center [784, 385] width 1568 height 770
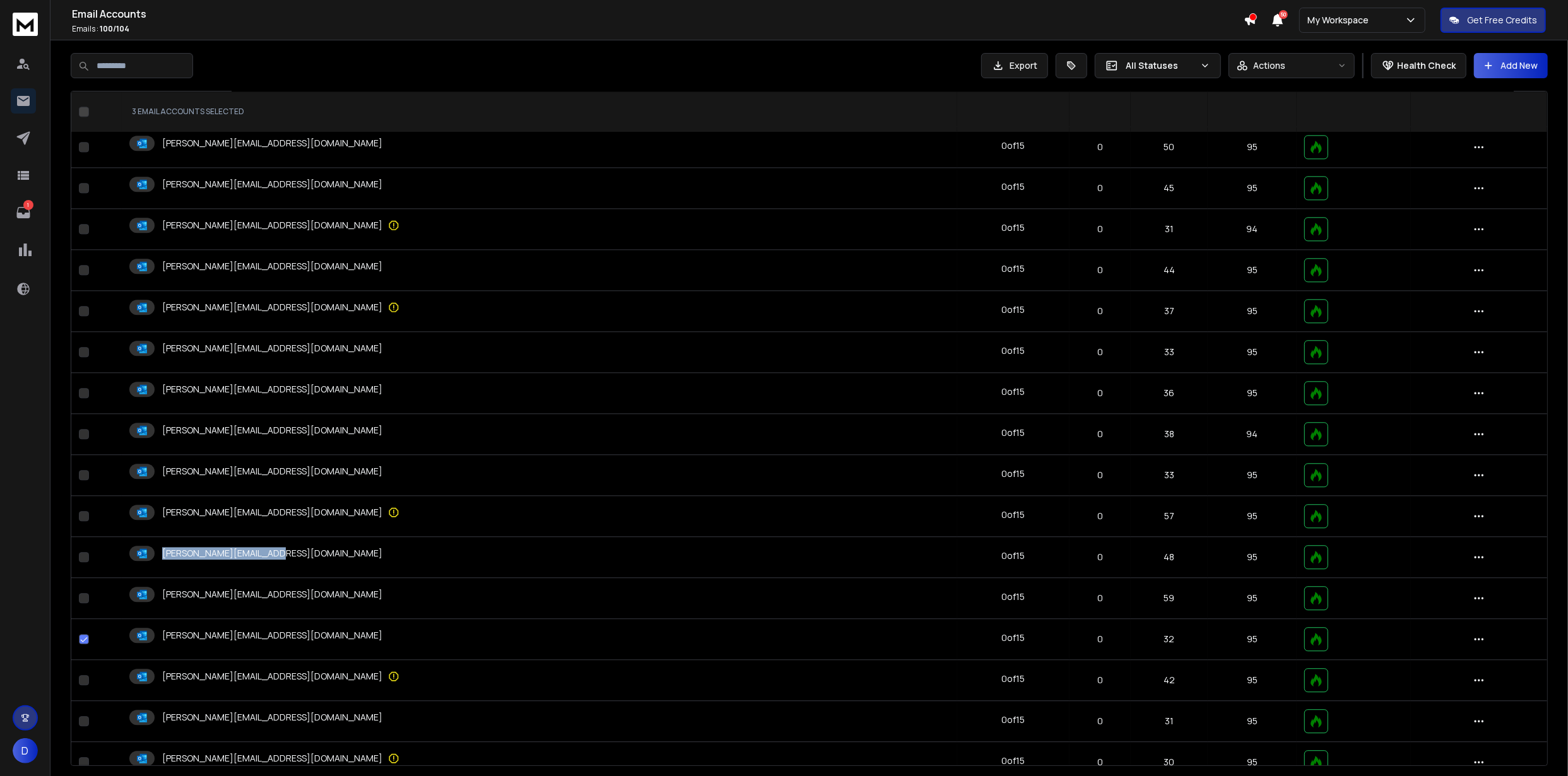
drag, startPoint x: 296, startPoint y: 569, endPoint x: 158, endPoint y: 575, distance: 138.1
click at [158, 561] on div "[PERSON_NAME][EMAIL_ADDRESS][DOMAIN_NAME]" at bounding box center [539, 553] width 821 height 15
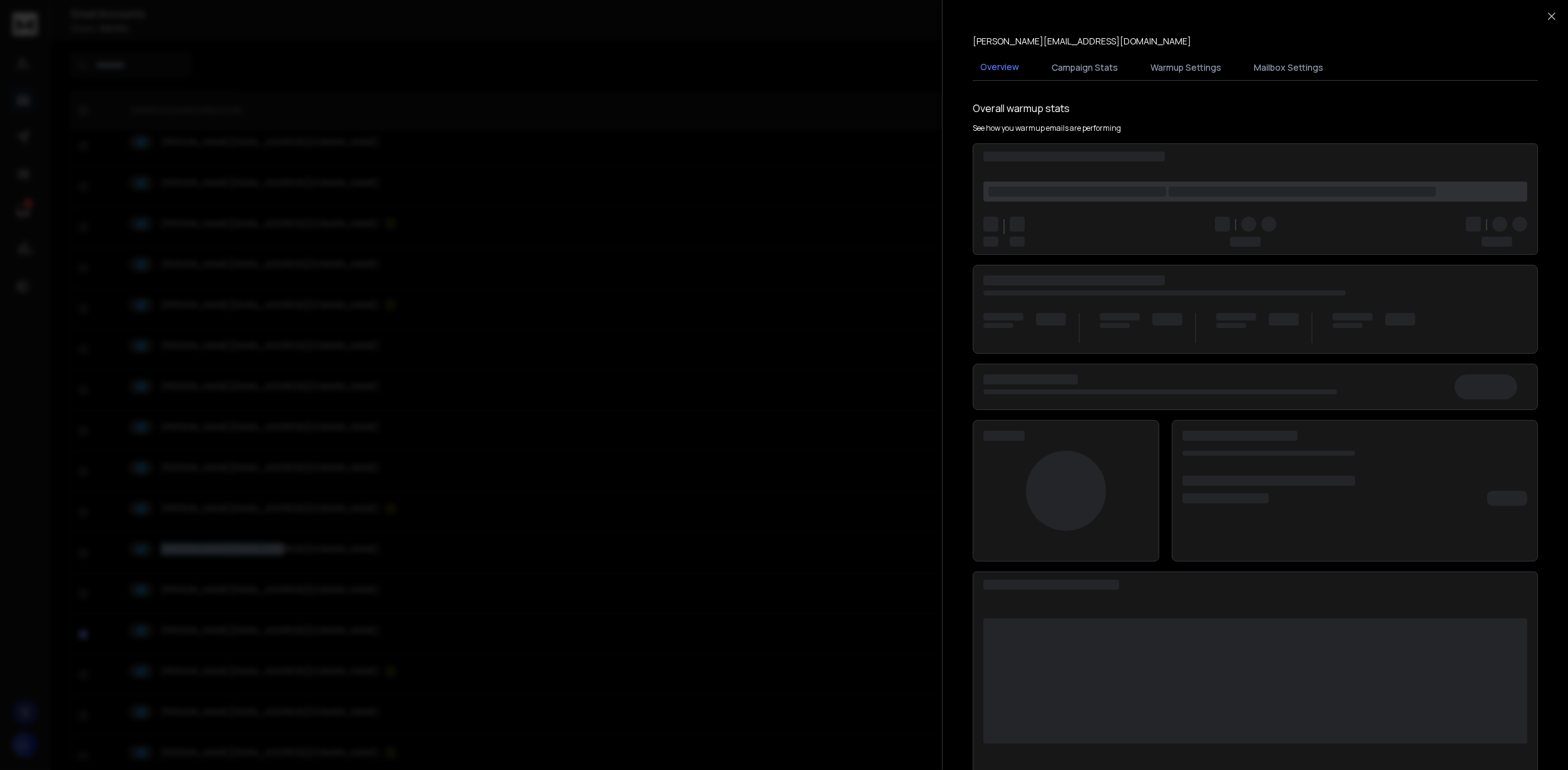
copy p "[PERSON_NAME][EMAIL_ADDRESS][DOMAIN_NAME]"
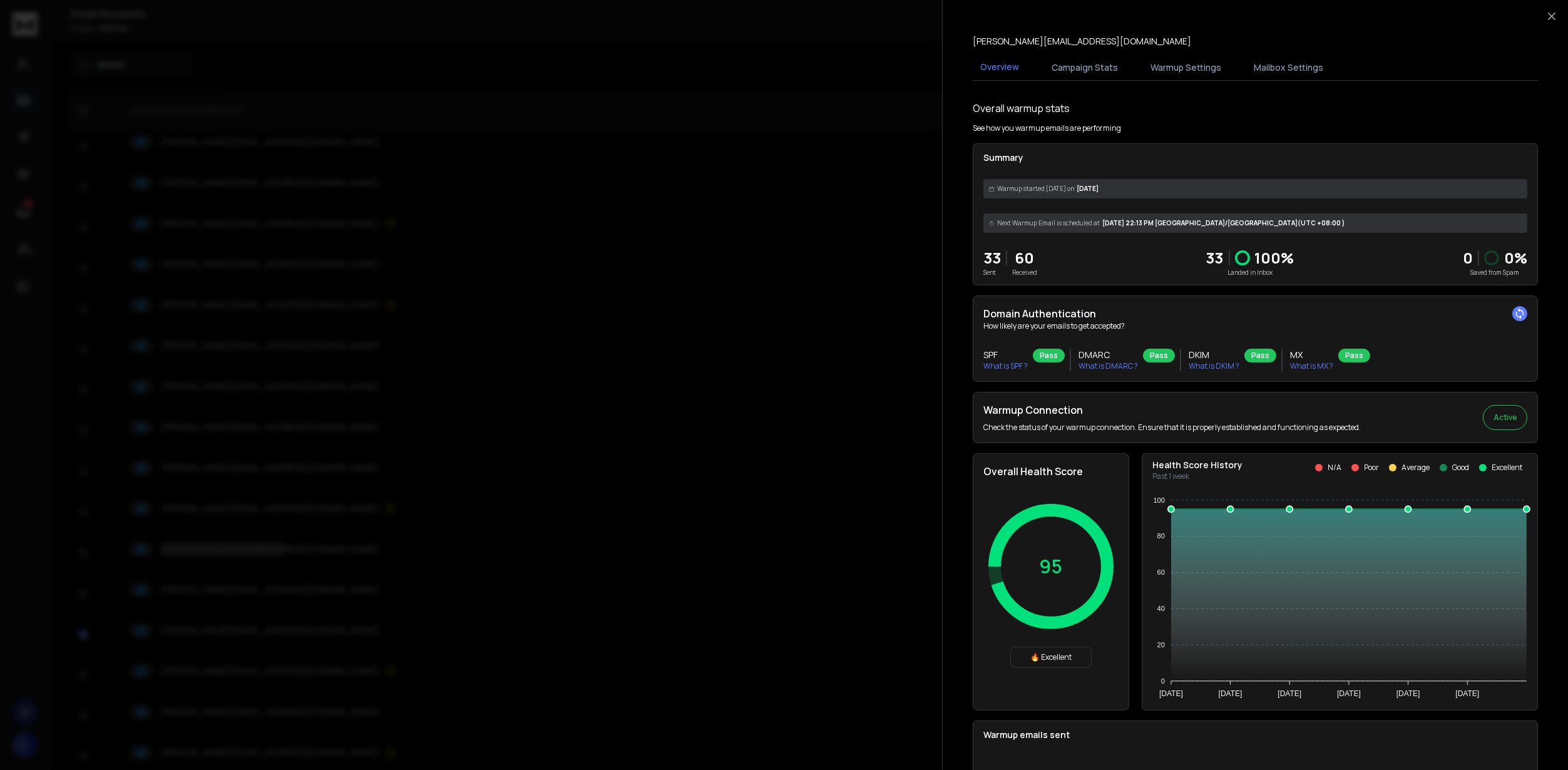
drag, startPoint x: 815, startPoint y: 301, endPoint x: 749, endPoint y: 331, distance: 72.5
click at [815, 301] on div at bounding box center [784, 385] width 1568 height 770
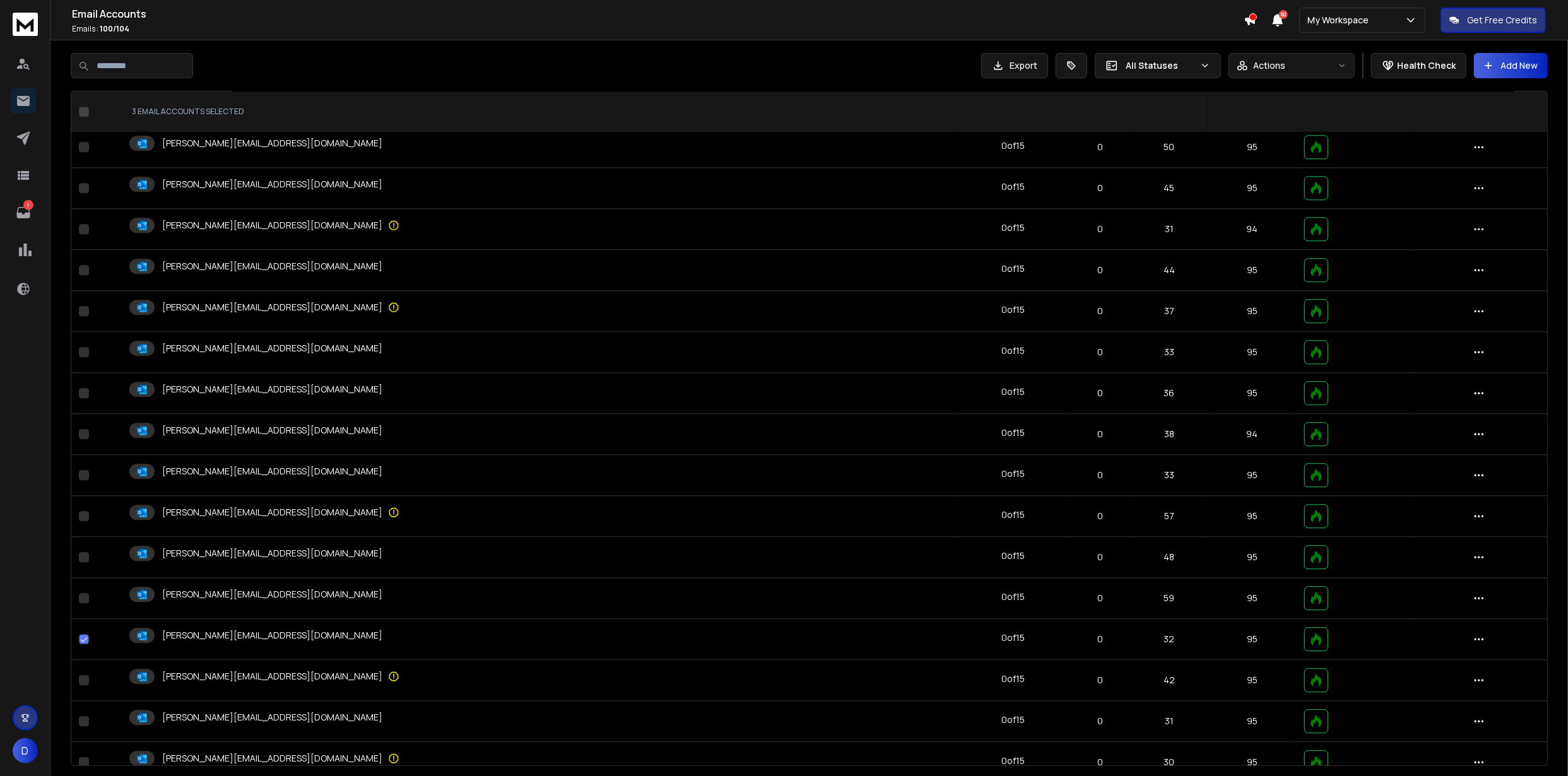
click at [87, 562] on button "button" at bounding box center [83, 557] width 10 height 10
click at [284, 479] on div "[PERSON_NAME][EMAIL_ADDRESS][DOMAIN_NAME]" at bounding box center [539, 471] width 821 height 15
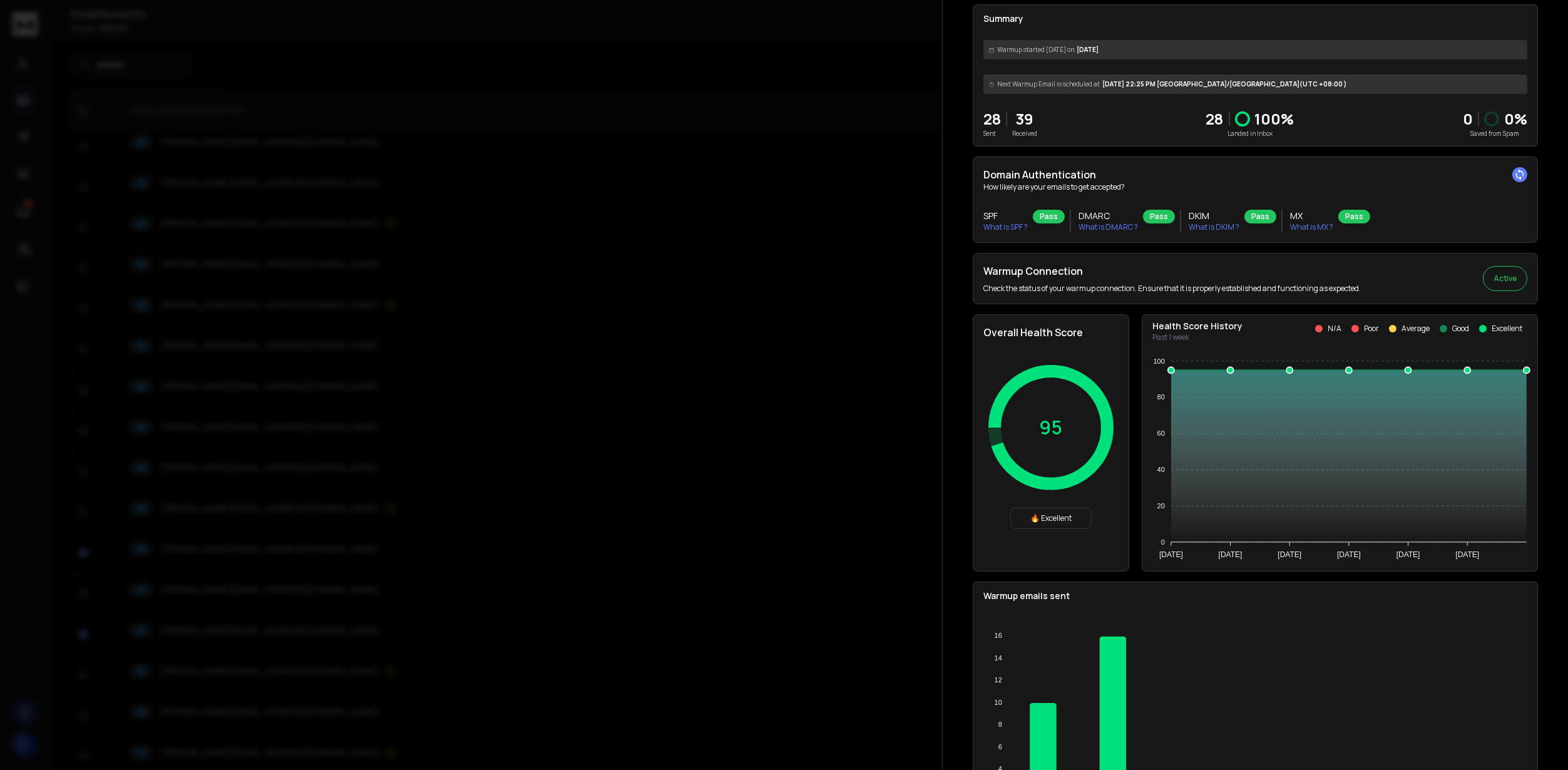
scroll to position [206, 0]
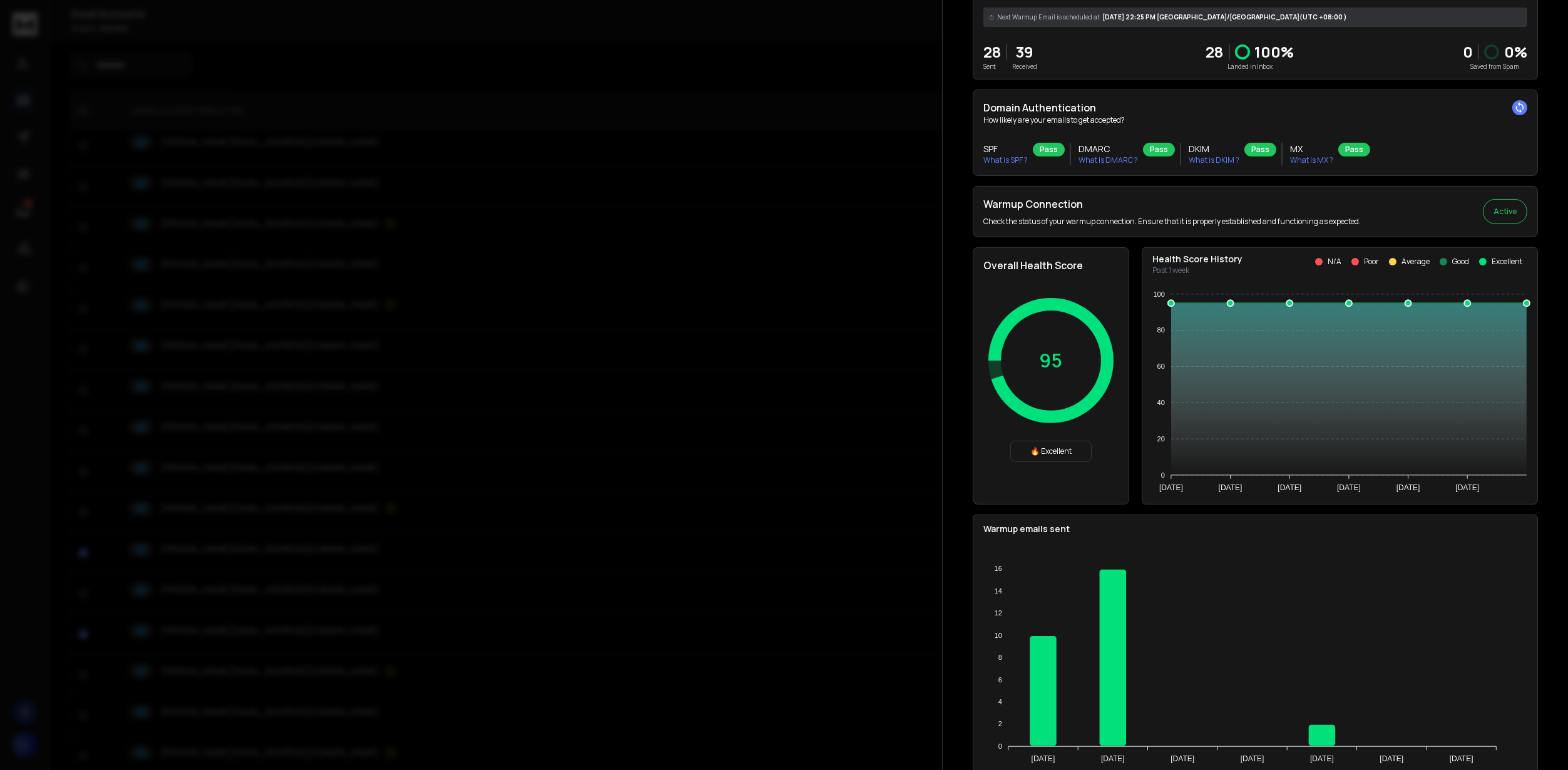
click at [326, 459] on div at bounding box center [784, 385] width 1568 height 770
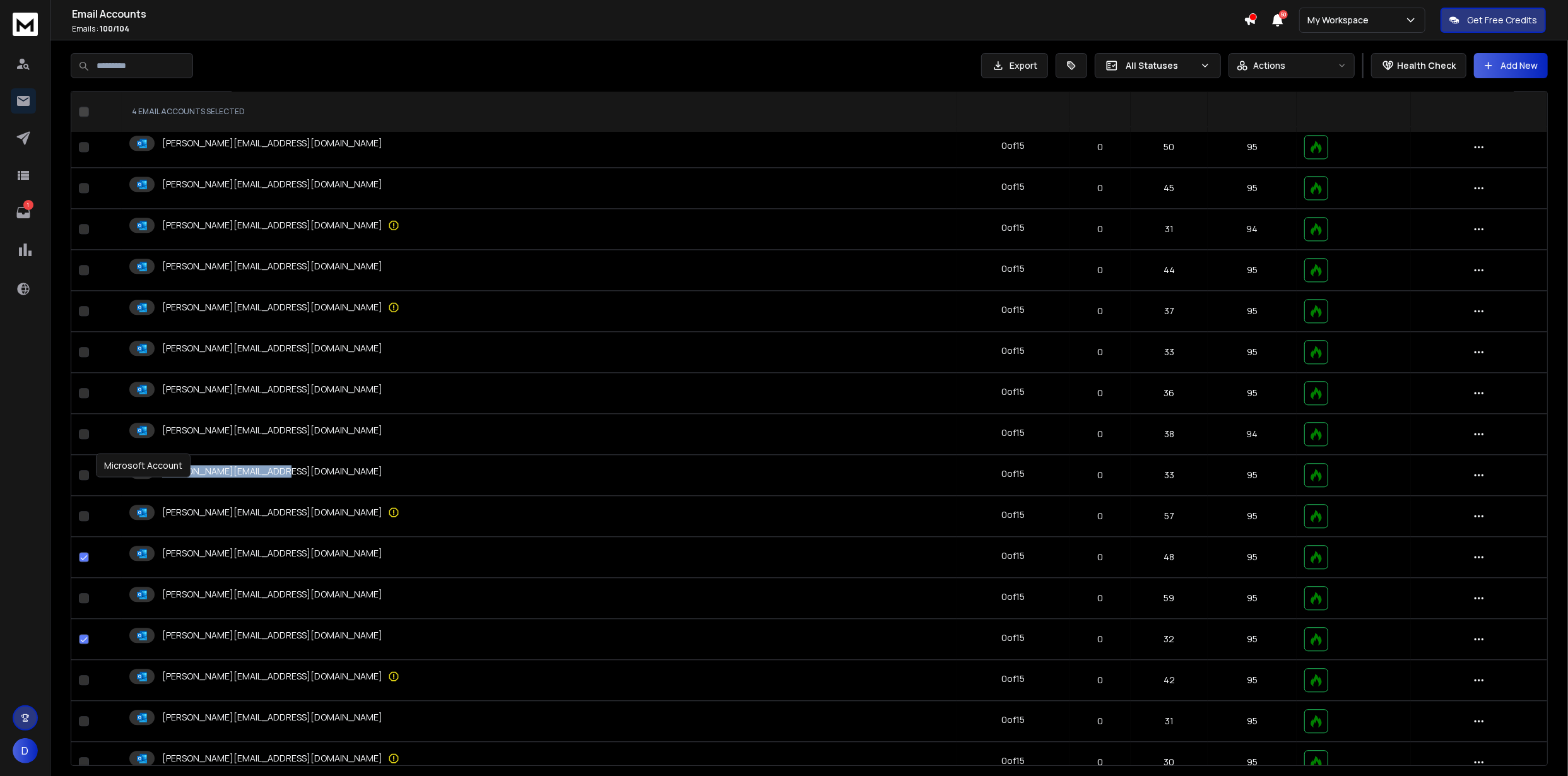
drag, startPoint x: 296, startPoint y: 486, endPoint x: 154, endPoint y: 485, distance: 142.0
click at [154, 479] on div "[PERSON_NAME][EMAIL_ADDRESS][DOMAIN_NAME]" at bounding box center [539, 471] width 821 height 15
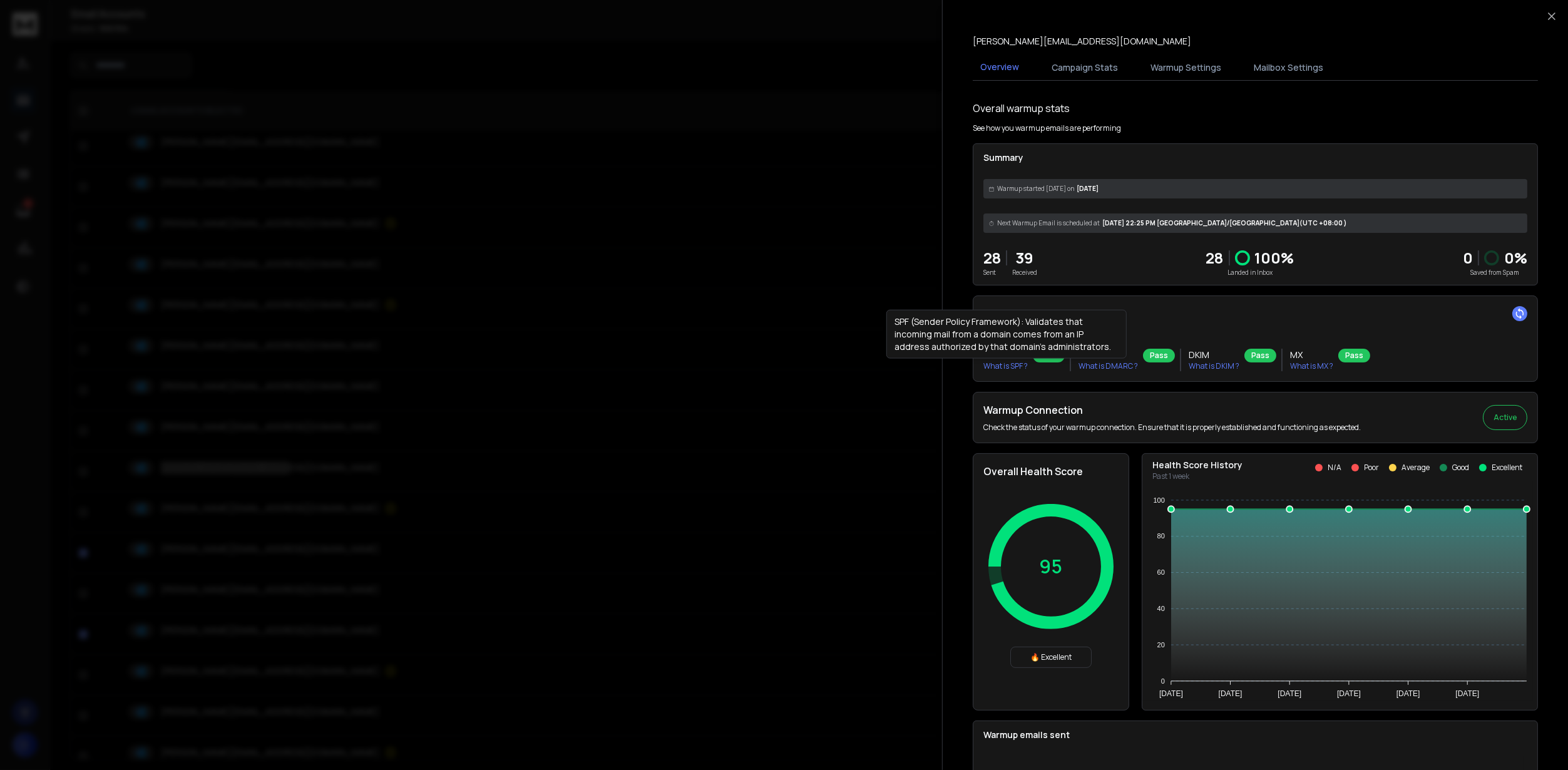
drag, startPoint x: 534, startPoint y: 405, endPoint x: 335, endPoint y: 477, distance: 211.6
click at [534, 405] on div at bounding box center [784, 385] width 1568 height 770
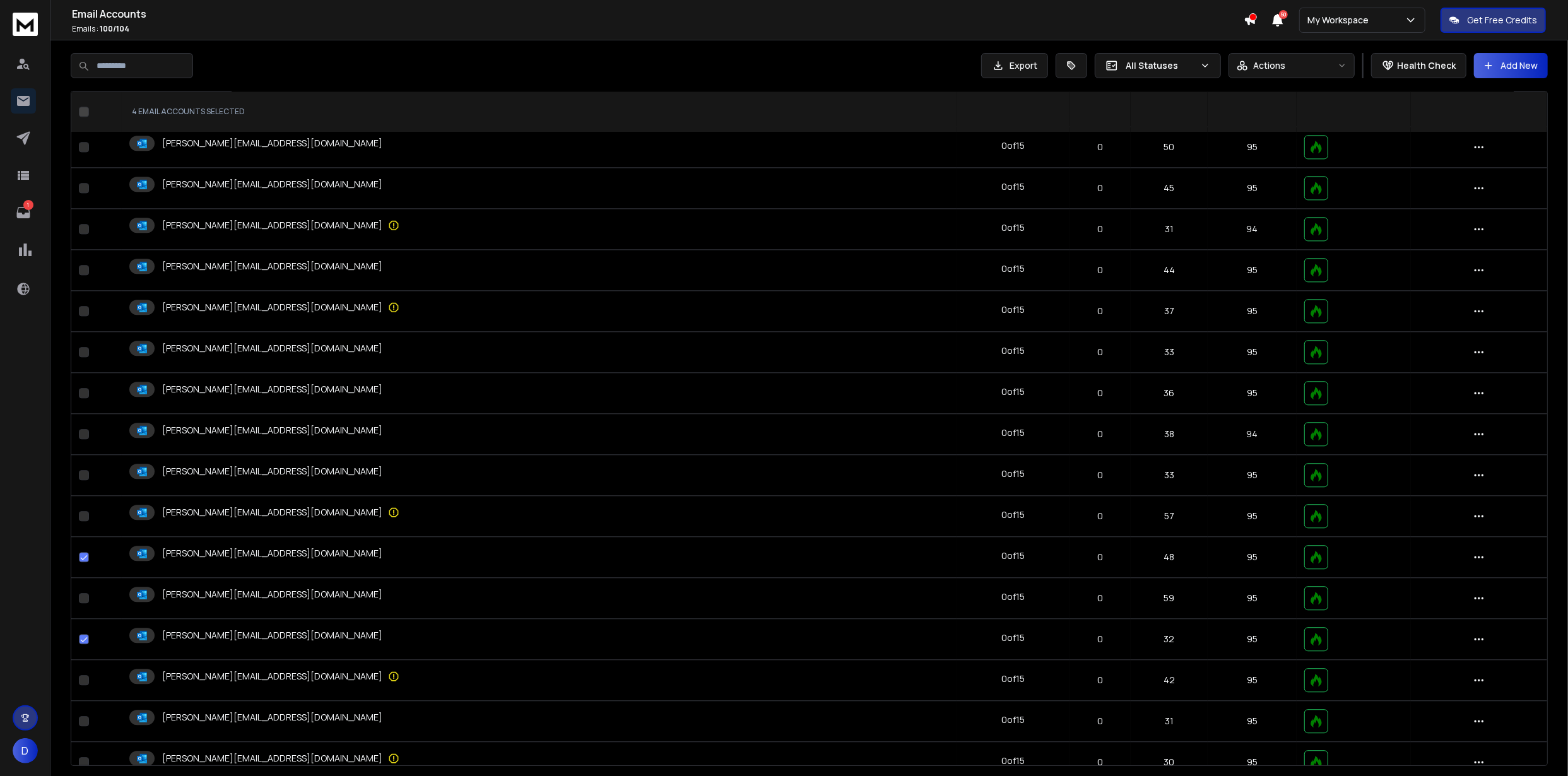
click at [79, 480] on button "button" at bounding box center [83, 474] width 10 height 10
click at [222, 437] on p "[PERSON_NAME][EMAIL_ADDRESS][DOMAIN_NAME]" at bounding box center [272, 430] width 220 height 13
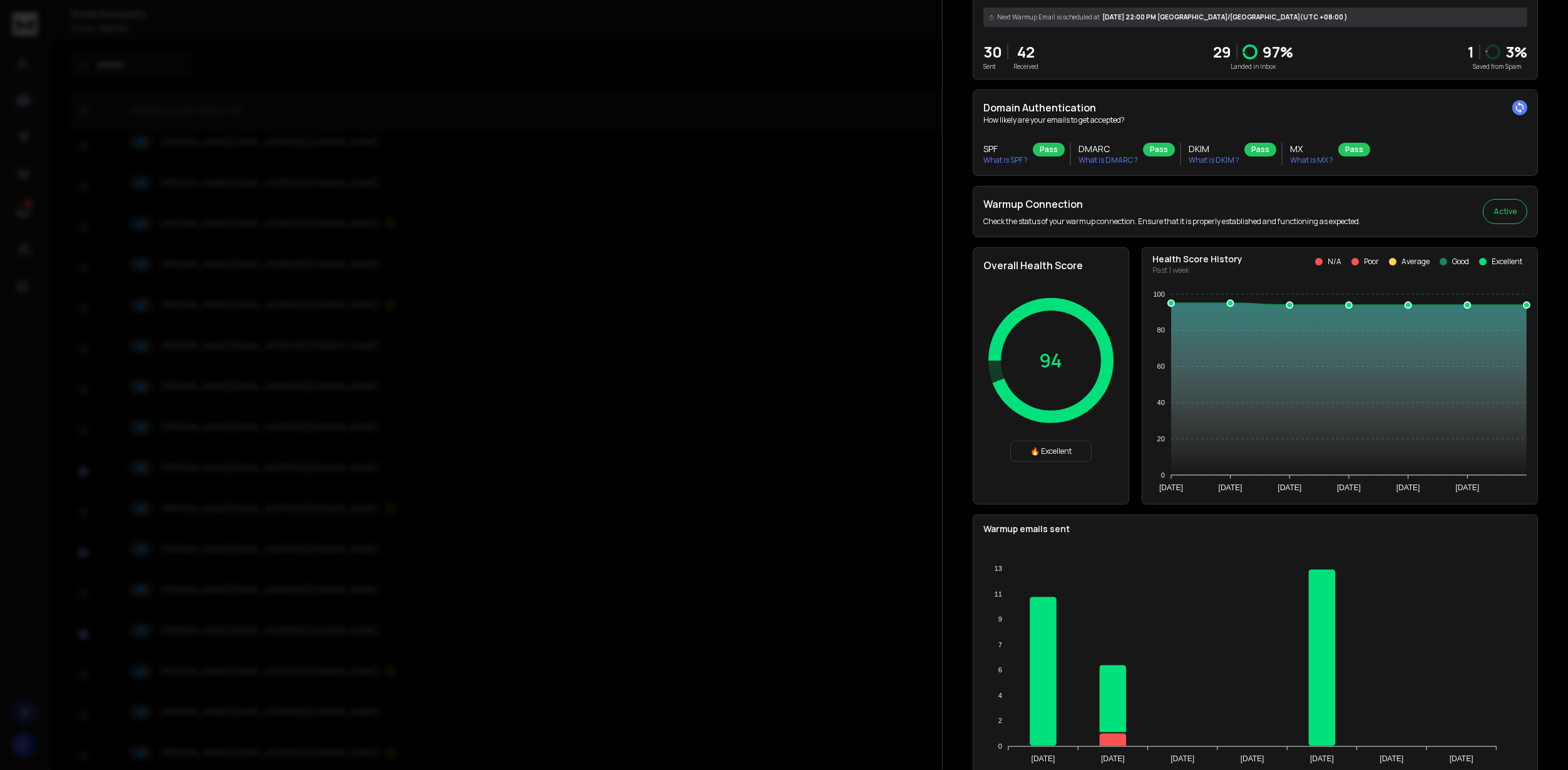
click at [176, 425] on div at bounding box center [784, 385] width 1568 height 770
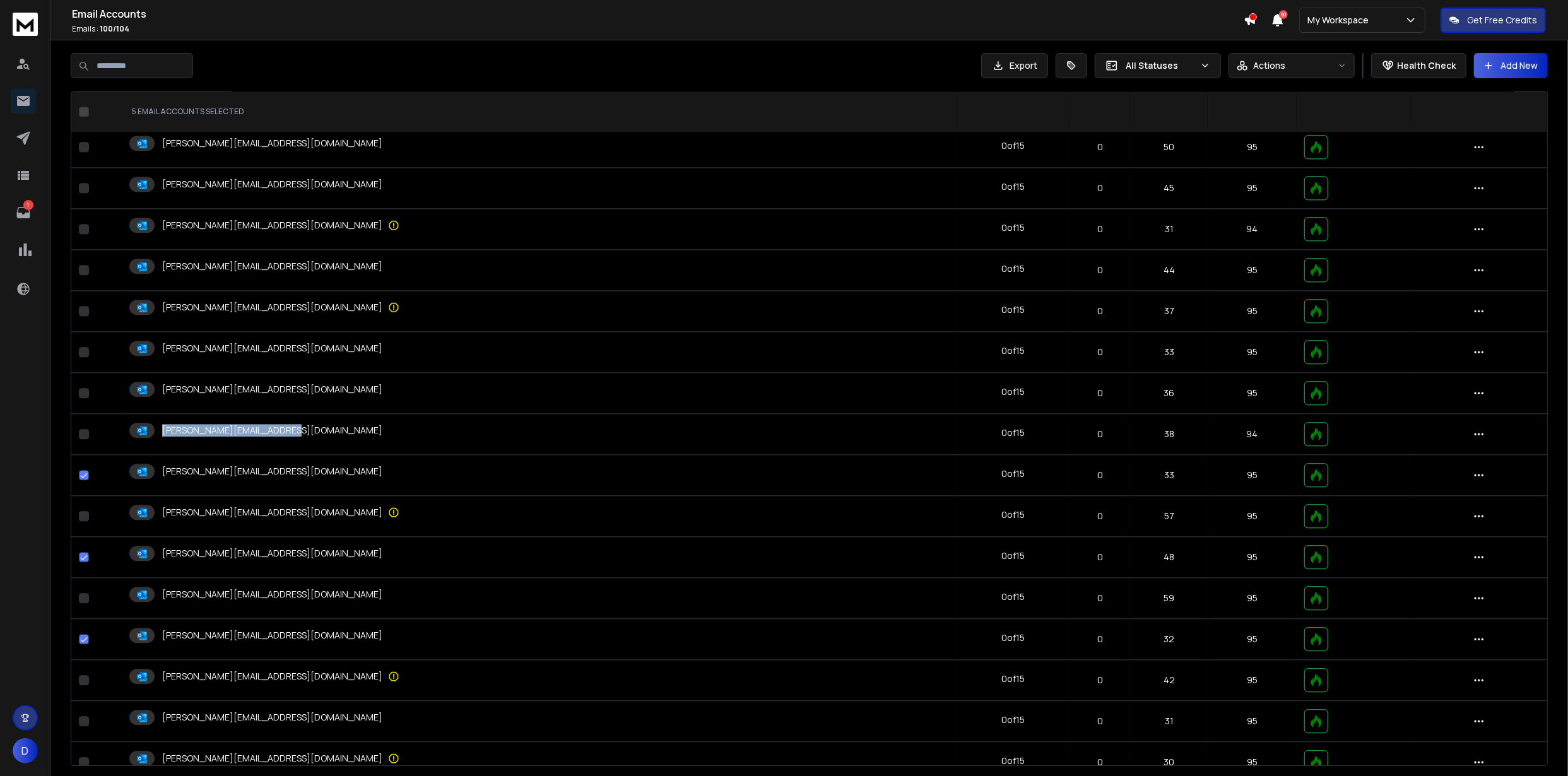
drag, startPoint x: 332, startPoint y: 454, endPoint x: 164, endPoint y: 450, distance: 168.0
click at [164, 438] on div "[PERSON_NAME][EMAIL_ADDRESS][DOMAIN_NAME]" at bounding box center [539, 430] width 821 height 15
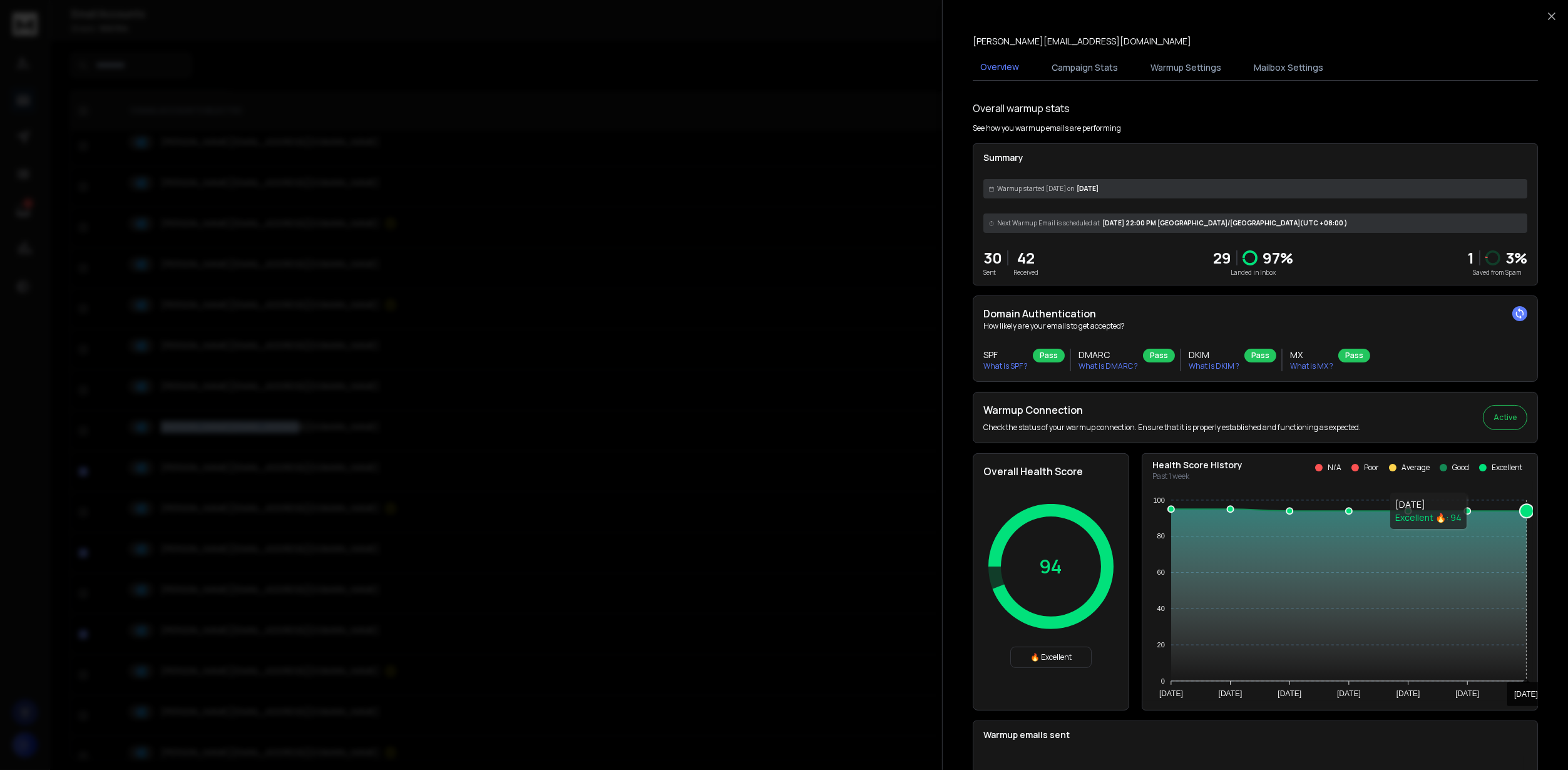
drag, startPoint x: 1501, startPoint y: 589, endPoint x: 1145, endPoint y: 592, distance: 356.0
click at [1486, 589] on foreignobject at bounding box center [1338, 591] width 391 height 219
click at [437, 448] on div at bounding box center [784, 385] width 1568 height 770
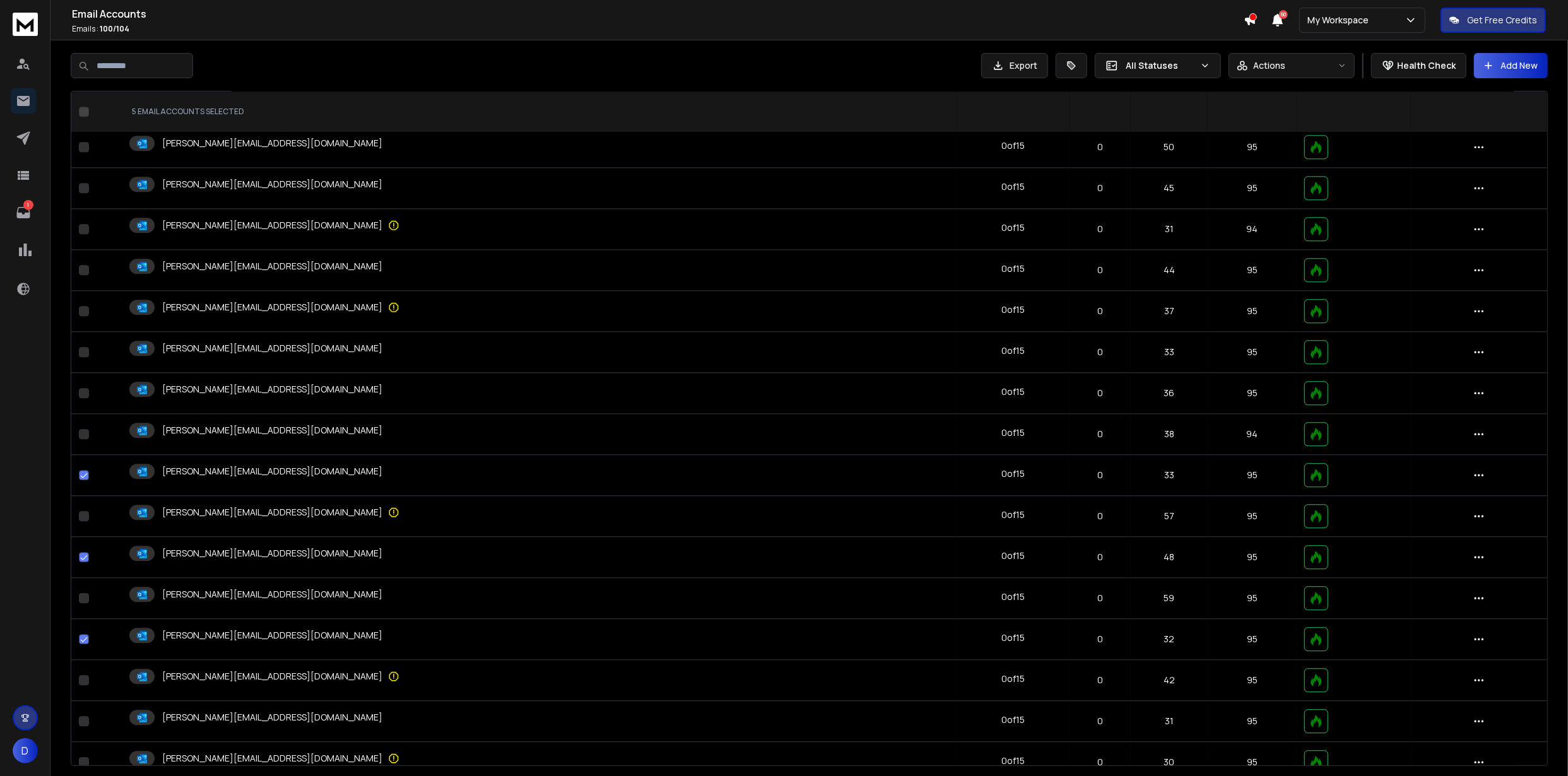
click at [87, 398] on button "button" at bounding box center [83, 393] width 10 height 10
click at [236, 355] on p "[PERSON_NAME][EMAIL_ADDRESS][DOMAIN_NAME]" at bounding box center [272, 348] width 220 height 13
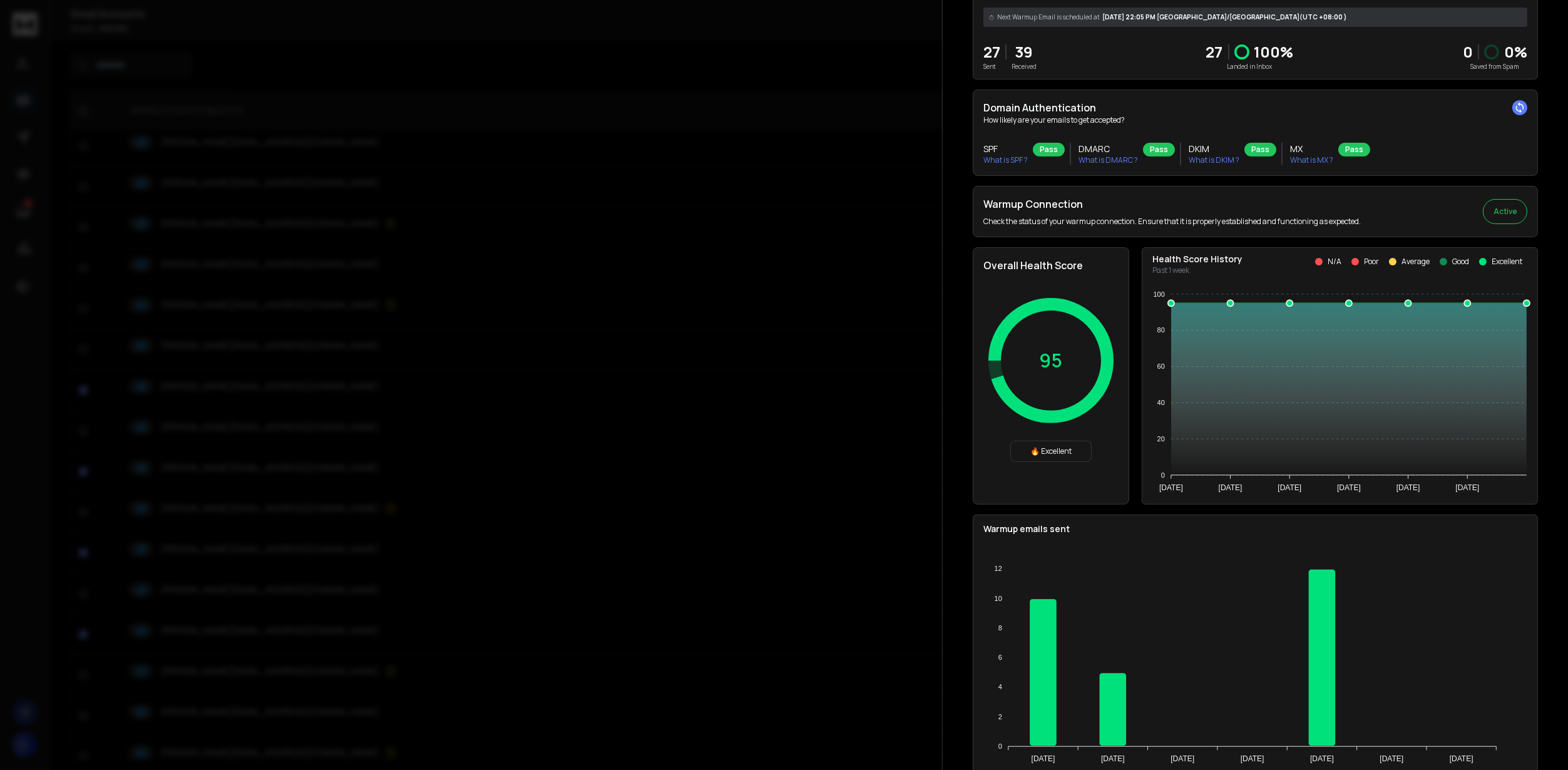
click at [321, 455] on div at bounding box center [784, 385] width 1568 height 770
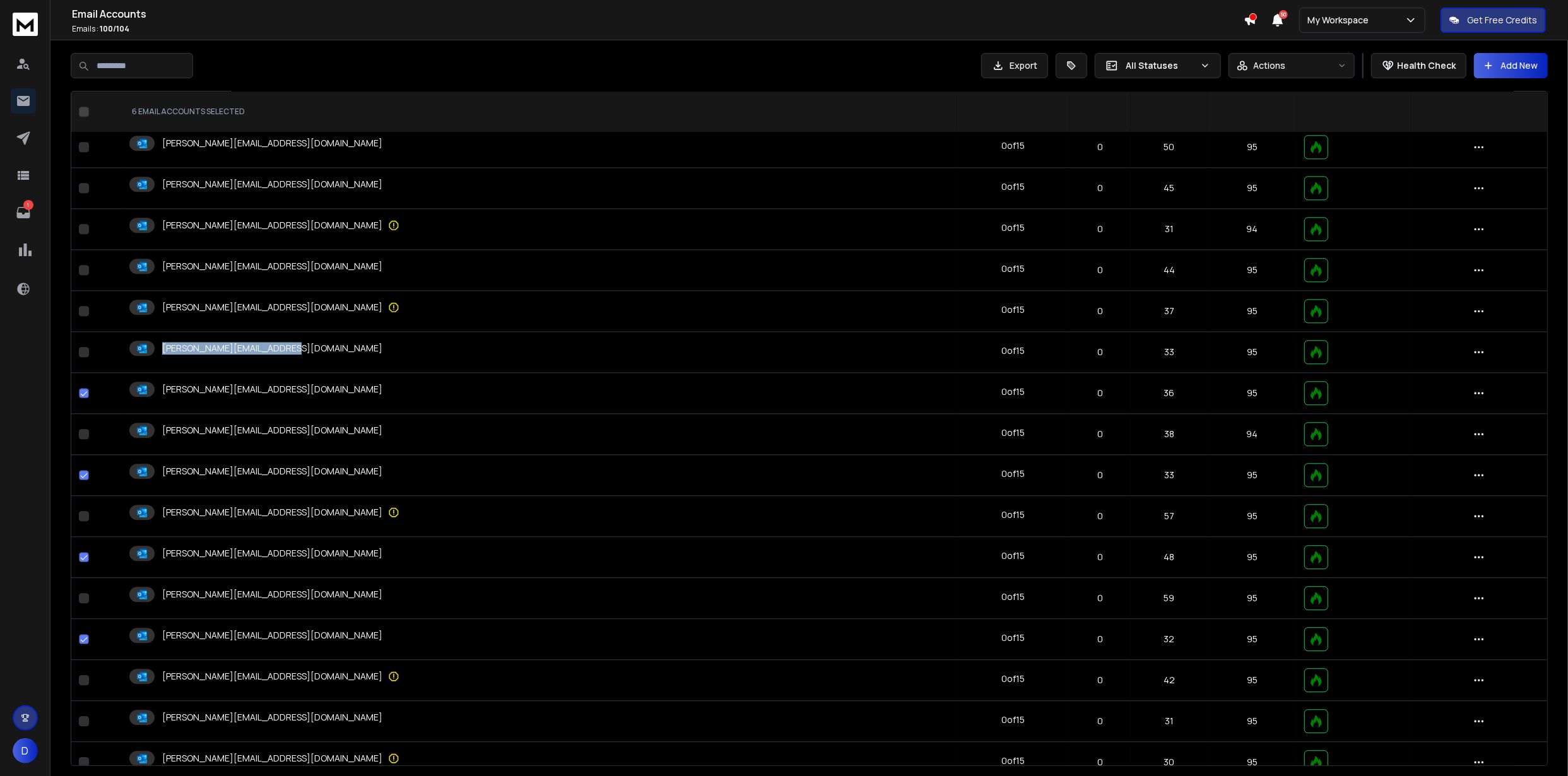
drag, startPoint x: 316, startPoint y: 372, endPoint x: 145, endPoint y: 378, distance: 171.1
click at [145, 373] on td "[PERSON_NAME][EMAIL_ADDRESS][DOMAIN_NAME]" at bounding box center [539, 352] width 836 height 41
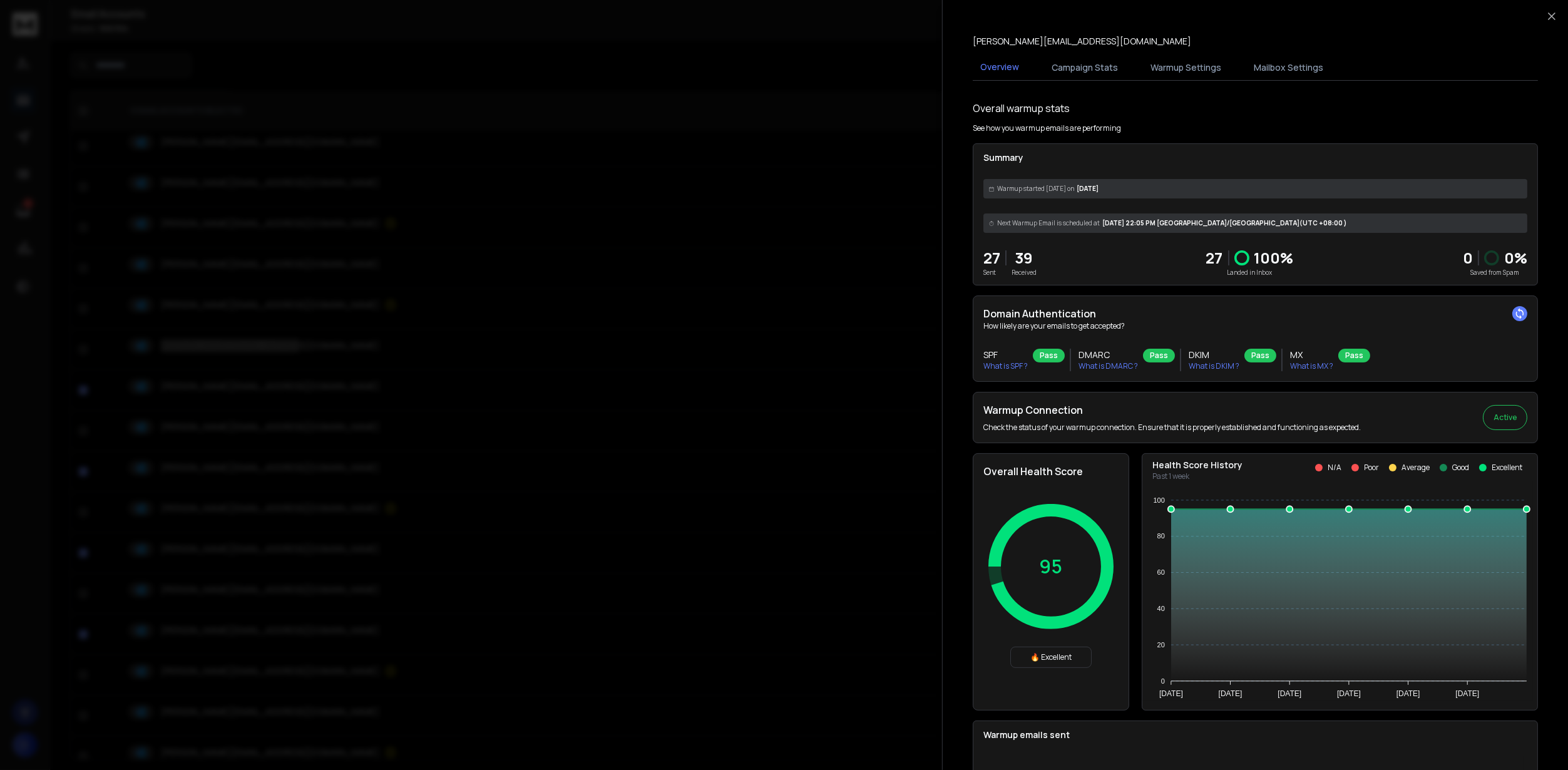
click at [379, 349] on div at bounding box center [784, 385] width 1568 height 770
click at [375, 346] on div at bounding box center [784, 385] width 1568 height 770
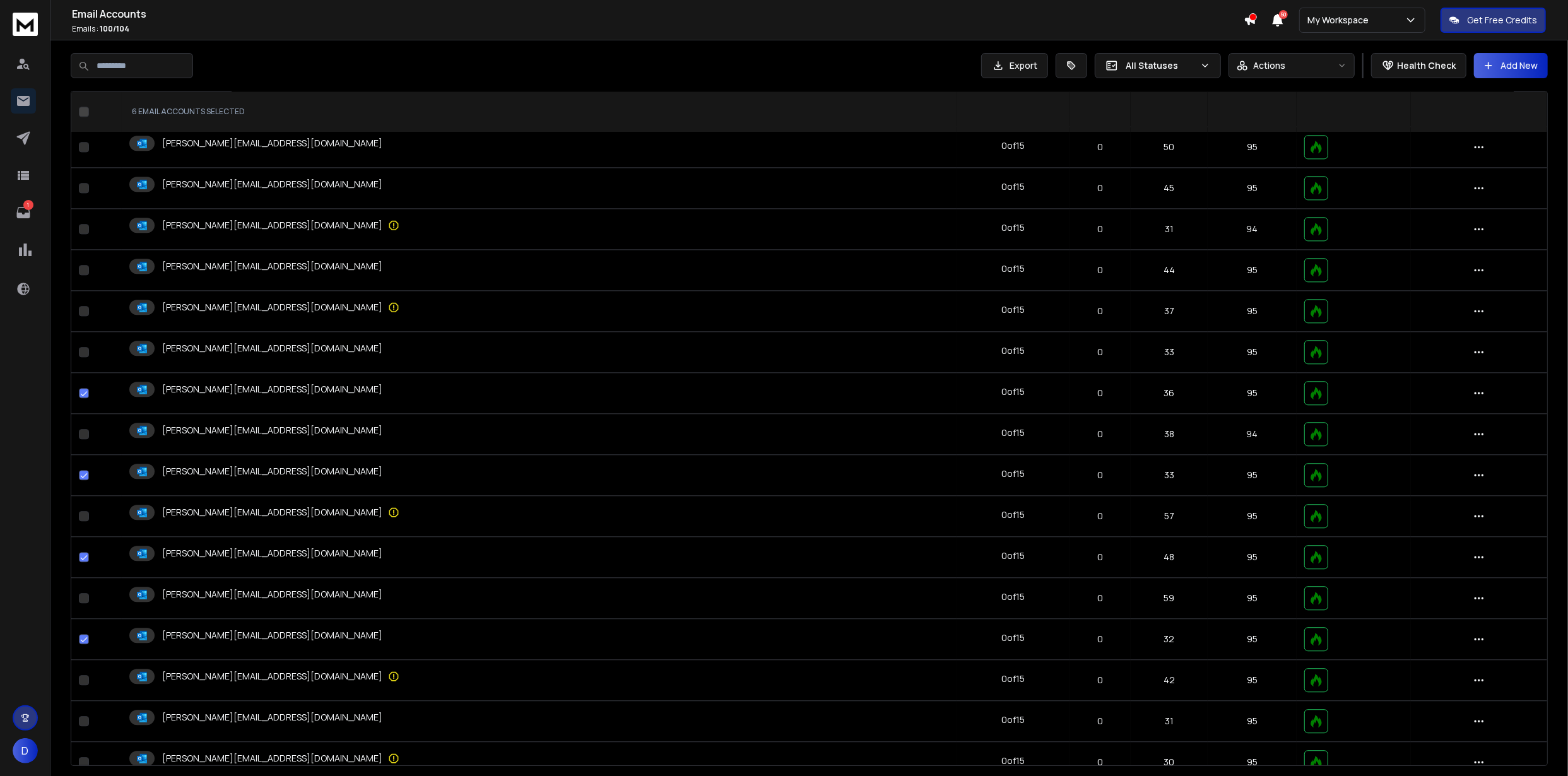
click at [218, 273] on p "[PERSON_NAME][EMAIL_ADDRESS][DOMAIN_NAME]" at bounding box center [272, 266] width 220 height 13
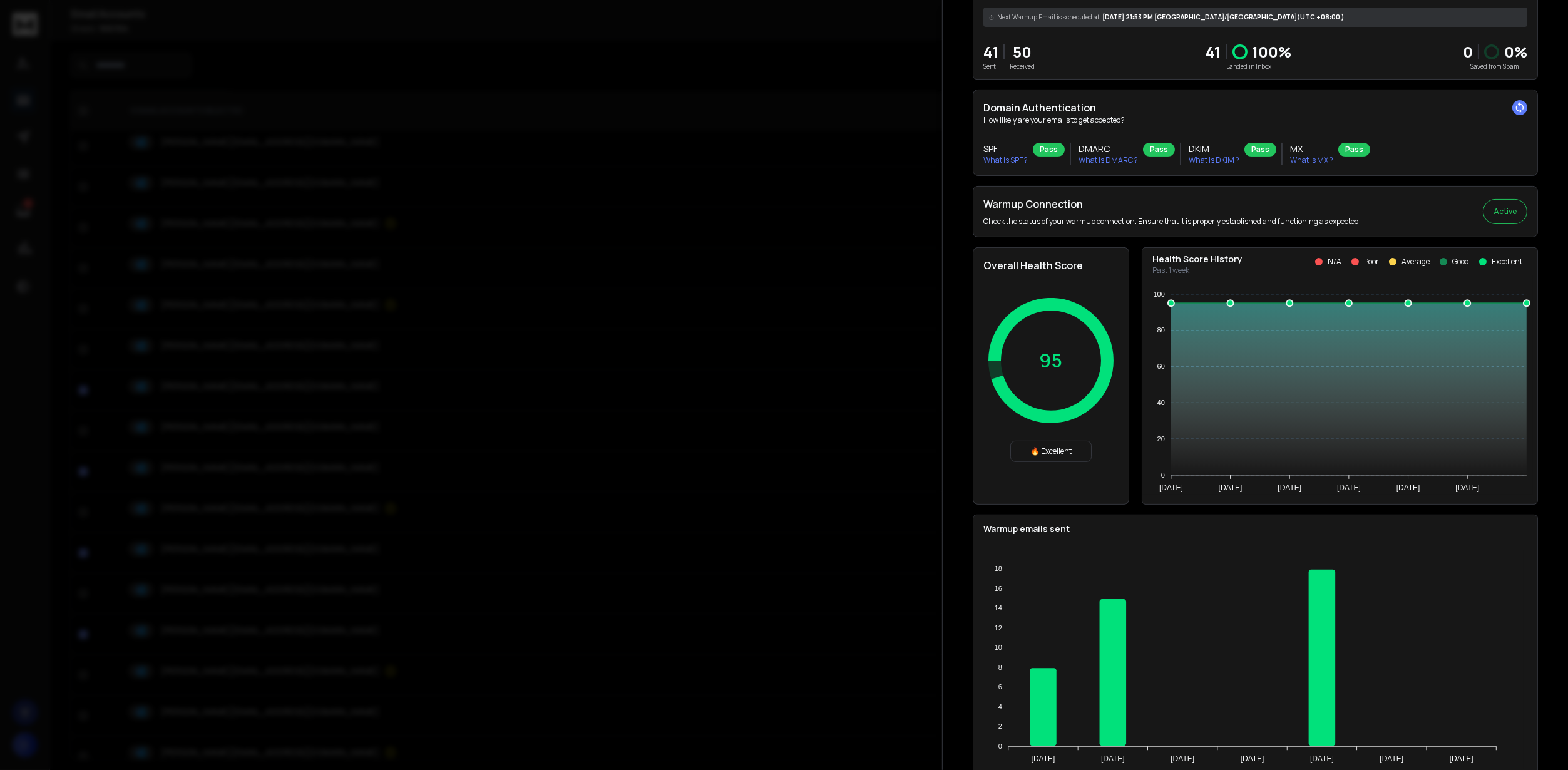
click at [266, 349] on div at bounding box center [784, 385] width 1568 height 770
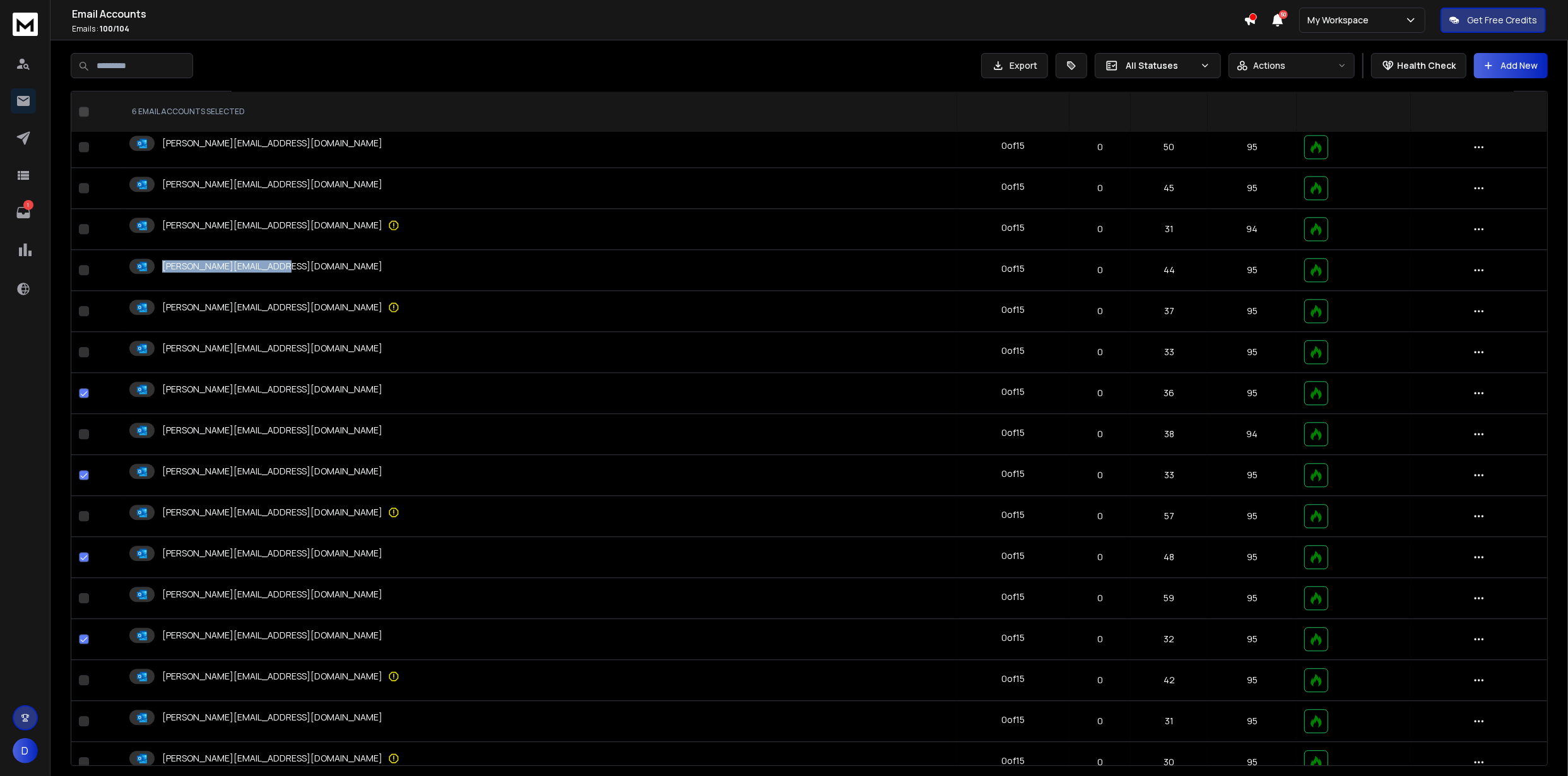
drag, startPoint x: 294, startPoint y: 280, endPoint x: 158, endPoint y: 277, distance: 136.0
click at [158, 274] on div "[PERSON_NAME][EMAIL_ADDRESS][DOMAIN_NAME]" at bounding box center [539, 266] width 821 height 15
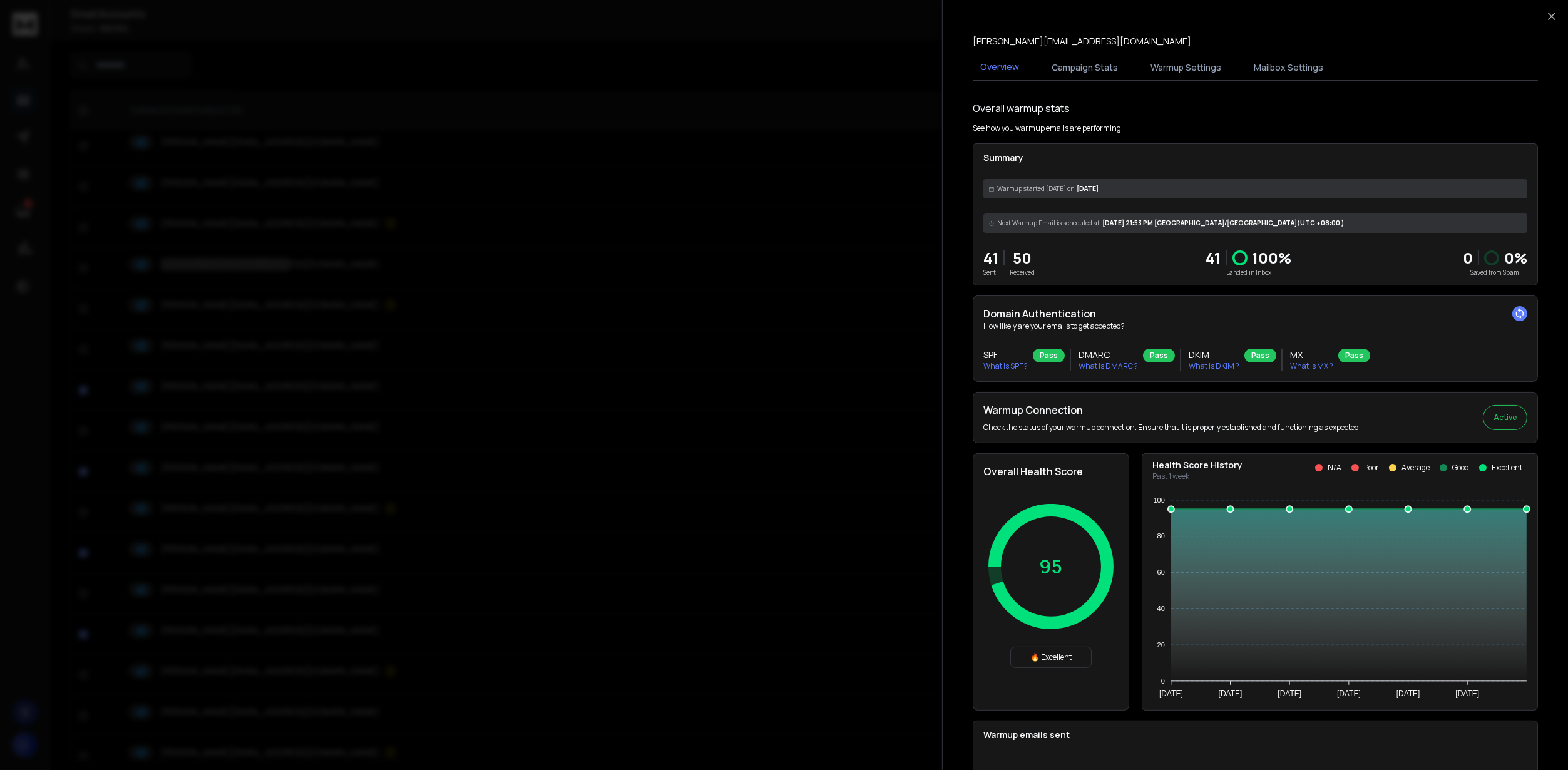
click at [368, 486] on div at bounding box center [784, 385] width 1568 height 770
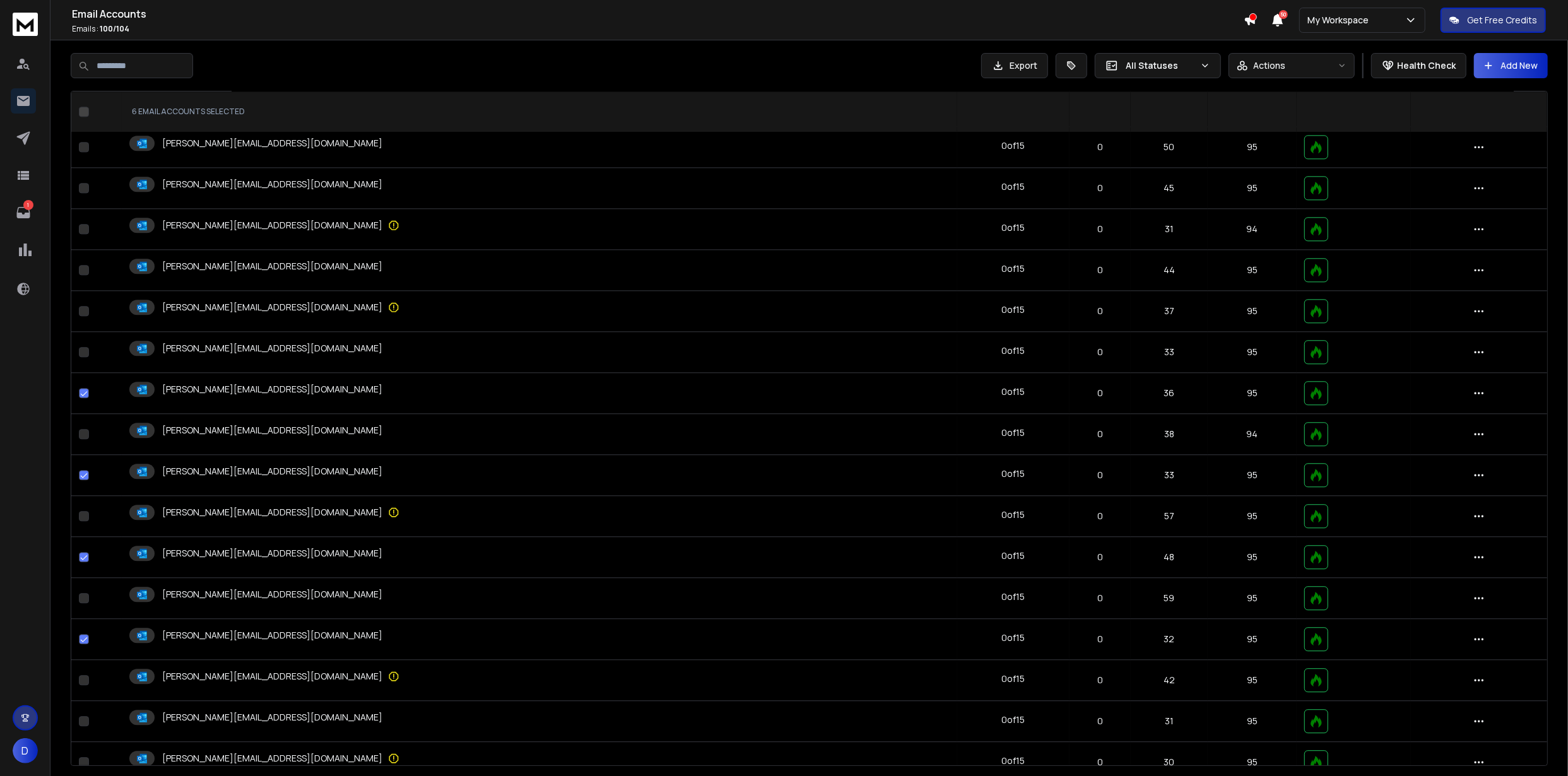
click at [83, 275] on button "button" at bounding box center [83, 270] width 10 height 10
click at [273, 209] on td "[PERSON_NAME][EMAIL_ADDRESS][DOMAIN_NAME]" at bounding box center [539, 188] width 836 height 41
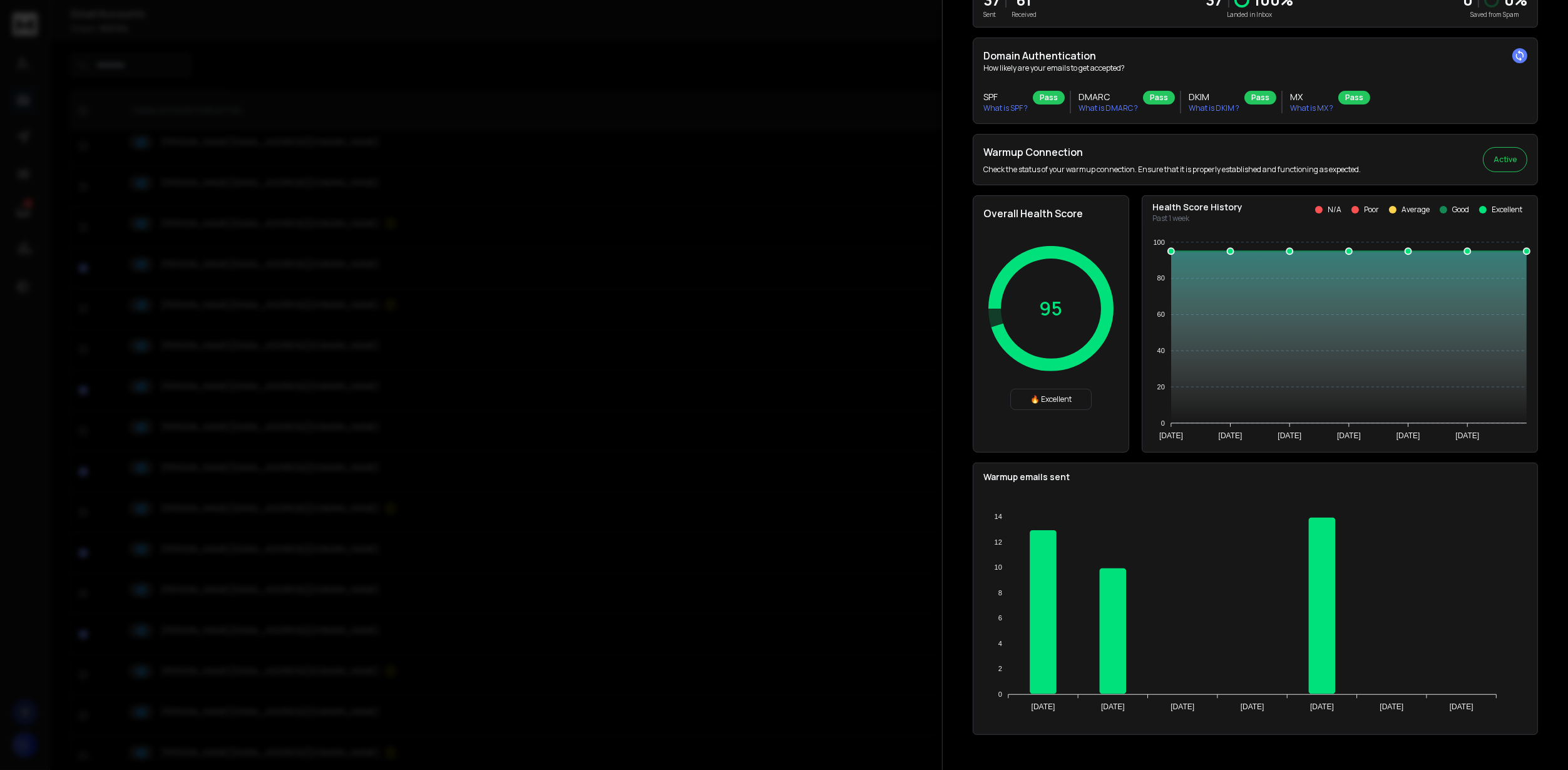
click at [425, 456] on div at bounding box center [784, 385] width 1568 height 770
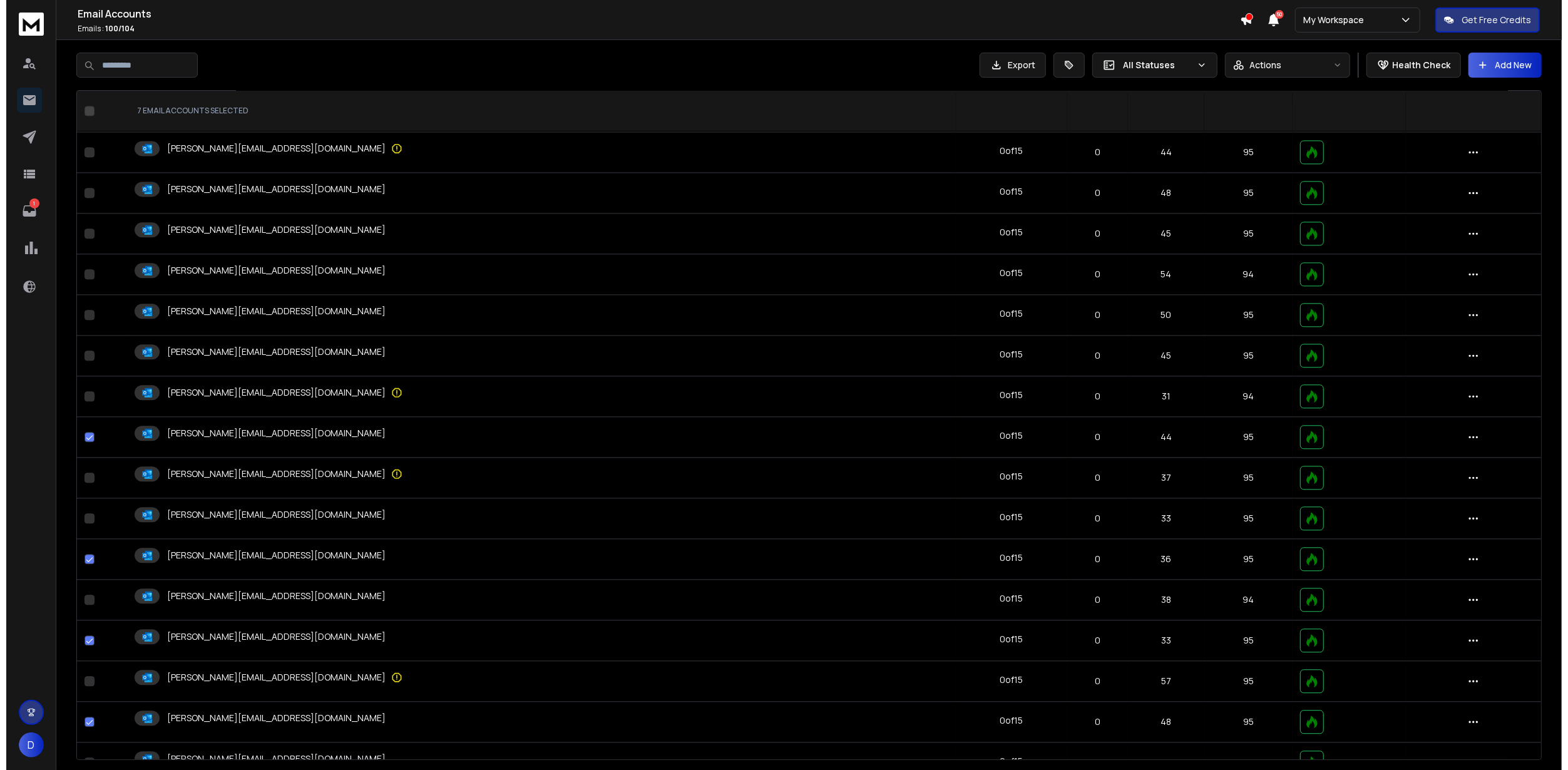
scroll to position [2698, 0]
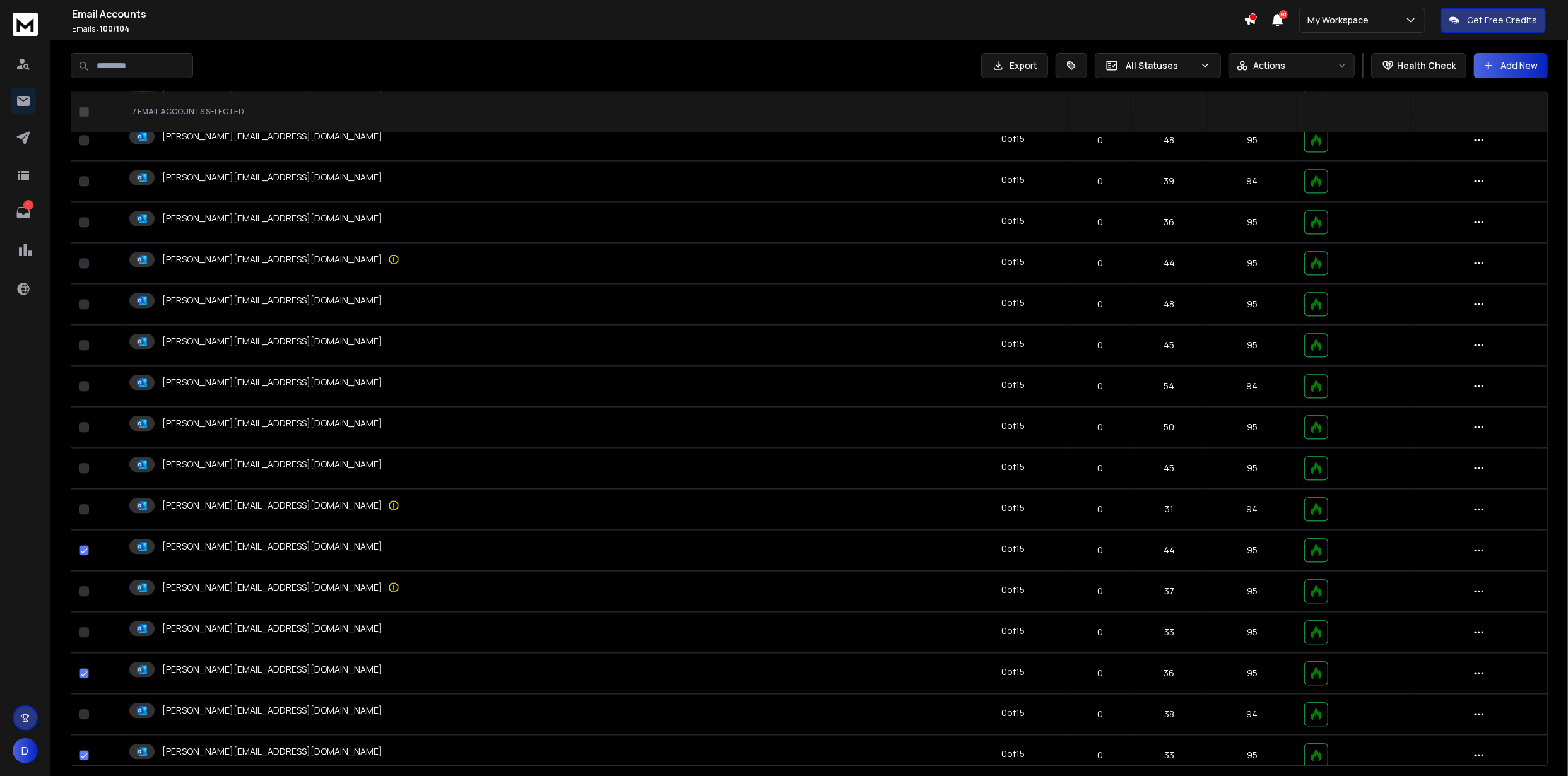
click at [267, 431] on div "[PERSON_NAME][EMAIL_ADDRESS][DOMAIN_NAME]" at bounding box center [256, 423] width 253 height 15
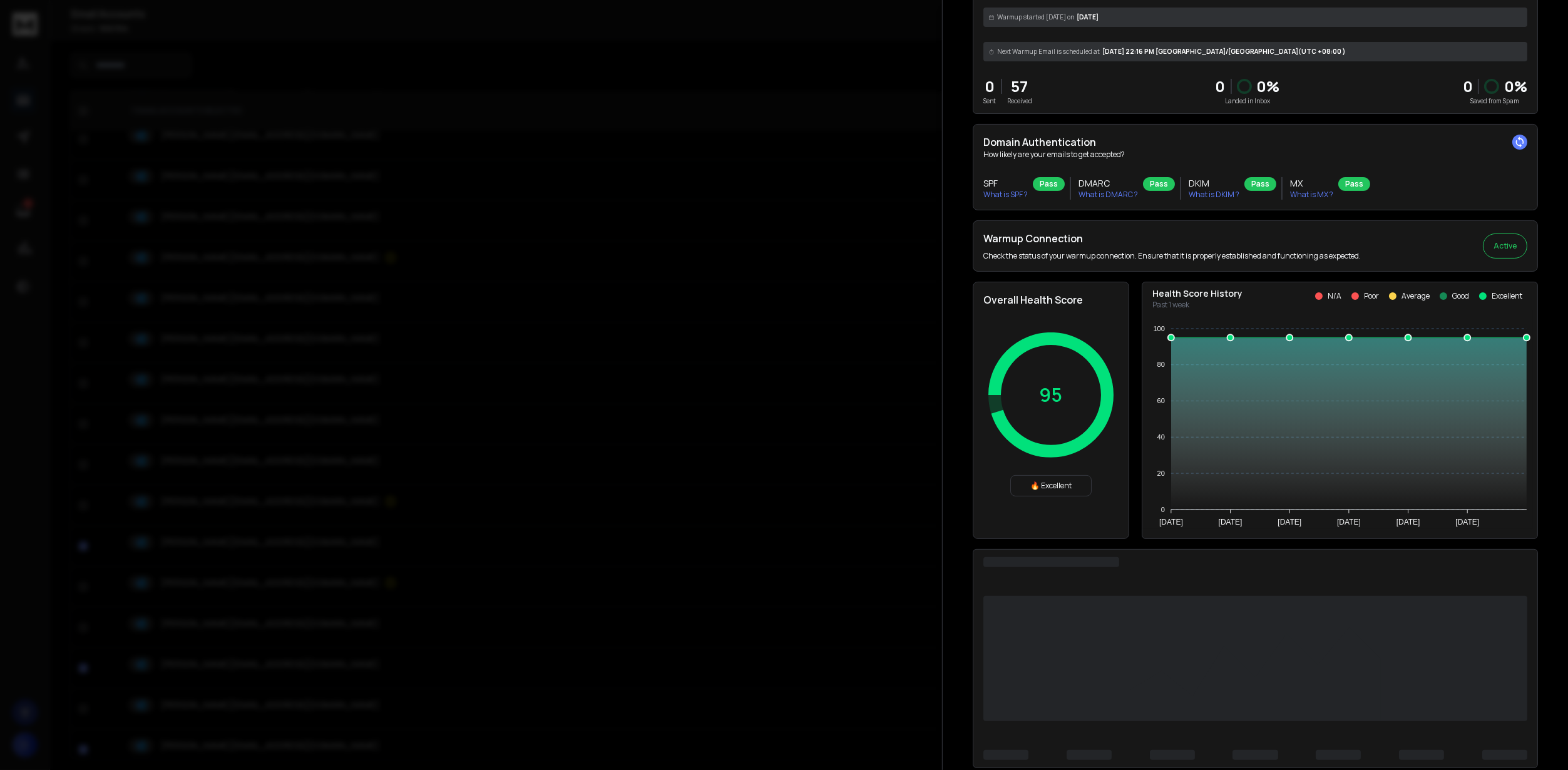
scroll to position [206, 0]
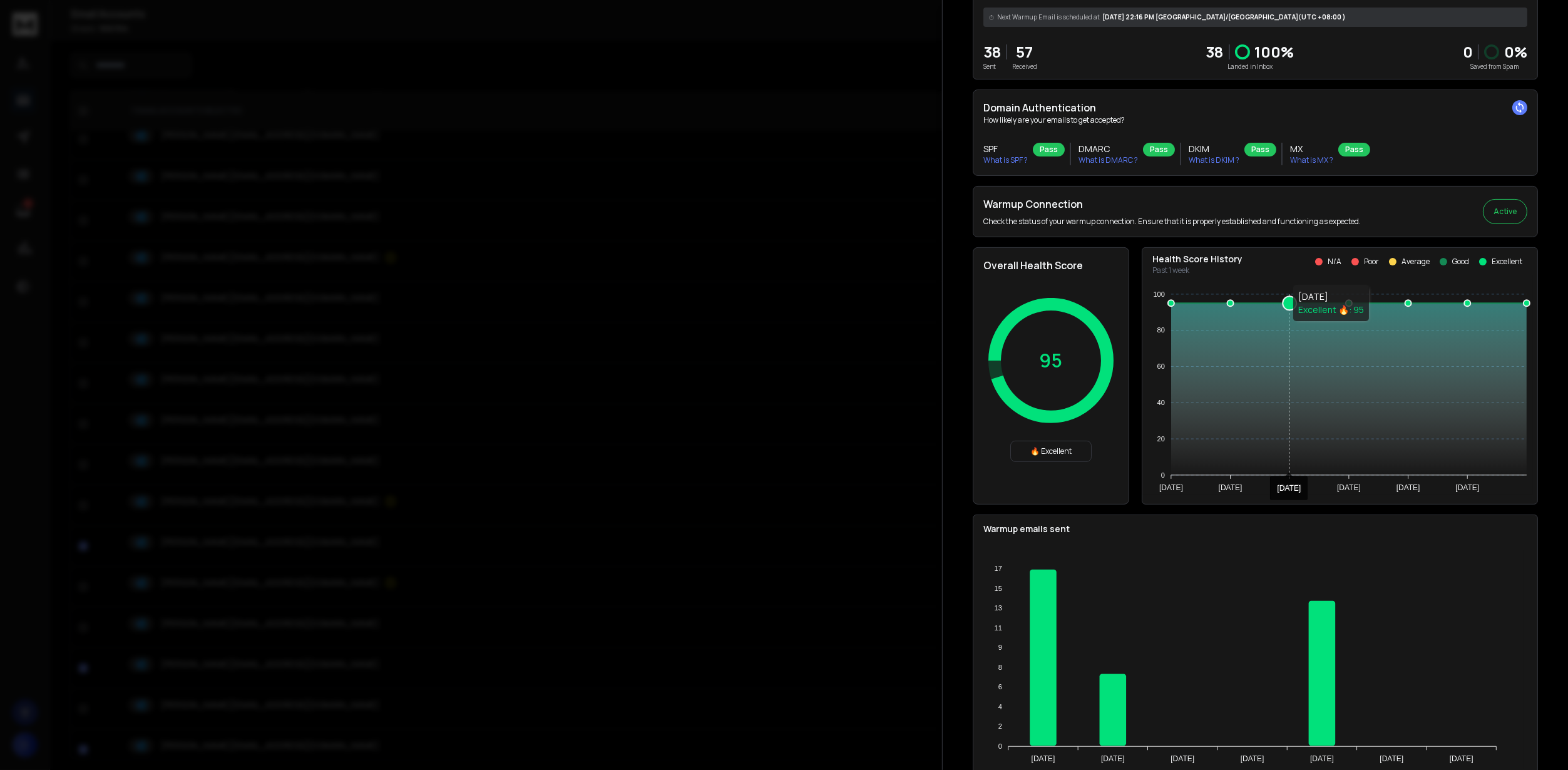
click at [258, 389] on div at bounding box center [784, 385] width 1568 height 770
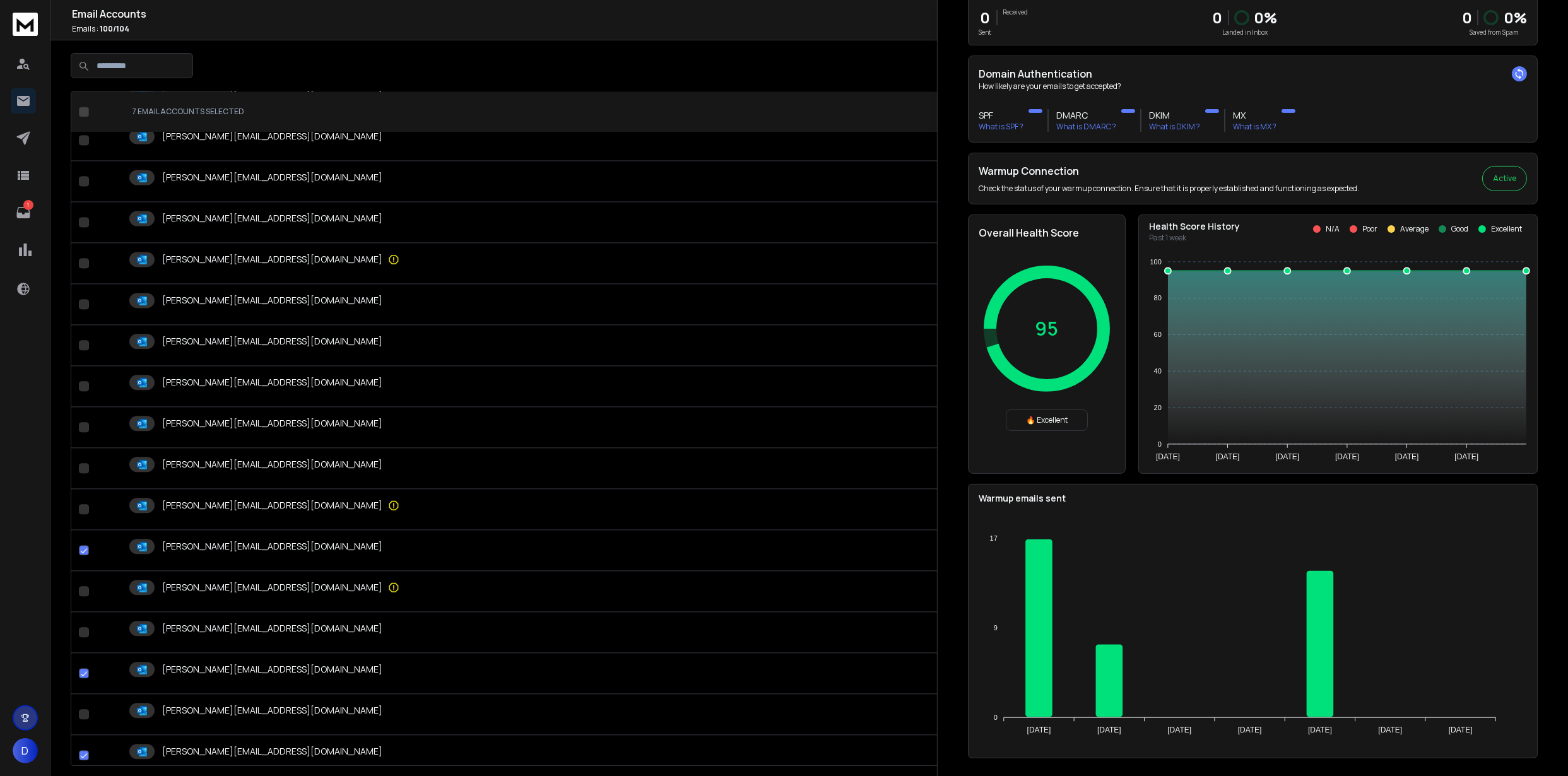
click at [238, 325] on td "[PERSON_NAME][EMAIL_ADDRESS][DOMAIN_NAME]" at bounding box center [539, 304] width 836 height 41
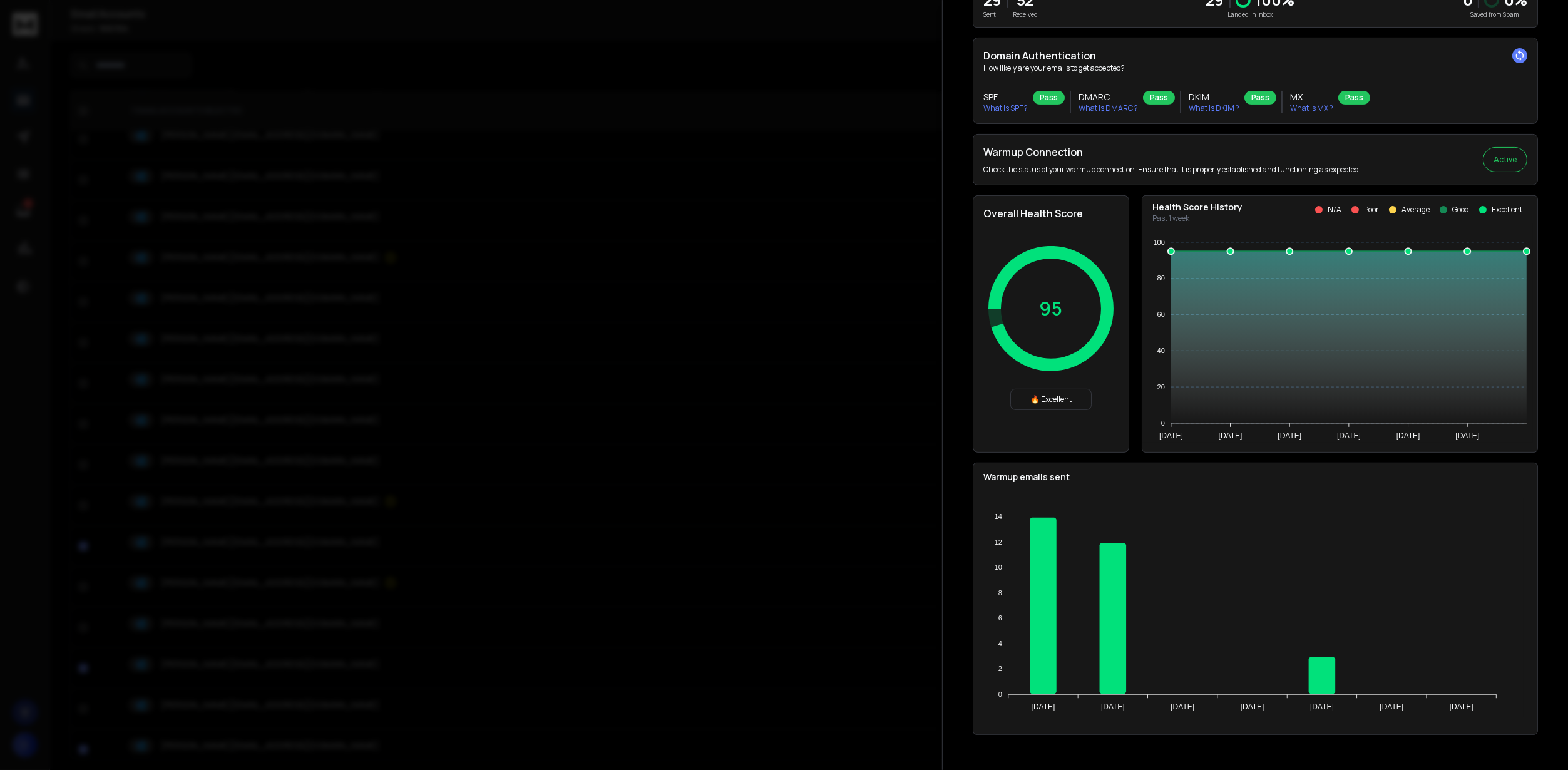
click at [323, 446] on div at bounding box center [784, 385] width 1568 height 770
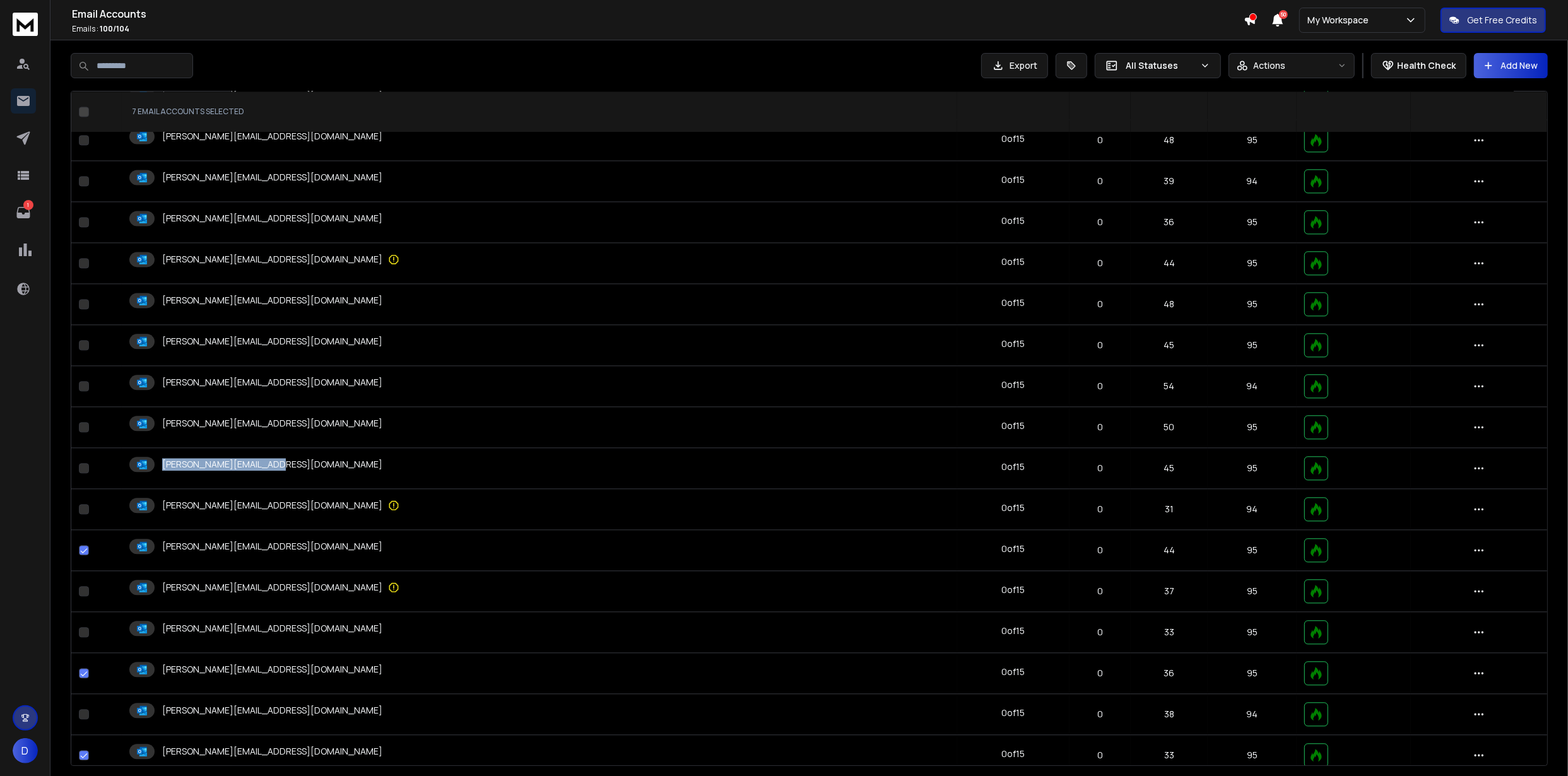
drag, startPoint x: 273, startPoint y: 481, endPoint x: 151, endPoint y: 470, distance: 122.5
click at [151, 470] on td "[PERSON_NAME][EMAIL_ADDRESS][DOMAIN_NAME]" at bounding box center [539, 468] width 836 height 41
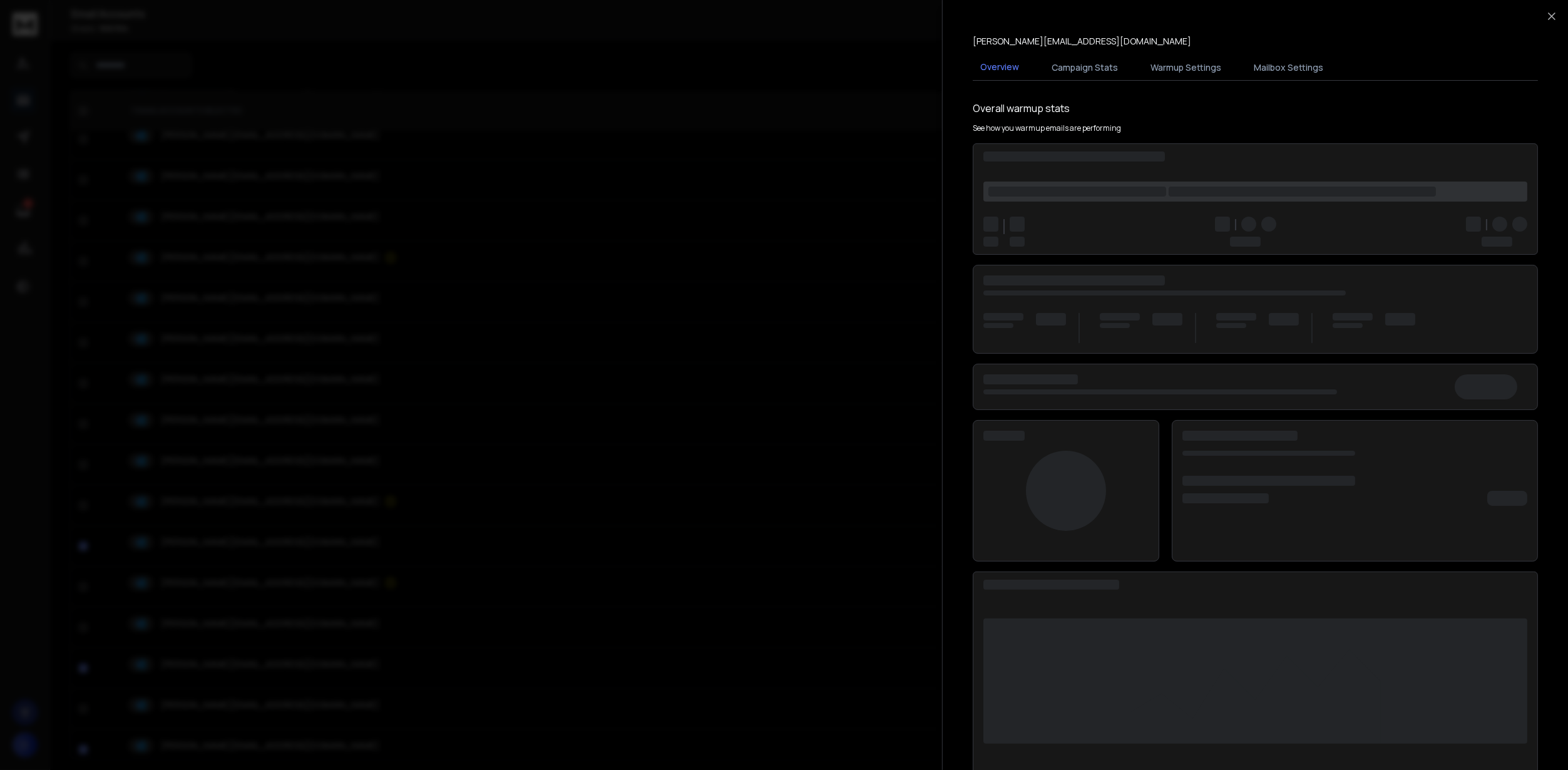
click at [359, 478] on div at bounding box center [784, 385] width 1568 height 770
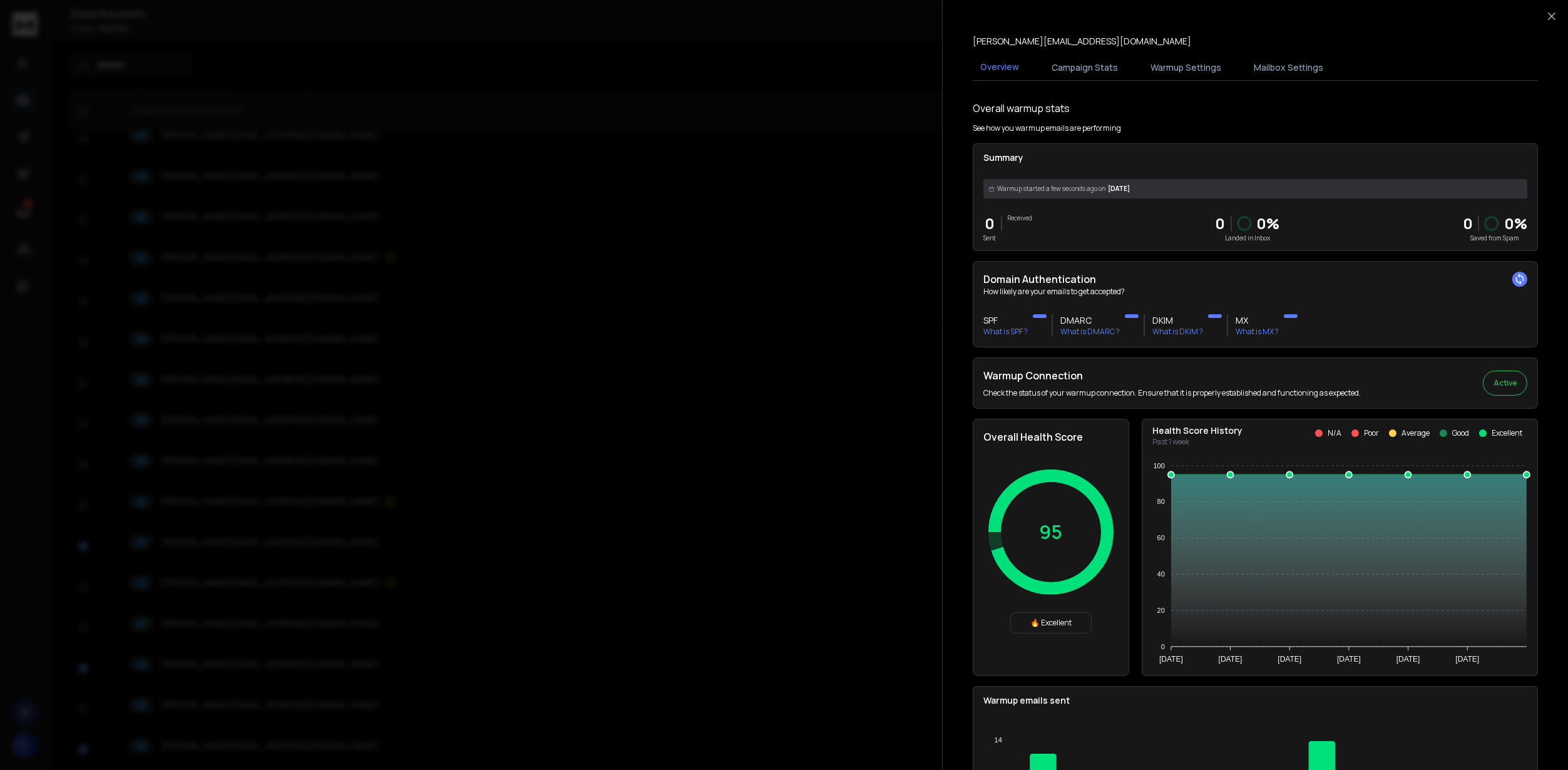
click at [295, 475] on div at bounding box center [784, 385] width 1568 height 770
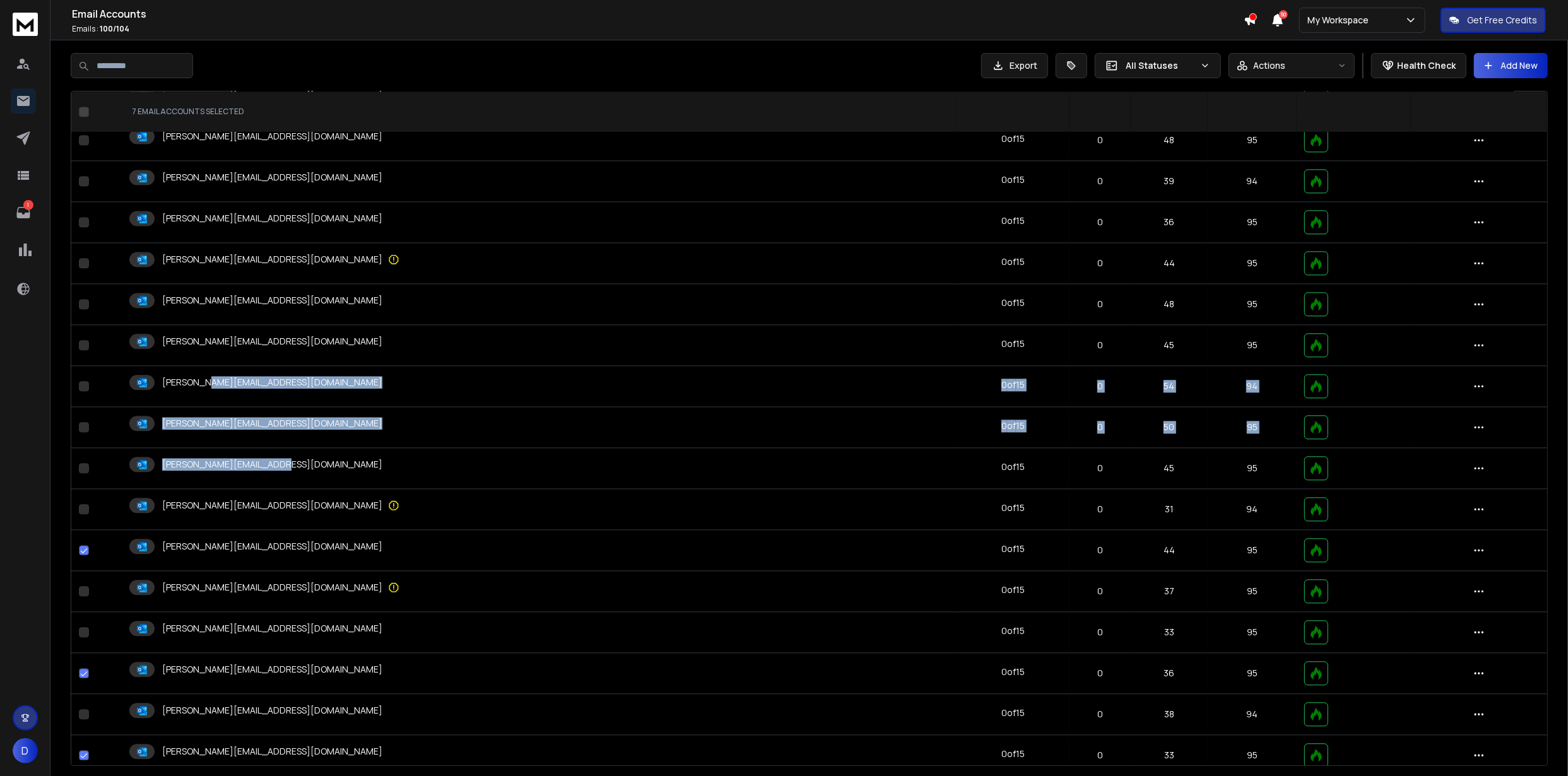
drag, startPoint x: 296, startPoint y: 479, endPoint x: 205, endPoint y: 398, distance: 121.8
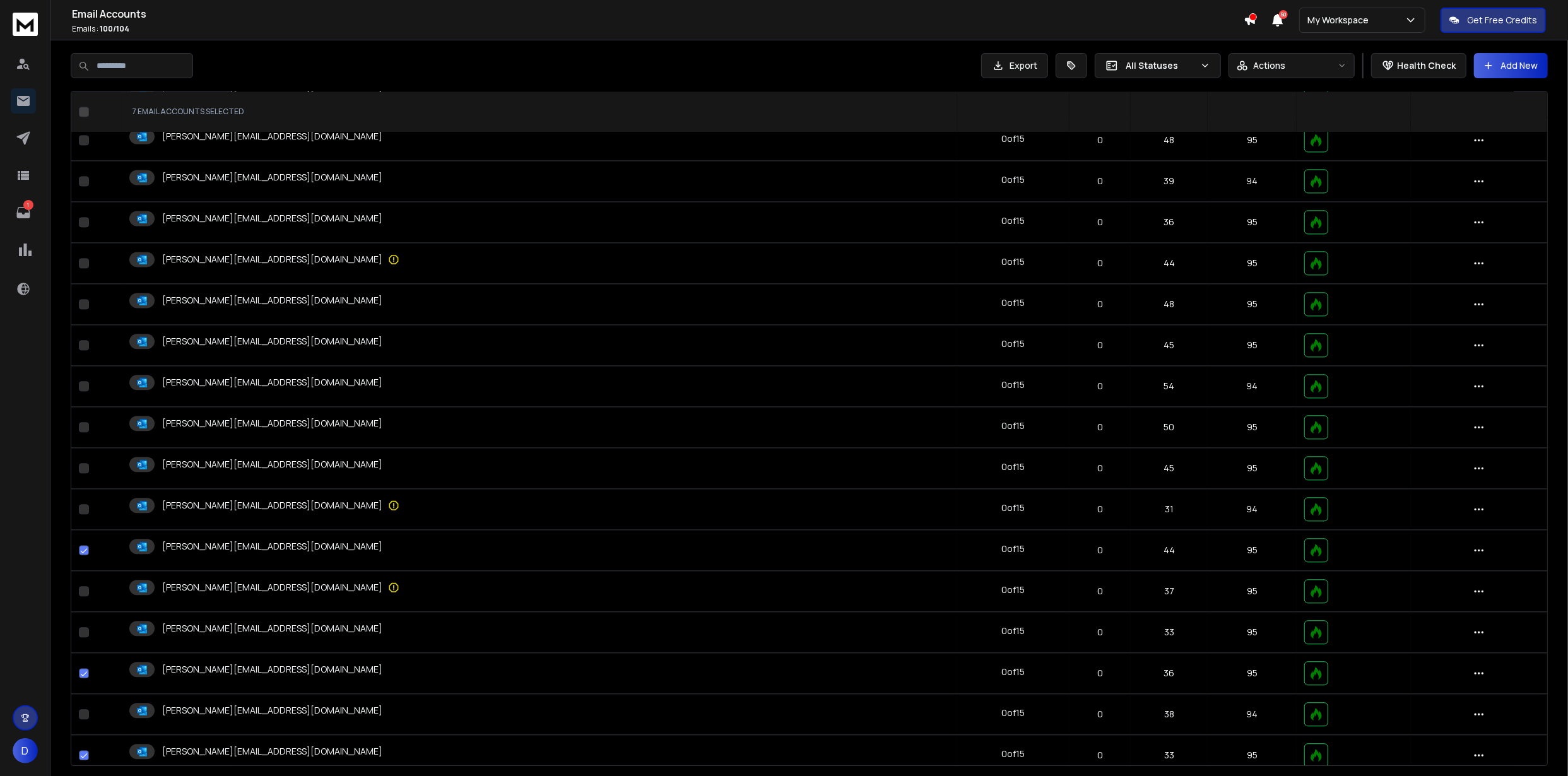
click at [226, 364] on td "[PERSON_NAME][EMAIL_ADDRESS][DOMAIN_NAME]" at bounding box center [539, 345] width 836 height 41
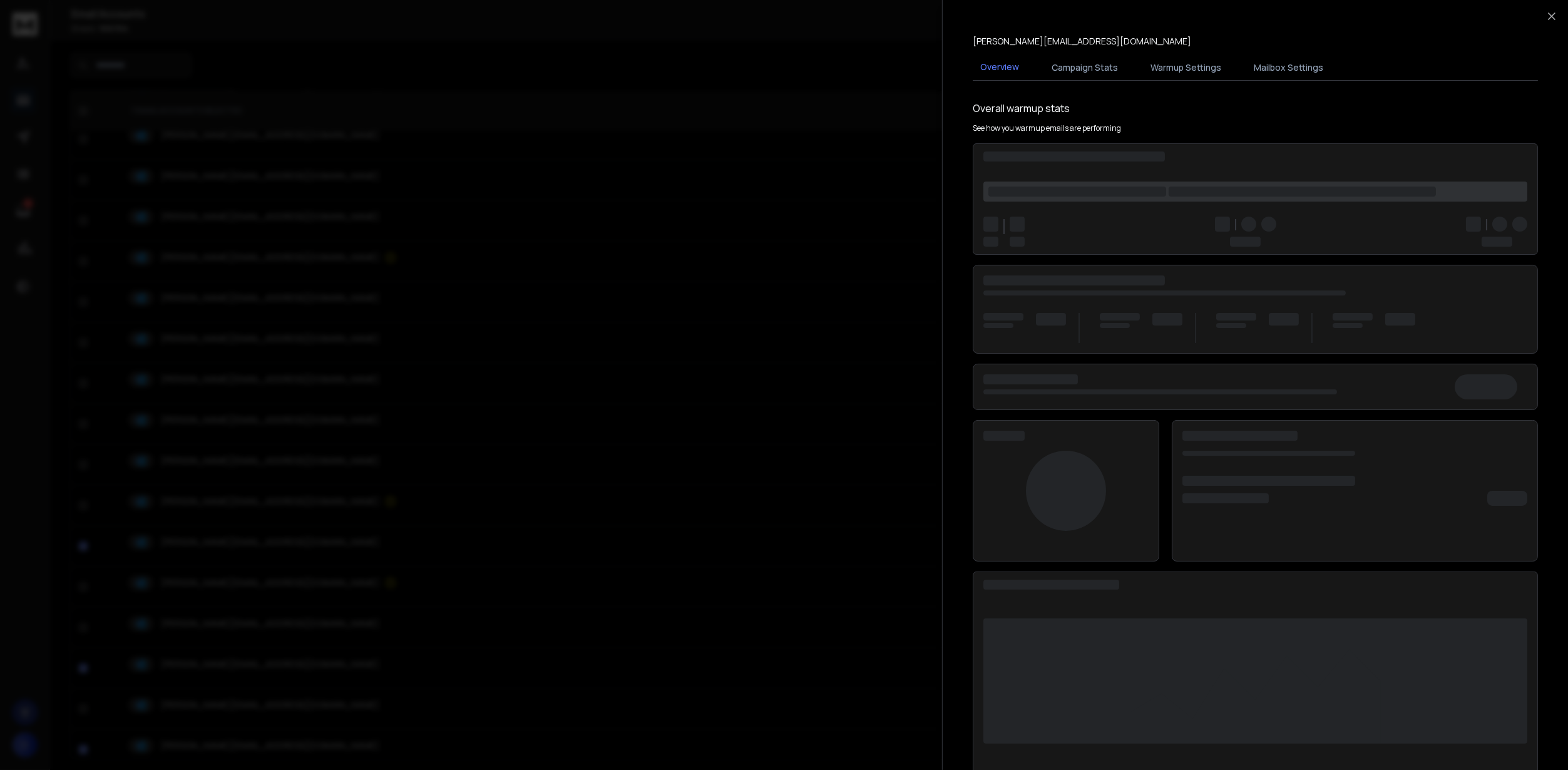
click at [218, 346] on div at bounding box center [784, 385] width 1568 height 770
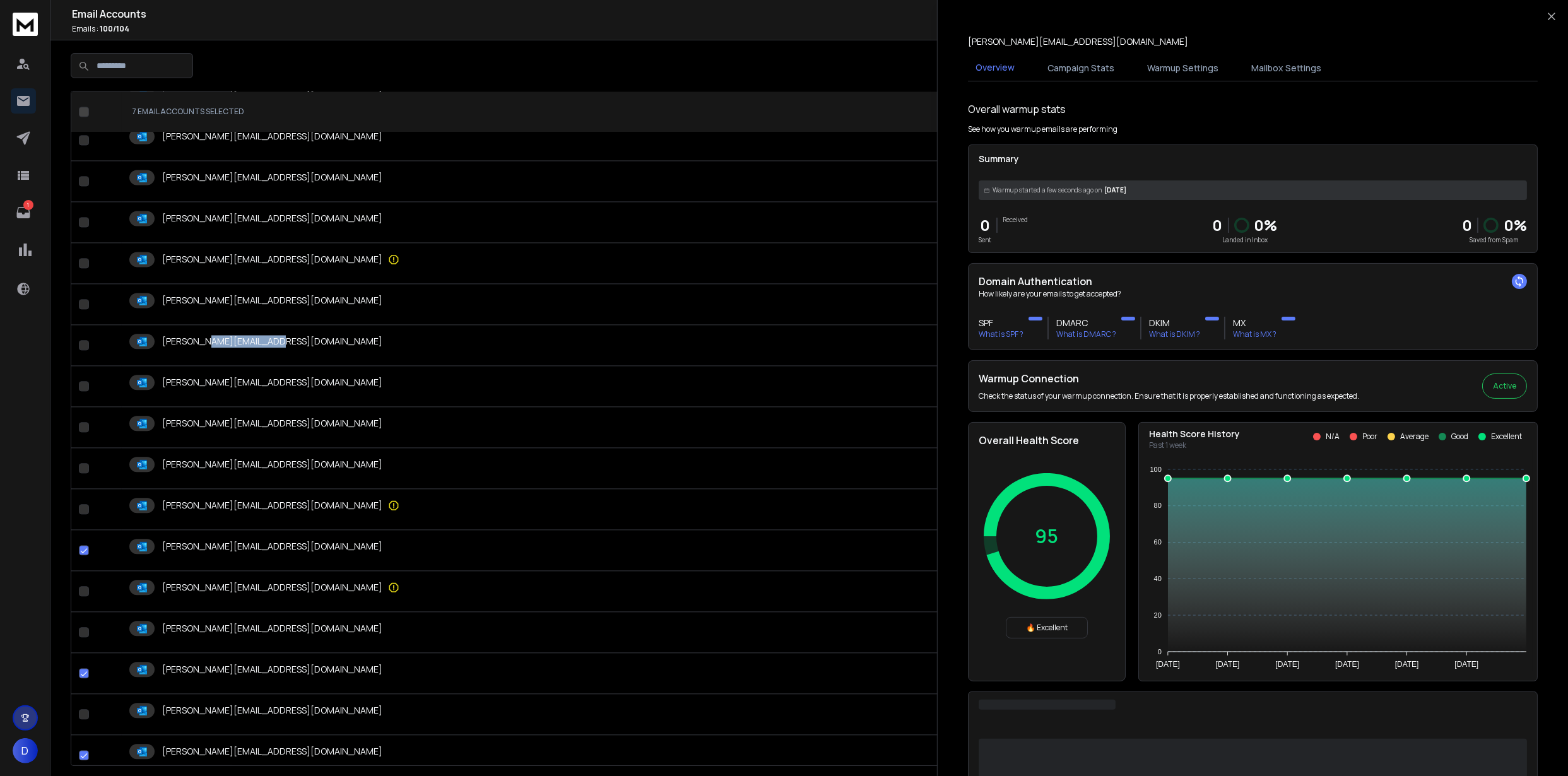
click at [220, 349] on div "[PERSON_NAME][EMAIL_ADDRESS][DOMAIN_NAME]" at bounding box center [256, 341] width 253 height 15
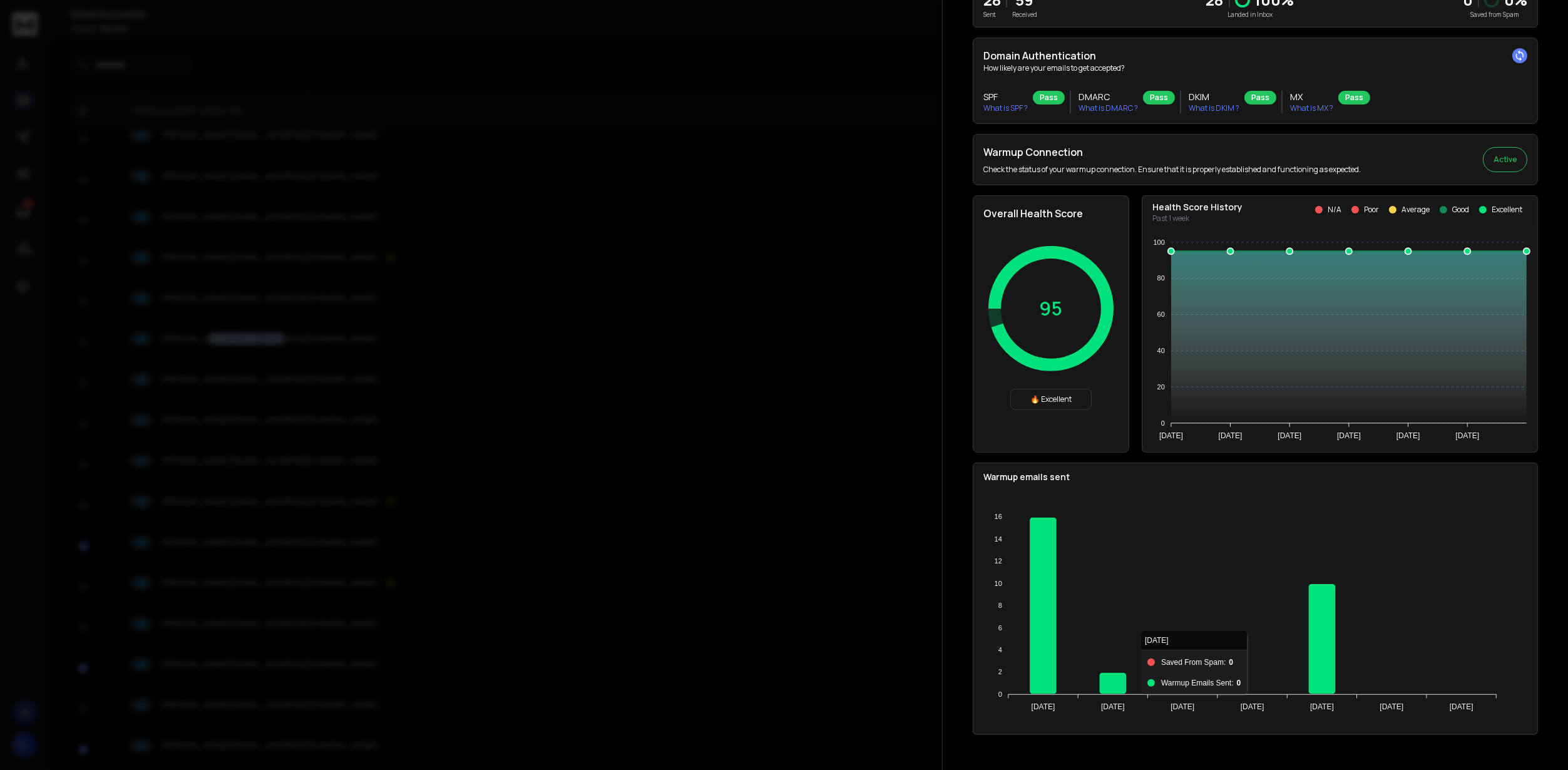
click at [548, 444] on div at bounding box center [784, 385] width 1568 height 770
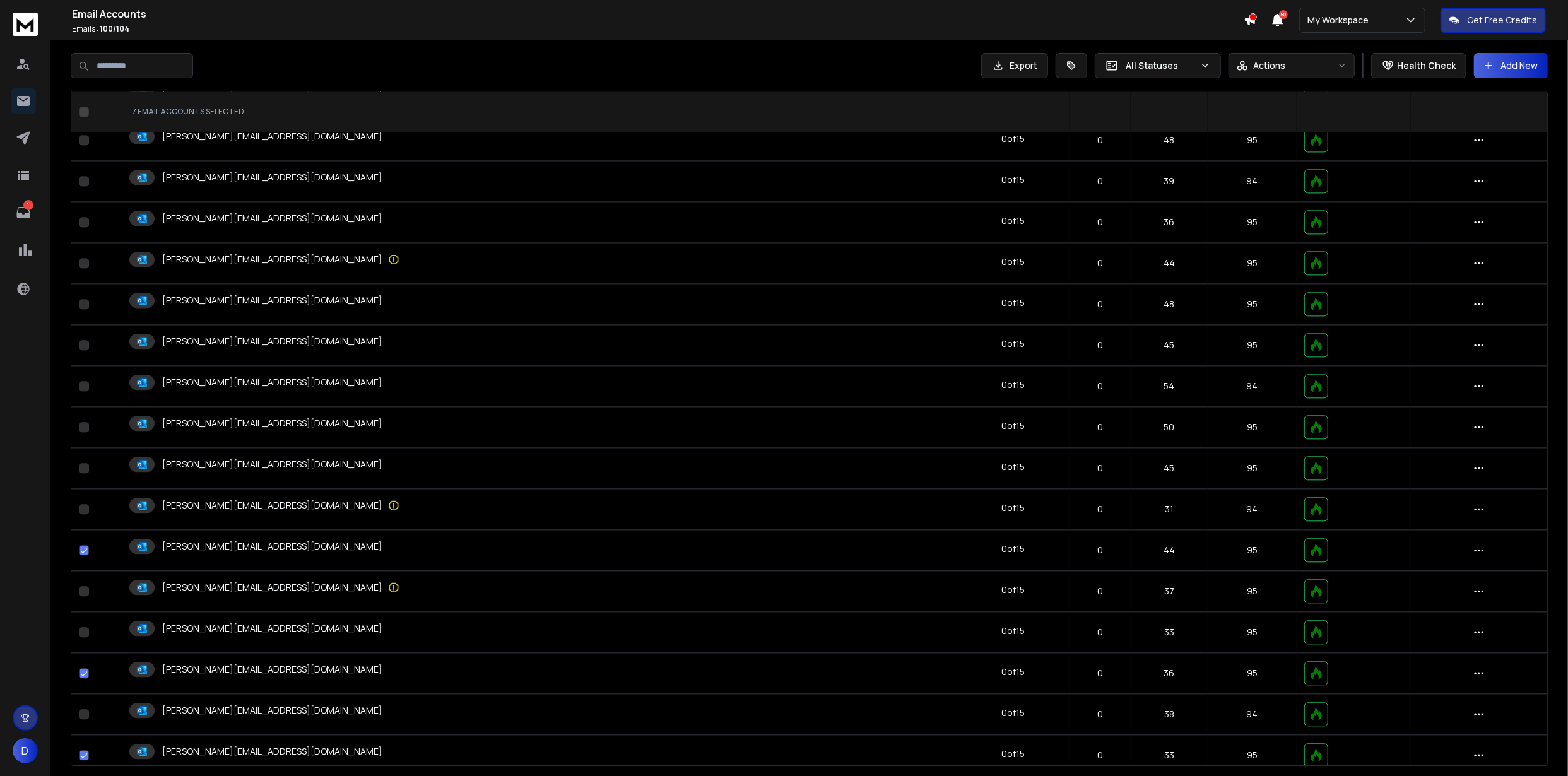
click at [215, 307] on p "[PERSON_NAME][EMAIL_ADDRESS][DOMAIN_NAME]" at bounding box center [272, 300] width 220 height 13
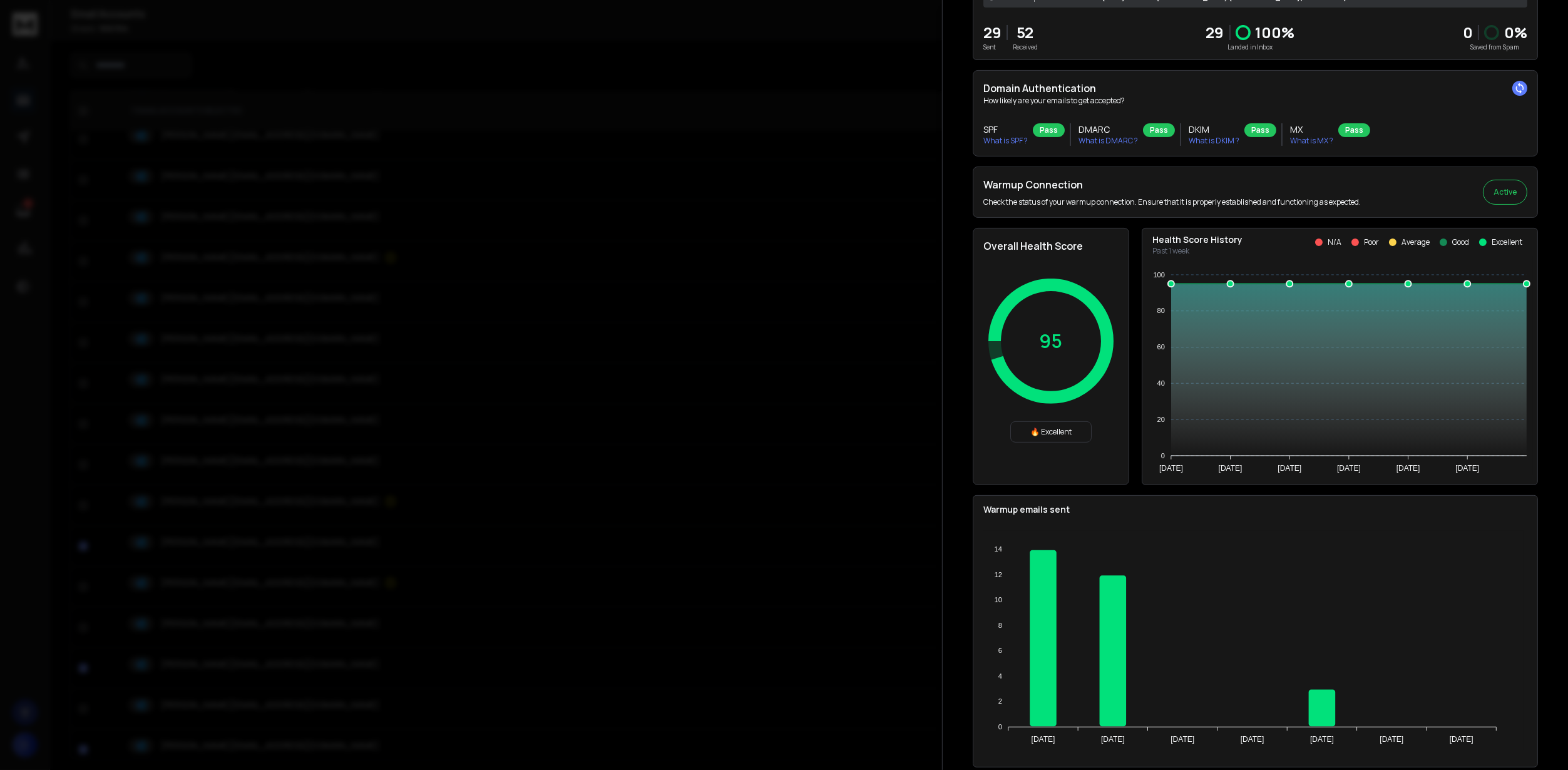
click at [335, 445] on div at bounding box center [784, 385] width 1568 height 770
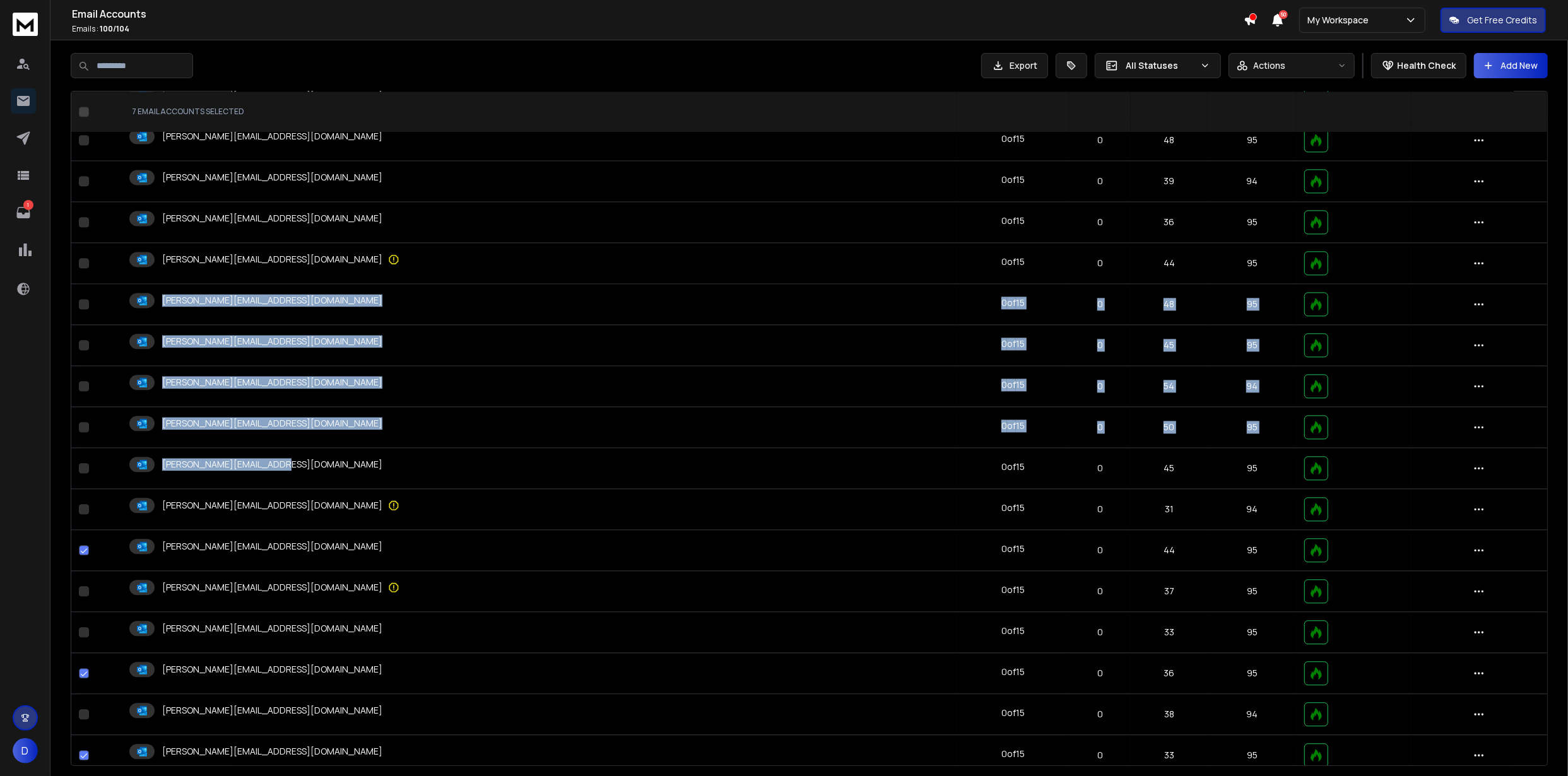
drag, startPoint x: 287, startPoint y: 489, endPoint x: 162, endPoint y: 319, distance: 211.0
click at [233, 225] on p "[PERSON_NAME][EMAIL_ADDRESS][DOMAIN_NAME]" at bounding box center [272, 218] width 220 height 13
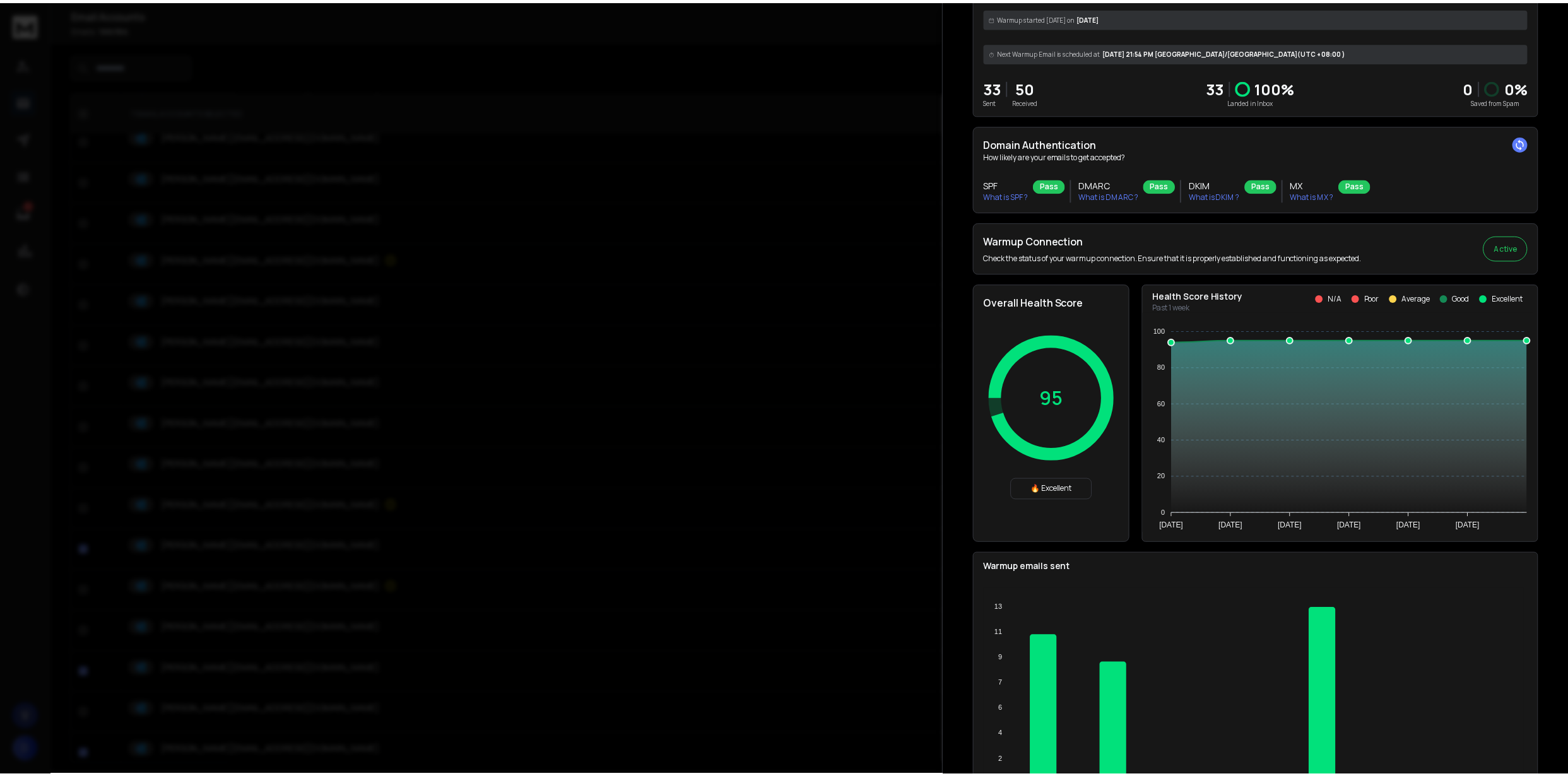
scroll to position [207, 0]
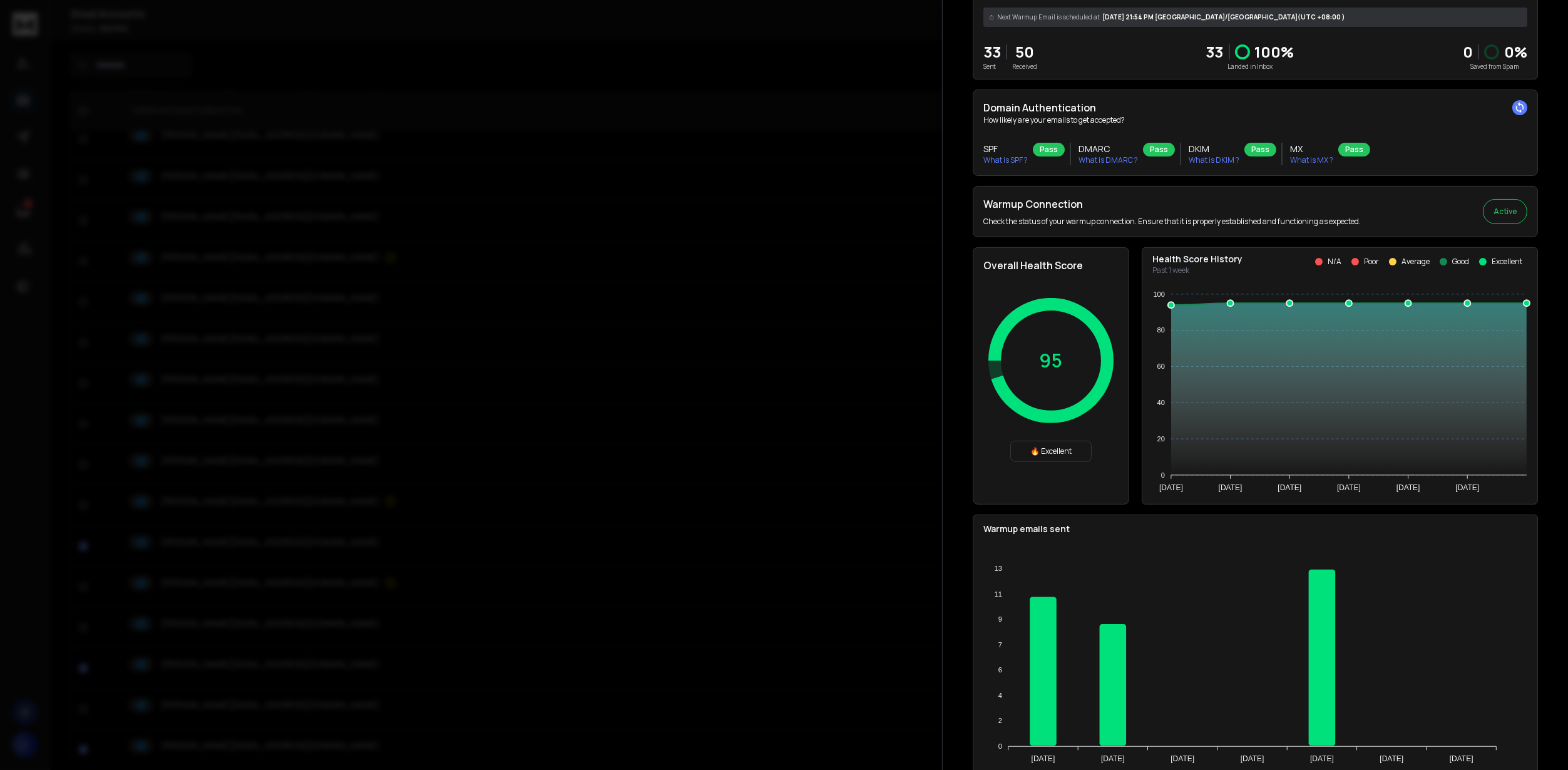
click at [246, 379] on div at bounding box center [784, 385] width 1568 height 770
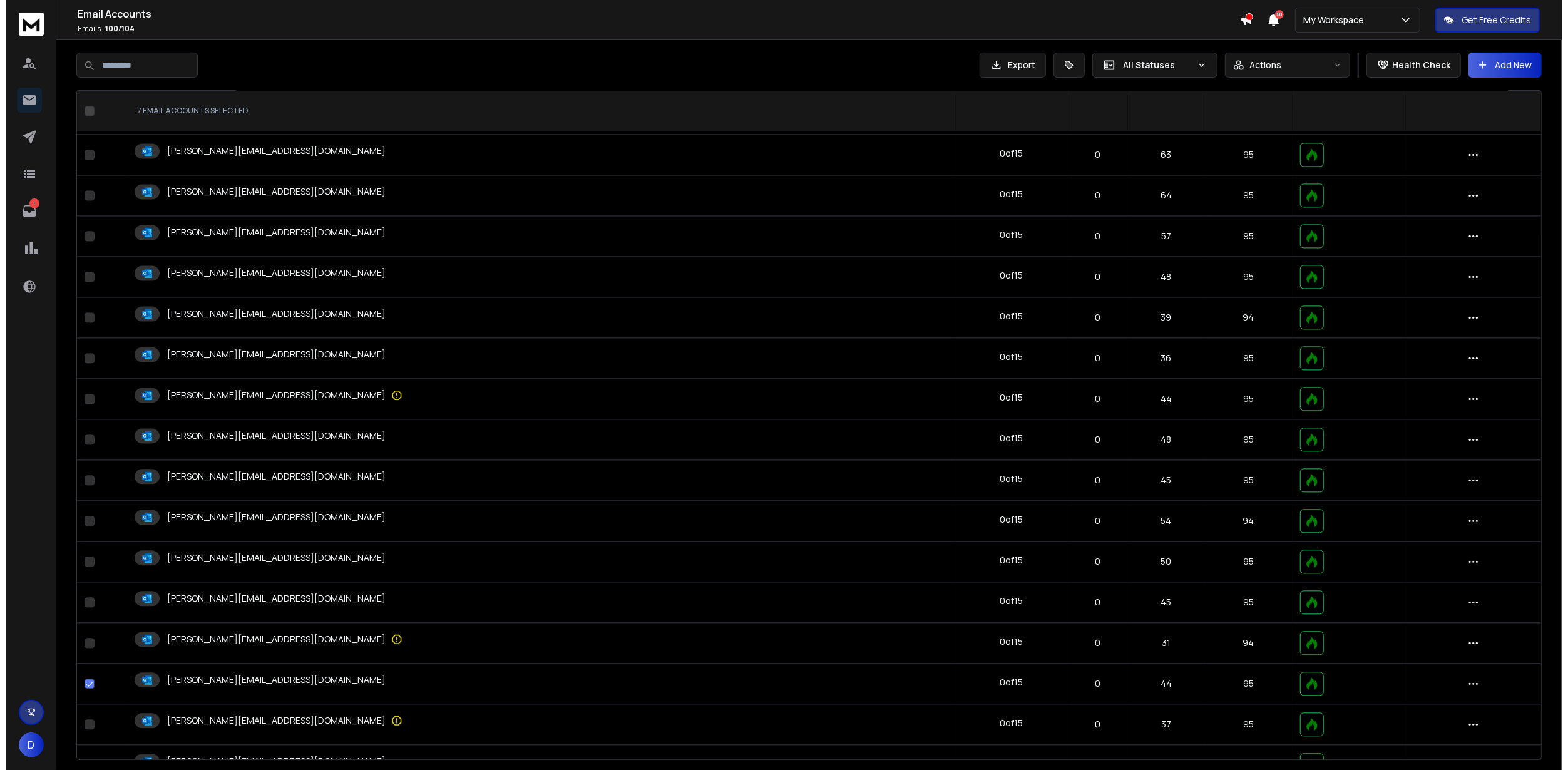
scroll to position [2559, 0]
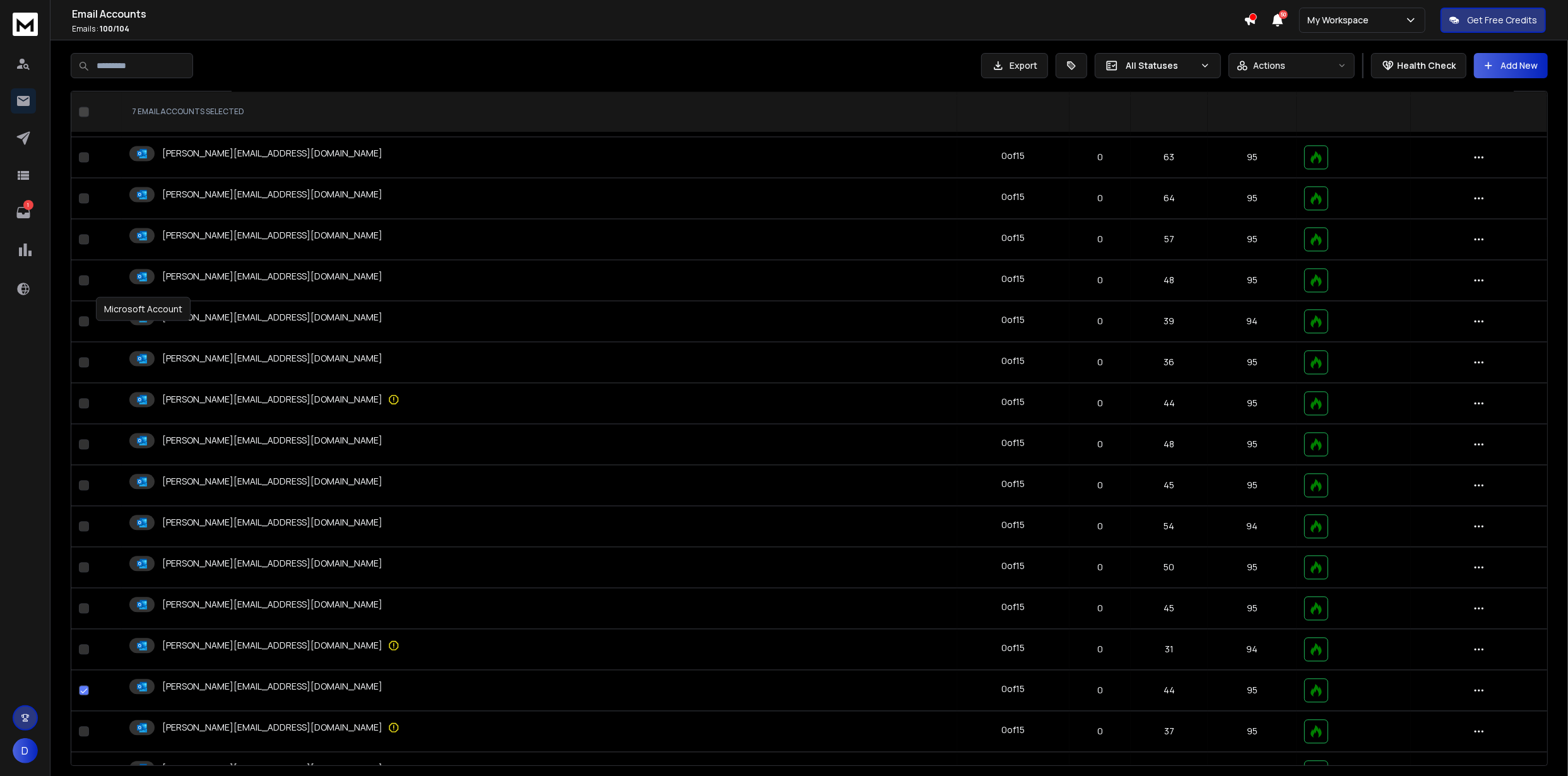
click at [236, 324] on p "[PERSON_NAME][EMAIL_ADDRESS][DOMAIN_NAME]" at bounding box center [272, 317] width 220 height 13
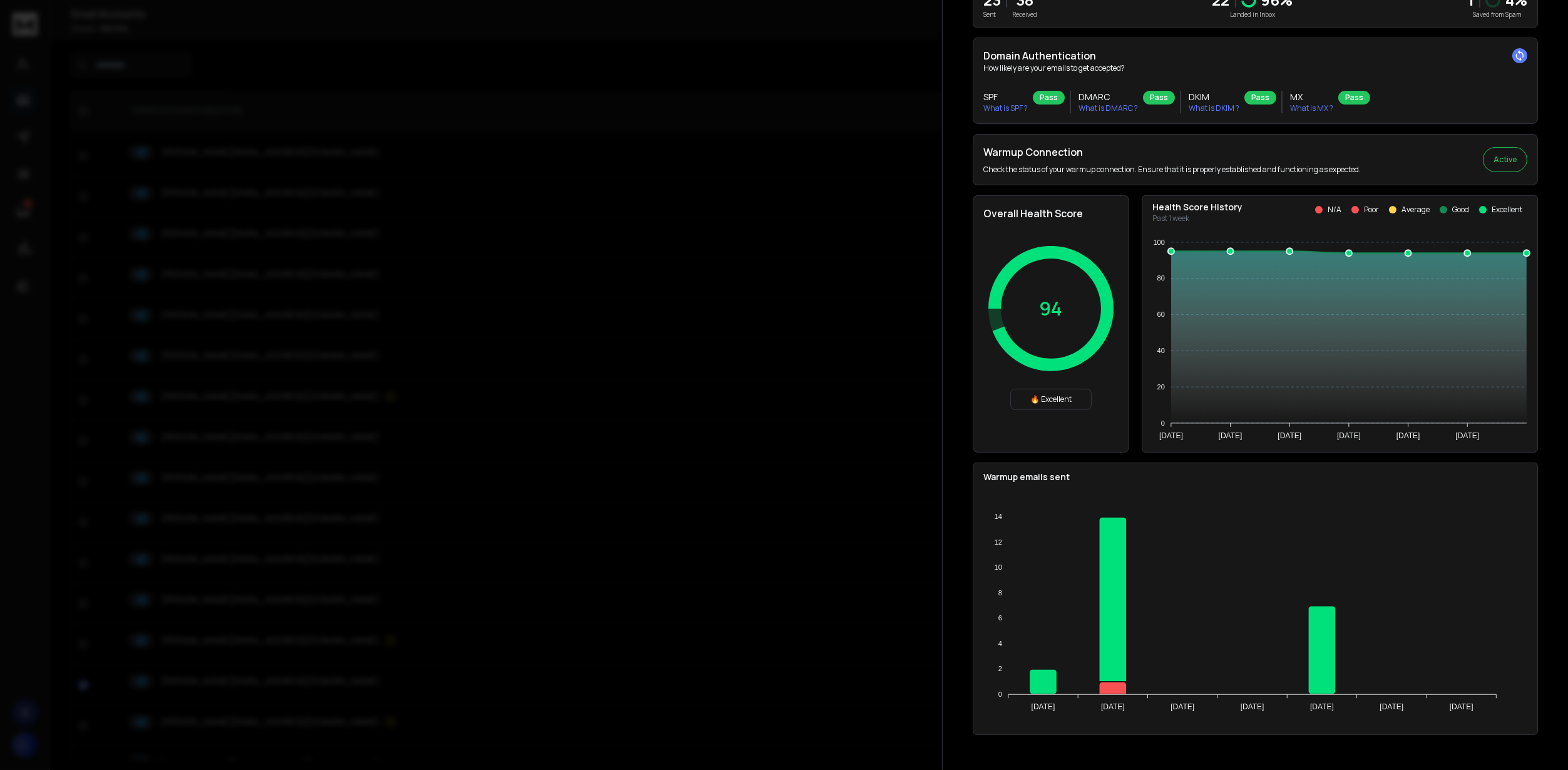
click at [274, 291] on div at bounding box center [784, 385] width 1568 height 770
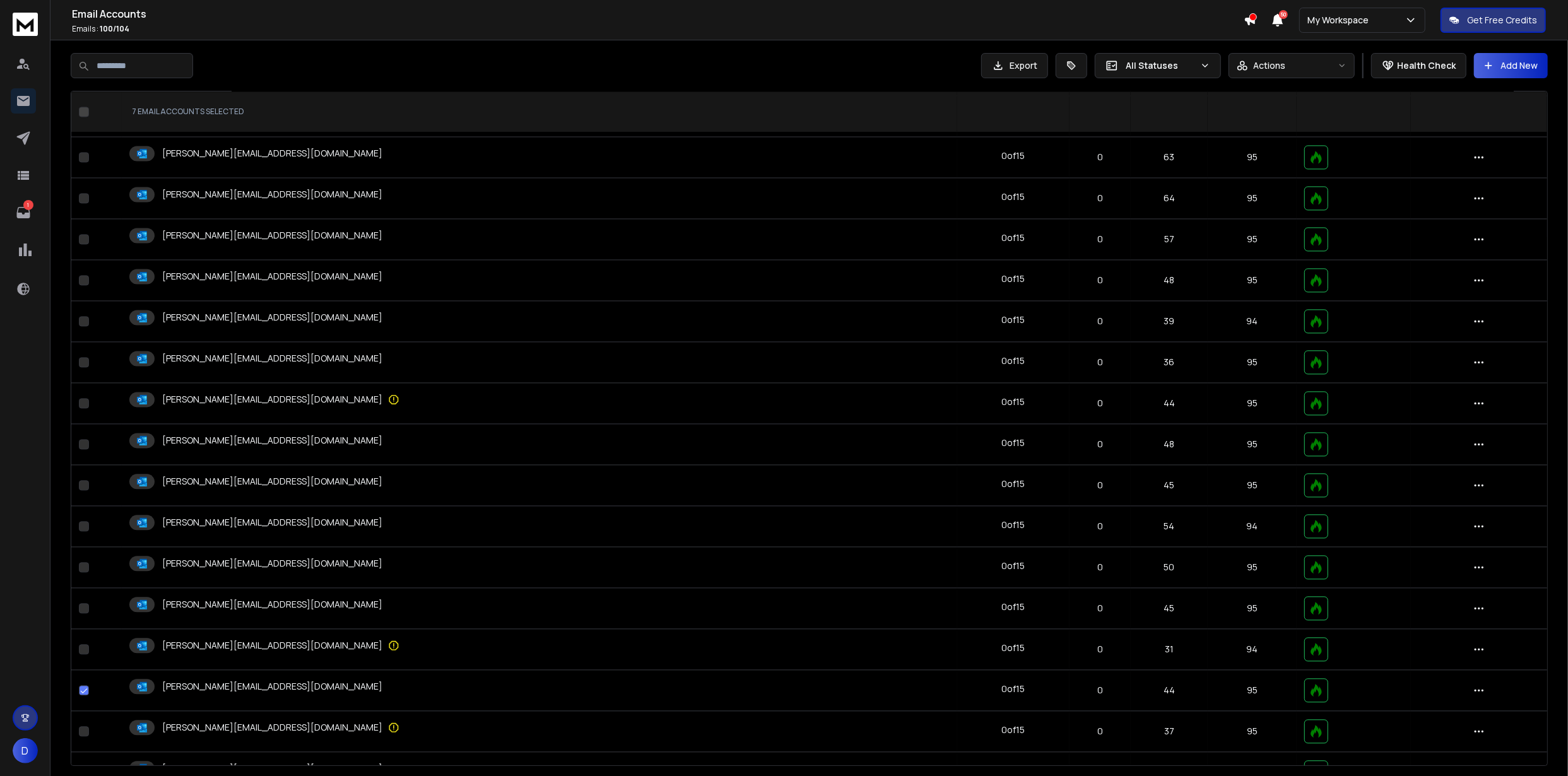
click at [79, 367] on button "button" at bounding box center [83, 362] width 10 height 10
click at [256, 242] on p "[PERSON_NAME][EMAIL_ADDRESS][DOMAIN_NAME]" at bounding box center [272, 235] width 220 height 13
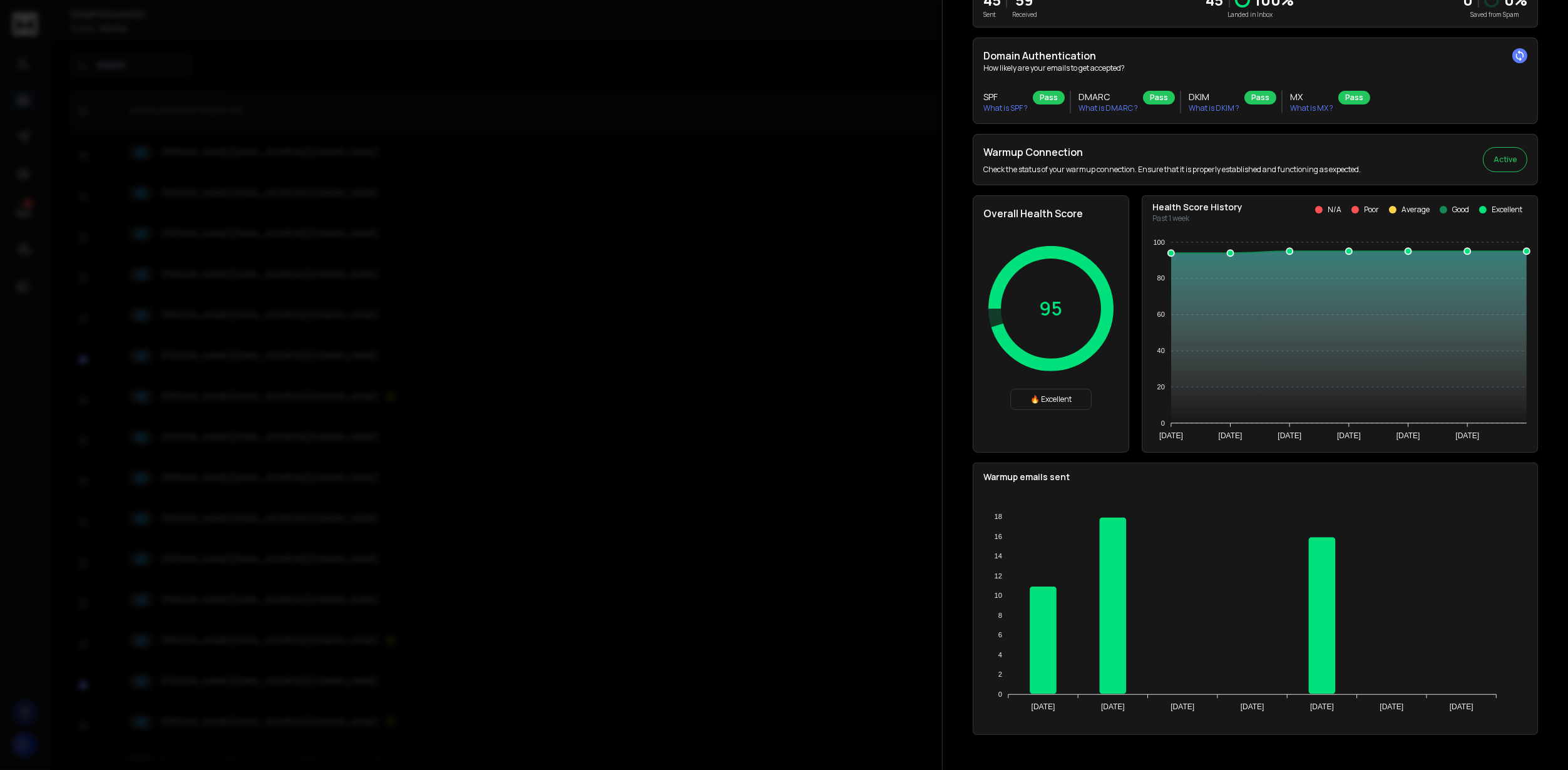
click at [439, 357] on div at bounding box center [784, 385] width 1568 height 770
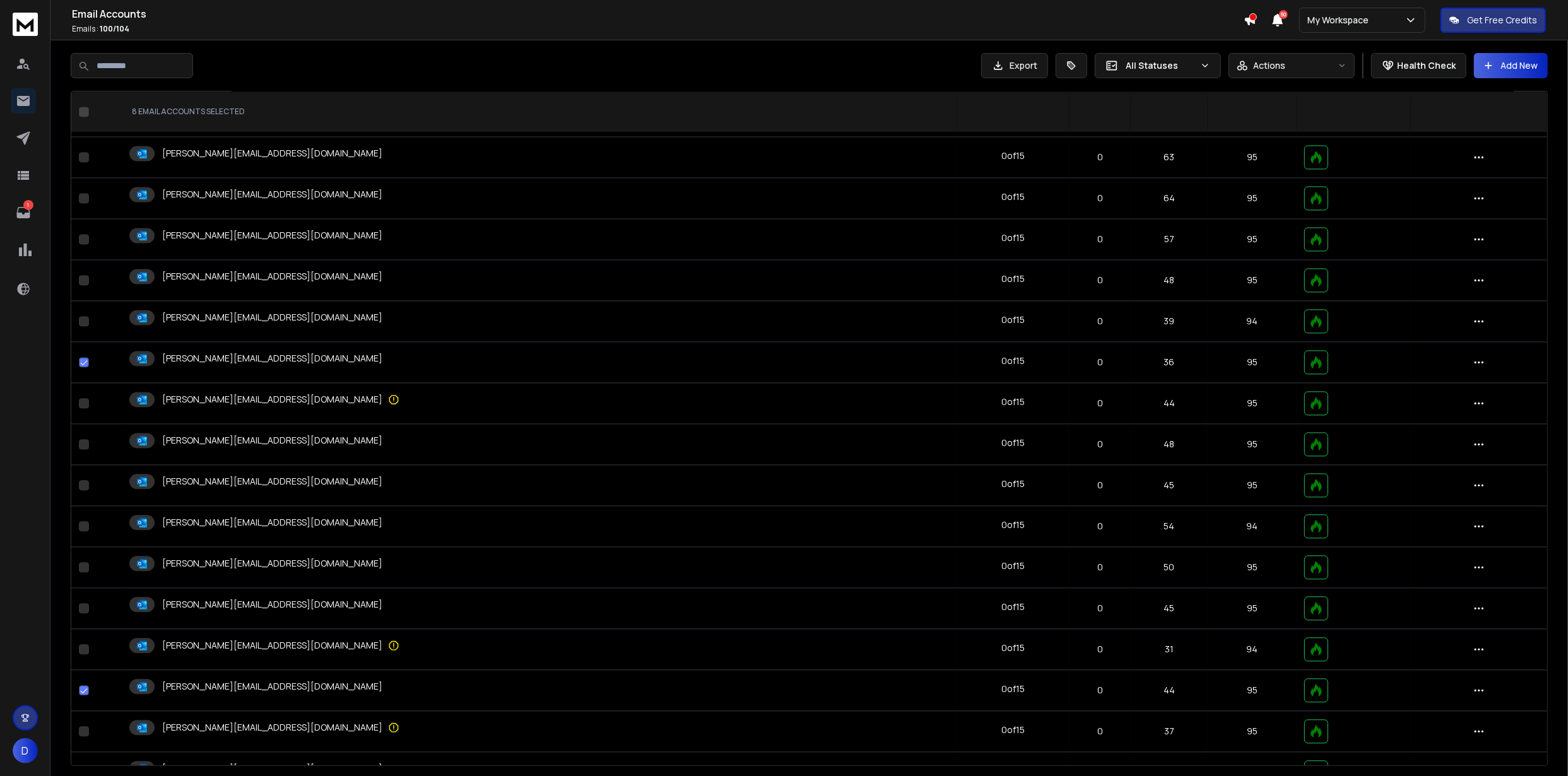
click at [284, 195] on td "[PERSON_NAME][EMAIL_ADDRESS][DOMAIN_NAME]" at bounding box center [539, 198] width 836 height 41
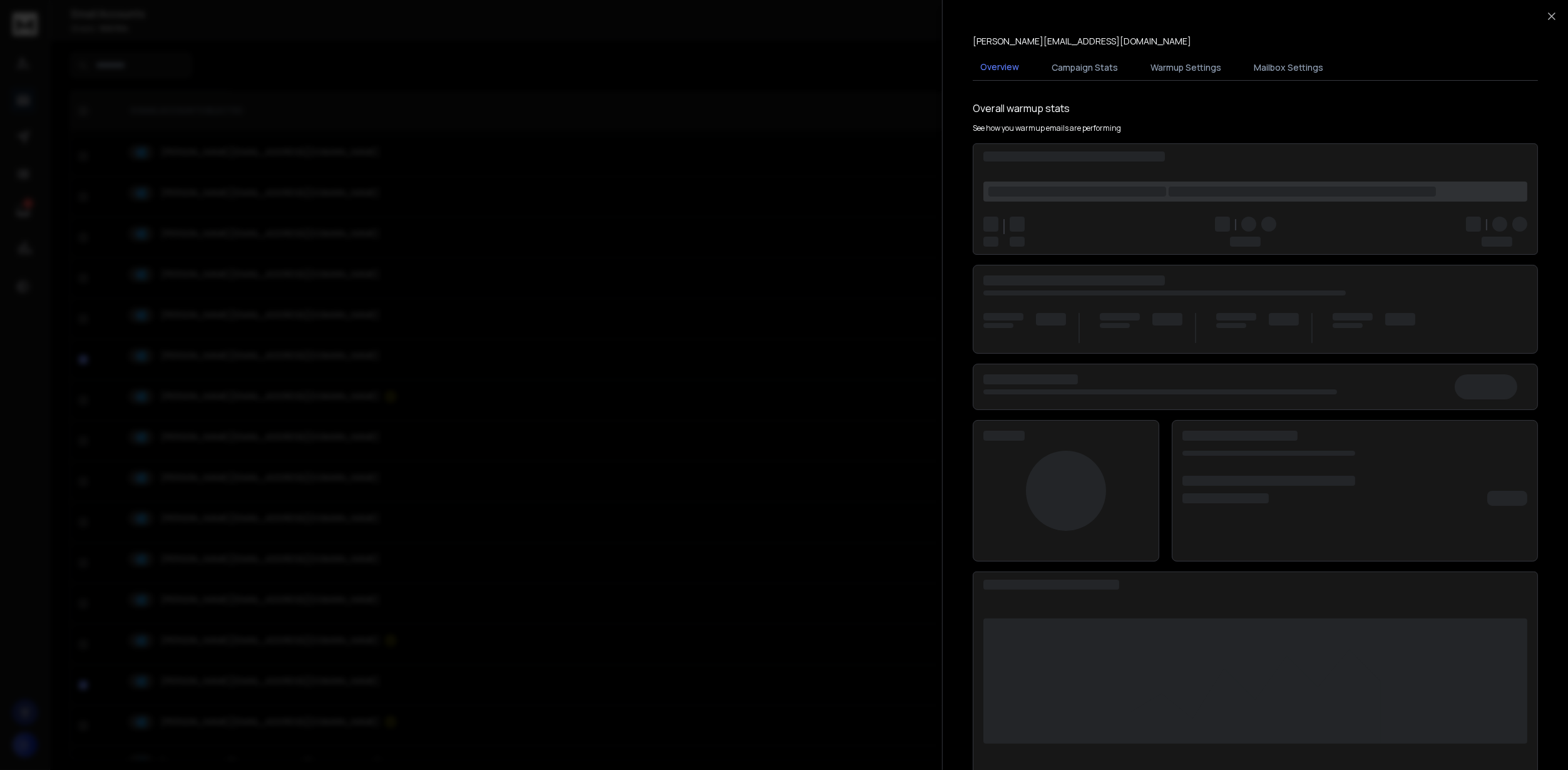
click at [301, 224] on div at bounding box center [784, 385] width 1568 height 770
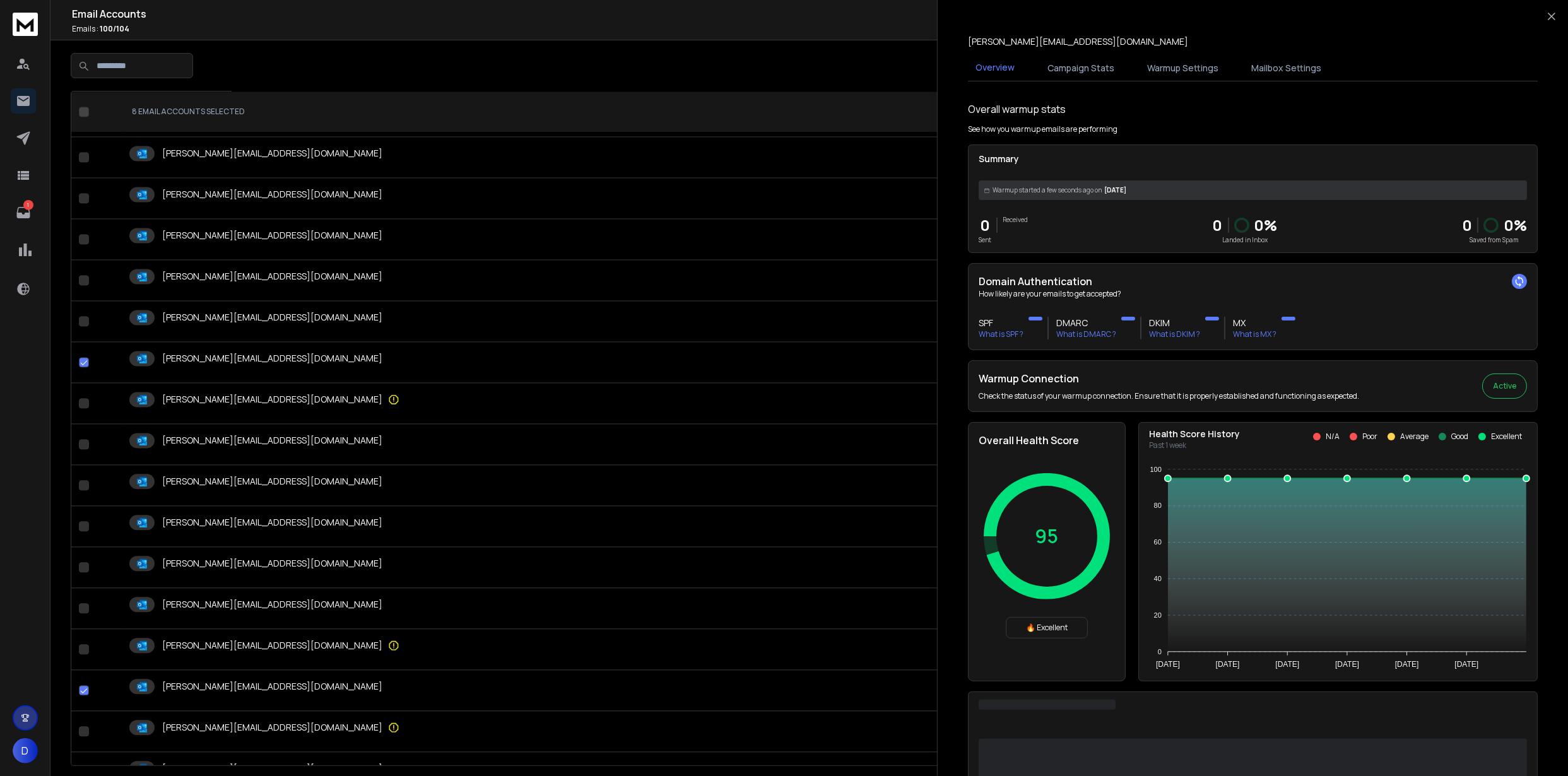
click at [303, 219] on td "[PERSON_NAME][EMAIL_ADDRESS][DOMAIN_NAME]" at bounding box center [539, 198] width 836 height 41
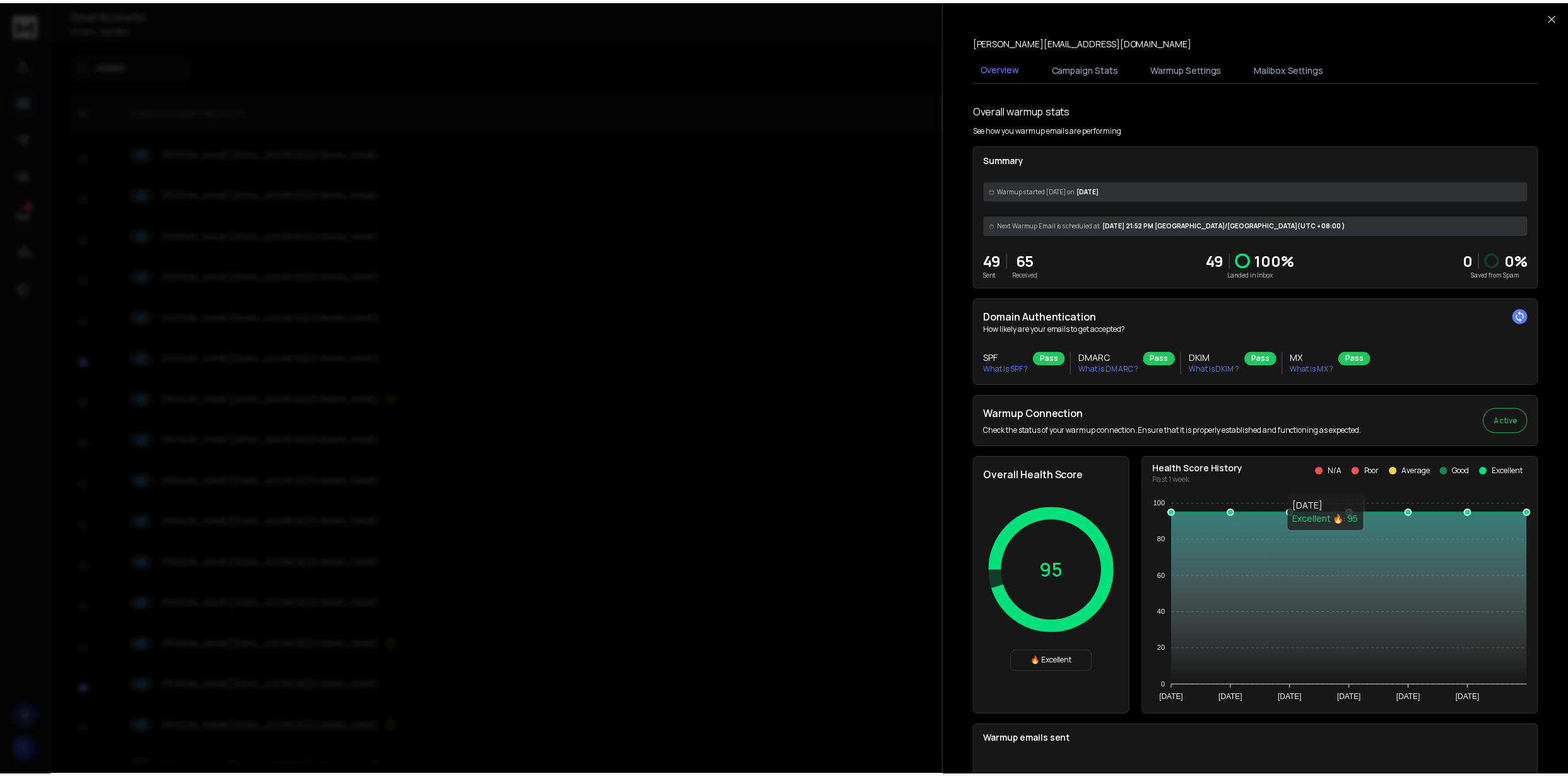
scroll to position [207, 0]
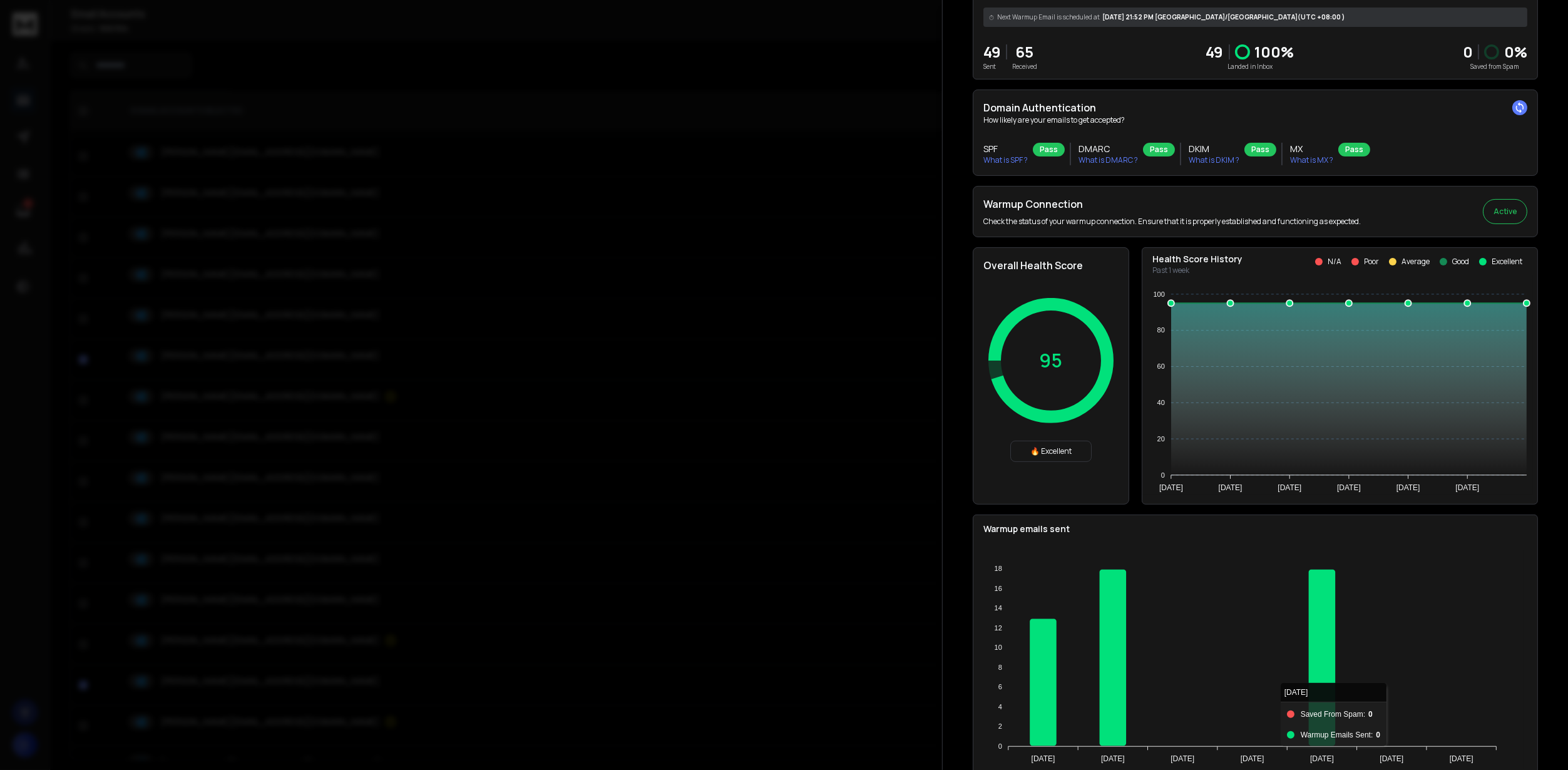
click at [545, 506] on div at bounding box center [784, 385] width 1568 height 770
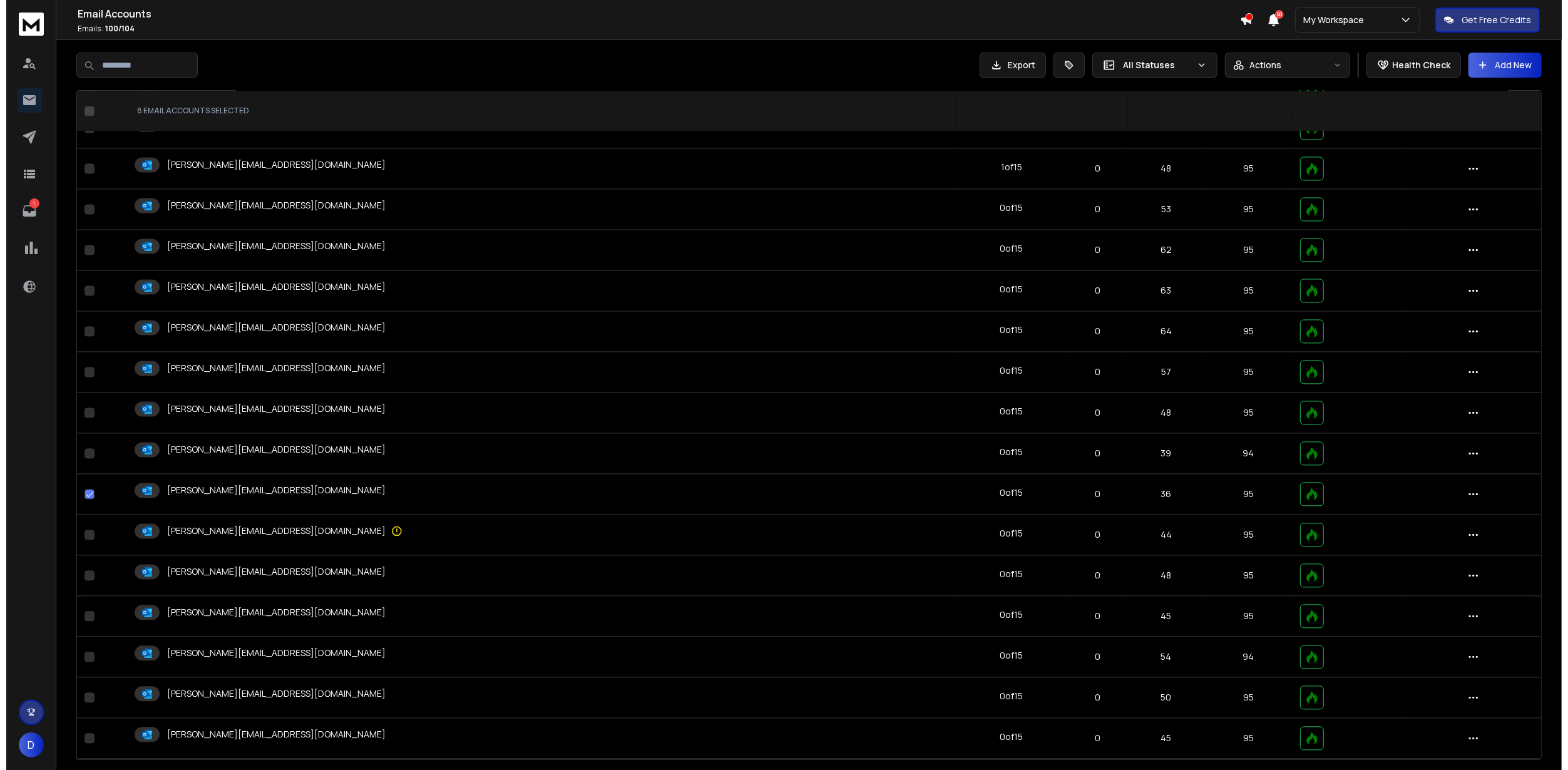
scroll to position [2420, 0]
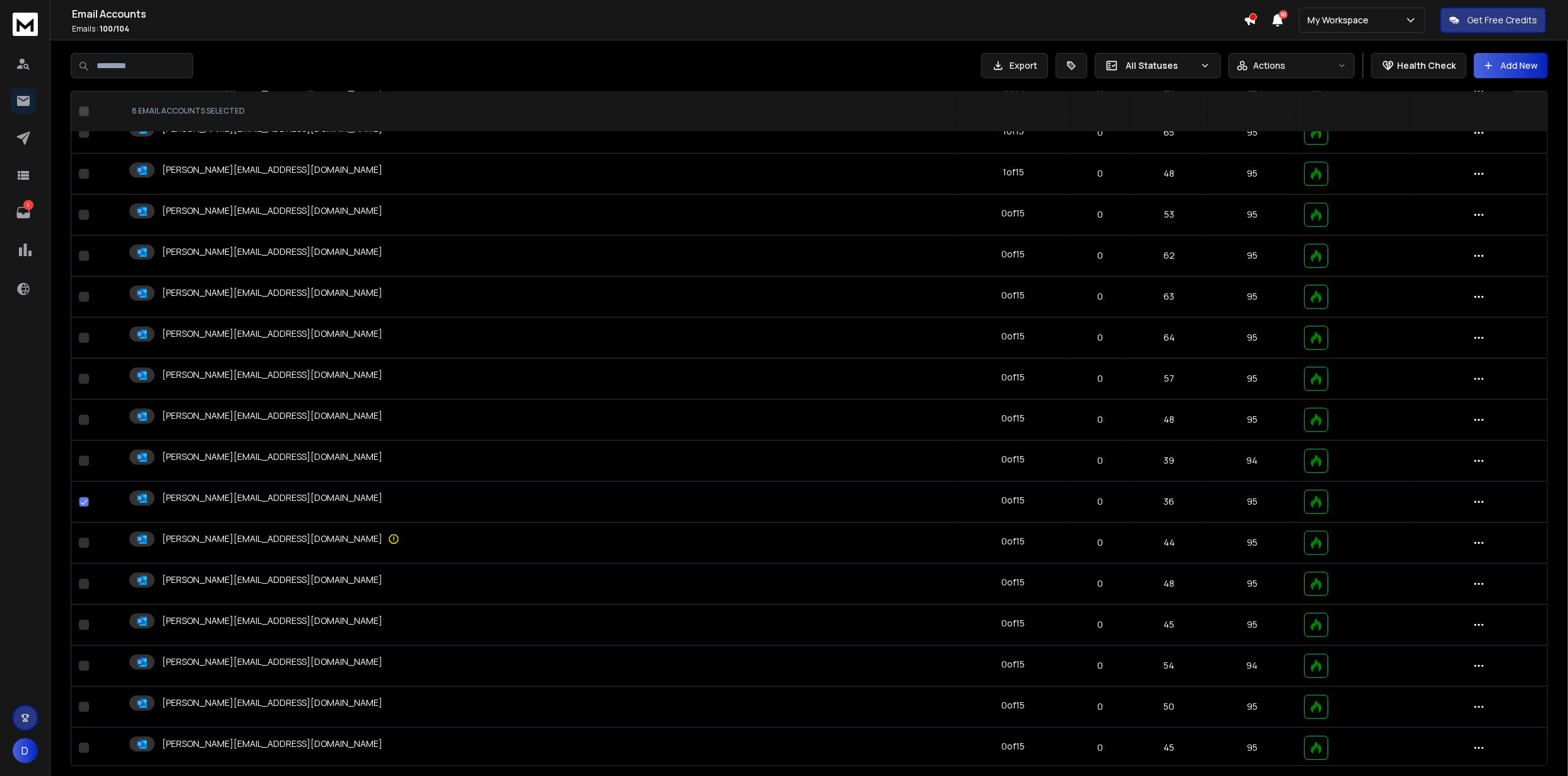
click at [261, 299] on div "[PERSON_NAME][EMAIL_ADDRESS][DOMAIN_NAME]" at bounding box center [256, 293] width 253 height 15
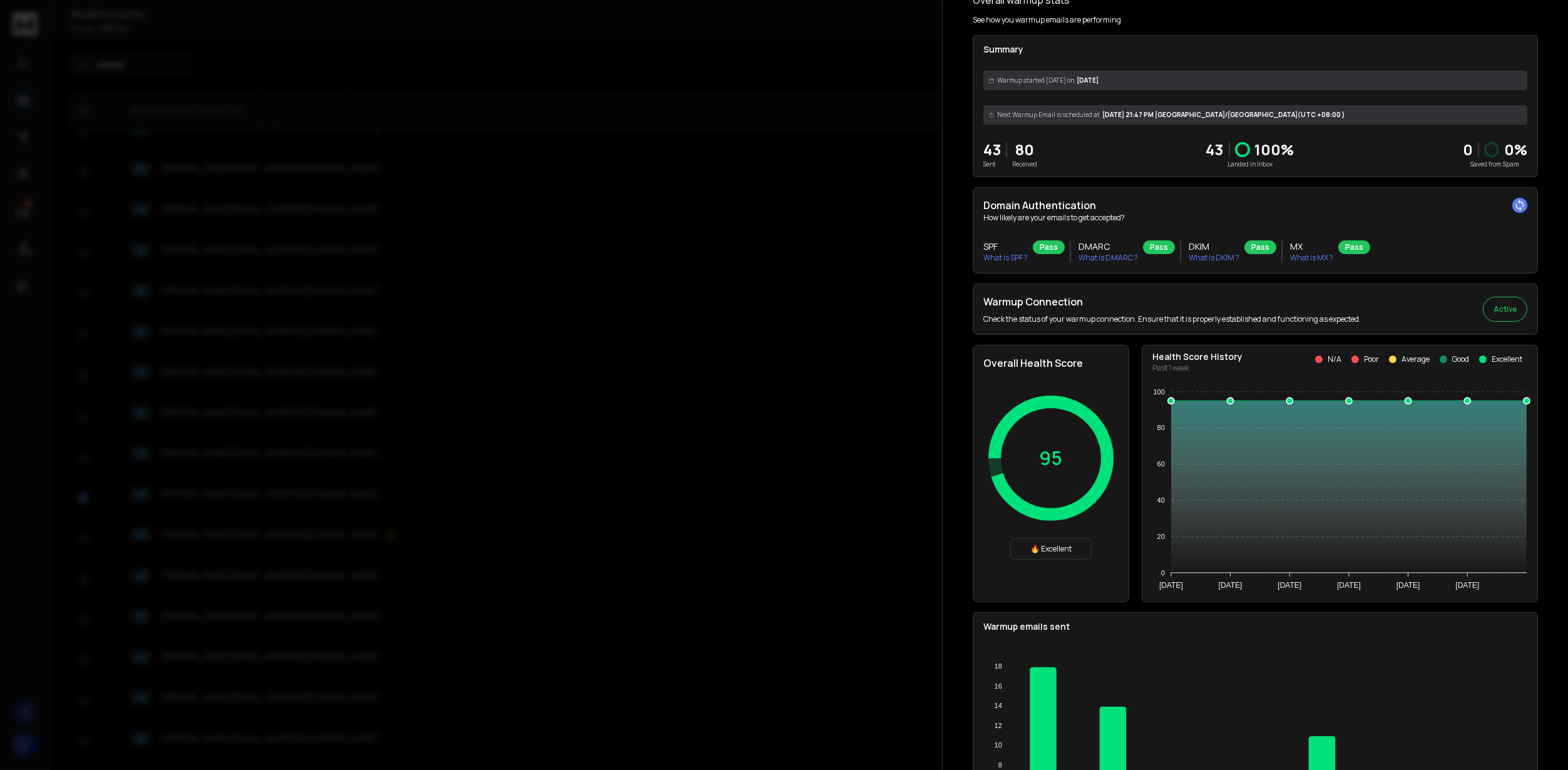
scroll to position [206, 0]
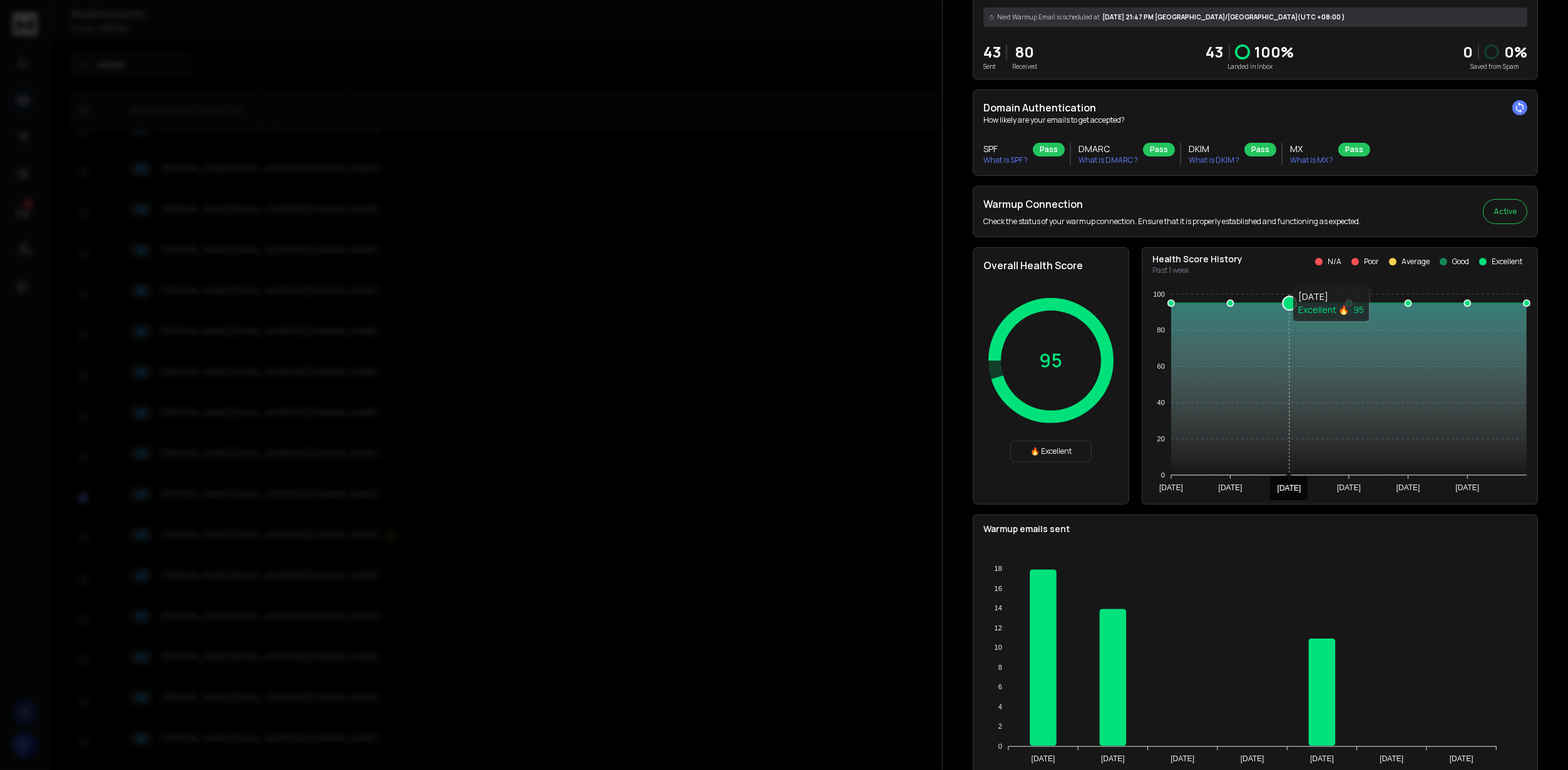
click at [404, 345] on div at bounding box center [784, 385] width 1568 height 770
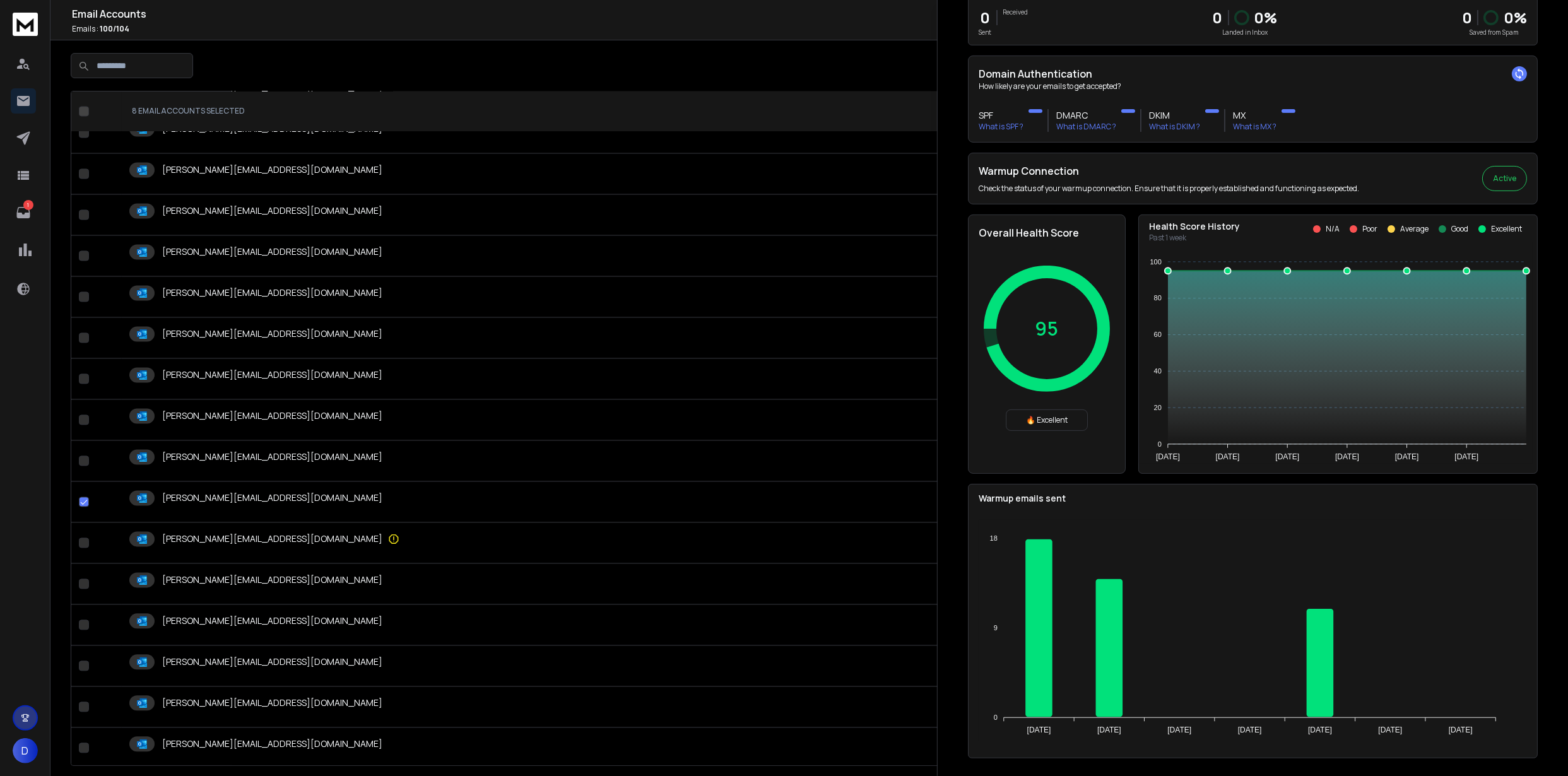
click at [281, 219] on div "[PERSON_NAME][EMAIL_ADDRESS][DOMAIN_NAME]" at bounding box center [539, 211] width 821 height 15
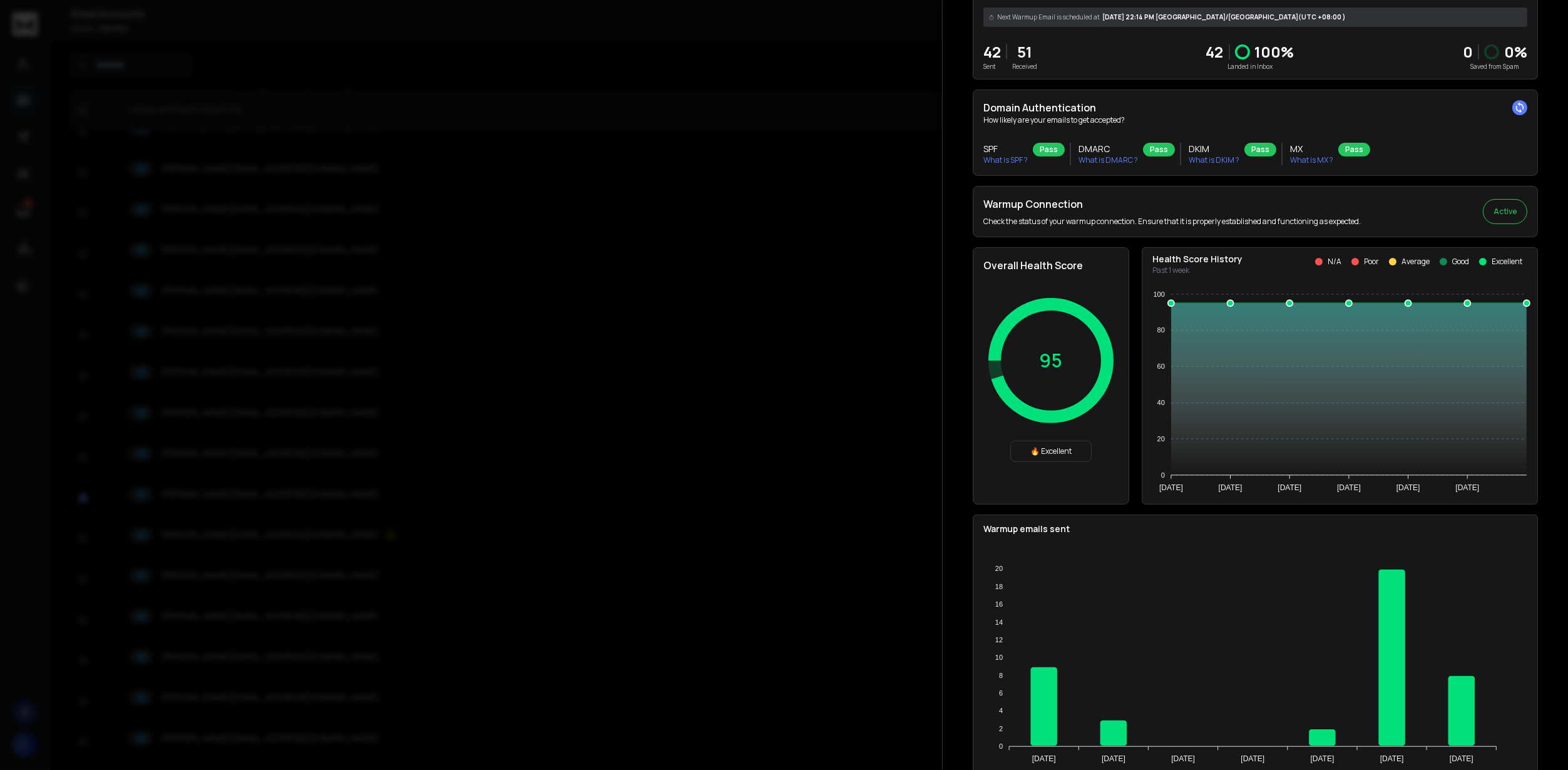
click at [492, 288] on div at bounding box center [784, 385] width 1568 height 770
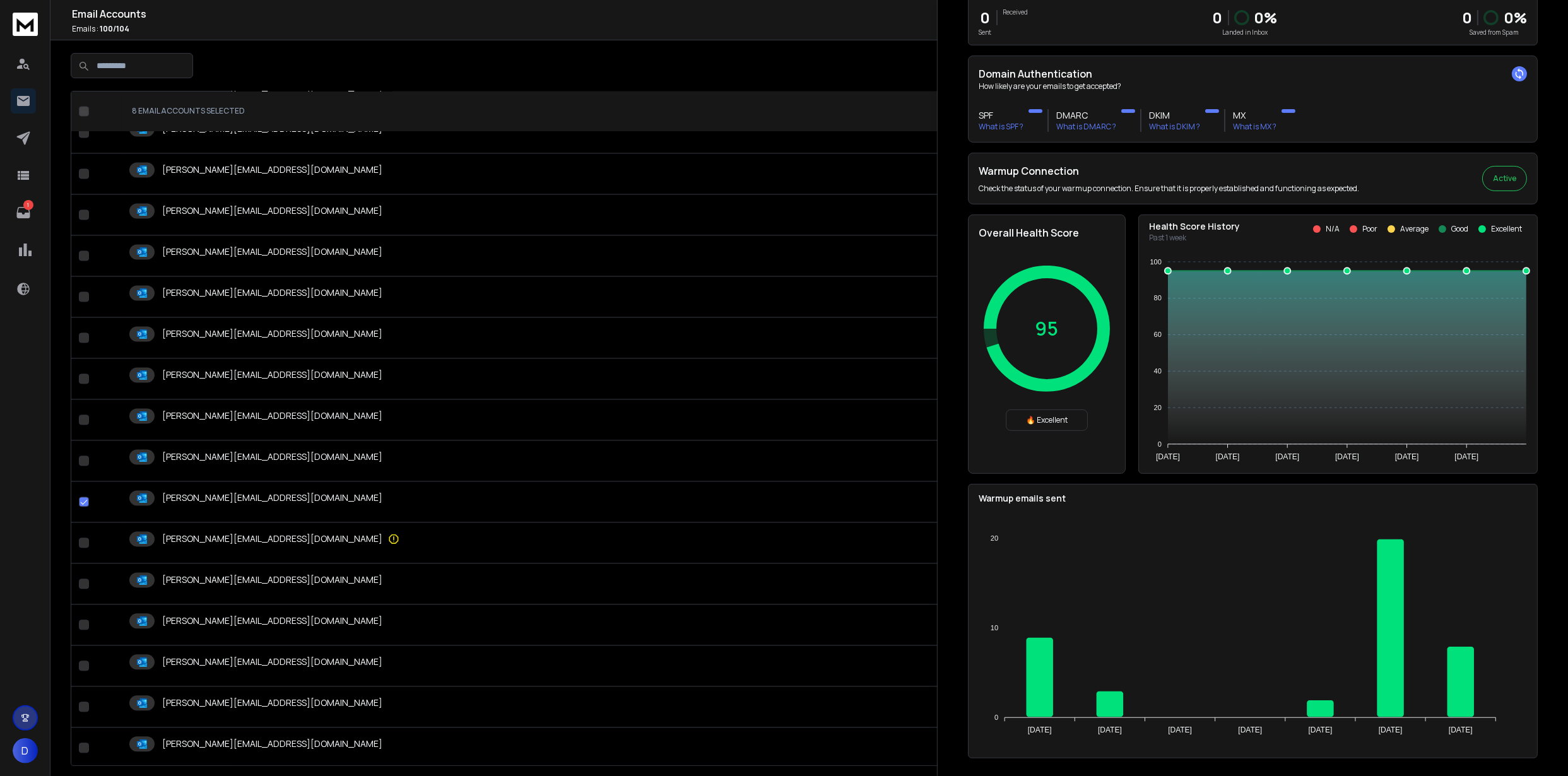
click at [285, 260] on div "[PERSON_NAME][EMAIL_ADDRESS][DOMAIN_NAME]" at bounding box center [256, 252] width 253 height 15
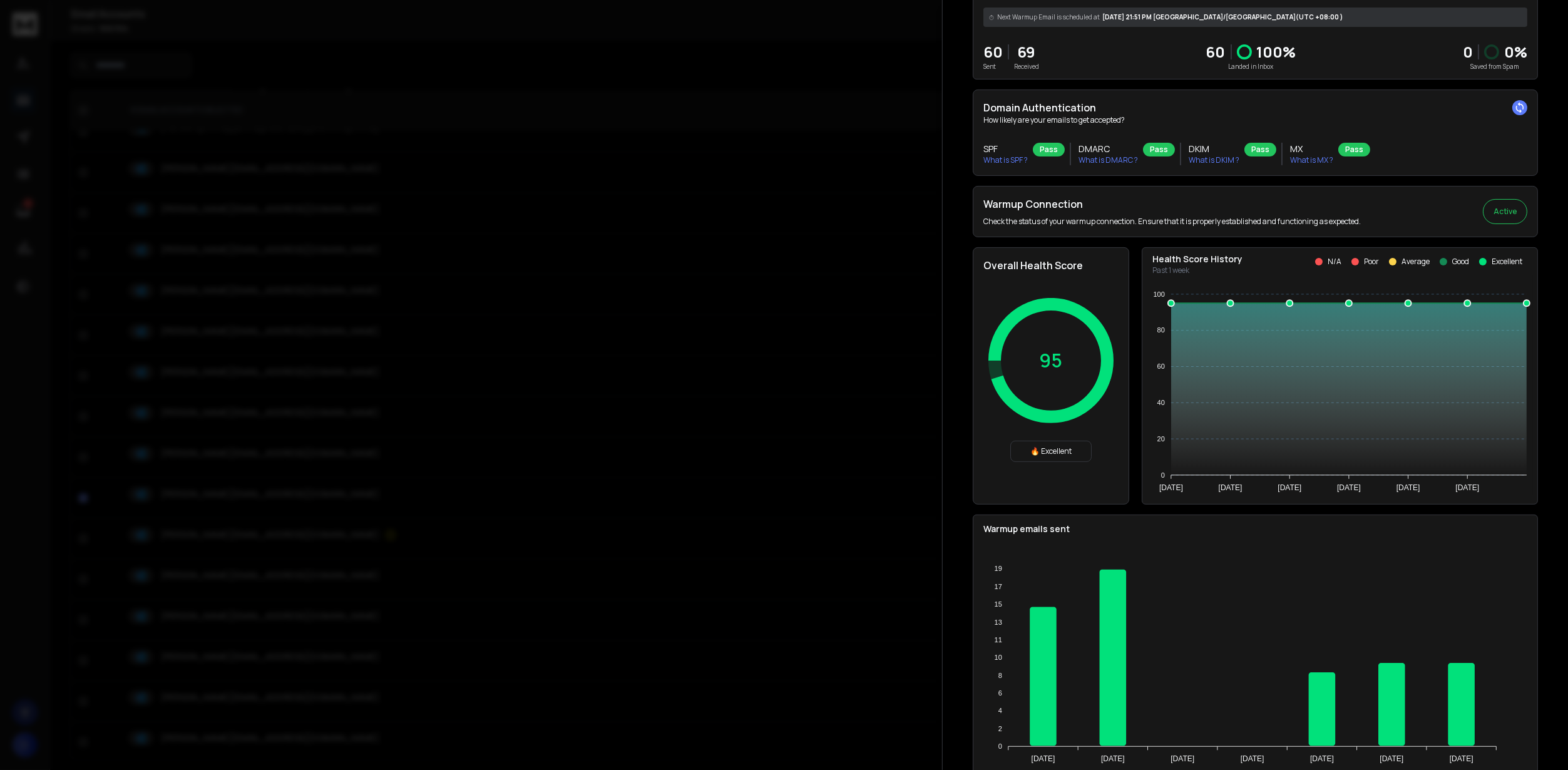
click at [355, 326] on div at bounding box center [784, 385] width 1568 height 770
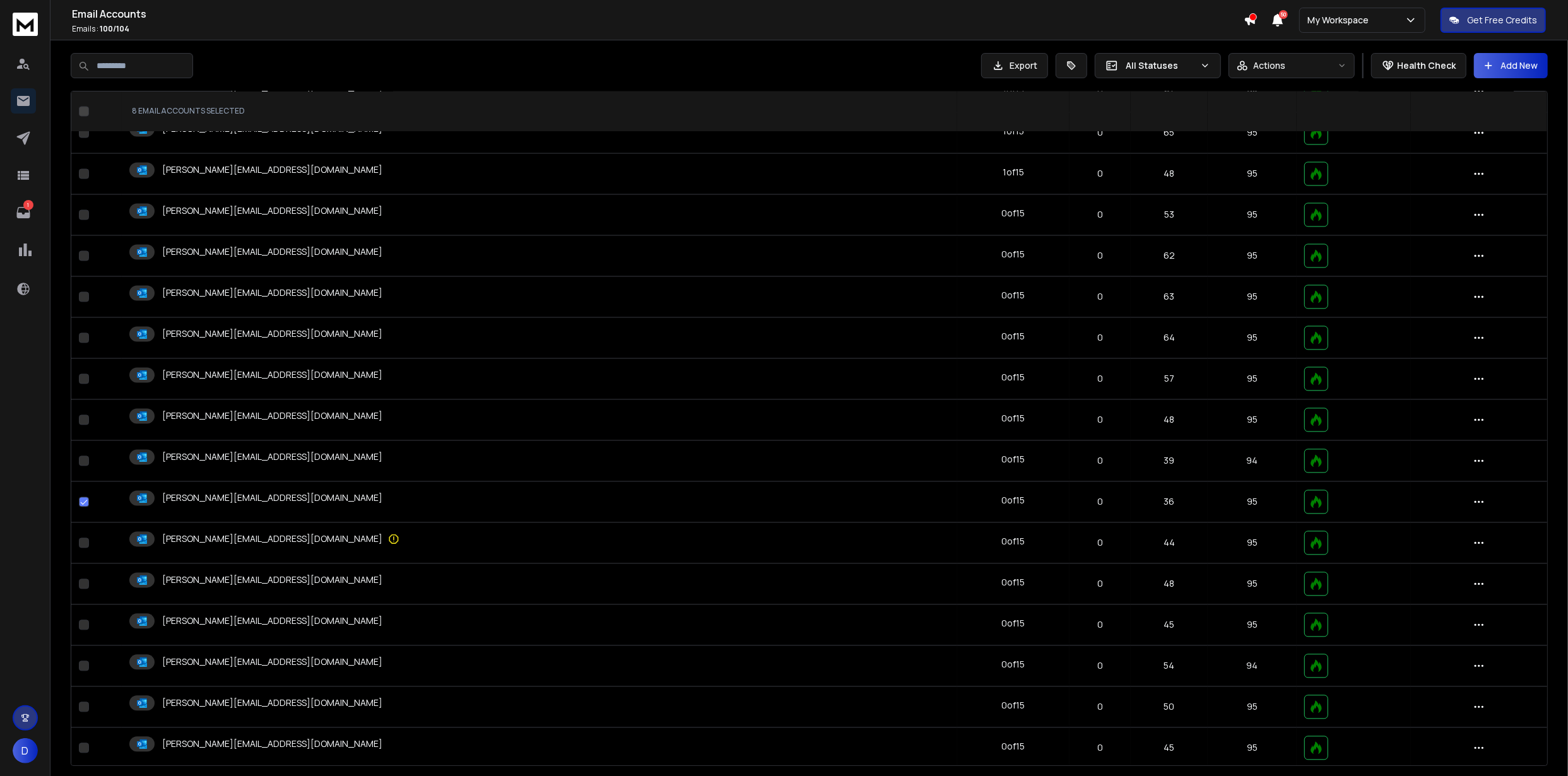
drag, startPoint x: 81, startPoint y: 309, endPoint x: 157, endPoint y: 382, distance: 105.4
click at [81, 302] on button "button" at bounding box center [83, 297] width 10 height 10
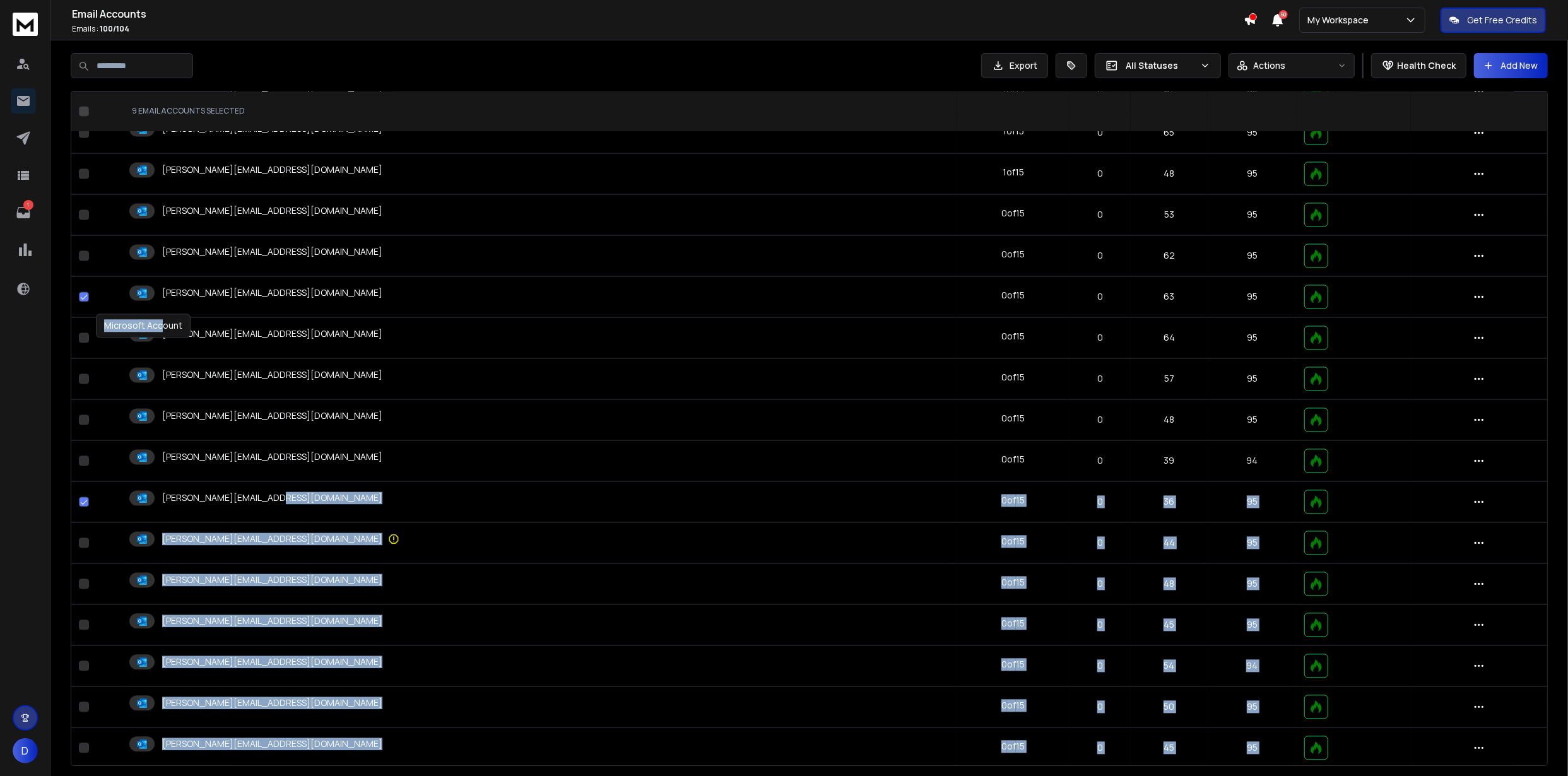
drag, startPoint x: 298, startPoint y: 510, endPoint x: 244, endPoint y: 354, distance: 165.1
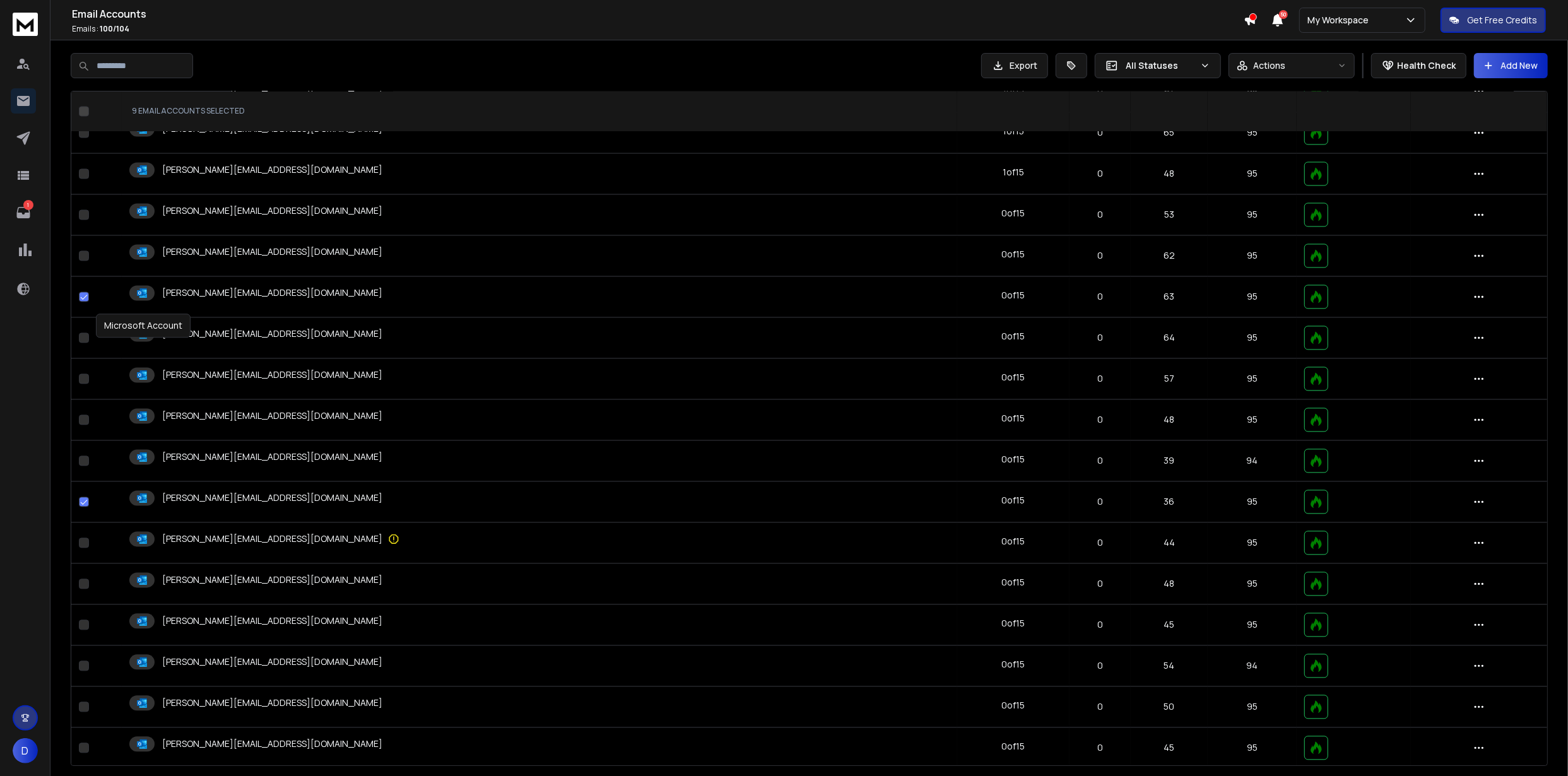
click at [248, 316] on td "[PERSON_NAME][EMAIL_ADDRESS][DOMAIN_NAME]" at bounding box center [539, 297] width 836 height 41
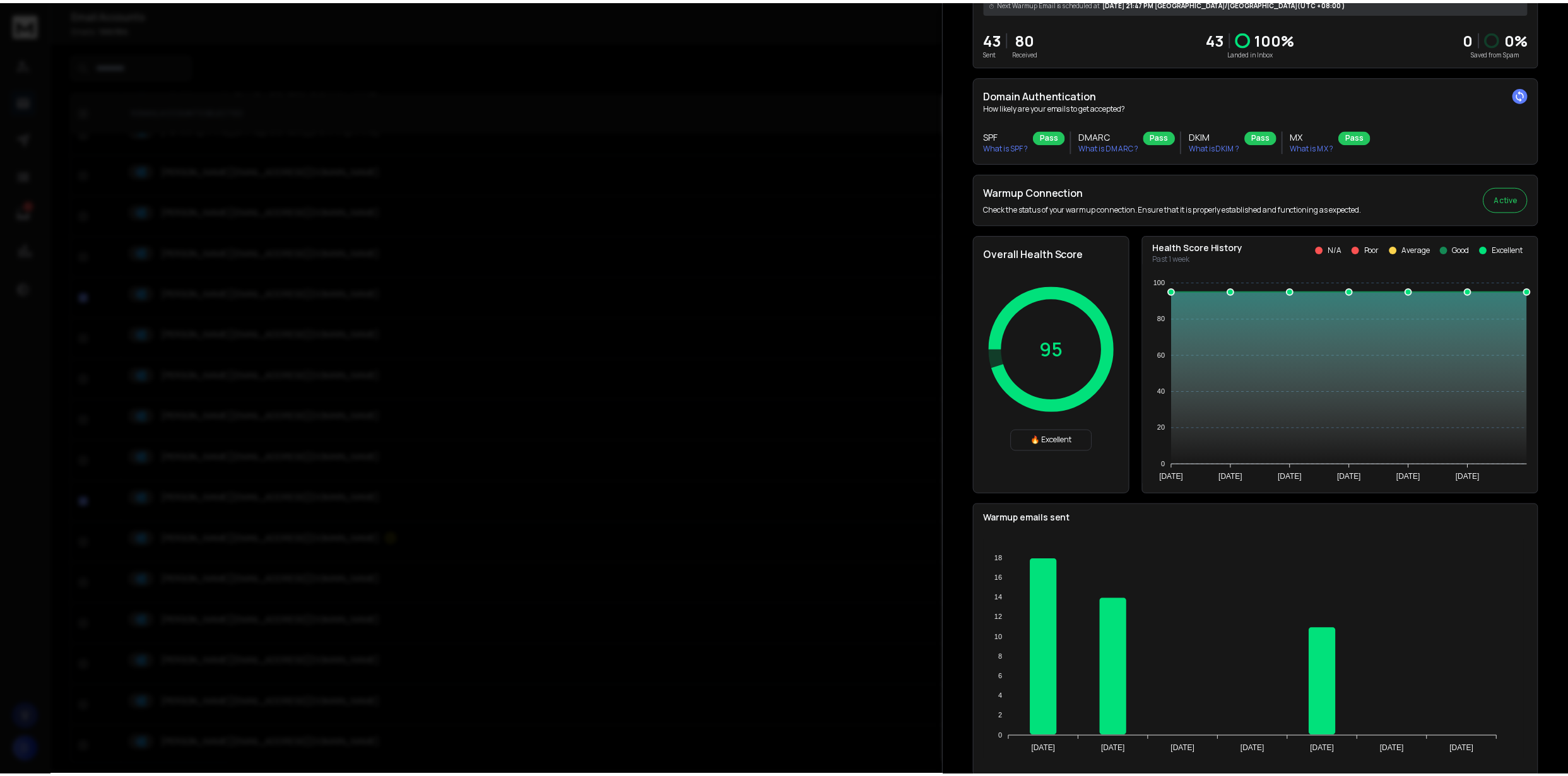
scroll to position [227, 0]
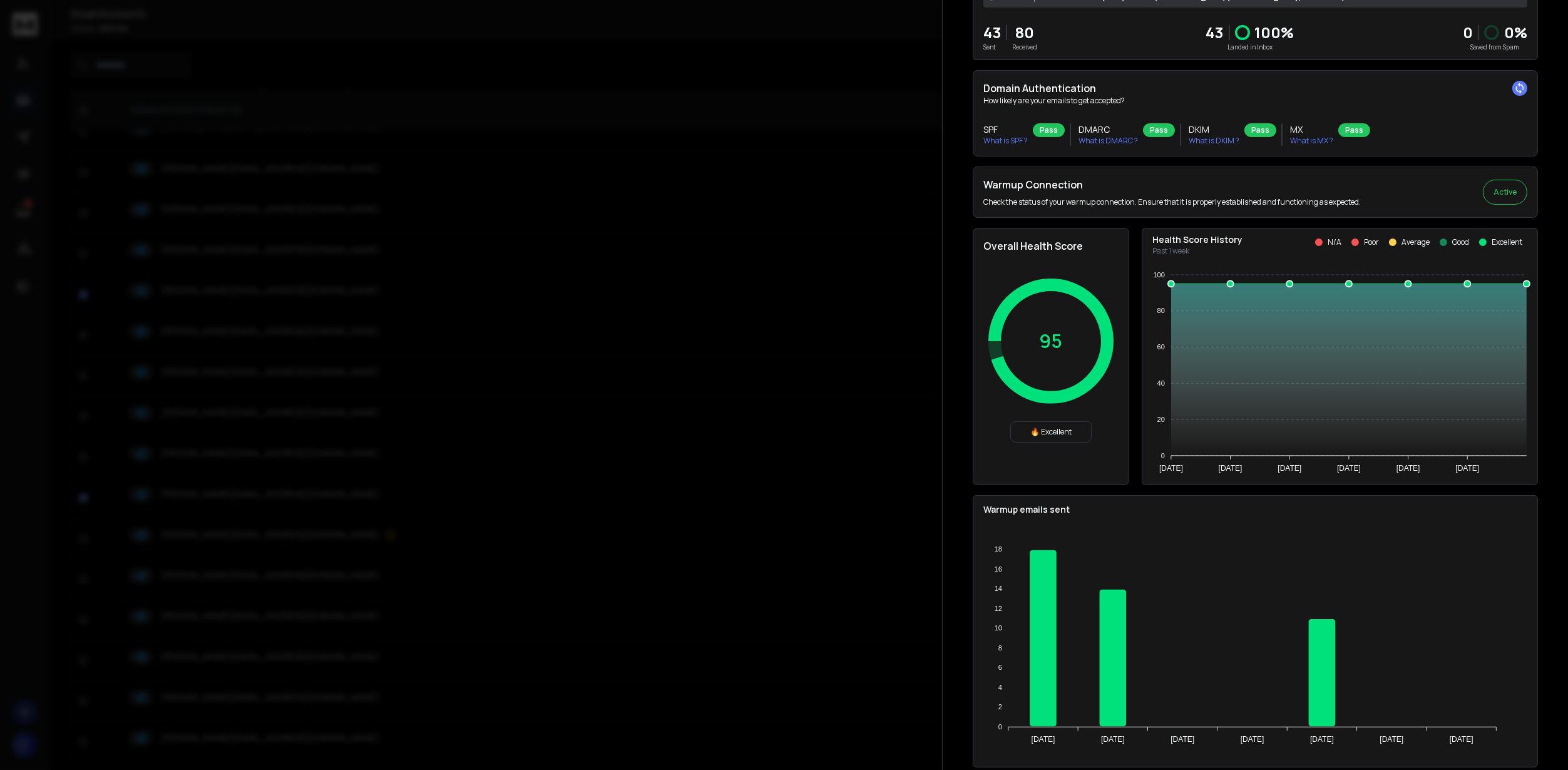
click at [446, 444] on div at bounding box center [784, 385] width 1568 height 770
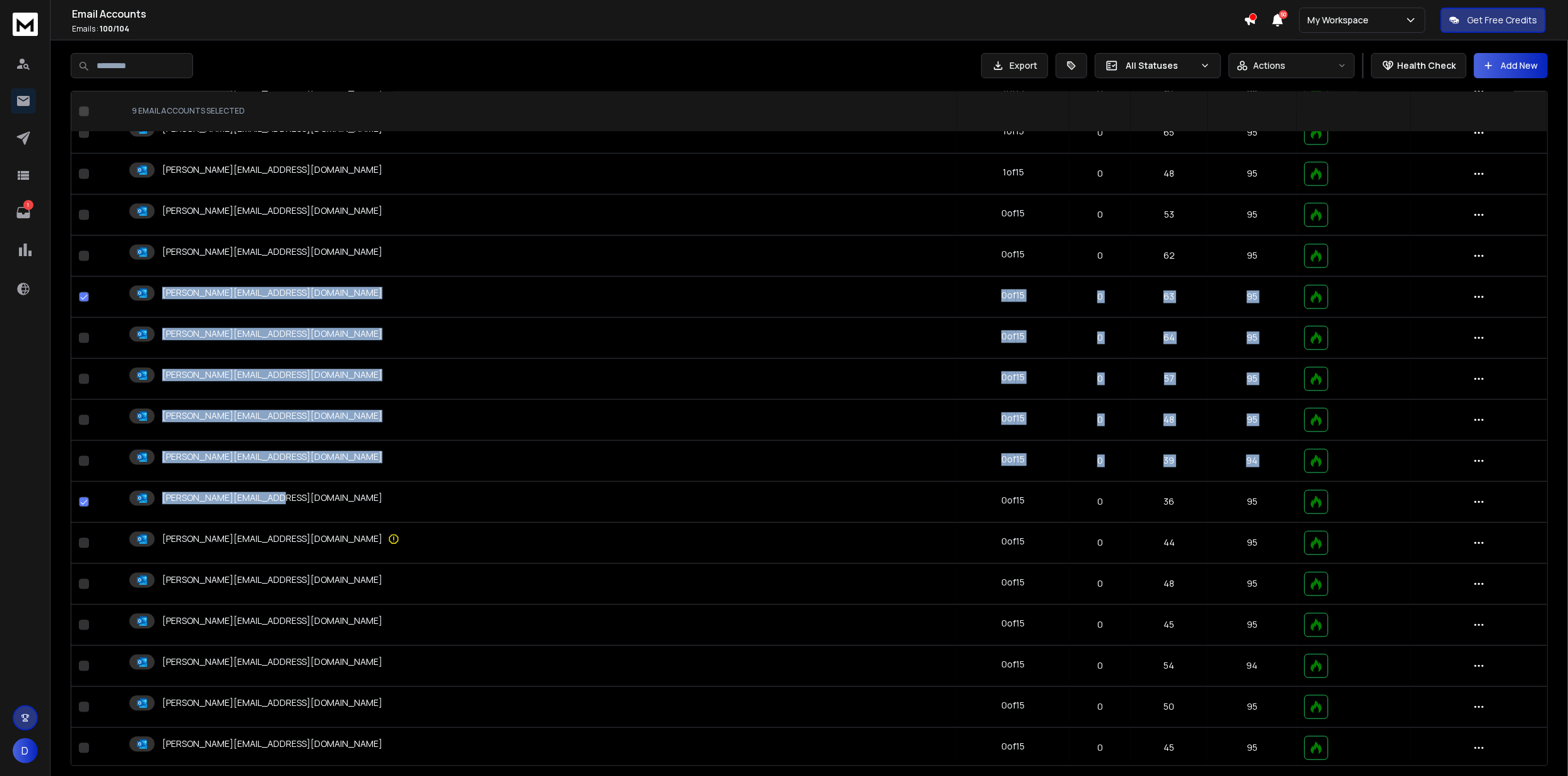
drag, startPoint x: 290, startPoint y: 511, endPoint x: 157, endPoint y: 302, distance: 247.7
